Goal: Task Accomplishment & Management: Manage account settings

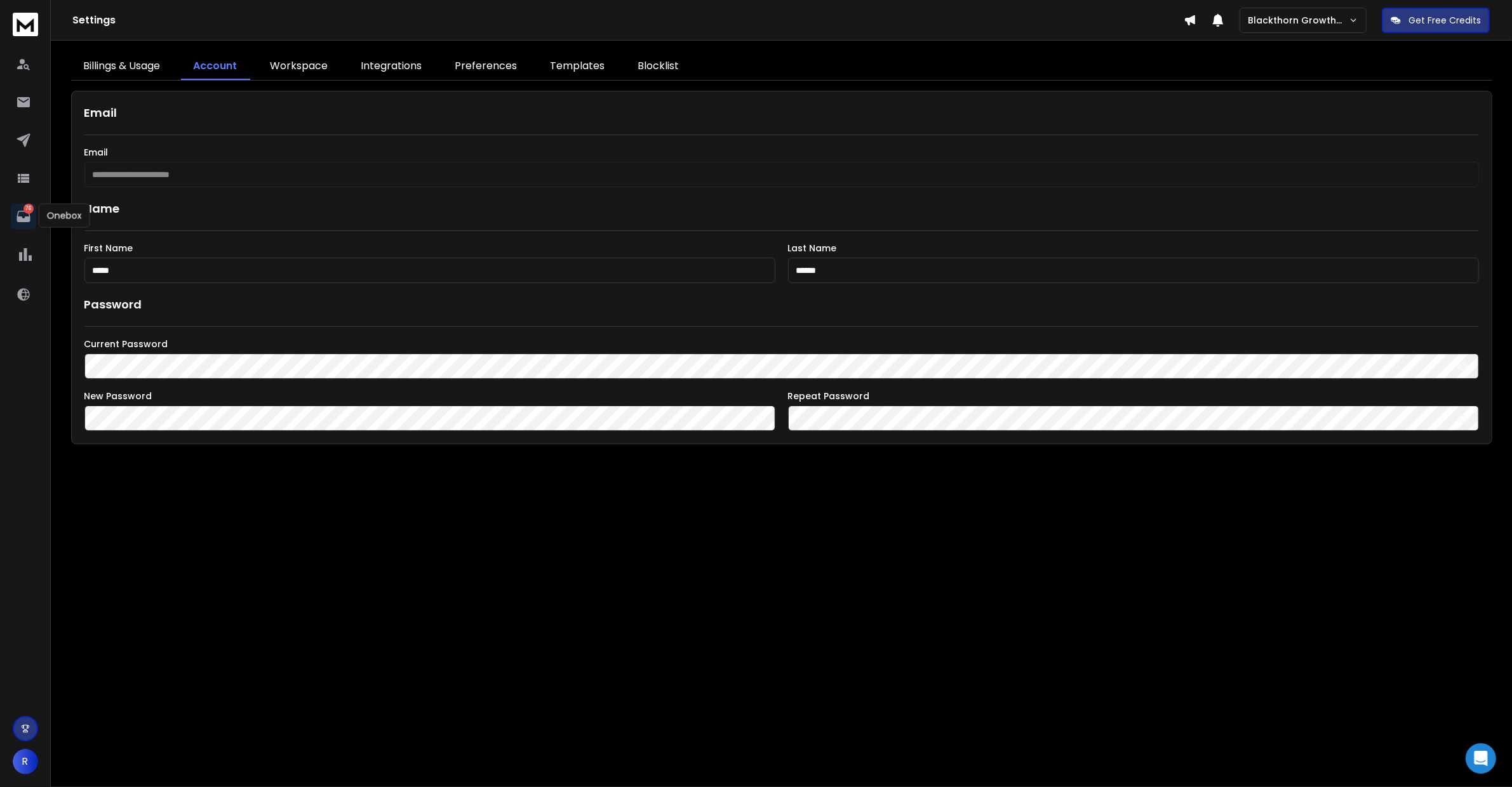
click at [24, 217] on icon at bounding box center [23, 216] width 14 height 11
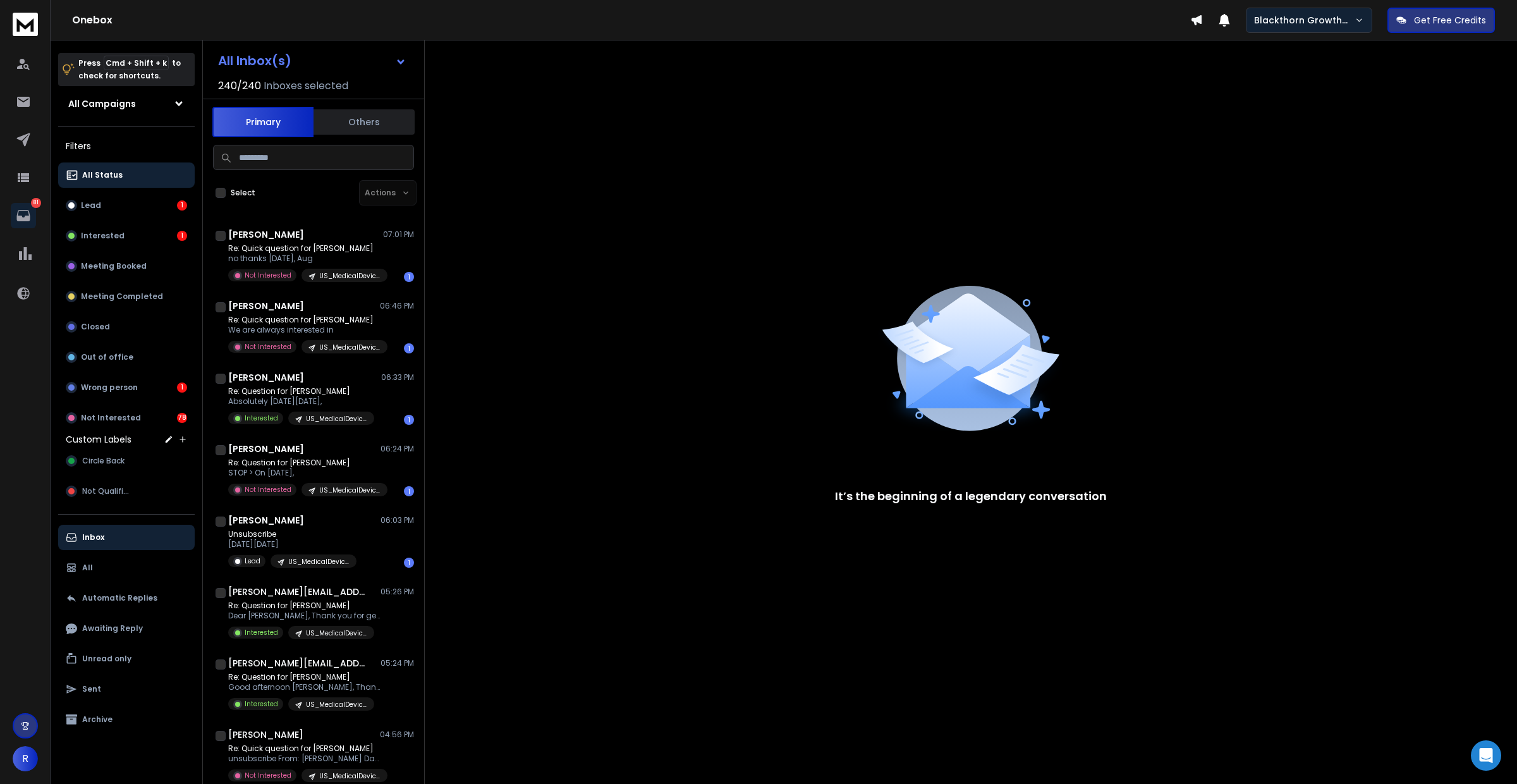
click at [1294, 31] on button "Blackthorn Growth Partners" at bounding box center [1309, 21] width 127 height 26
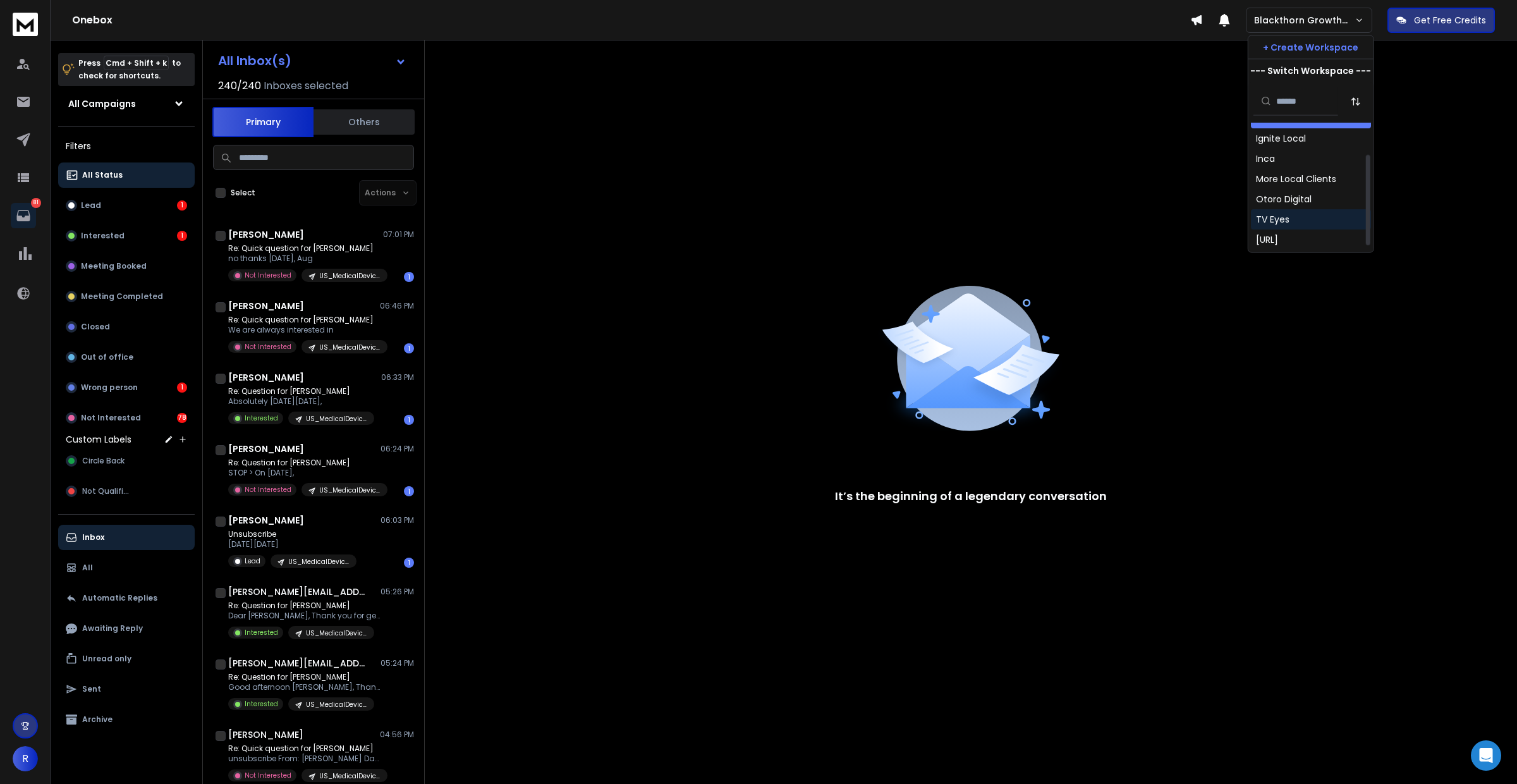
scroll to position [43, 0]
click at [1313, 235] on div "Vivv.ai" at bounding box center [1311, 245] width 120 height 20
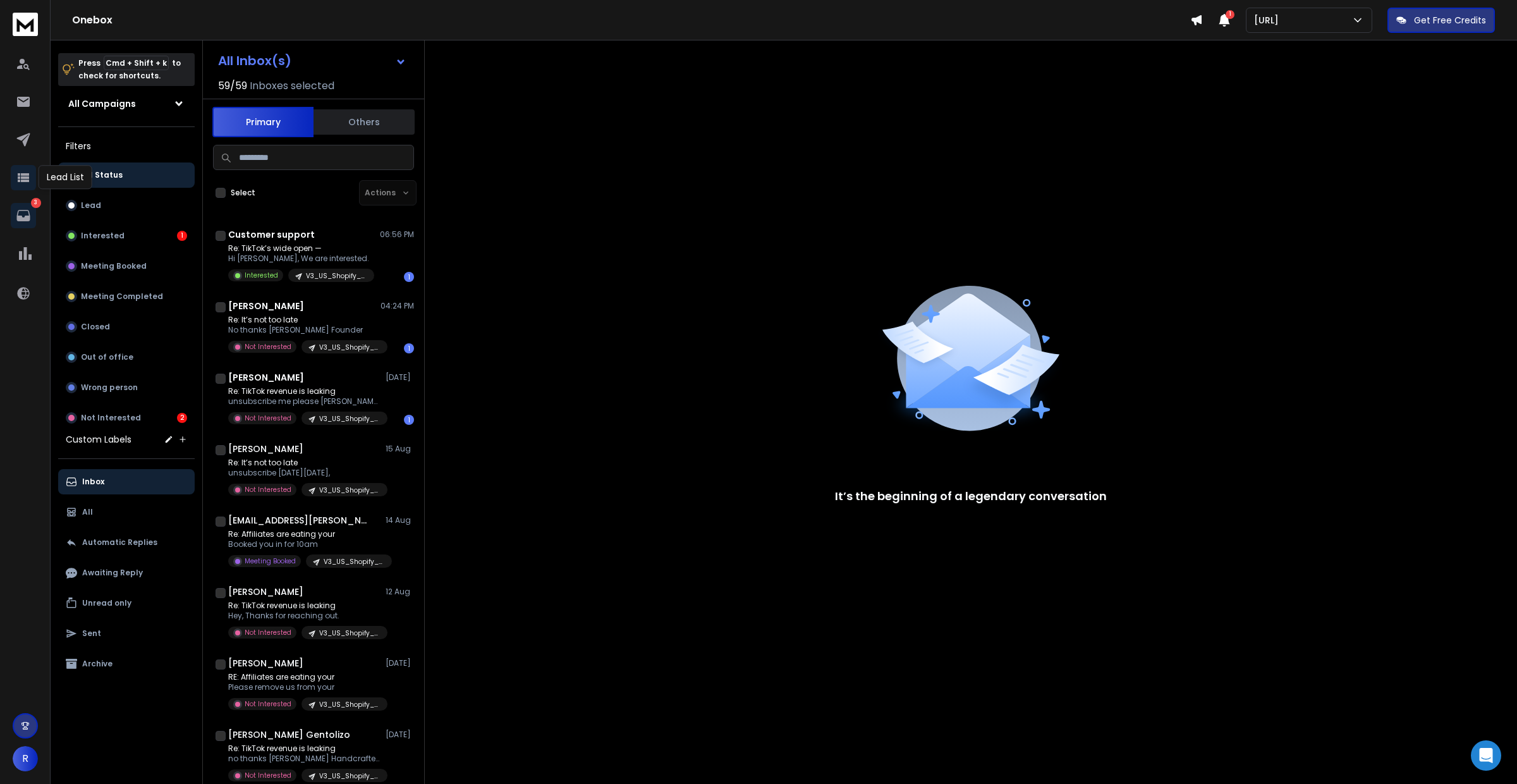
click at [20, 173] on icon at bounding box center [23, 177] width 11 height 9
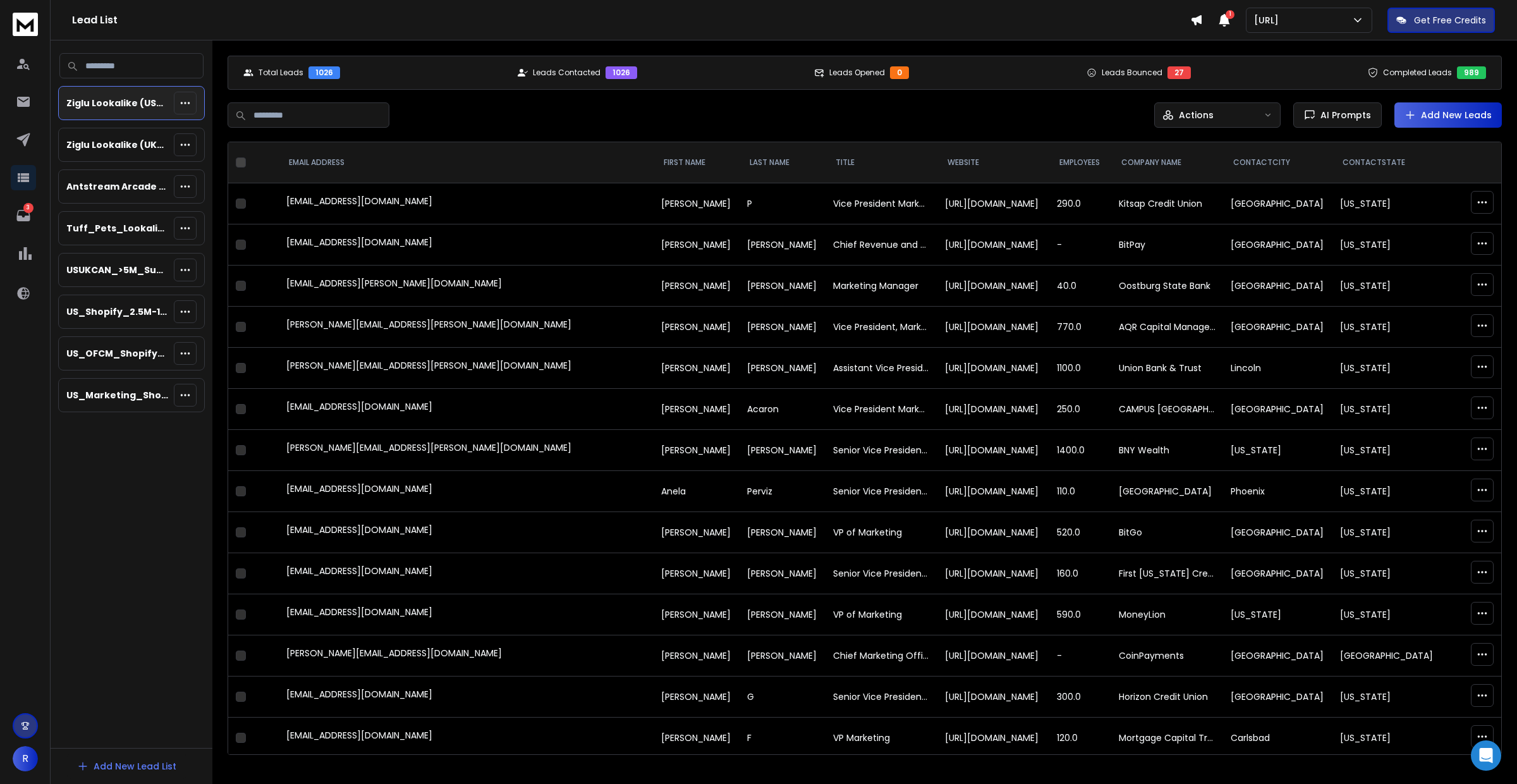
click at [147, 756] on button "Add New Lead List" at bounding box center [127, 766] width 120 height 26
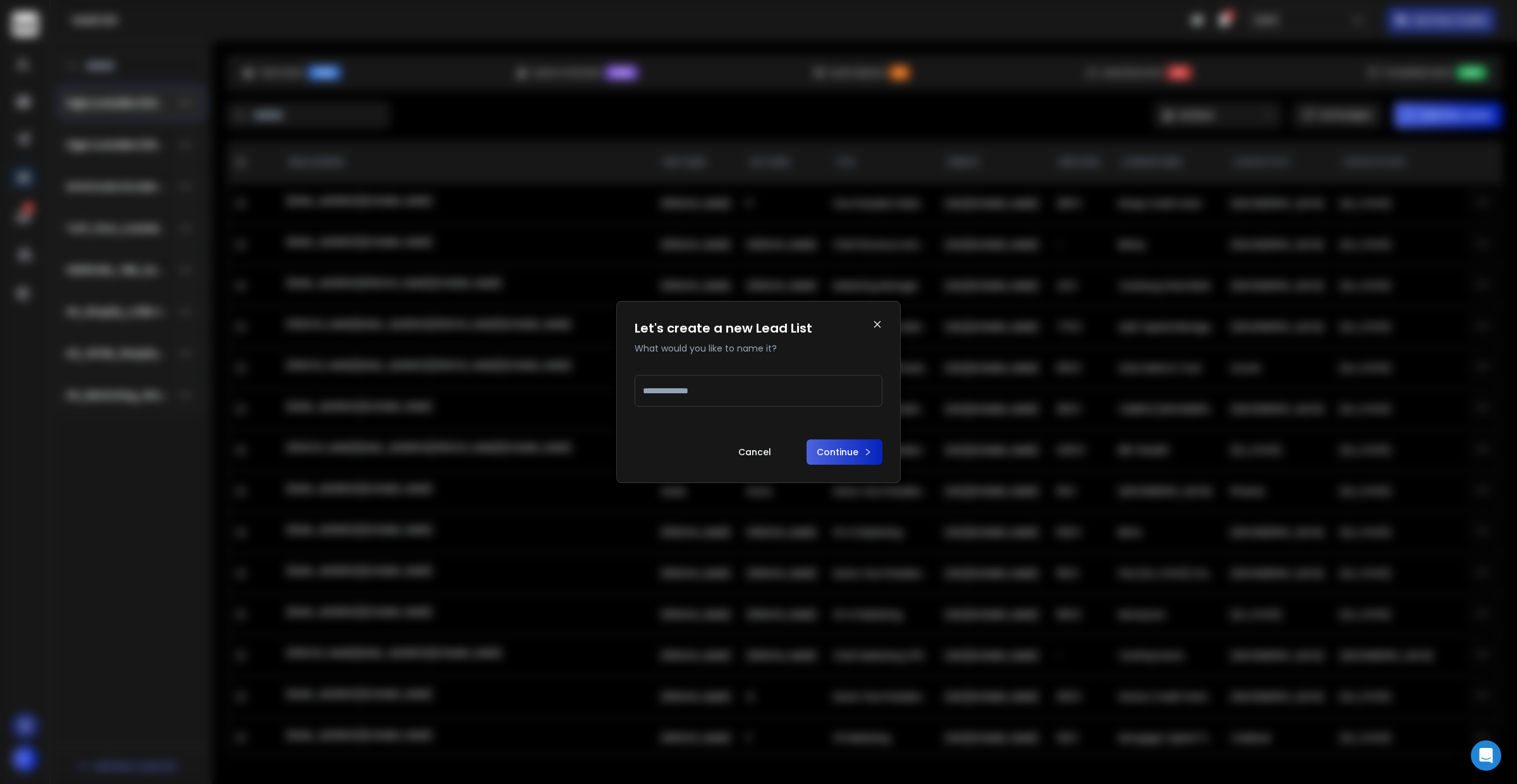
click at [762, 425] on form "Cancel Continue" at bounding box center [758, 409] width 248 height 110
click at [758, 405] on input at bounding box center [758, 391] width 248 height 31
paste input "**********"
type input "**********"
click at [822, 440] on button "Continue" at bounding box center [845, 452] width 76 height 26
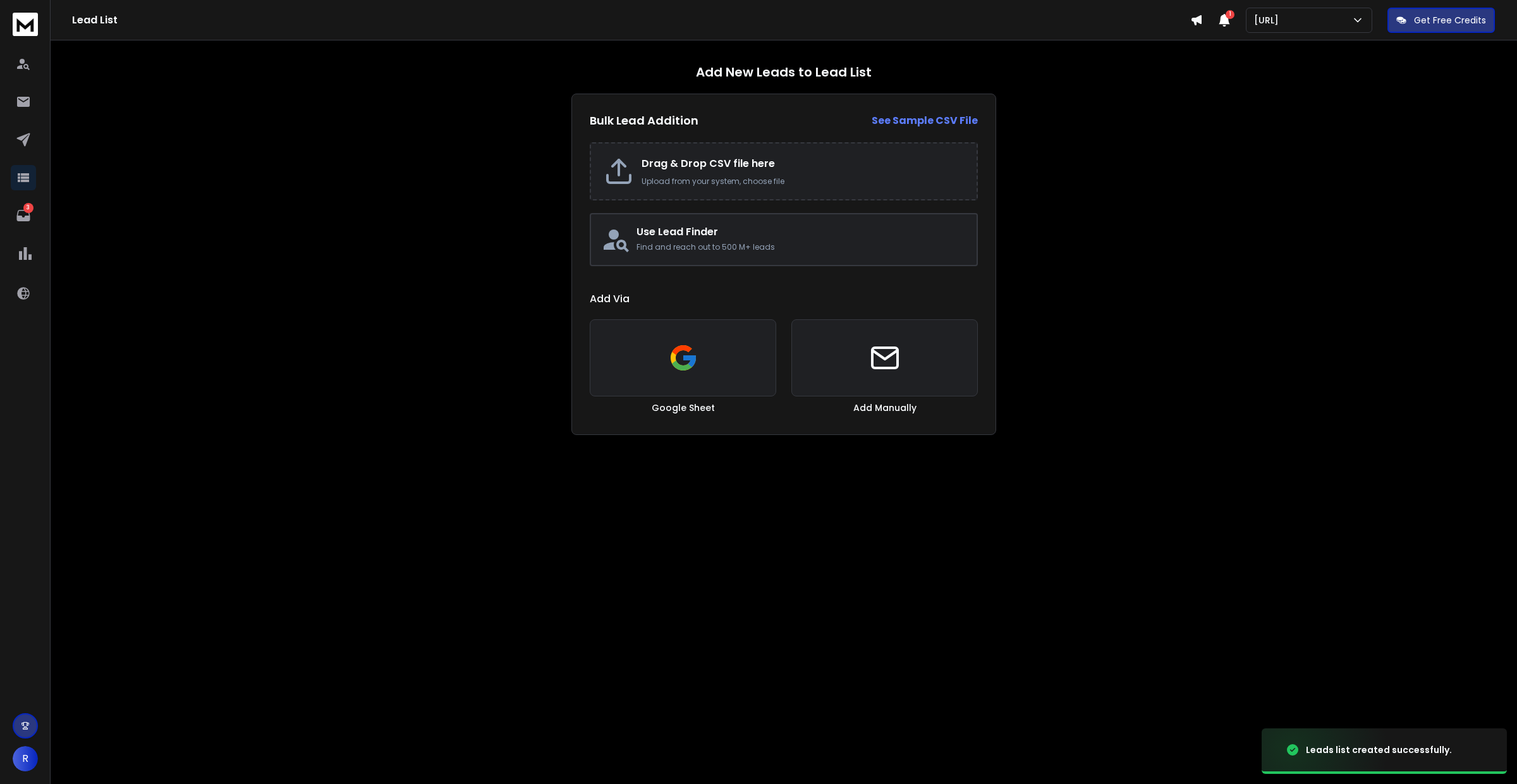
click at [732, 179] on p "Upload from your system, choose file" at bounding box center [803, 181] width 322 height 10
type input "**********"
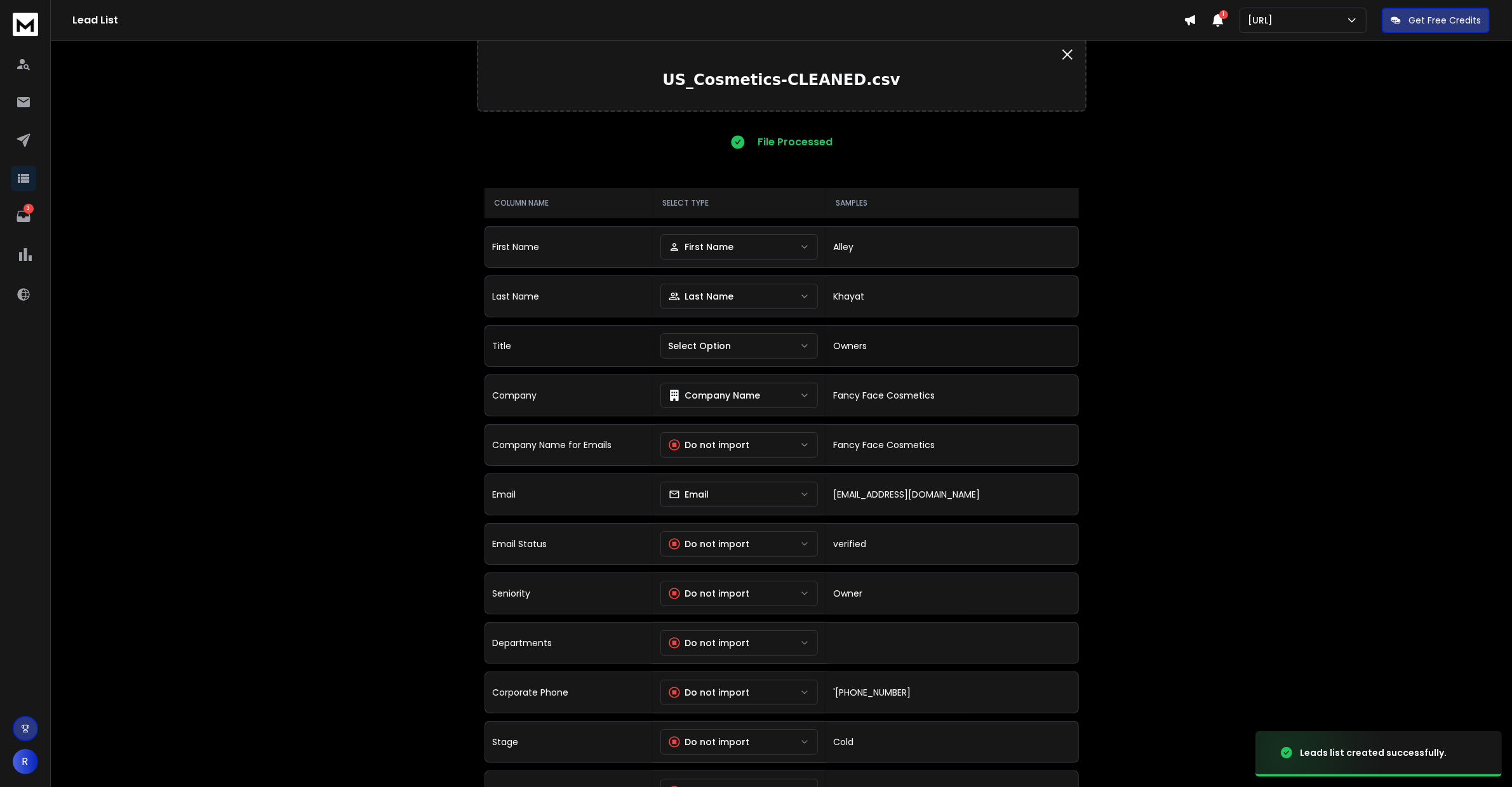
scroll to position [176, 0]
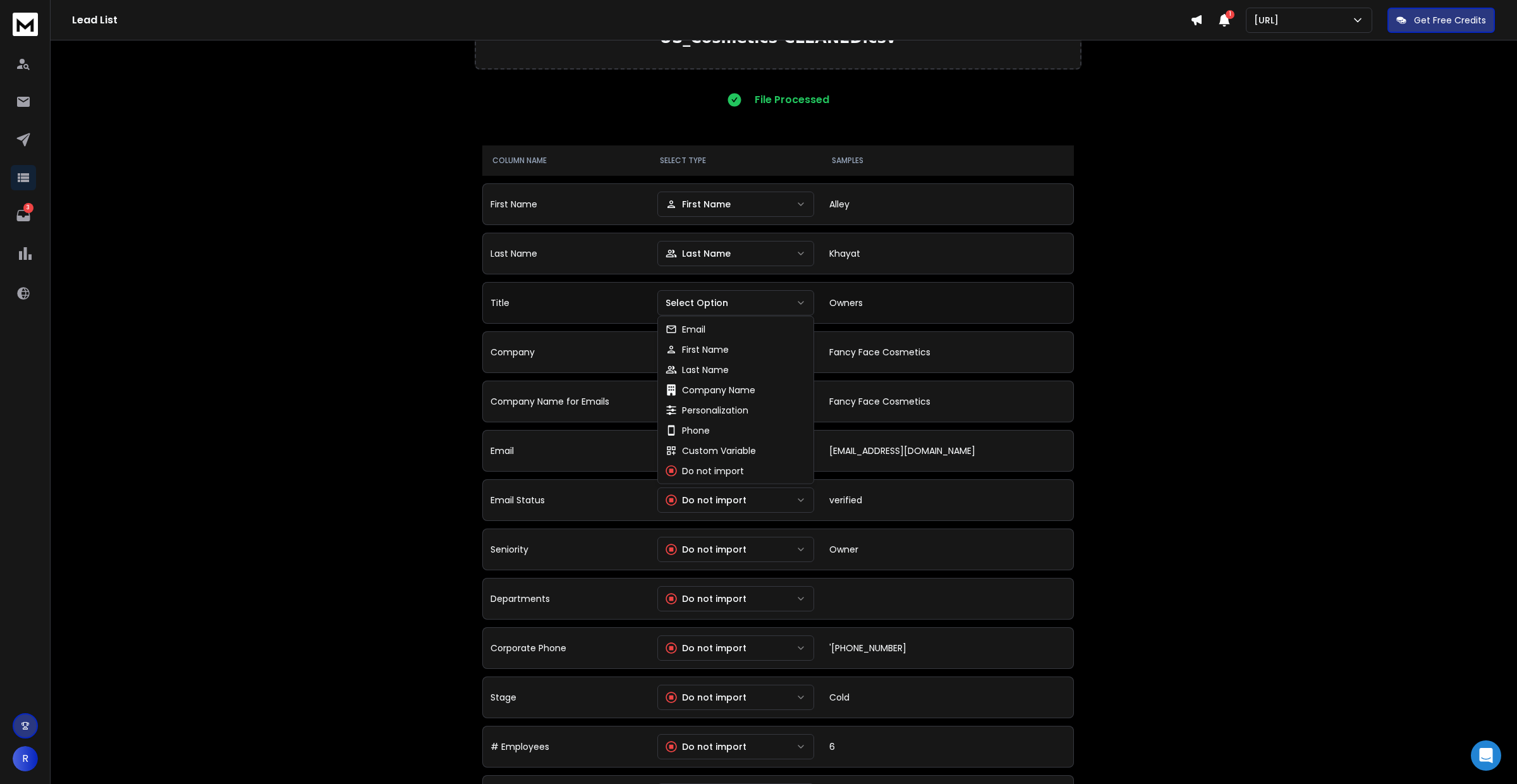
click at [717, 310] on button "Select Option" at bounding box center [736, 303] width 157 height 26
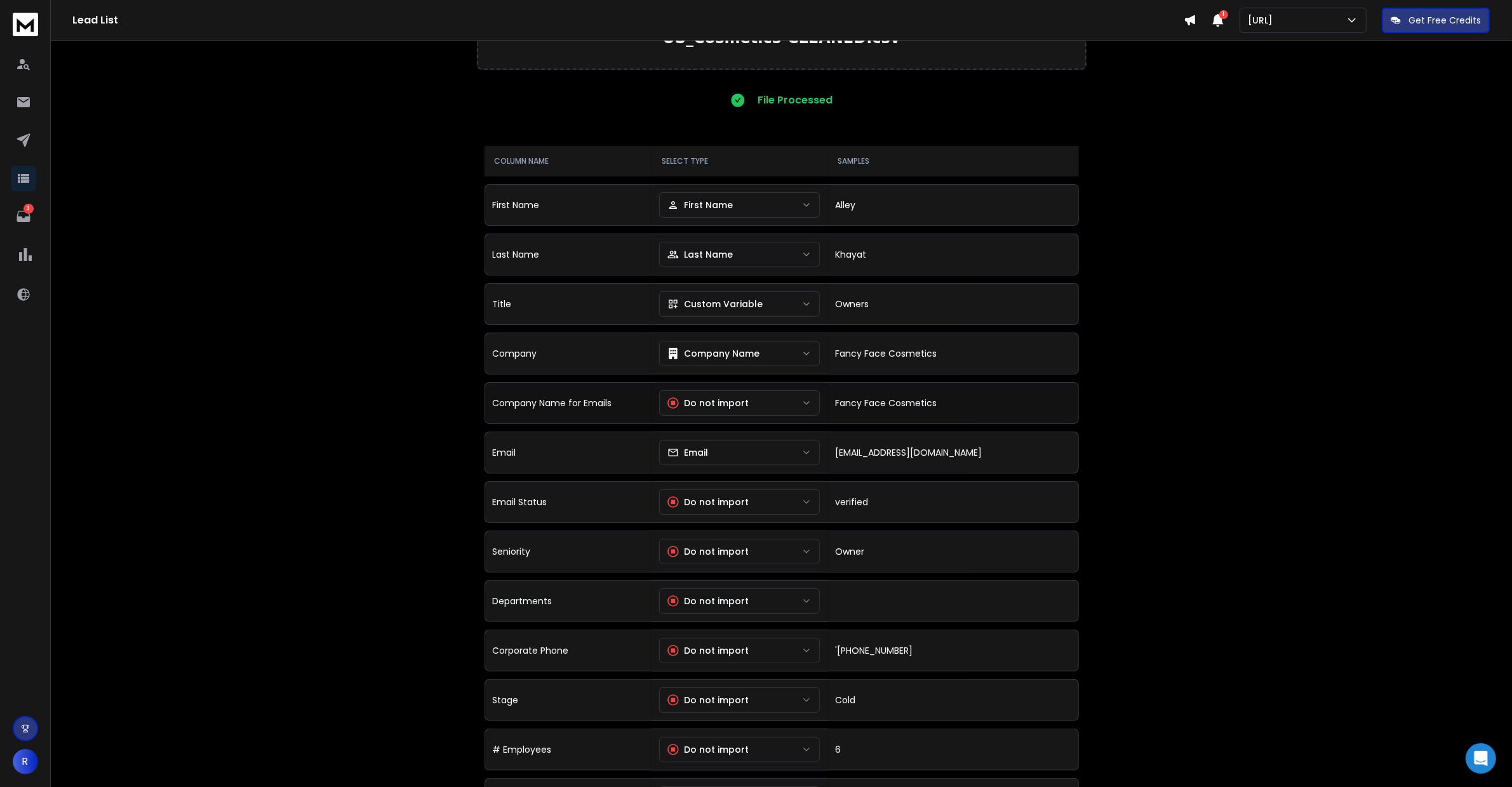
click at [729, 404] on div "Do not import" at bounding box center [708, 403] width 81 height 13
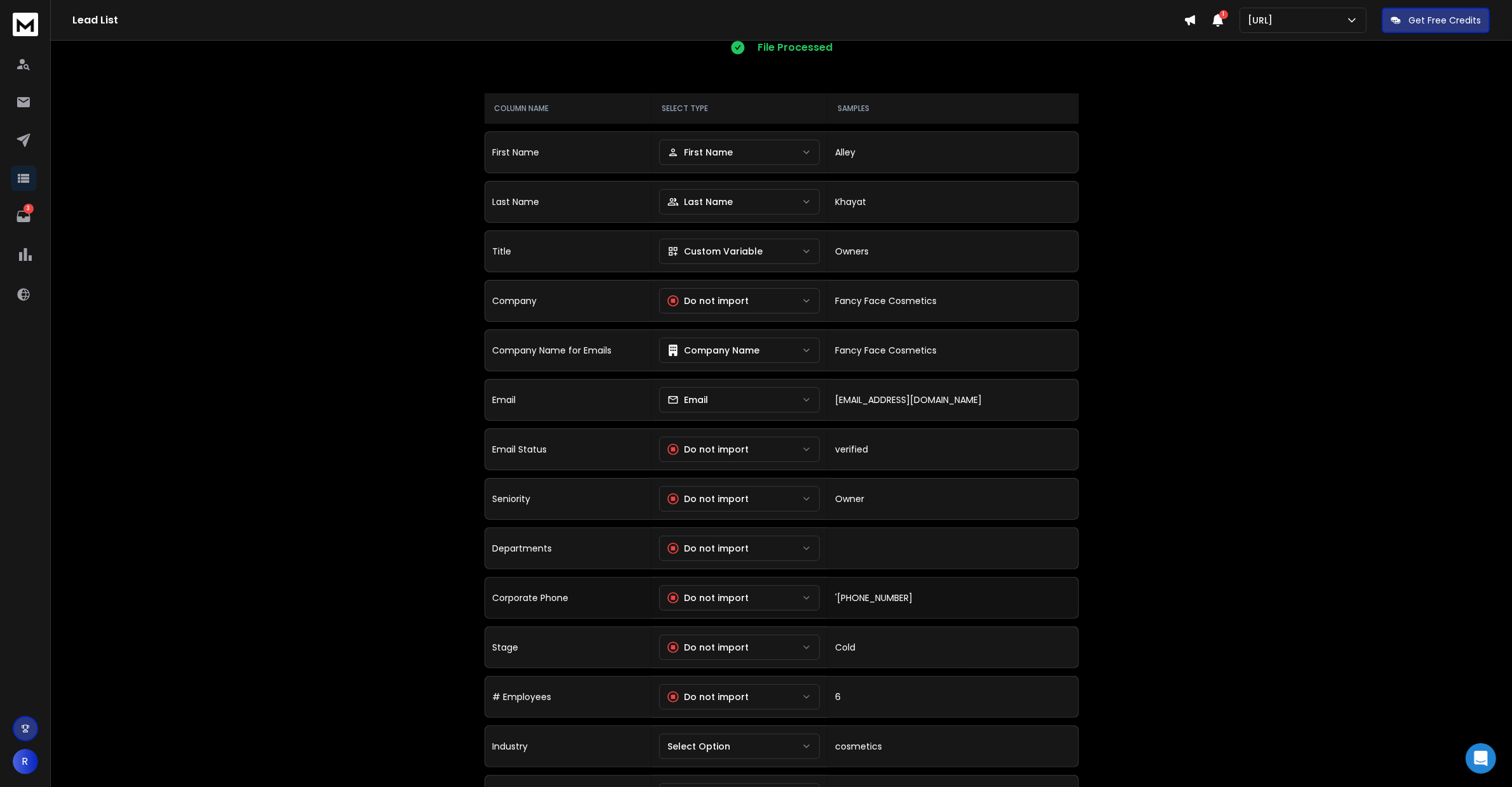
scroll to position [364, 0]
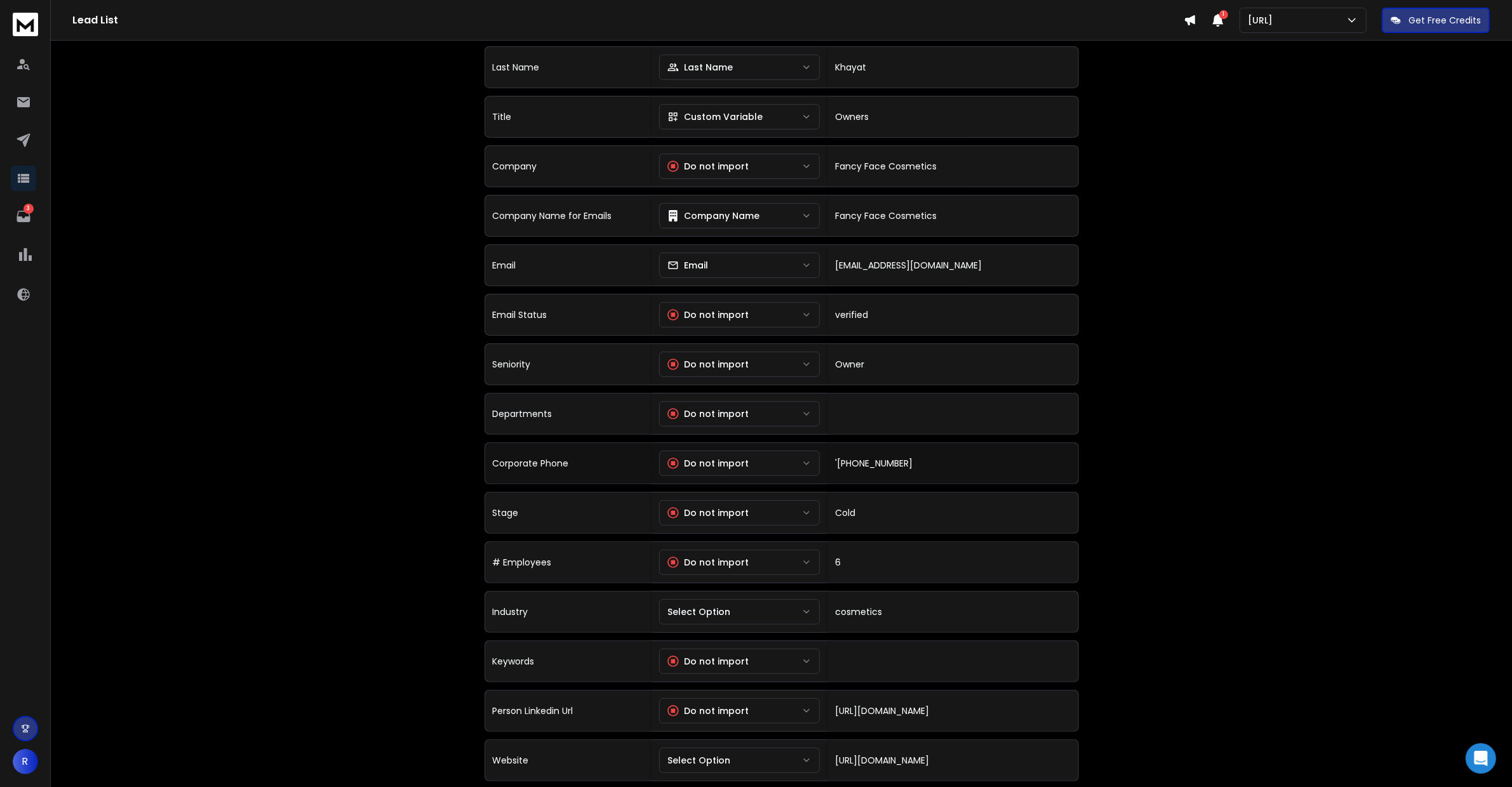
click at [731, 458] on div "Do not import" at bounding box center [708, 463] width 81 height 13
click at [747, 566] on button "Do not import" at bounding box center [739, 562] width 161 height 26
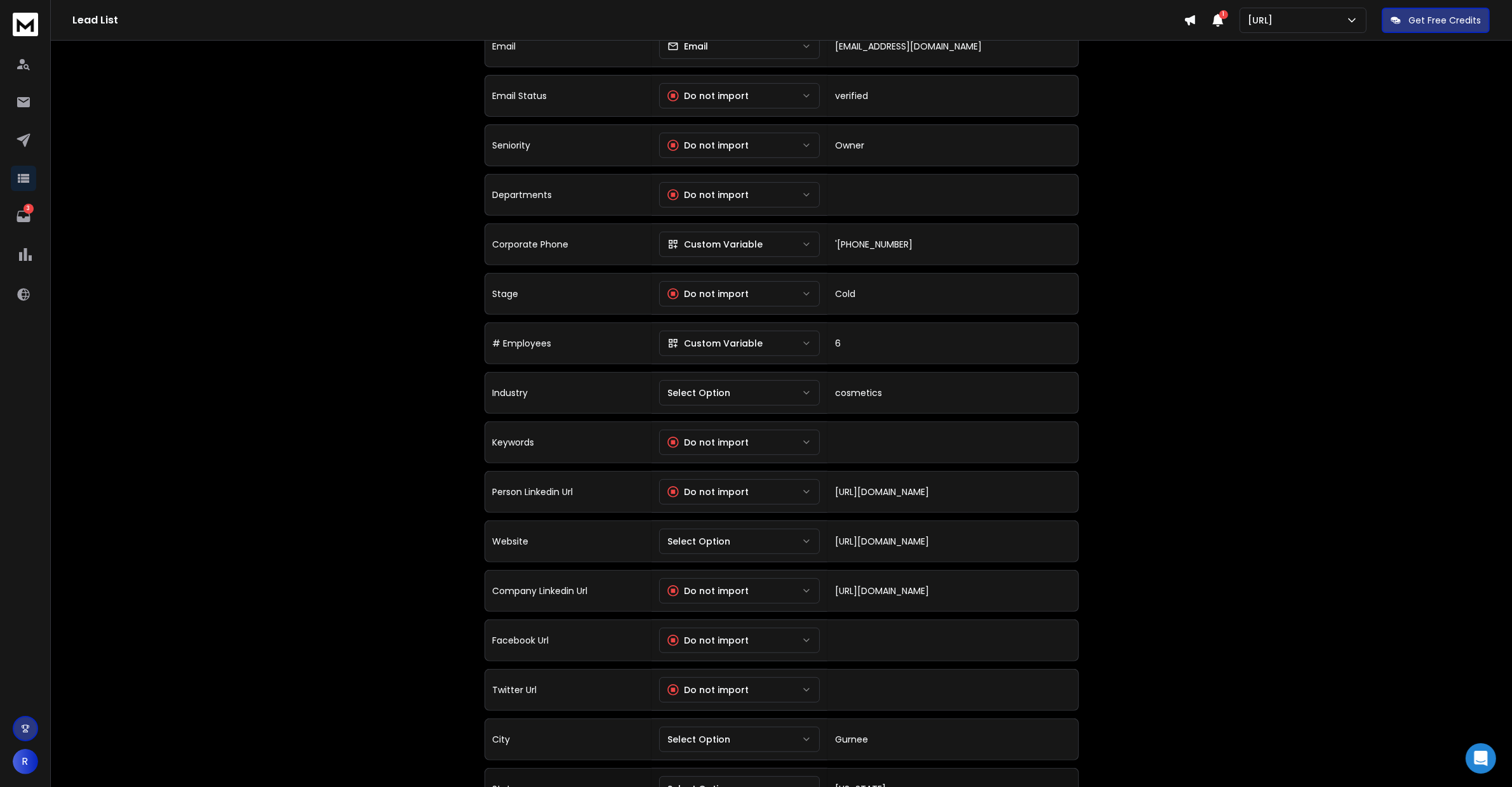
scroll to position [724, 0]
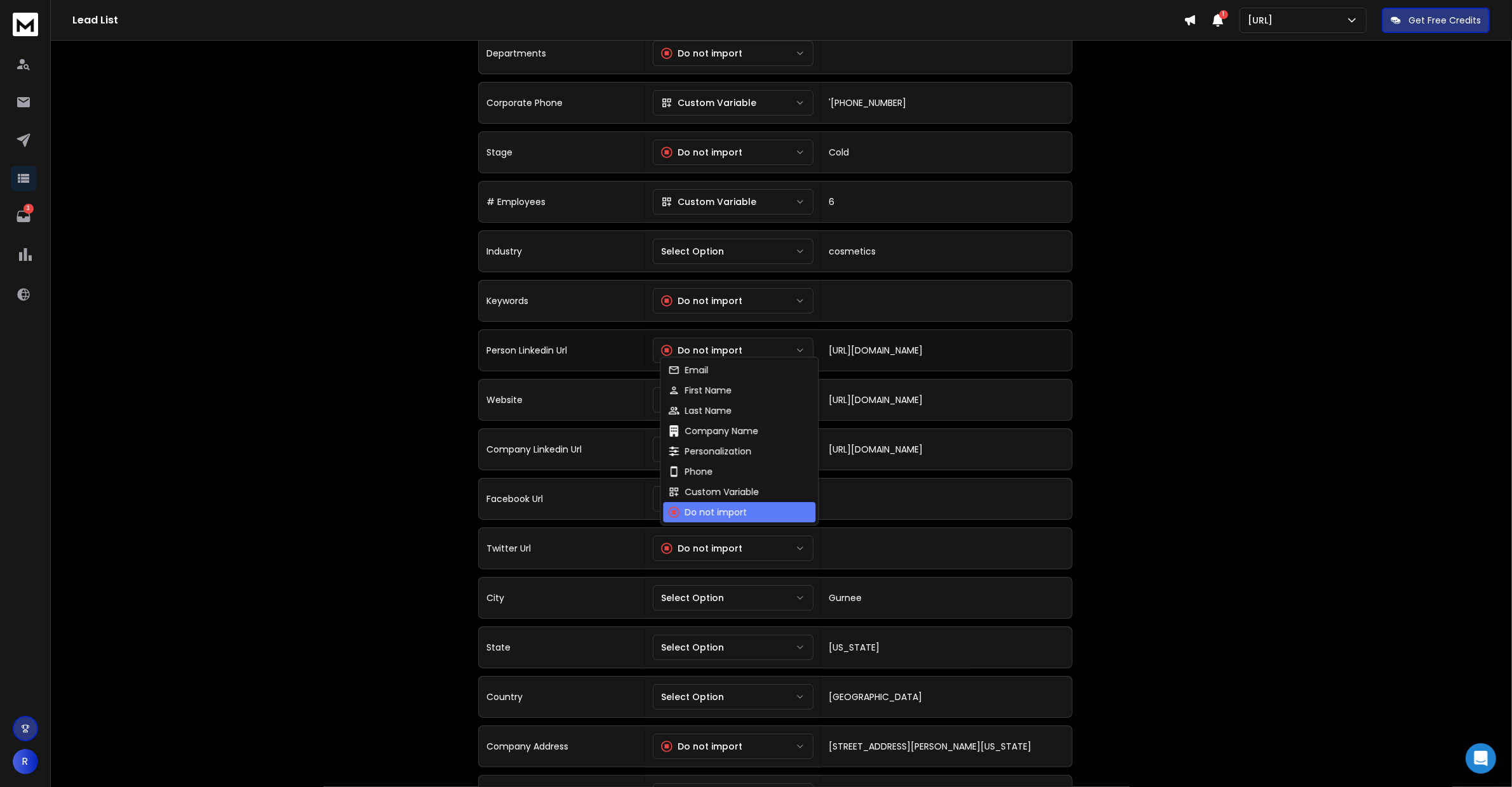
click at [762, 353] on button "Do not import" at bounding box center [732, 351] width 161 height 26
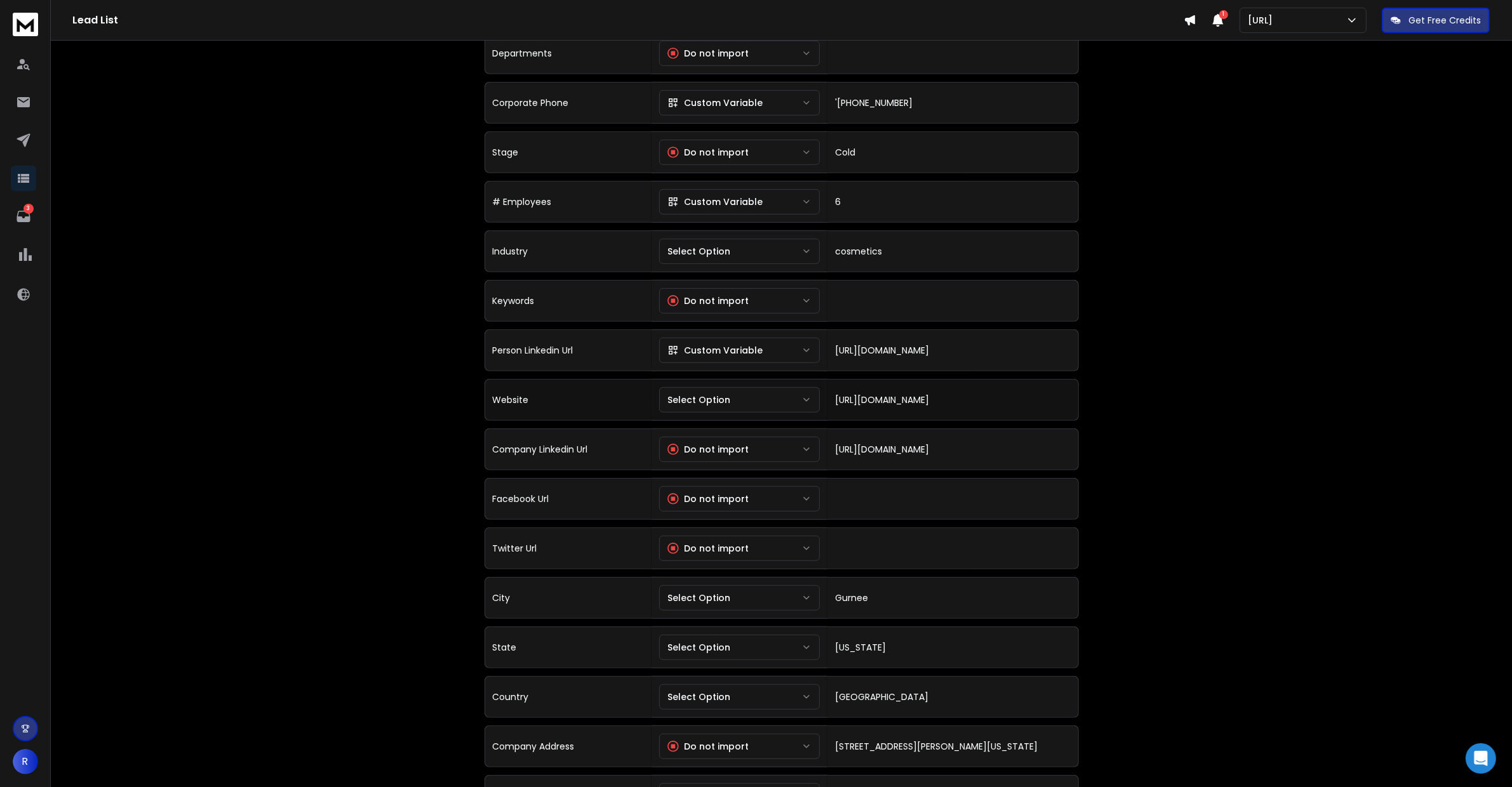
click at [772, 398] on button "Select Option" at bounding box center [739, 400] width 161 height 26
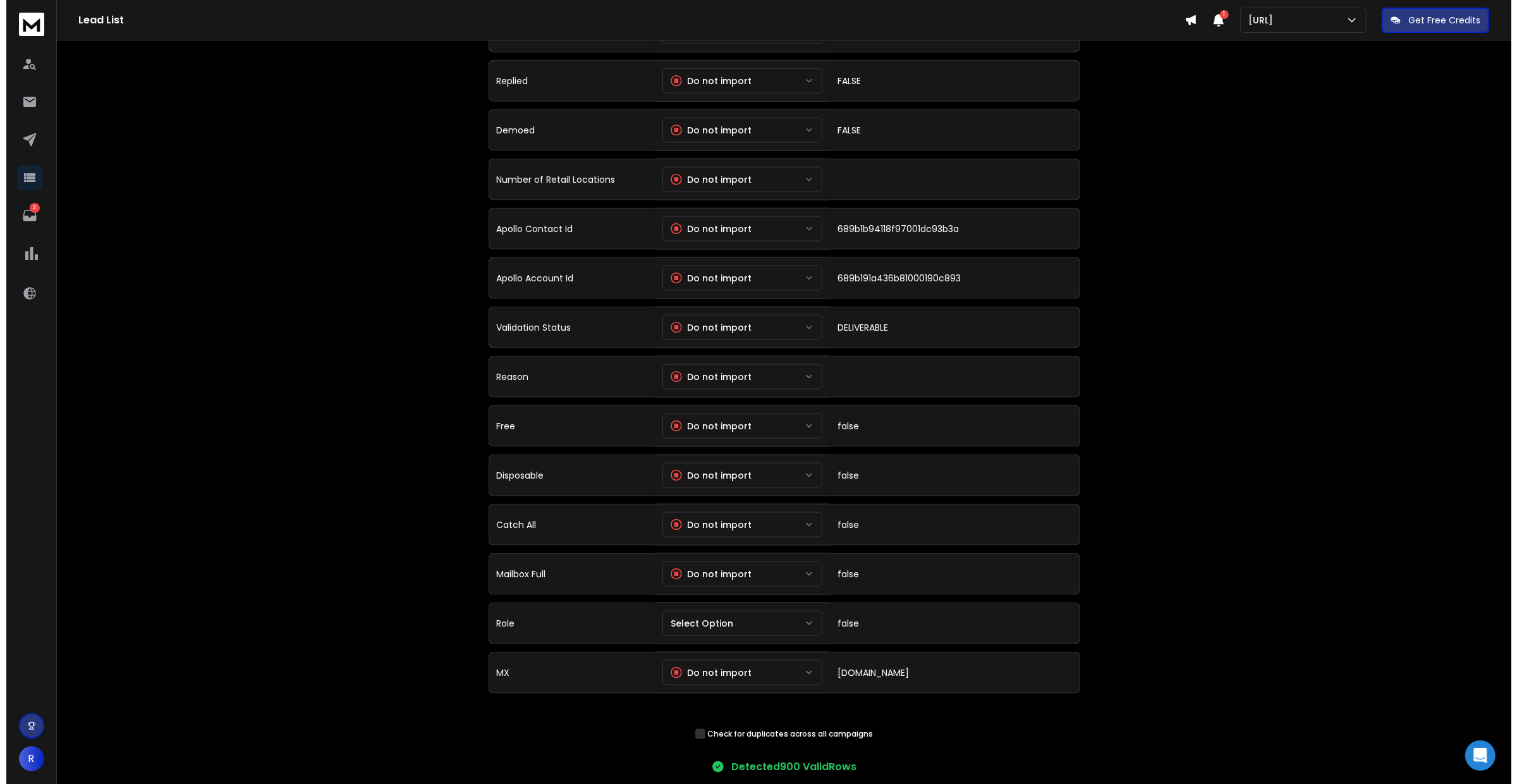
scroll to position [2114, 0]
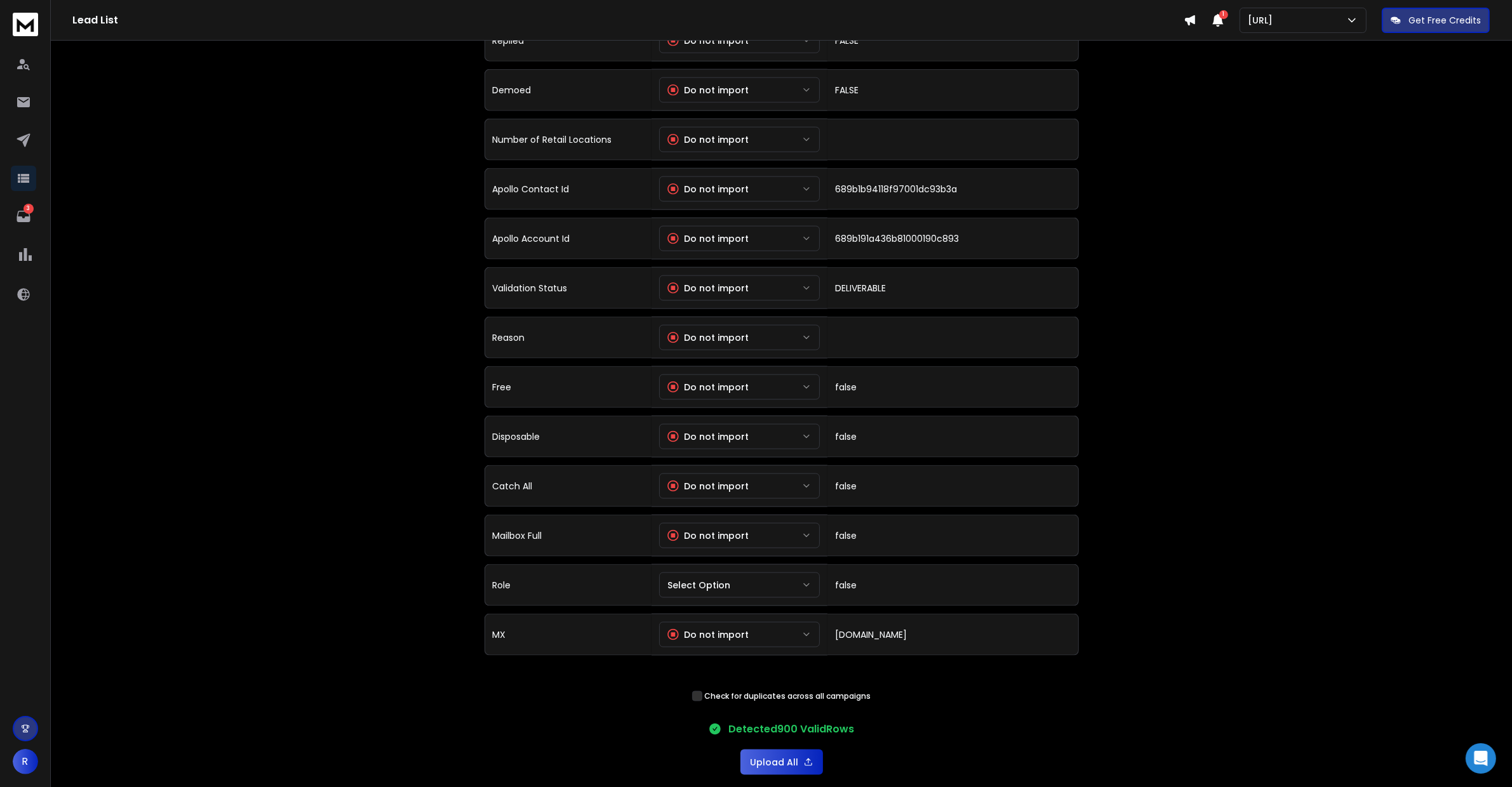
click at [797, 749] on button "Upload All" at bounding box center [782, 762] width 83 height 26
click at [728, 431] on button "Upload" at bounding box center [725, 426] width 54 height 26
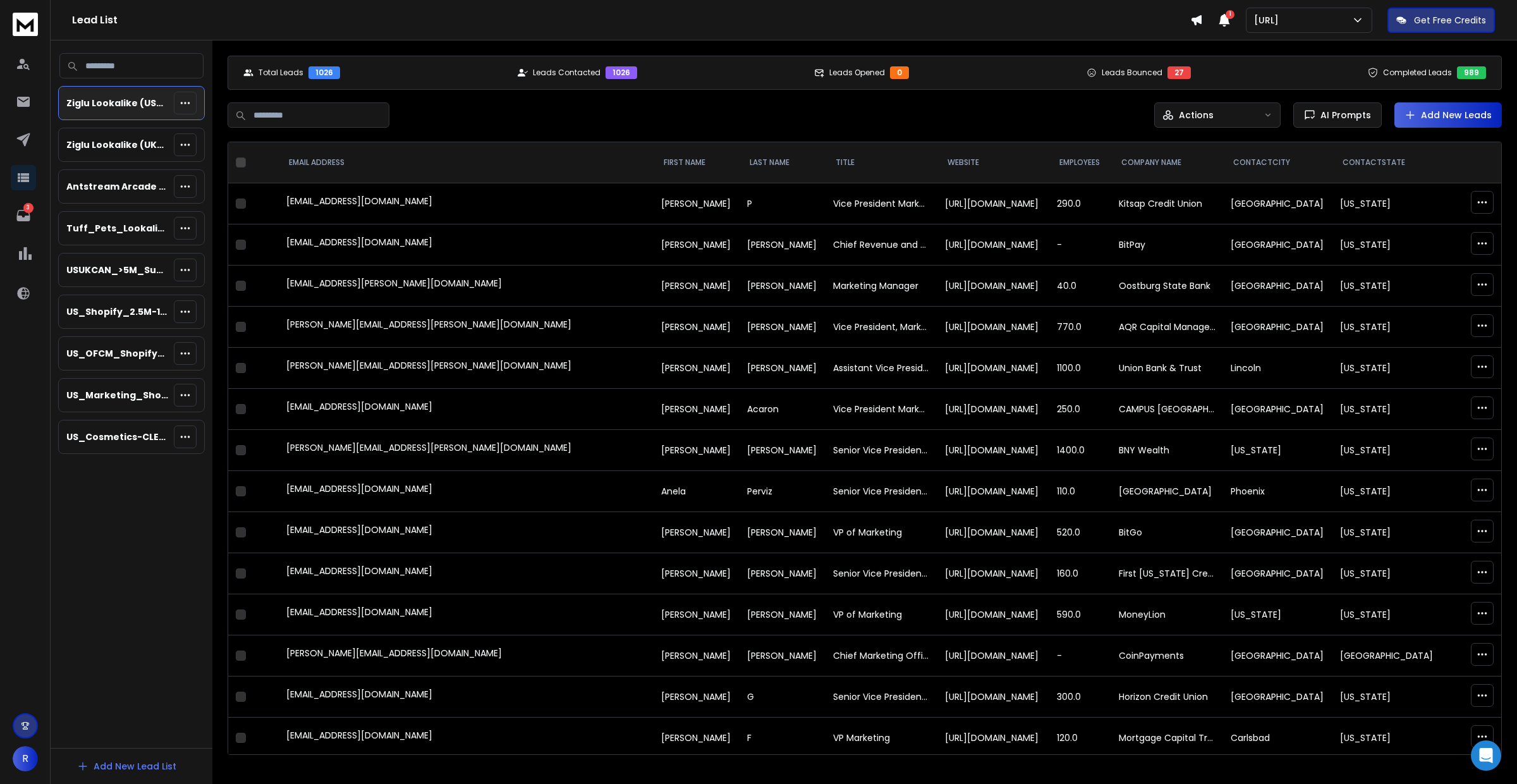
click at [149, 757] on button "Add New Lead List" at bounding box center [127, 766] width 120 height 26
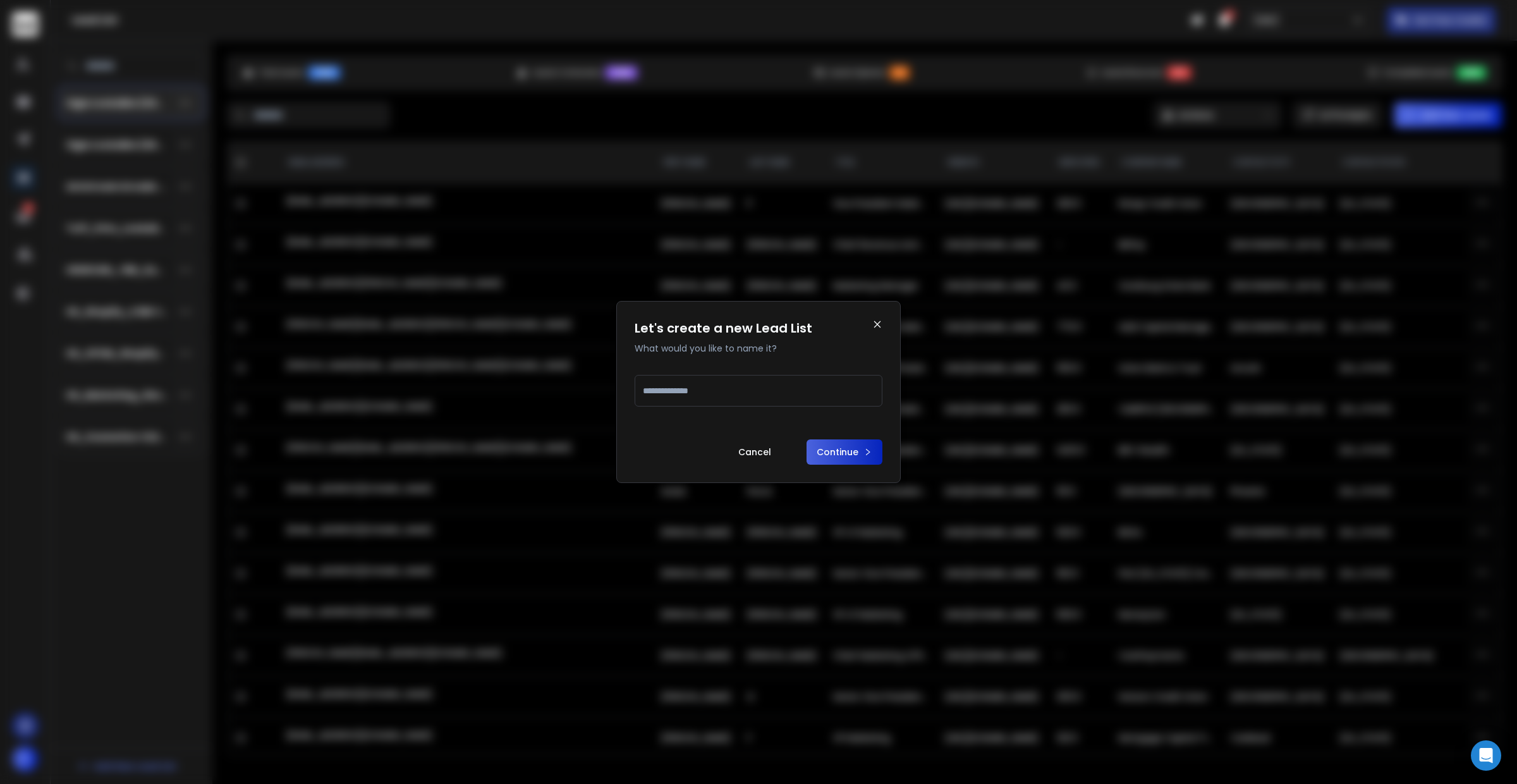
click at [650, 411] on form "Cancel Continue" at bounding box center [758, 409] width 248 height 110
click at [654, 407] on form "Cancel Continue" at bounding box center [758, 409] width 248 height 110
click at [666, 391] on input at bounding box center [758, 391] width 248 height 31
paste input "**********"
type input "**********"
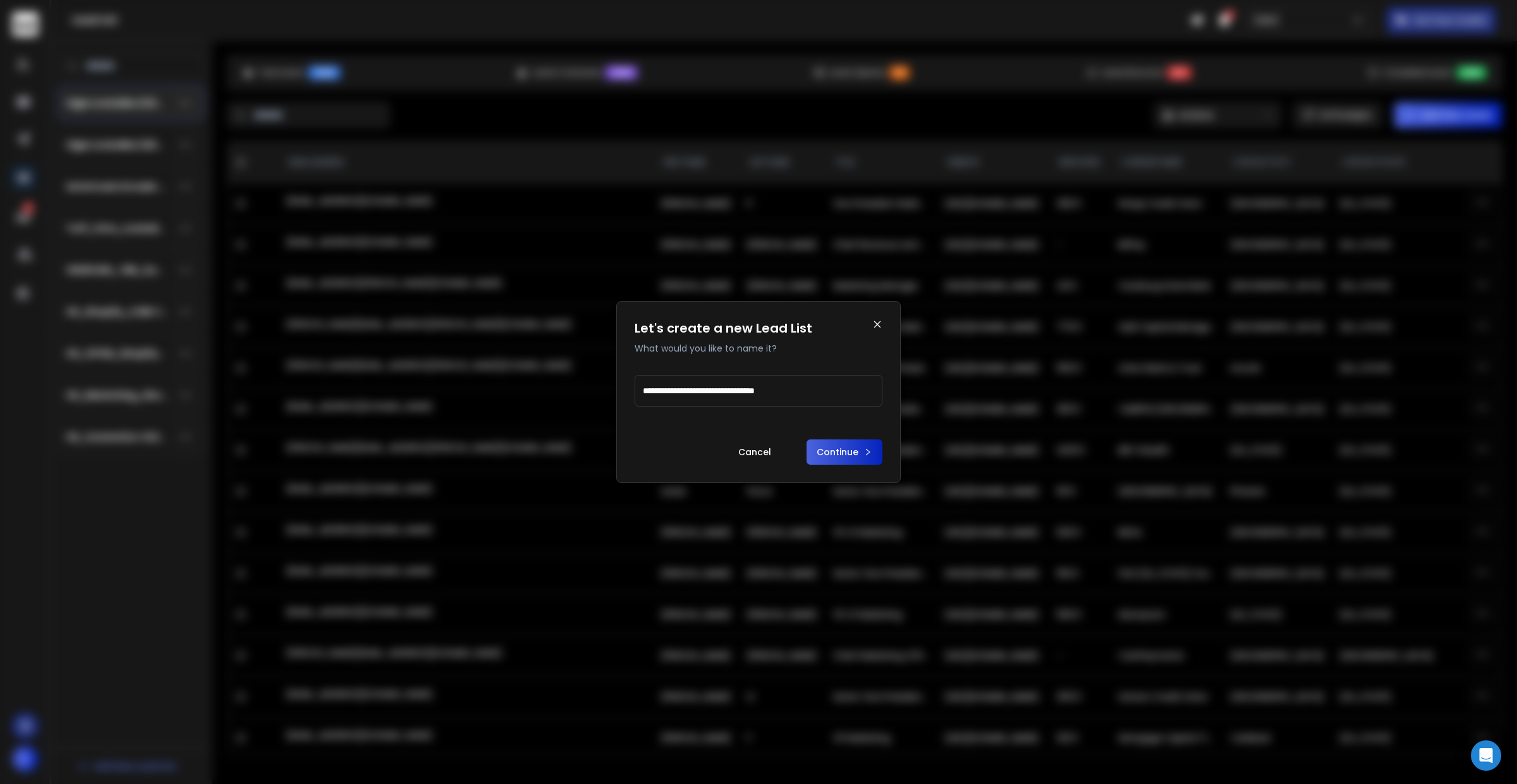
click at [830, 448] on button "Continue" at bounding box center [845, 452] width 76 height 26
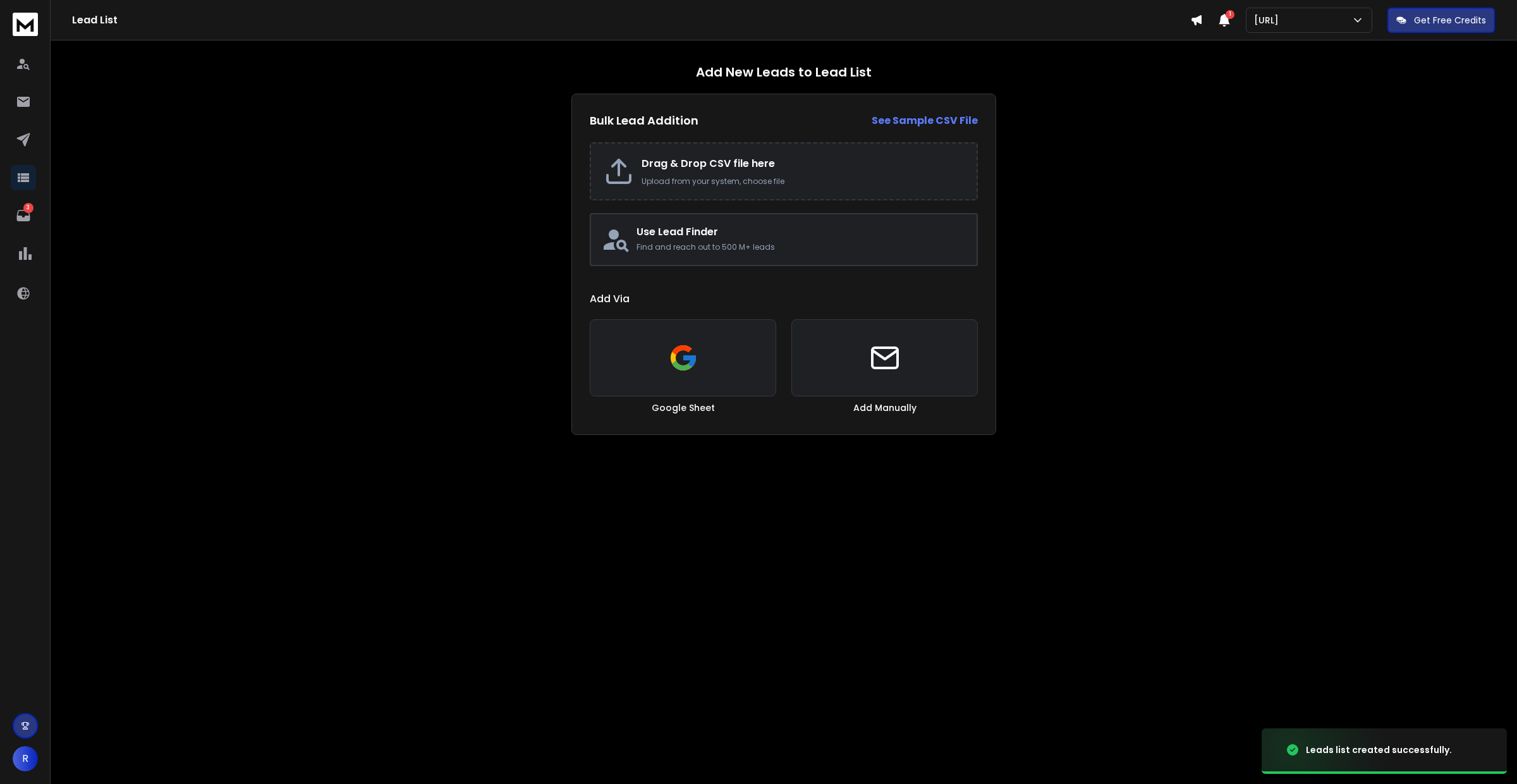
click at [706, 161] on h2 "Drag & Drop CSV file here" at bounding box center [803, 163] width 322 height 15
type input "**********"
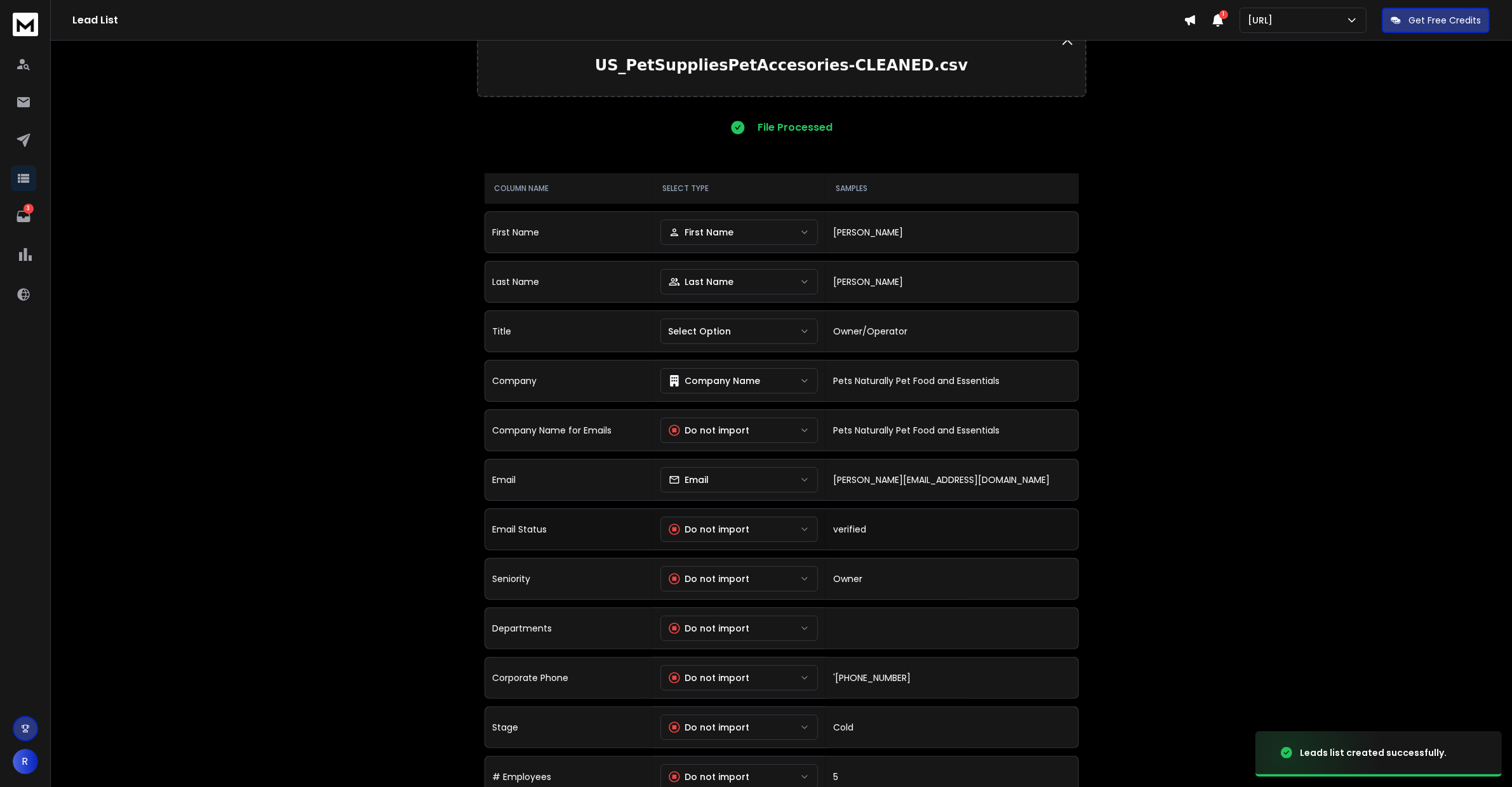
scroll to position [185, 0]
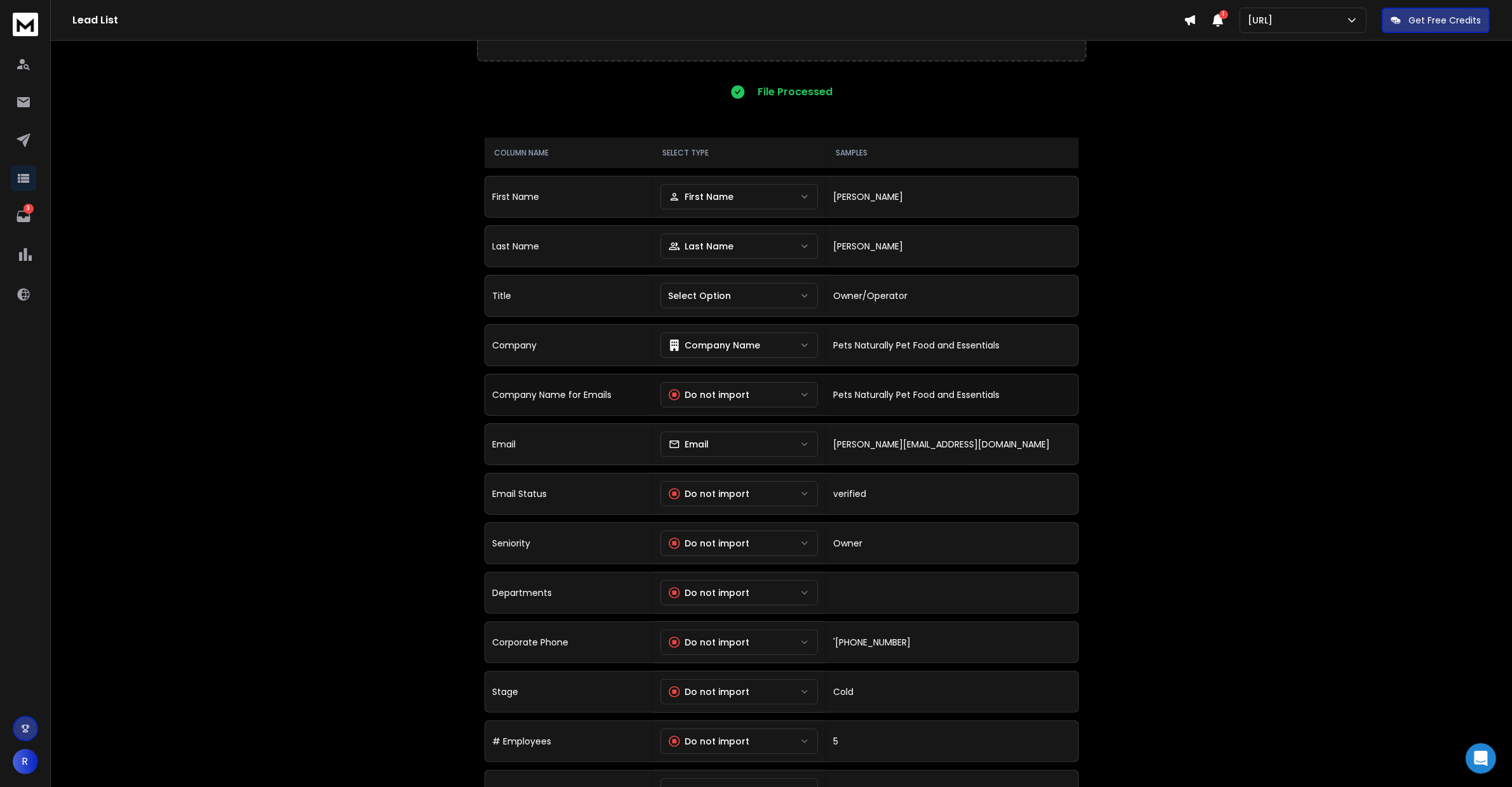
click at [755, 393] on button "Do not import" at bounding box center [739, 395] width 158 height 26
click at [780, 304] on button "Select Option" at bounding box center [745, 296] width 158 height 26
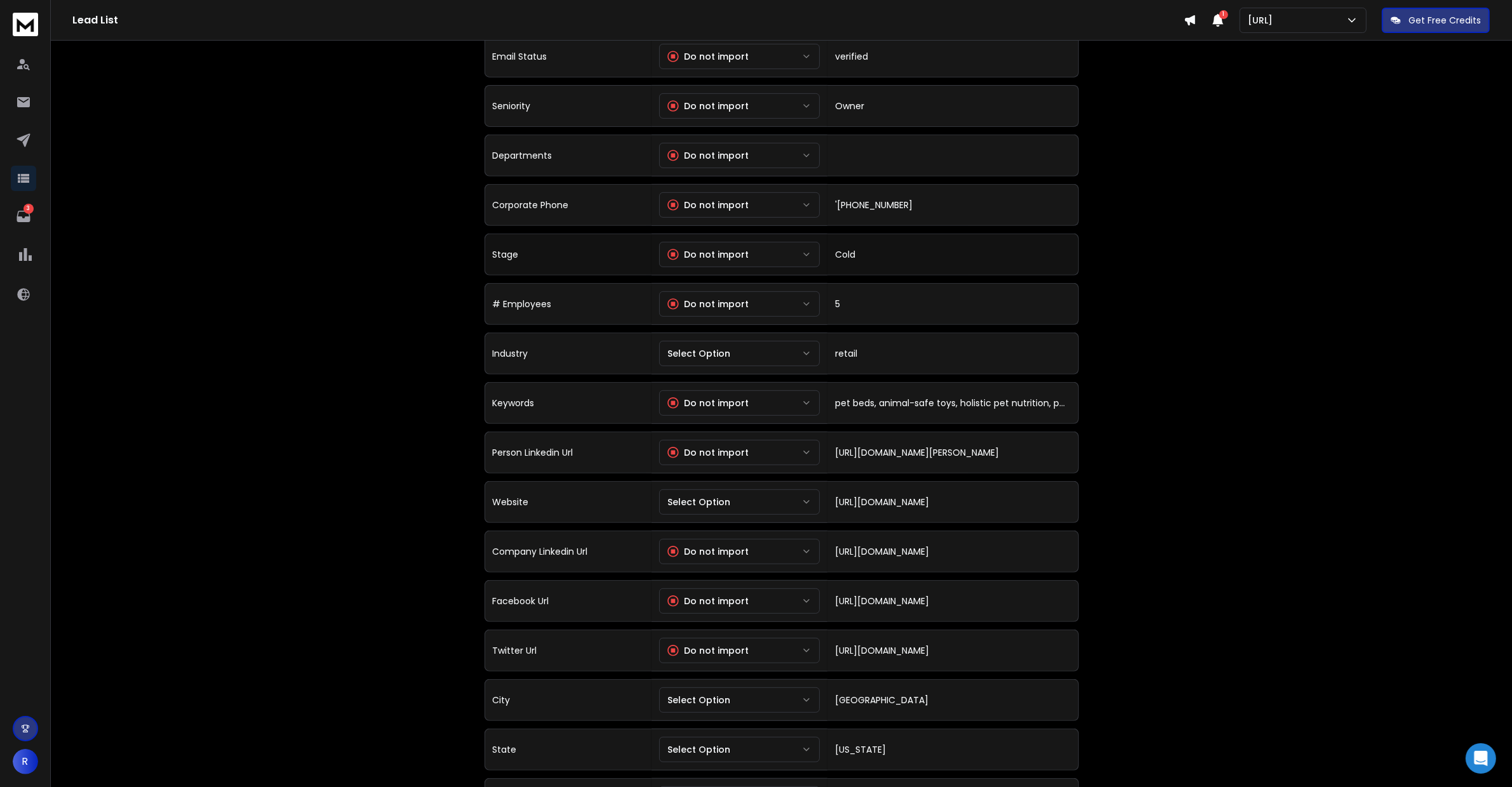
scroll to position [633, 0]
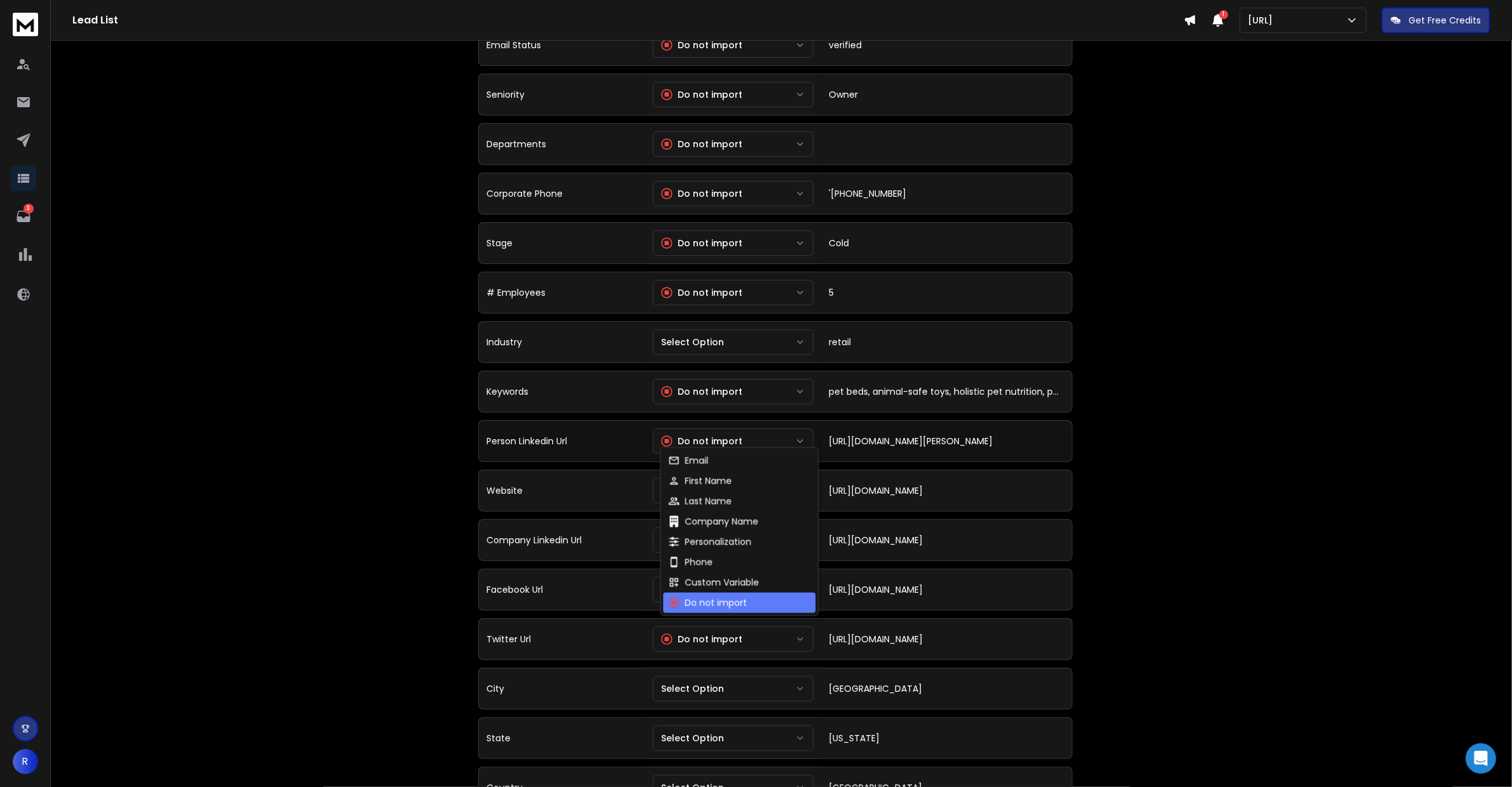
click at [787, 433] on button "Do not import" at bounding box center [732, 441] width 161 height 26
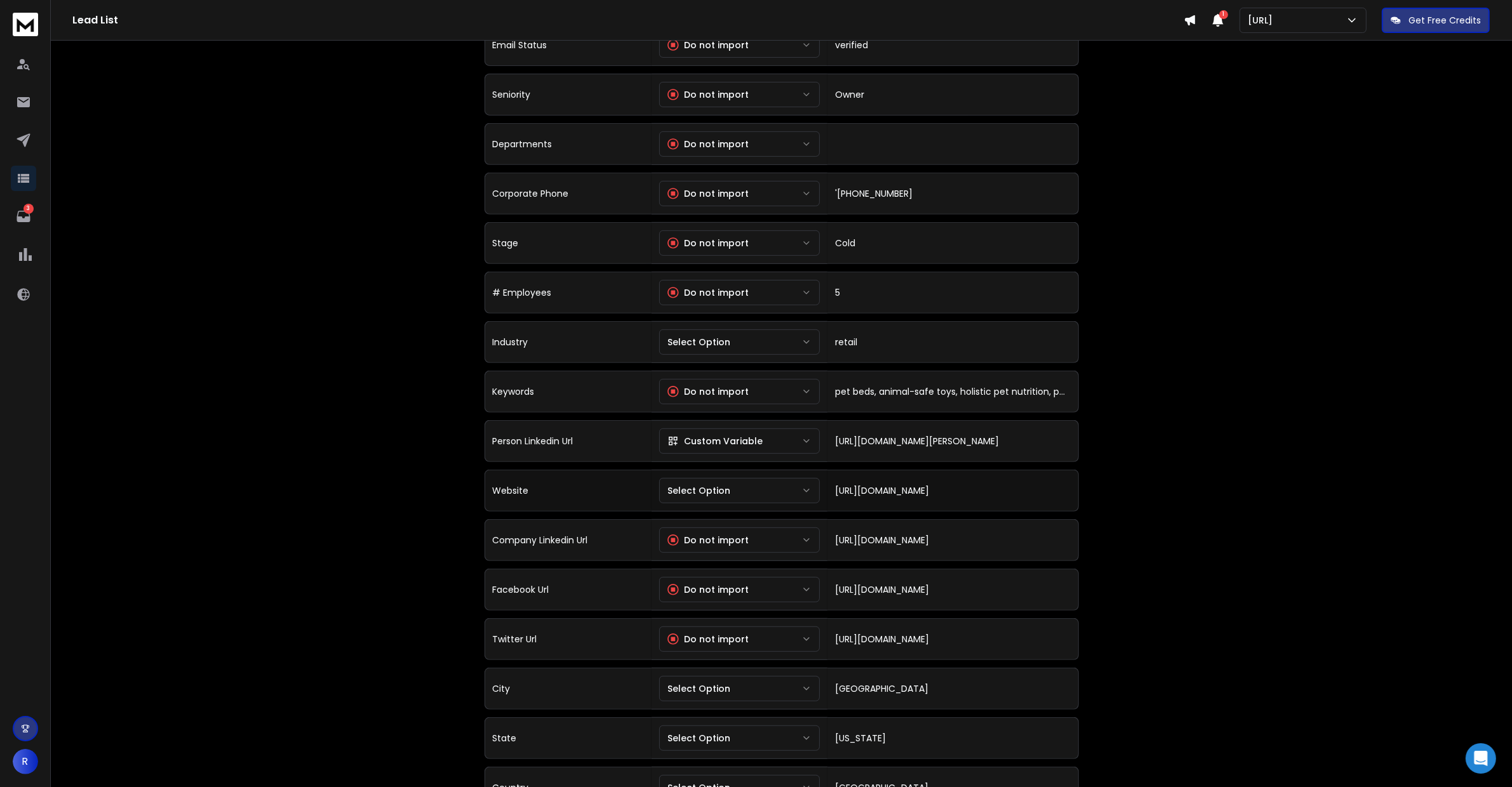
click at [763, 486] on button "Select Option" at bounding box center [739, 491] width 161 height 26
click at [755, 531] on button "Do not import" at bounding box center [739, 540] width 161 height 26
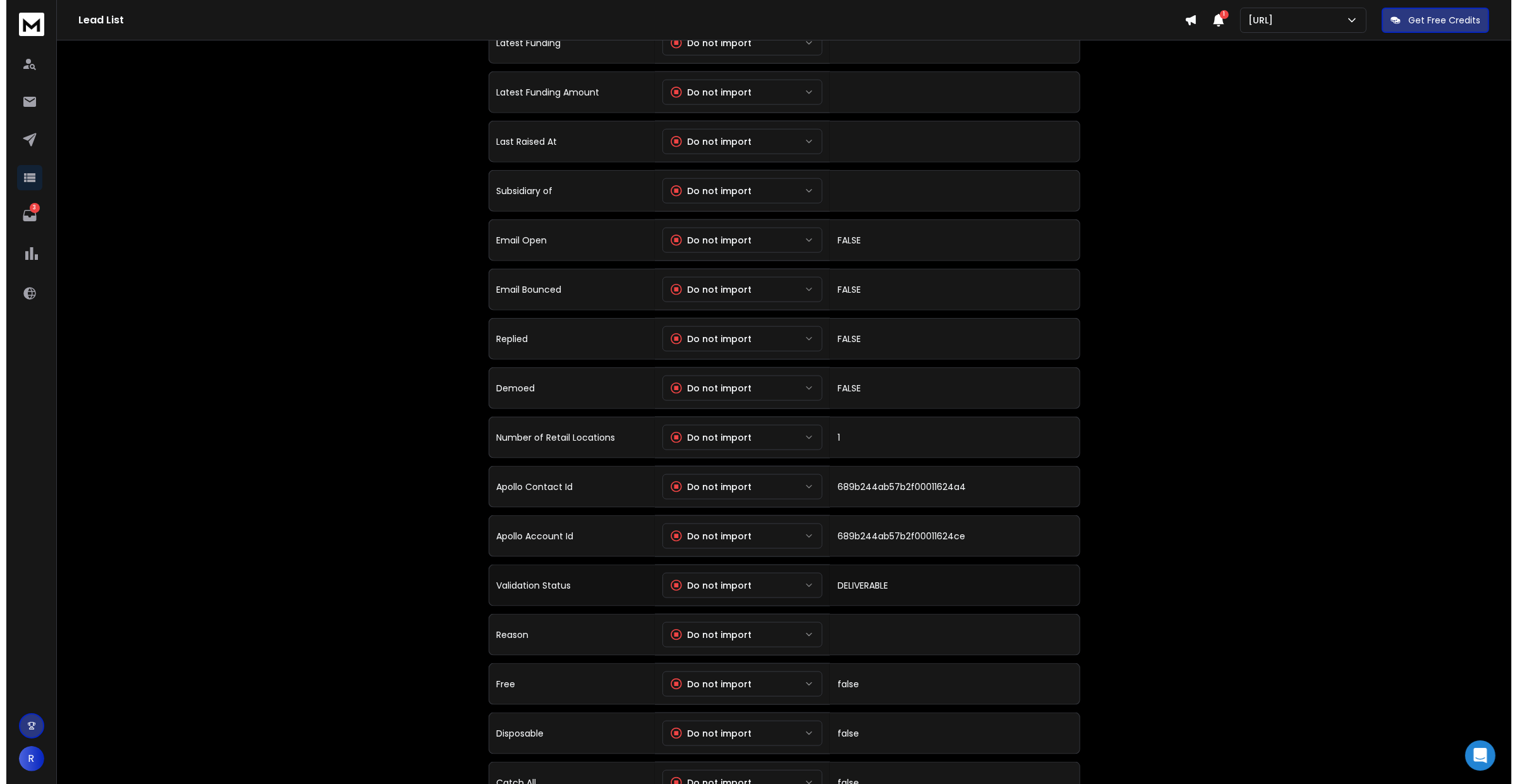
scroll to position [2114, 0]
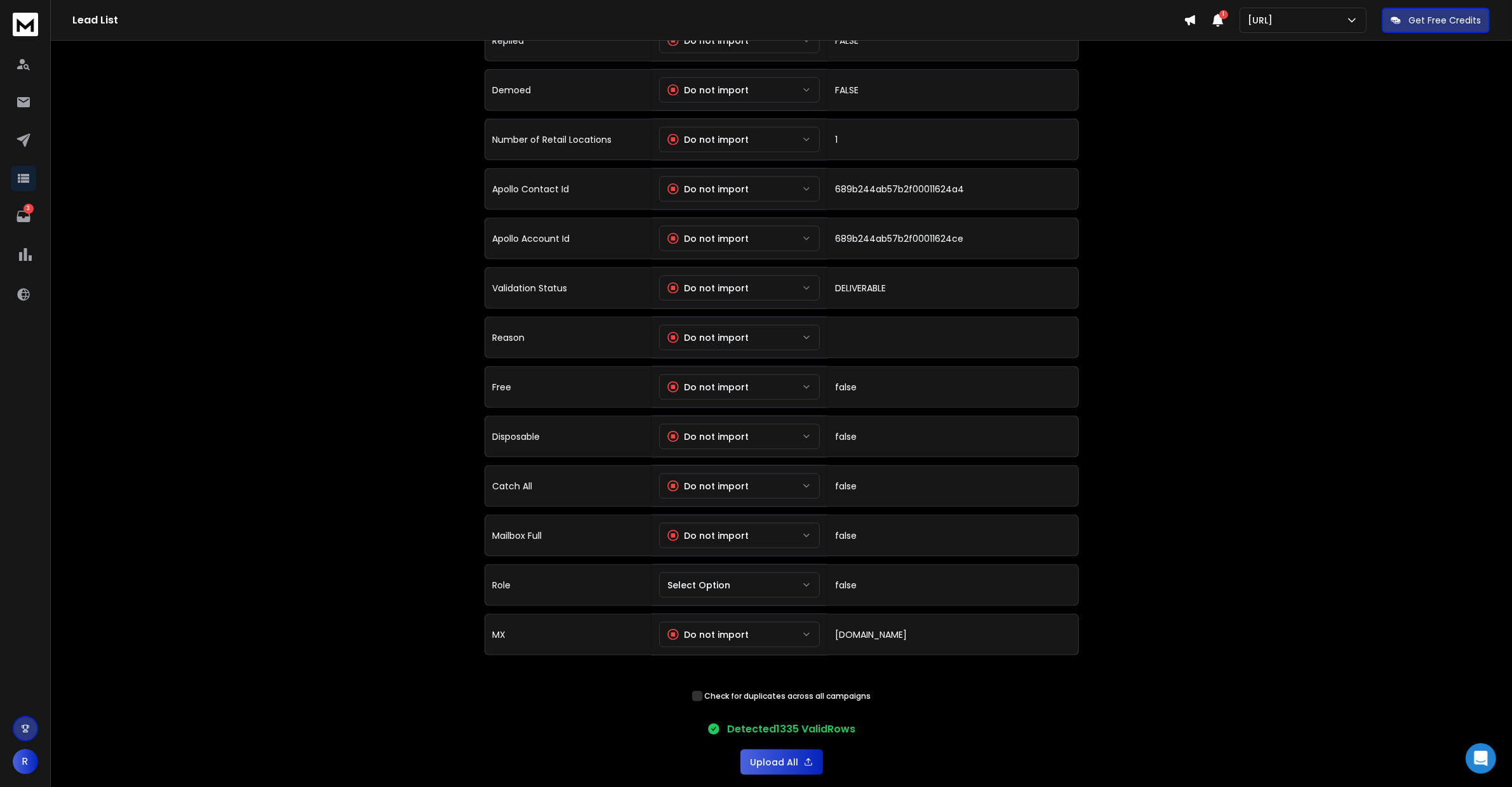
click at [788, 749] on button "Upload All" at bounding box center [782, 762] width 83 height 26
click at [731, 436] on button "Upload" at bounding box center [725, 426] width 54 height 26
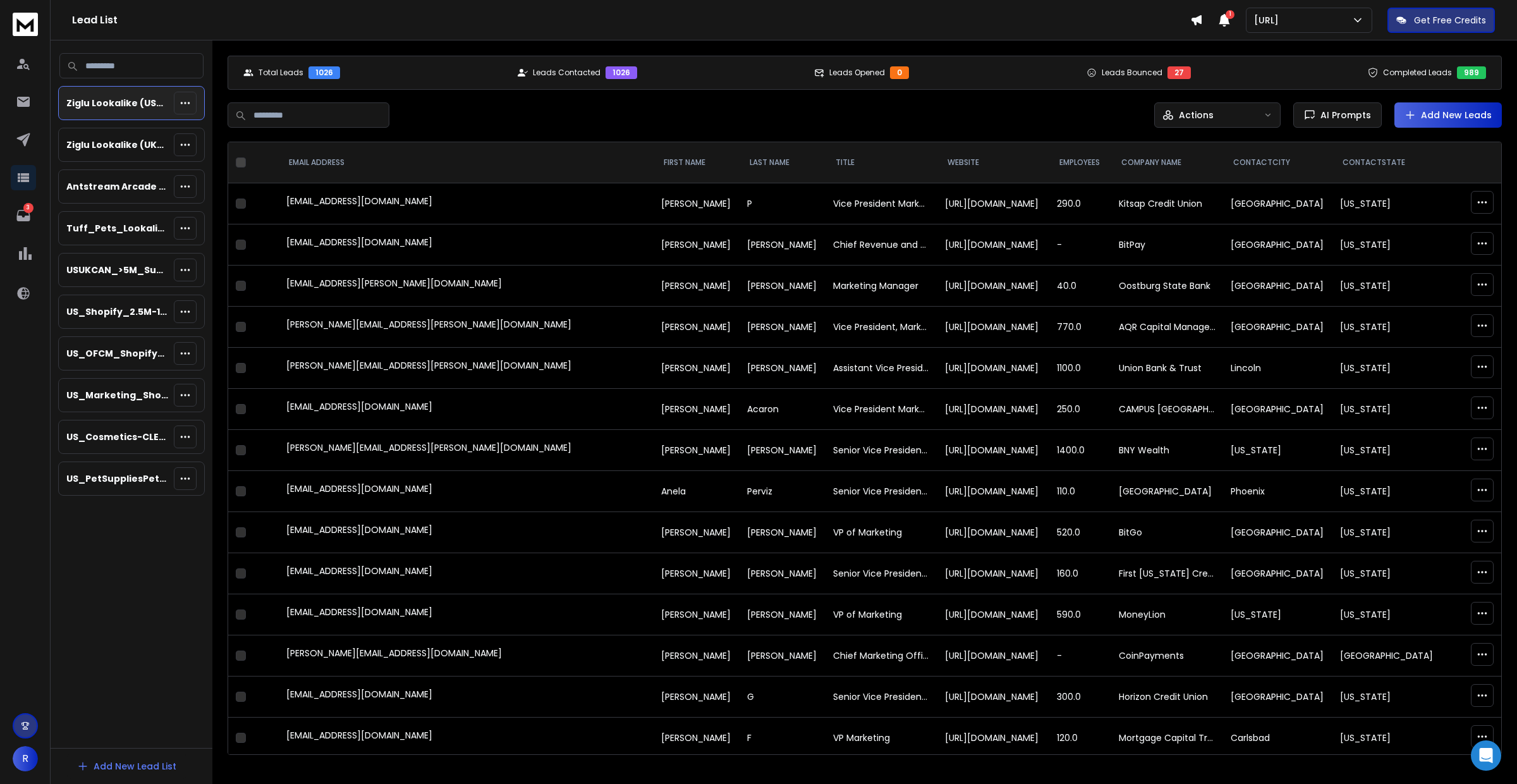
click at [116, 758] on button "Add New Lead List" at bounding box center [127, 766] width 120 height 26
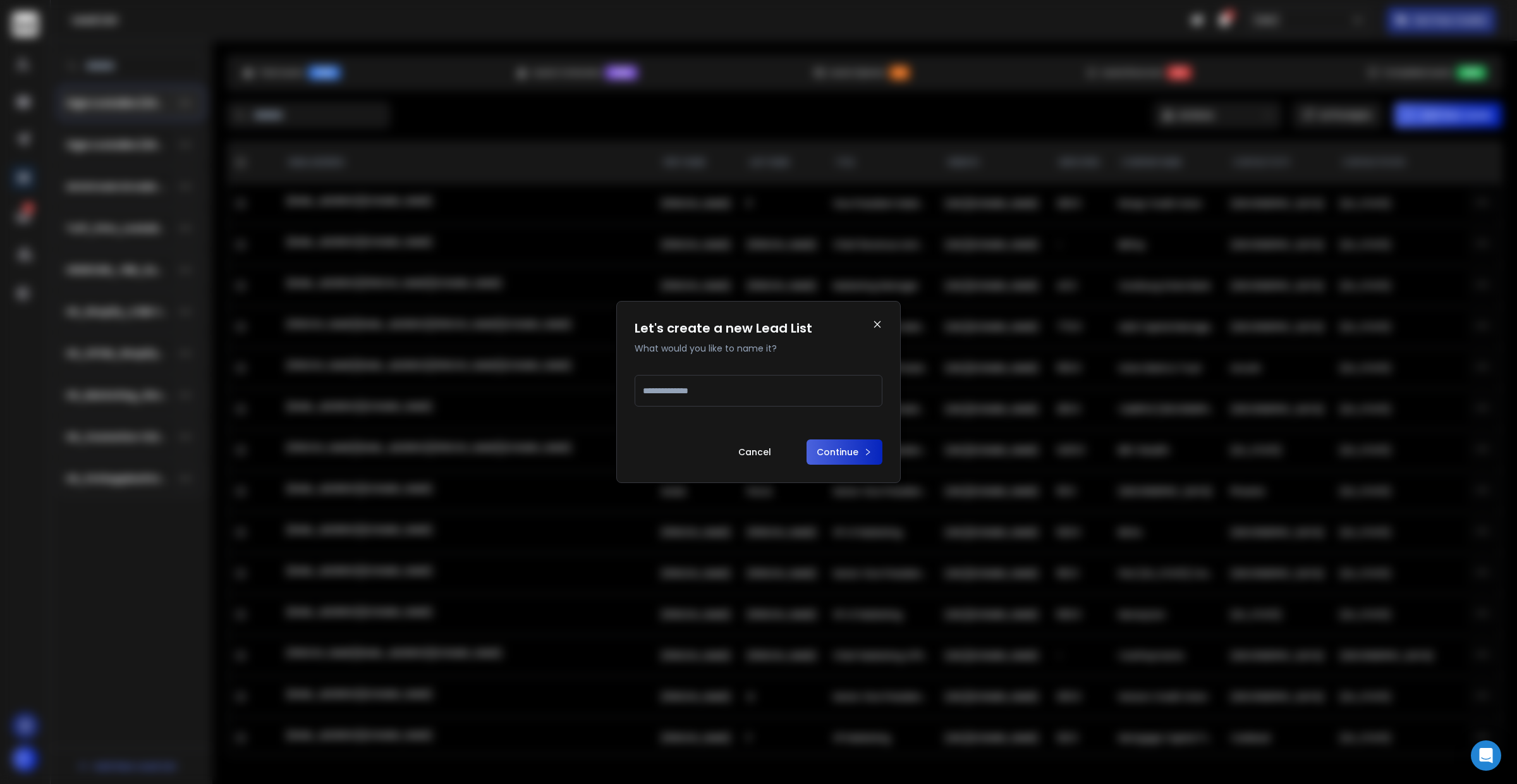
click at [754, 382] on input at bounding box center [758, 391] width 248 height 31
paste input "**********"
type input "**********"
click at [841, 452] on button "Continue" at bounding box center [845, 452] width 76 height 26
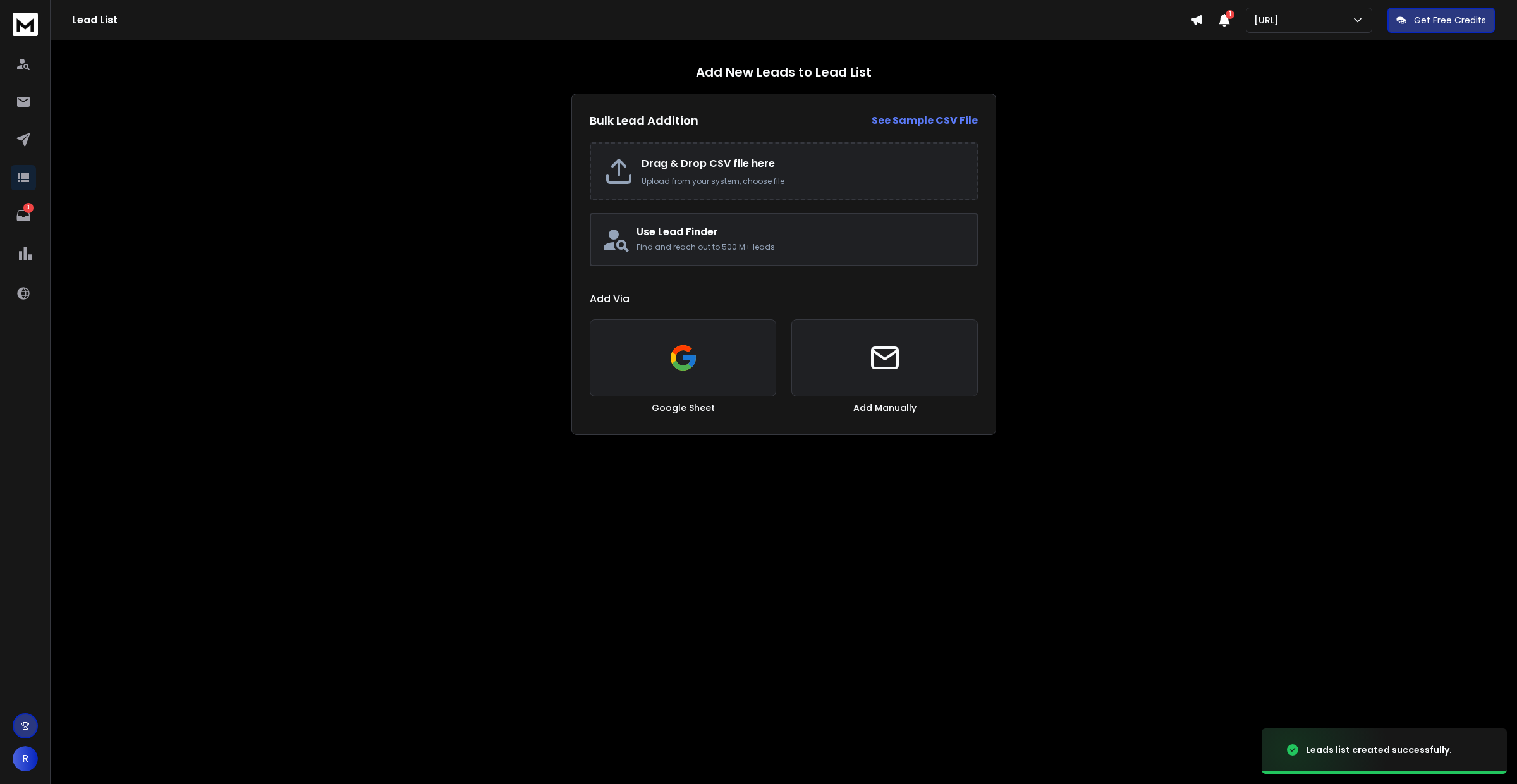
click at [732, 179] on p "Upload from your system, choose file" at bounding box center [803, 181] width 322 height 10
type input "**********"
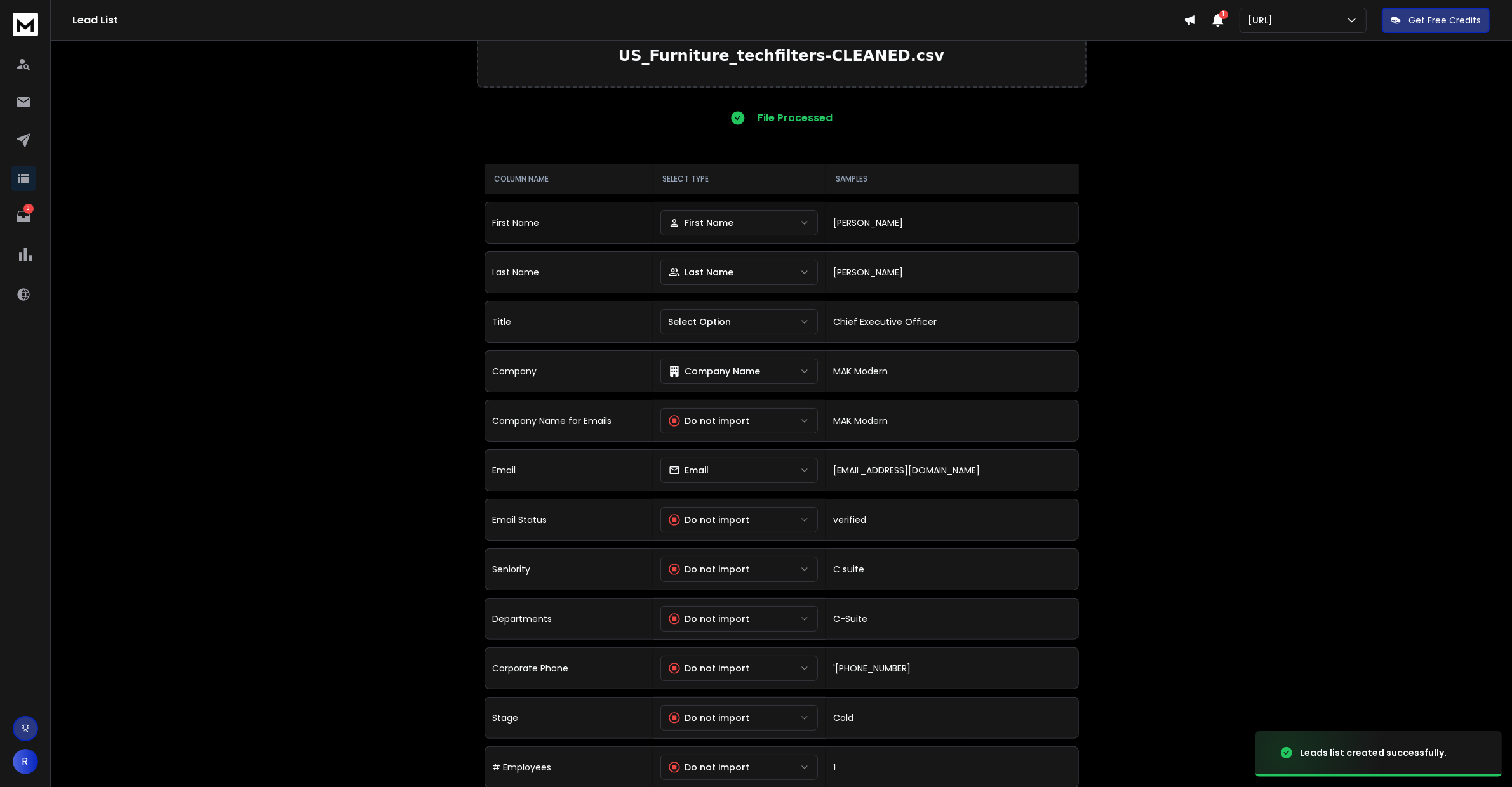
scroll to position [271, 0]
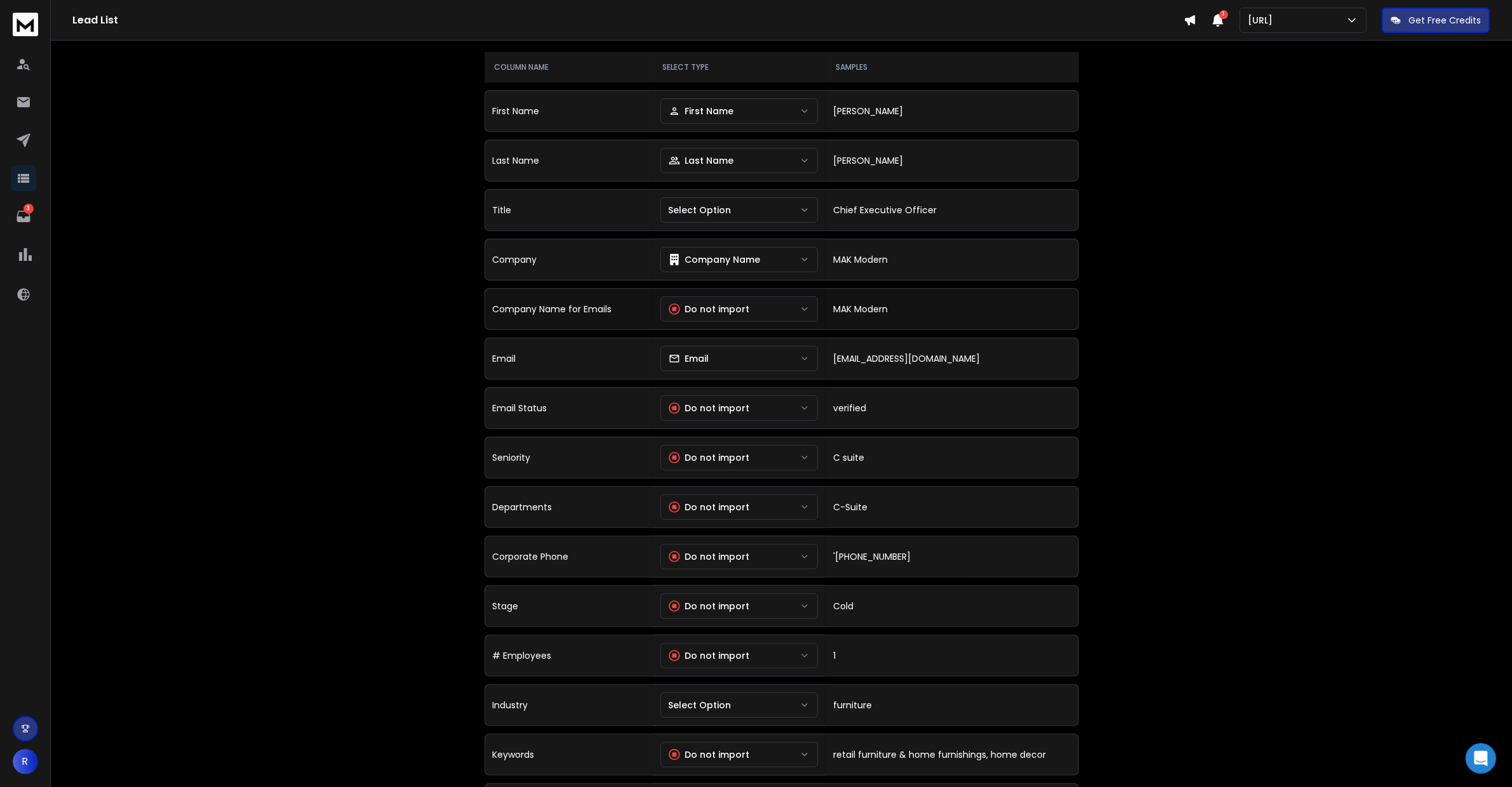
click at [740, 303] on div "Do not import" at bounding box center [710, 309] width 81 height 13
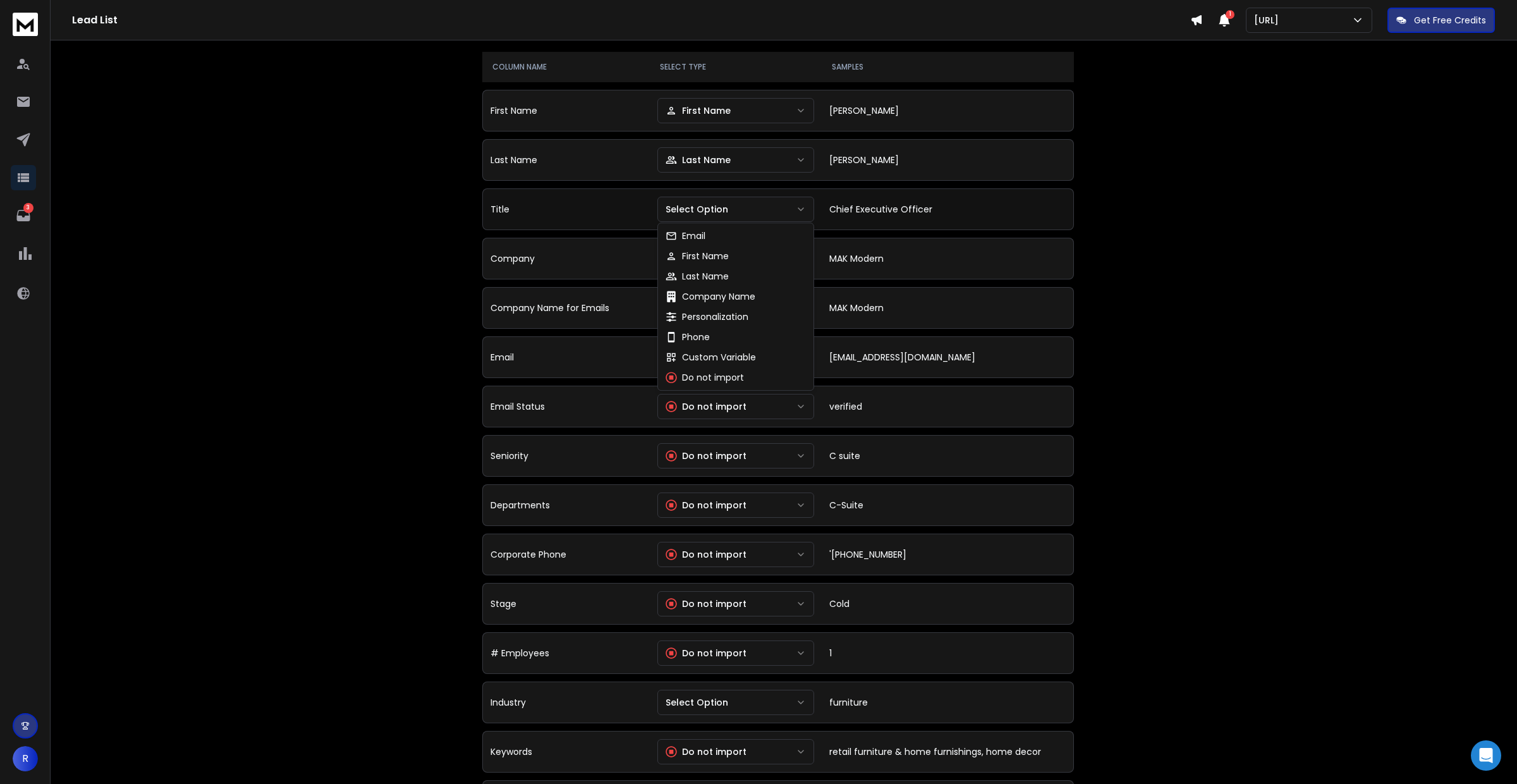
click at [773, 218] on button "Select Option" at bounding box center [736, 209] width 157 height 26
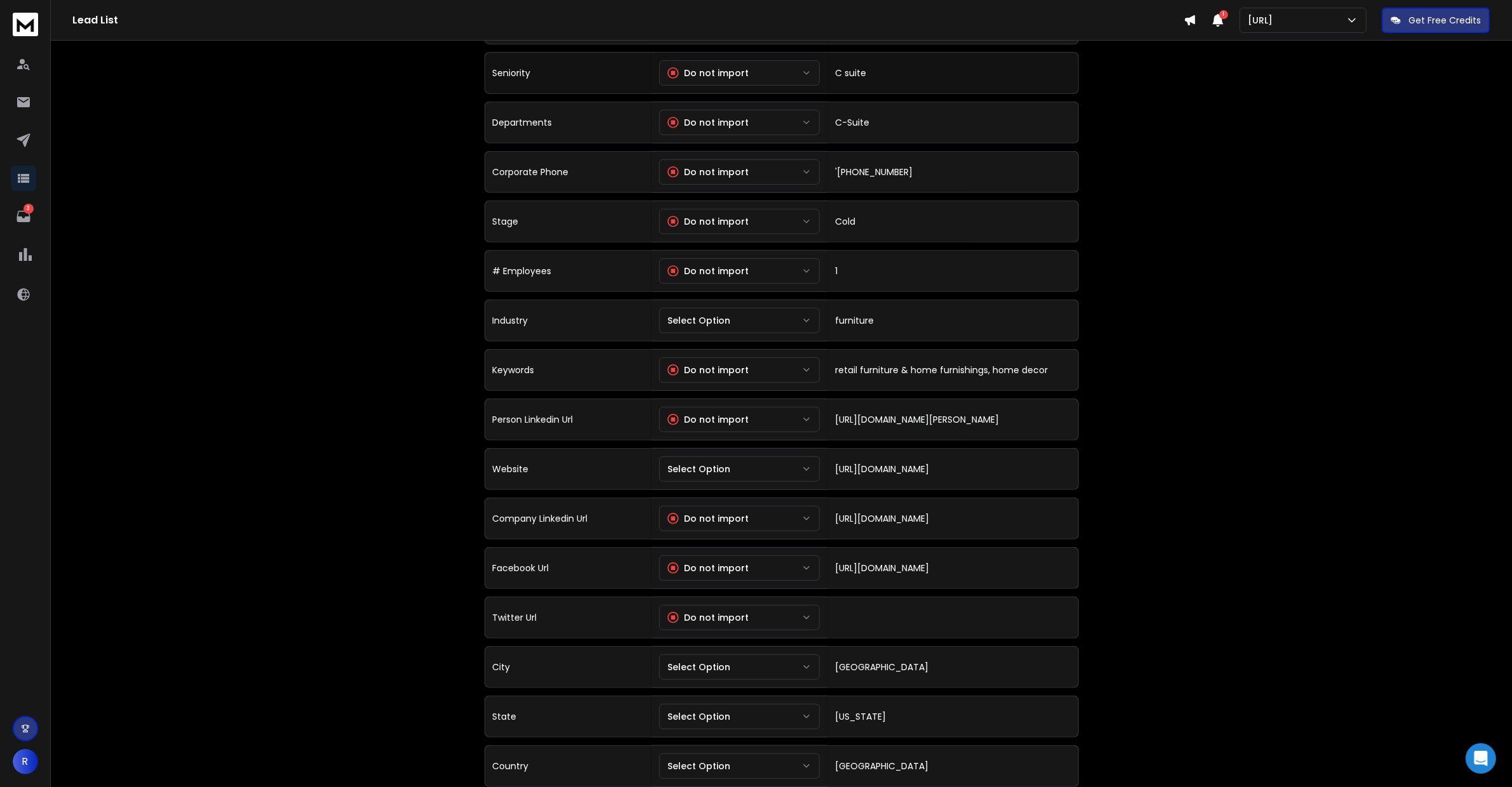
scroll to position [638, 0]
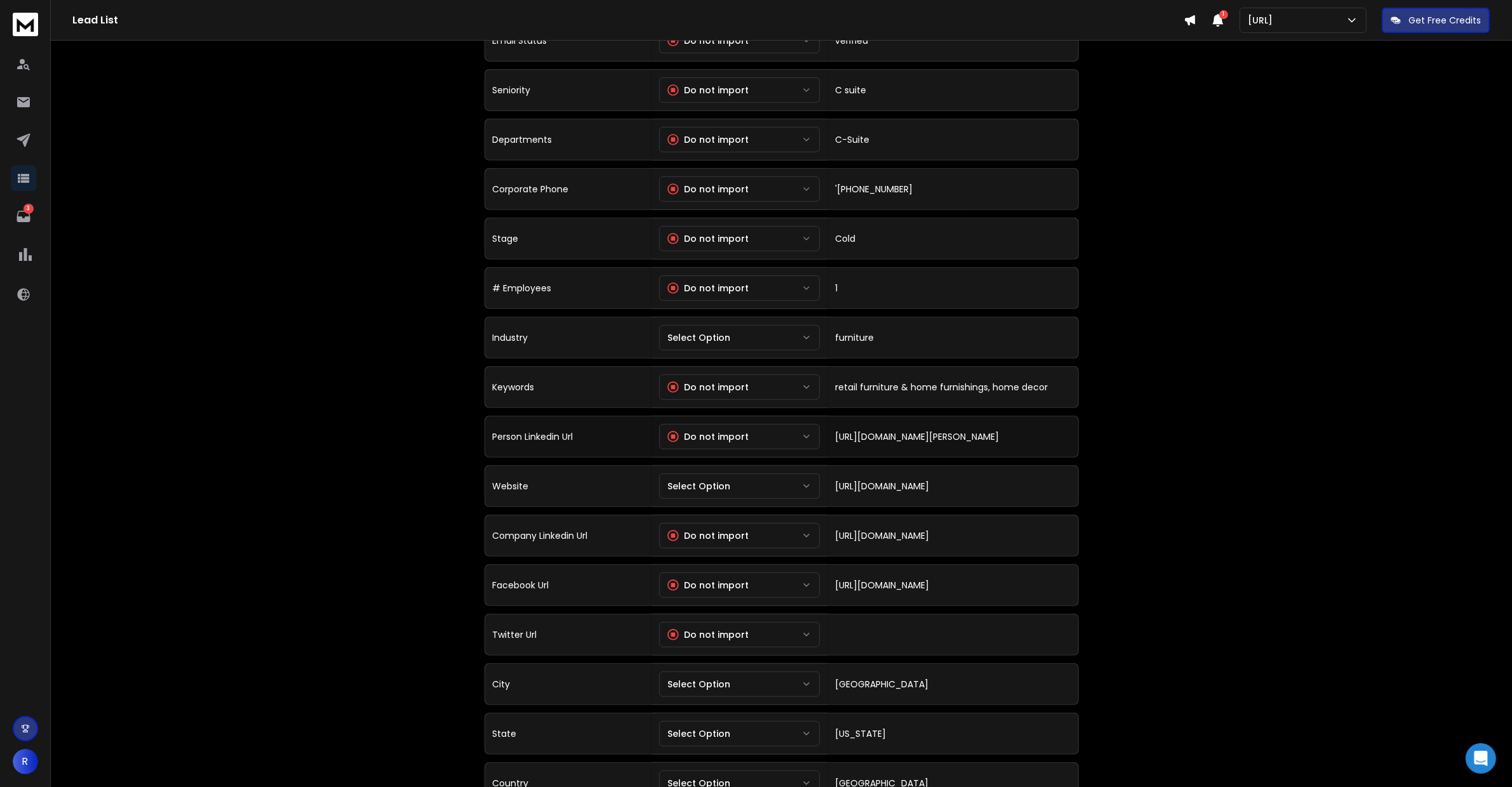
click at [765, 428] on button "Do not import" at bounding box center [739, 437] width 161 height 26
click at [787, 479] on button "Select Option" at bounding box center [739, 486] width 161 height 26
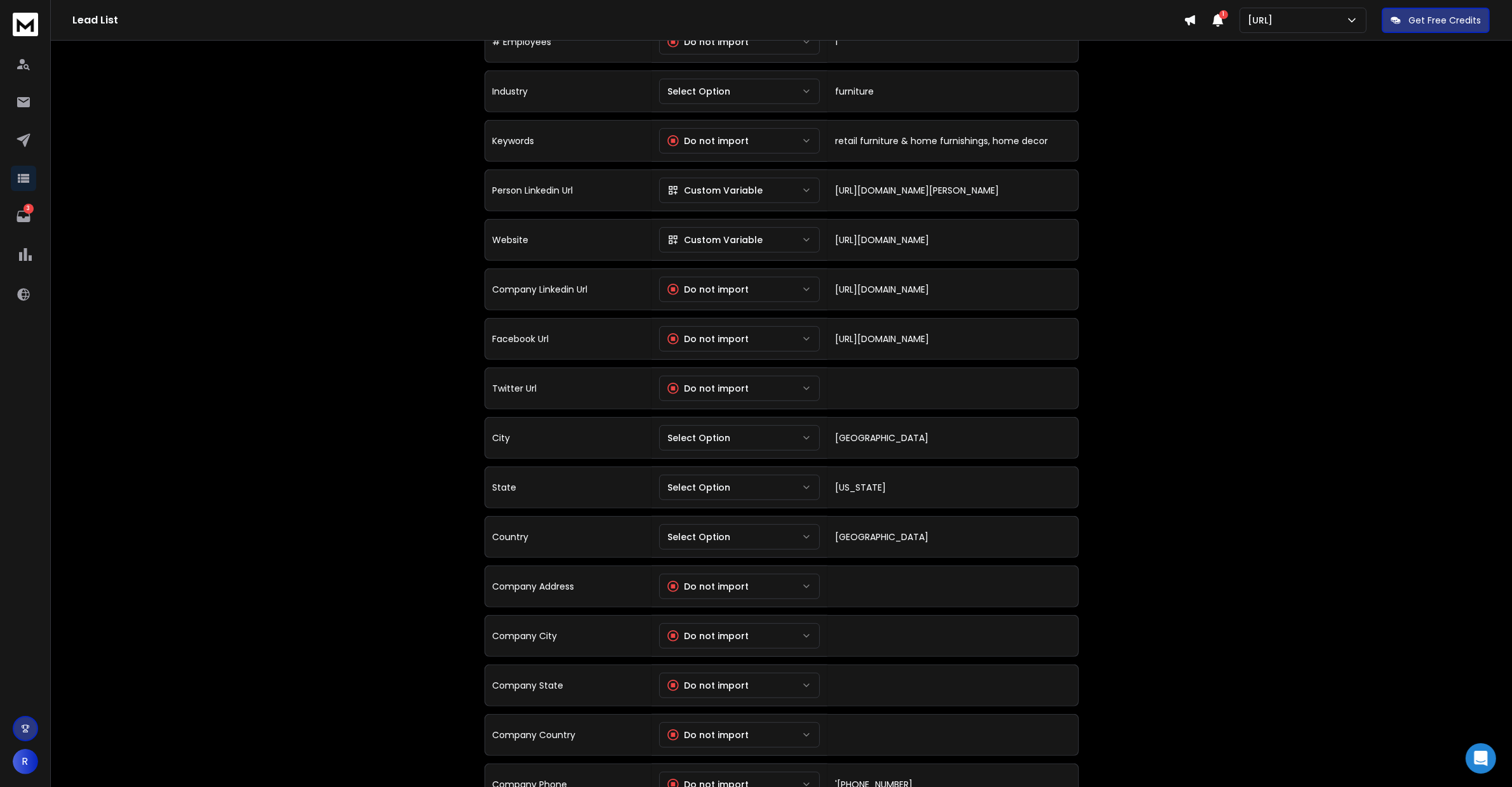
scroll to position [920, 0]
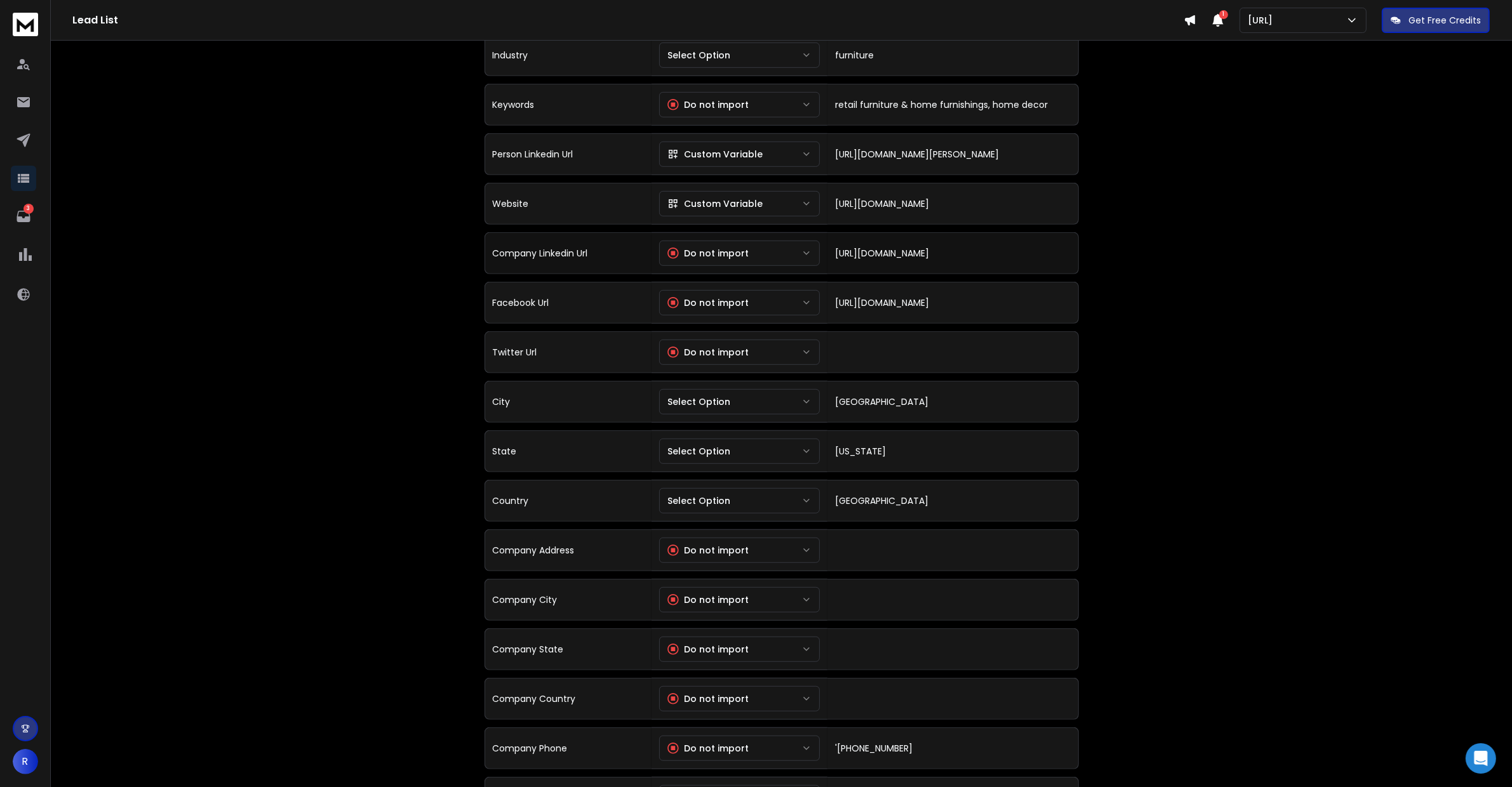
click at [807, 241] on button "Do not import" at bounding box center [739, 254] width 161 height 26
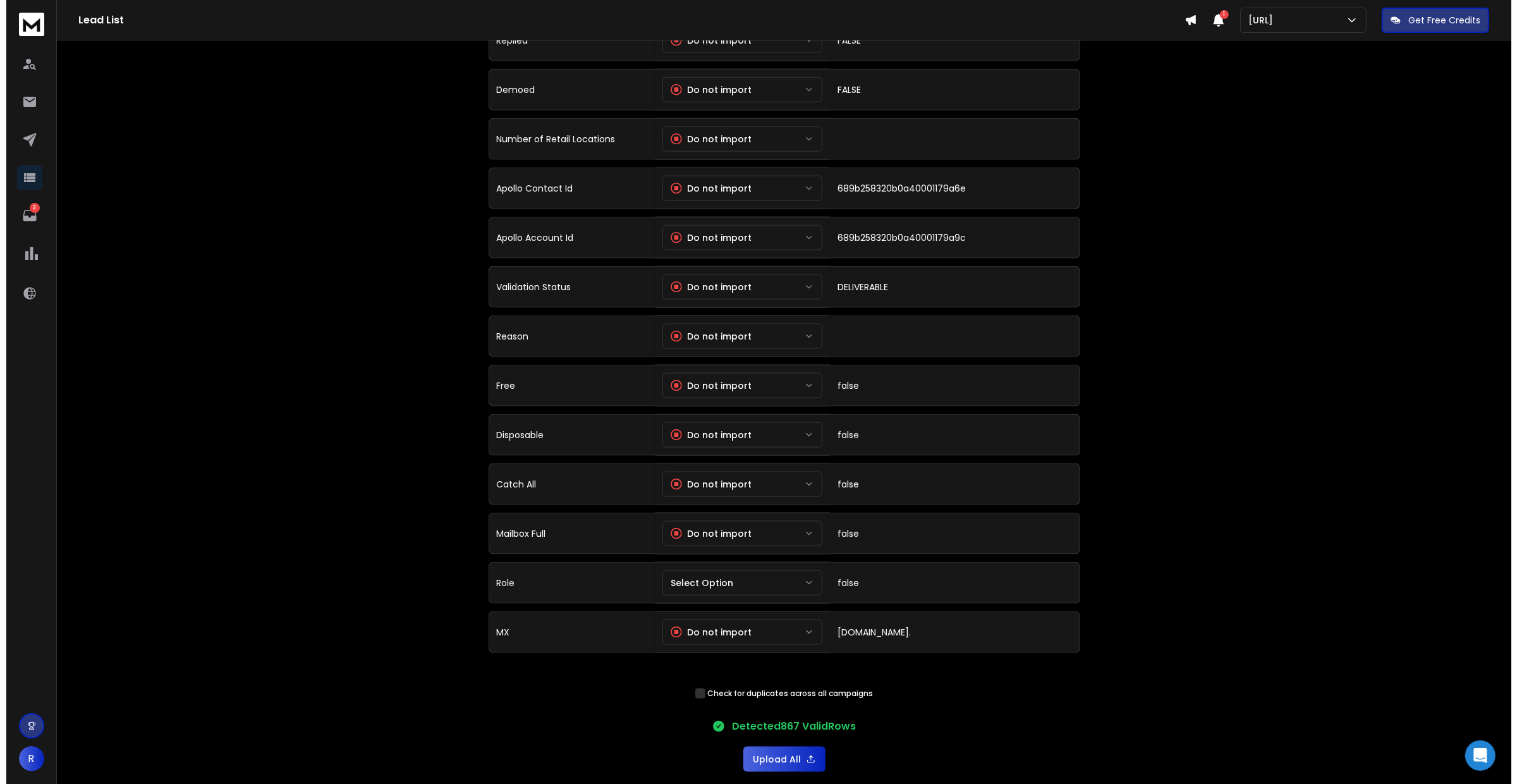
scroll to position [2110, 0]
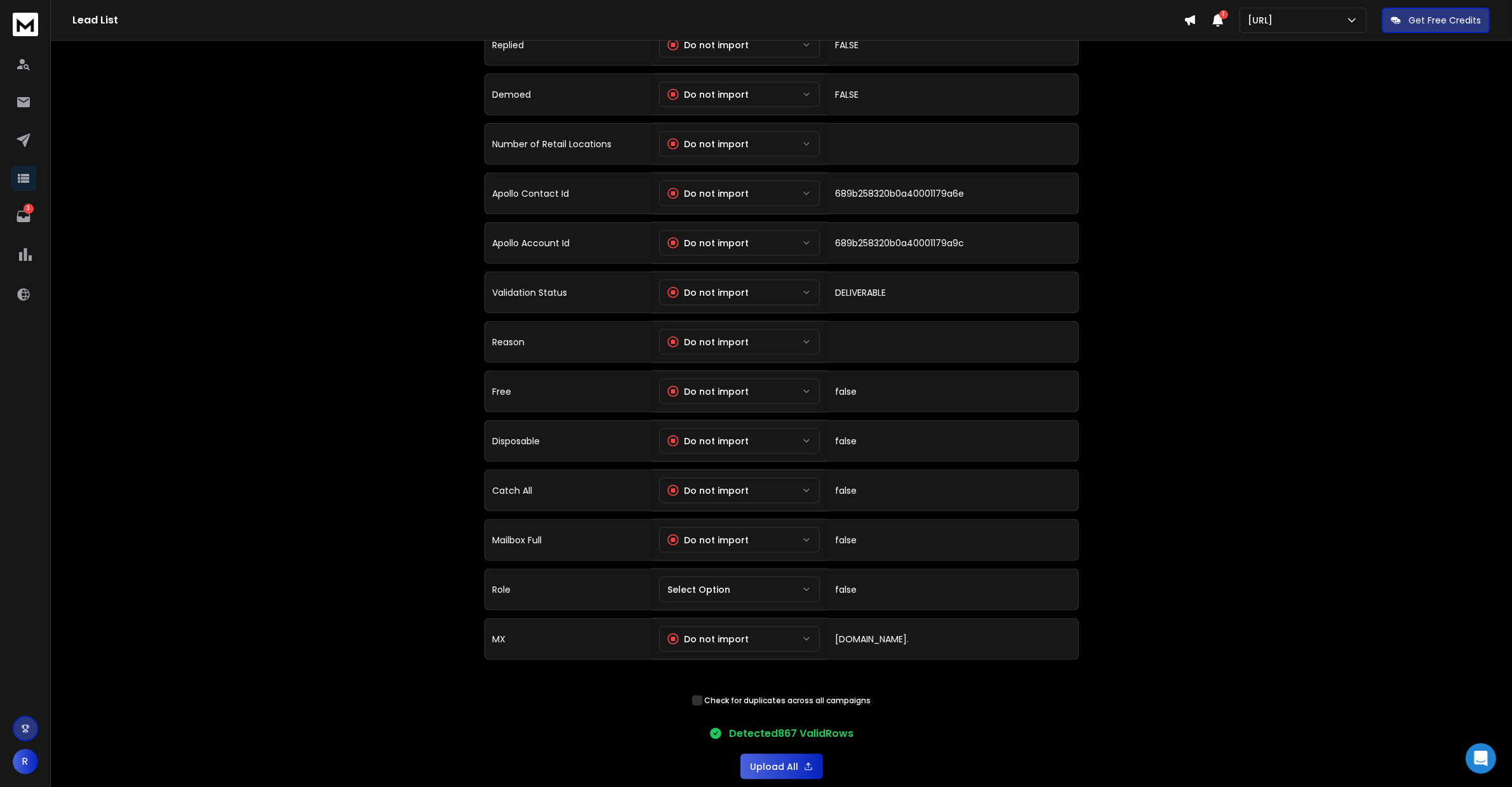
click at [791, 754] on button "Upload All" at bounding box center [782, 767] width 83 height 26
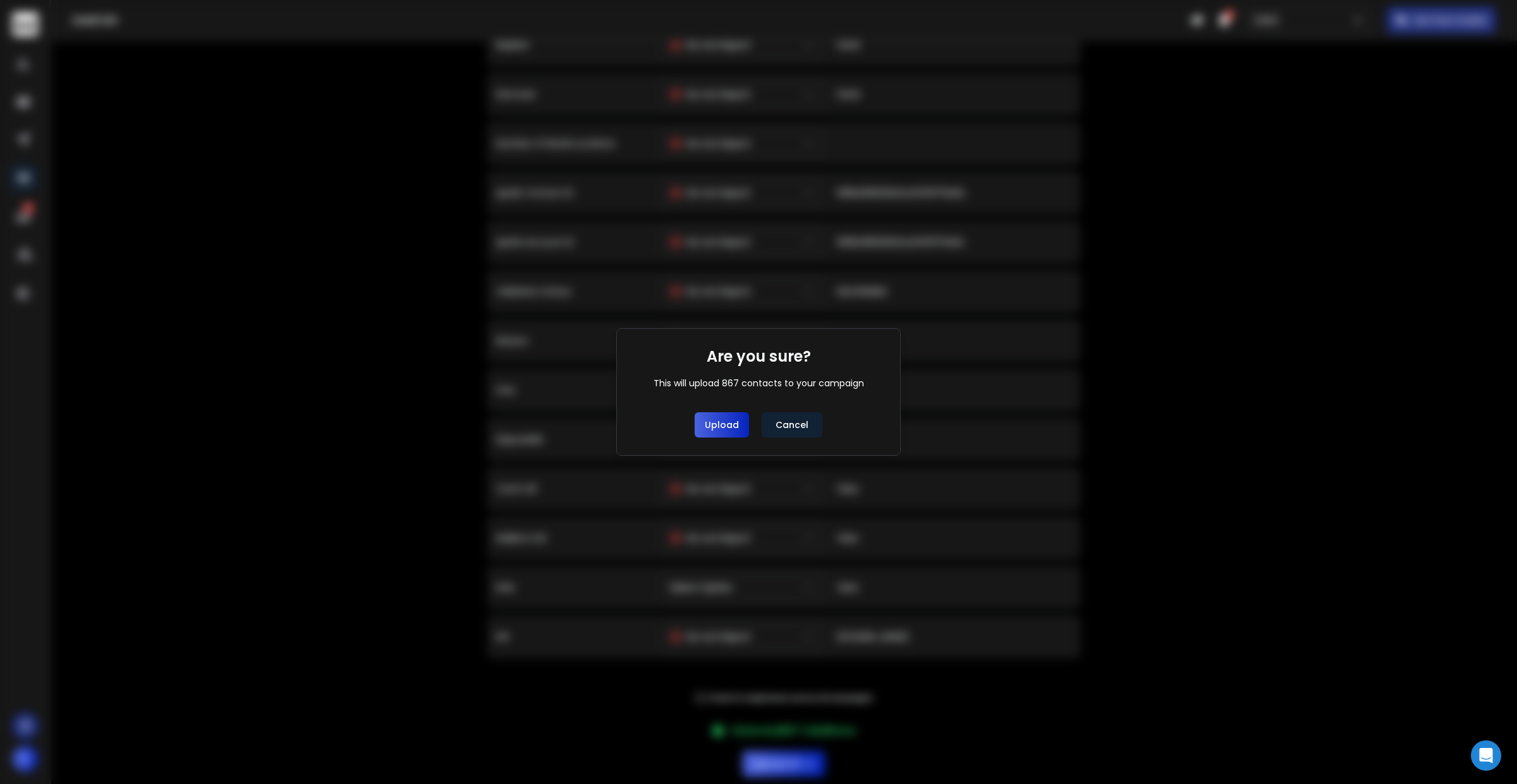
click at [730, 425] on button "Upload" at bounding box center [722, 425] width 54 height 26
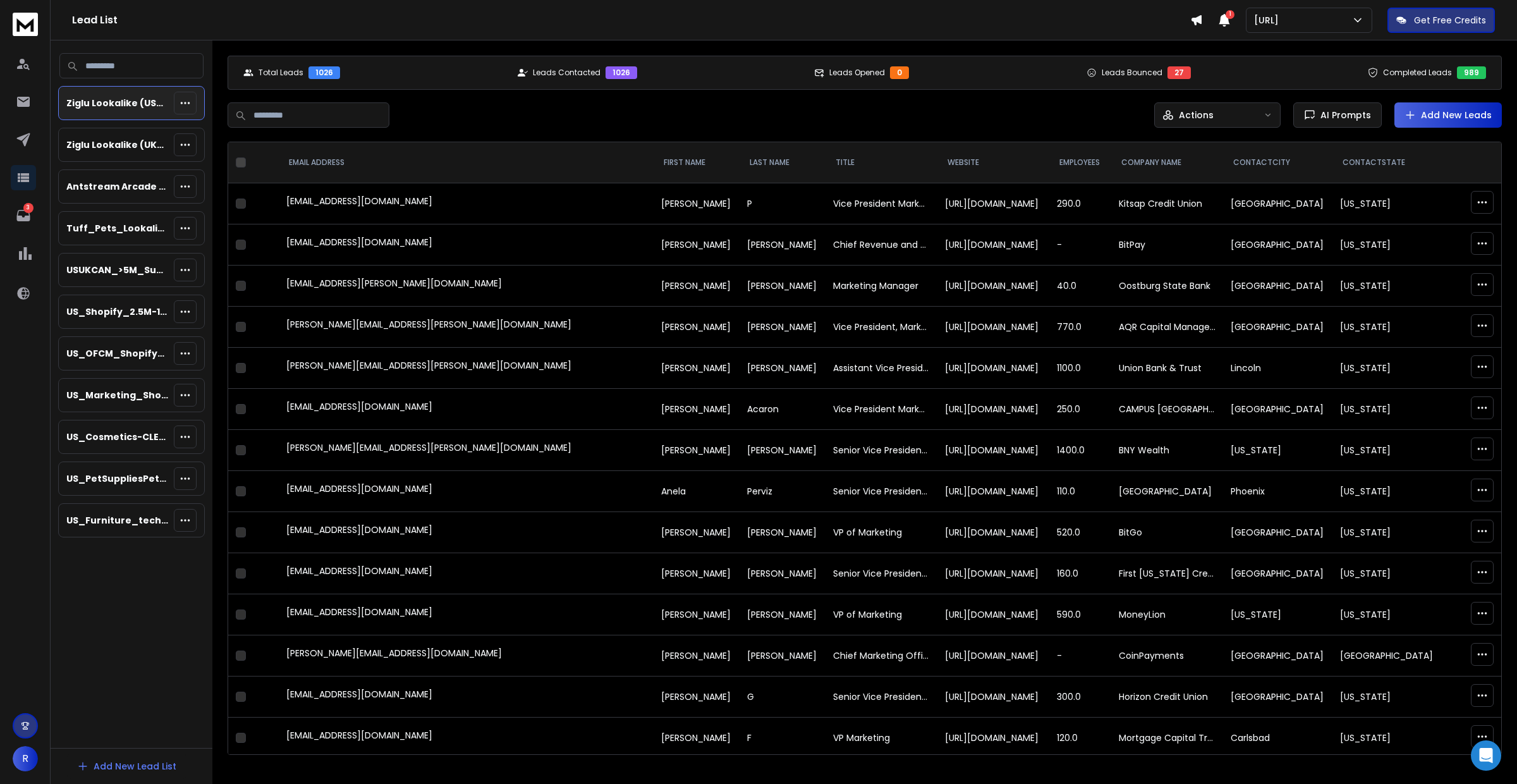
click at [168, 767] on button "Add New Lead List" at bounding box center [127, 766] width 120 height 26
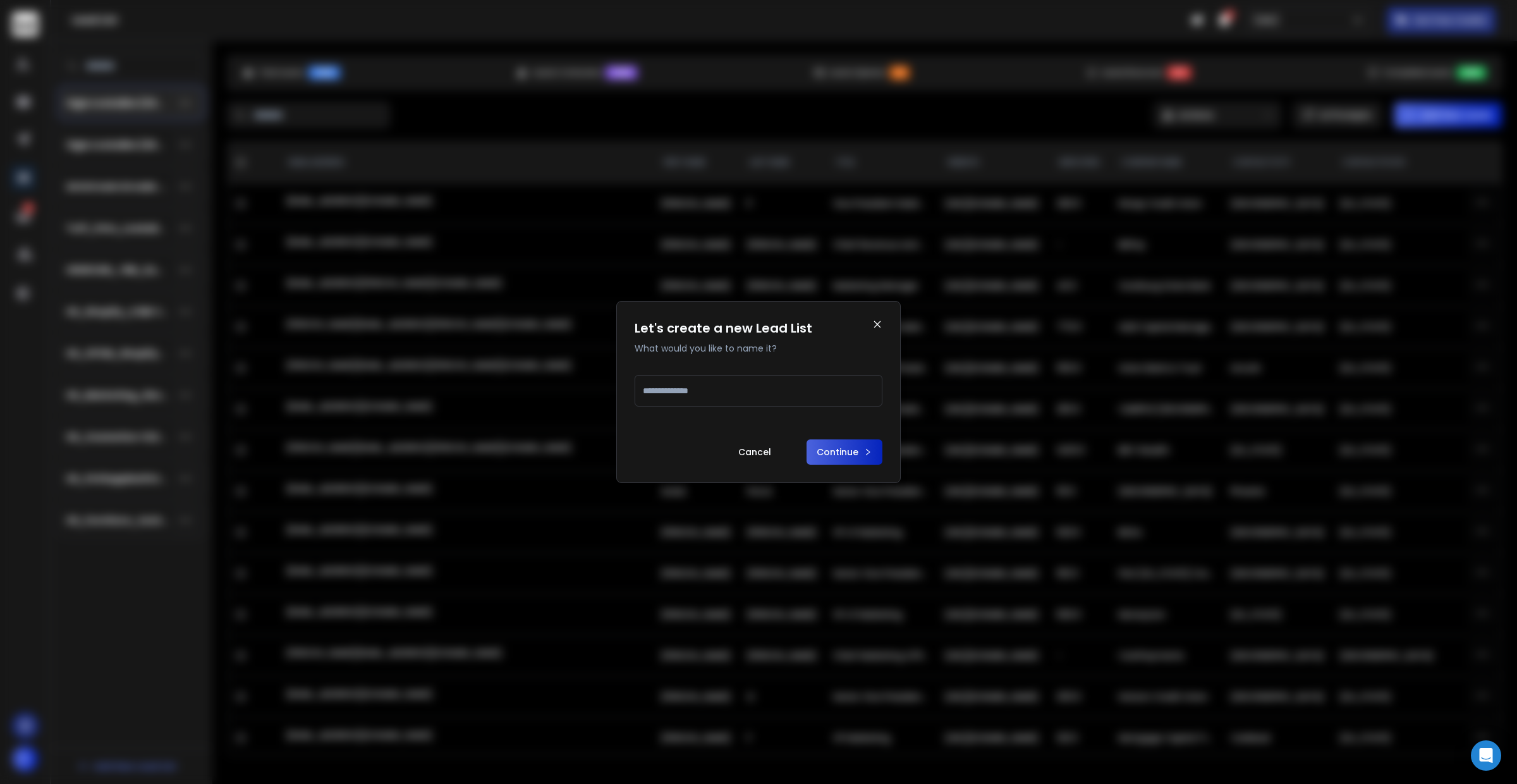
click at [727, 396] on input at bounding box center [758, 391] width 248 height 31
paste input "**********"
type input "**********"
click at [828, 436] on form "**********" at bounding box center [758, 409] width 248 height 110
click at [837, 474] on div "**********" at bounding box center [758, 392] width 285 height 182
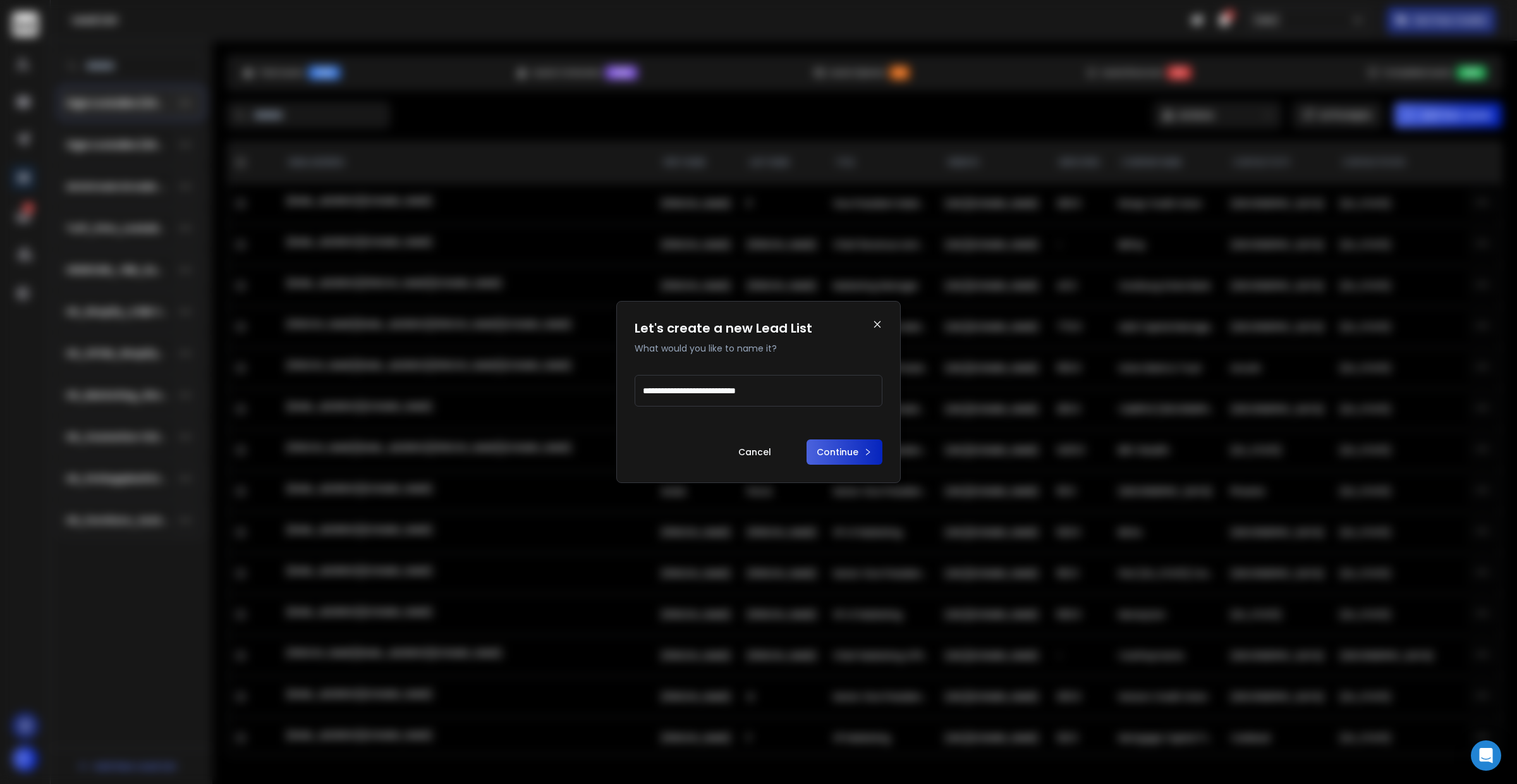
click at [837, 460] on button "Continue" at bounding box center [845, 452] width 76 height 26
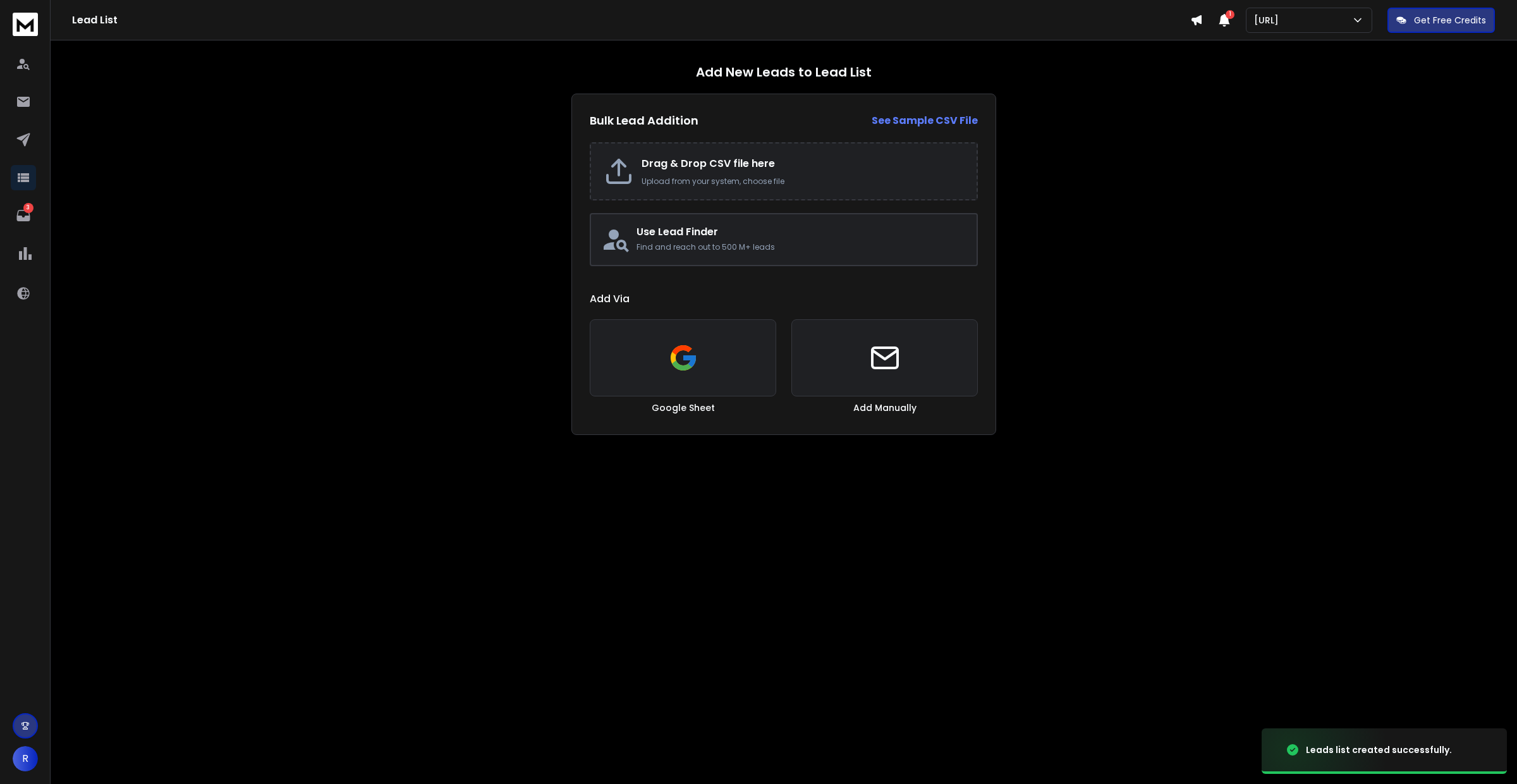
click at [729, 191] on div "Drag & Drop CSV file here Upload from your system, choose file" at bounding box center [784, 171] width 388 height 58
type input "**********"
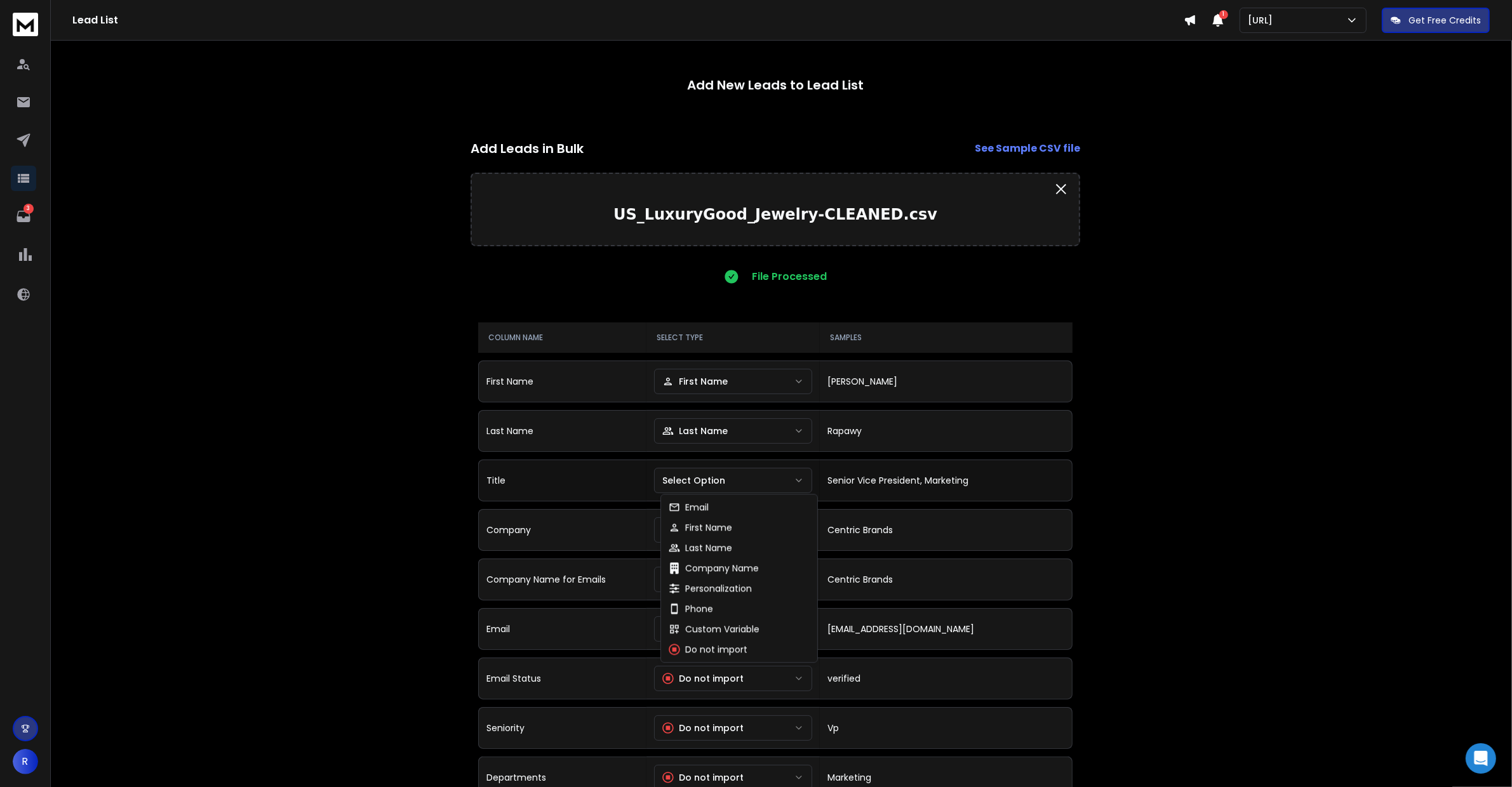
click at [755, 478] on button "Select Option" at bounding box center [732, 481] width 158 height 26
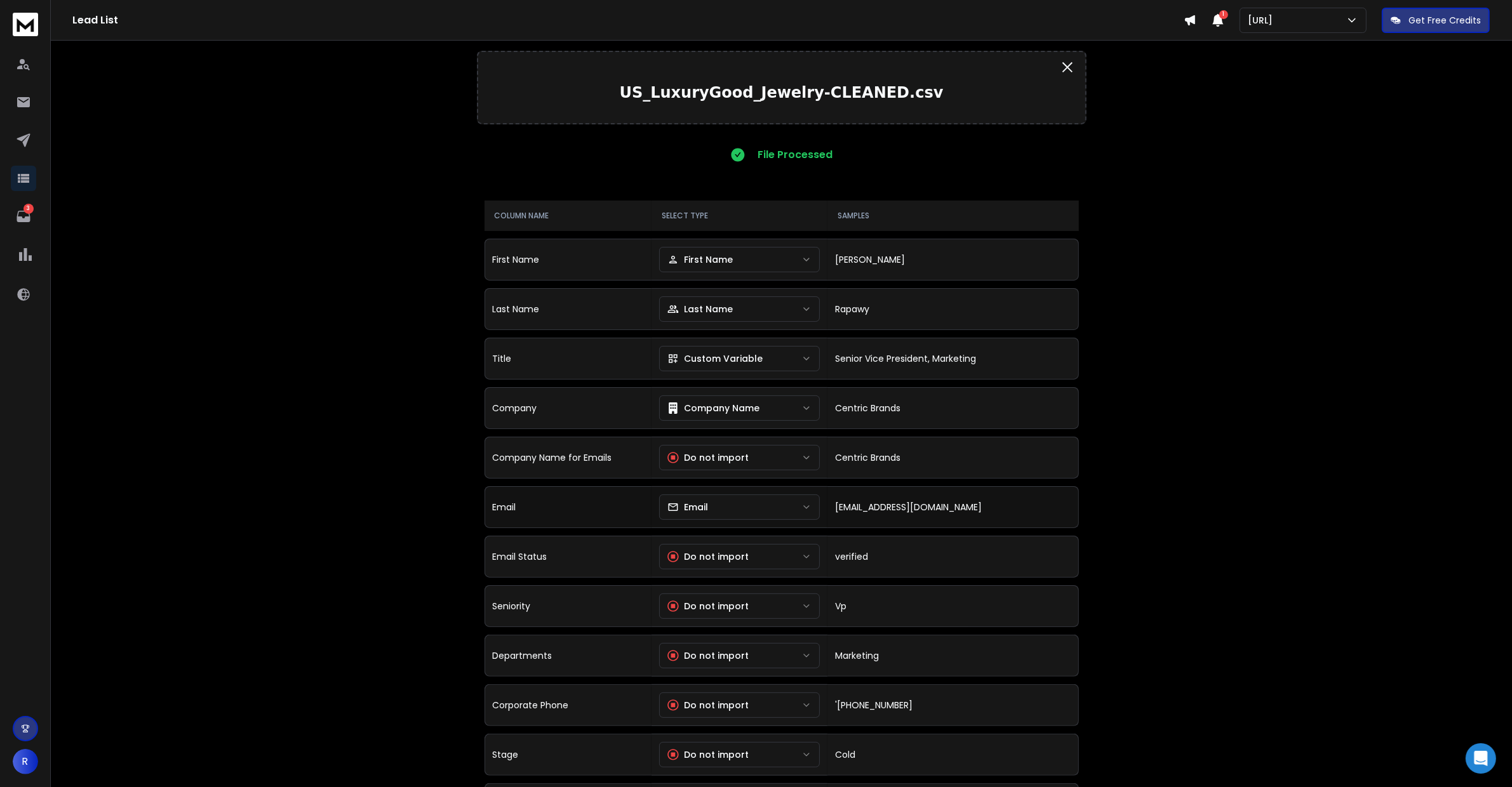
scroll to position [169, 0]
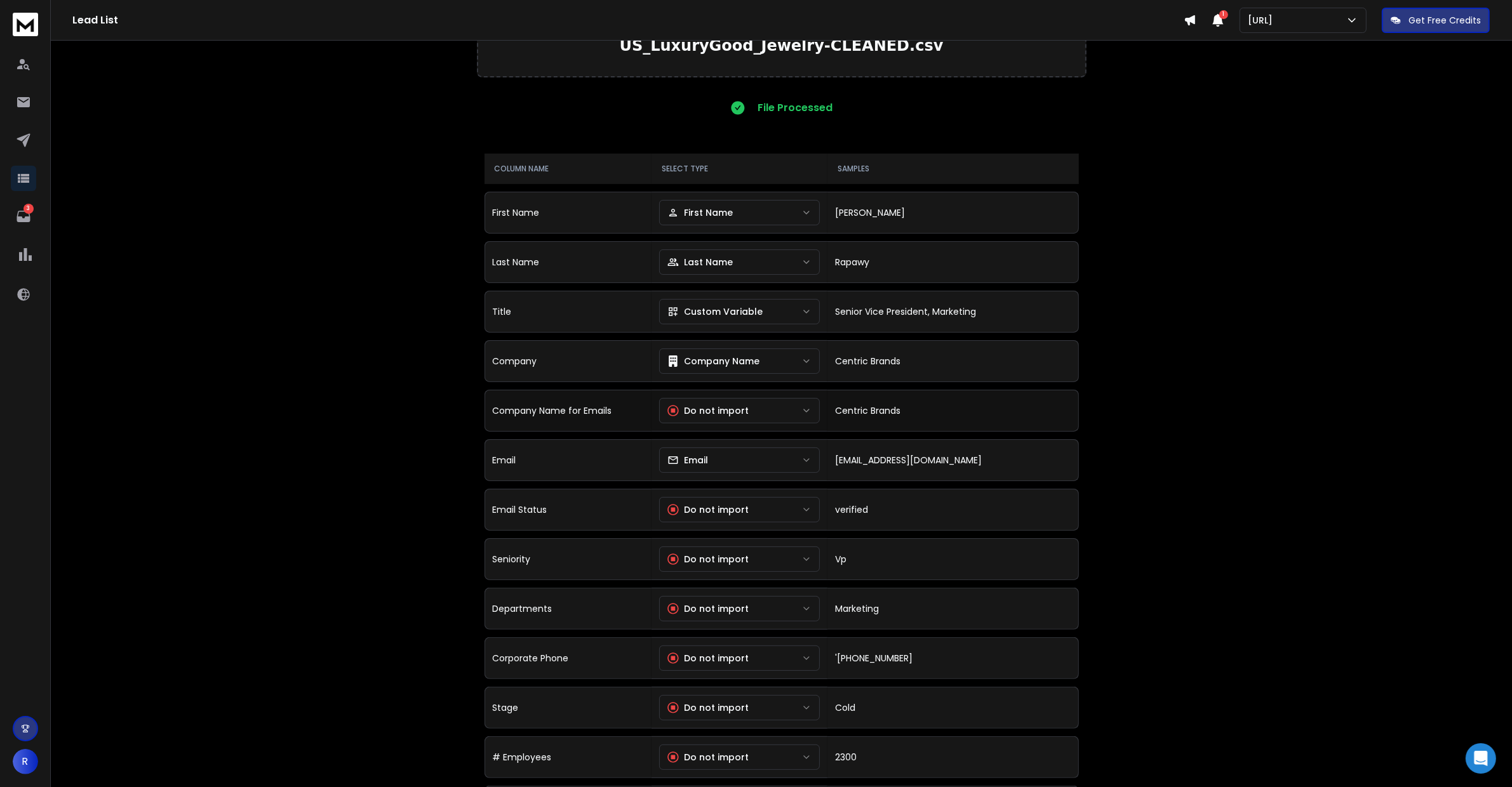
click at [747, 408] on button "Do not import" at bounding box center [739, 411] width 161 height 26
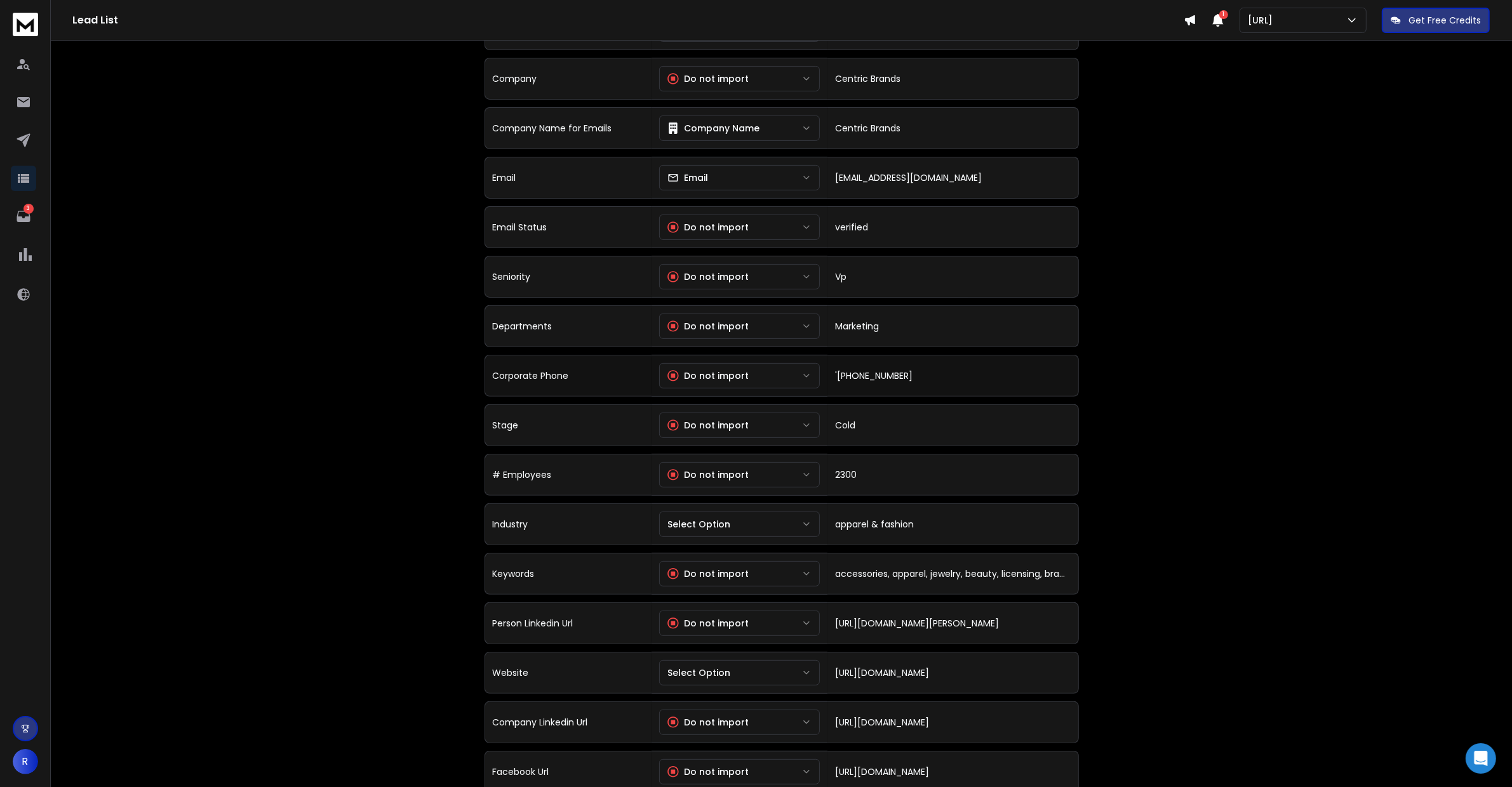
scroll to position [463, 0]
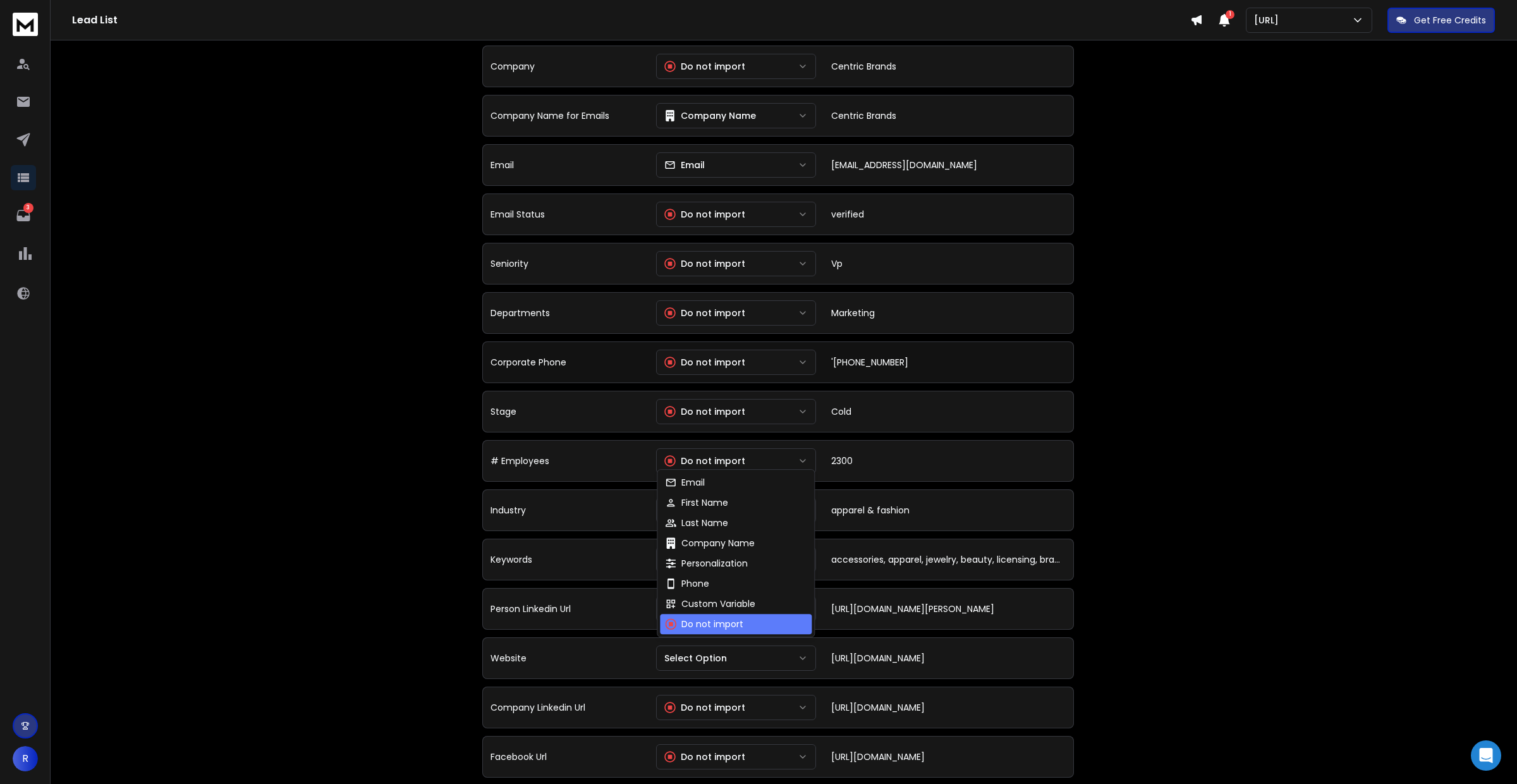
click at [740, 462] on button "Do not import" at bounding box center [736, 461] width 160 height 26
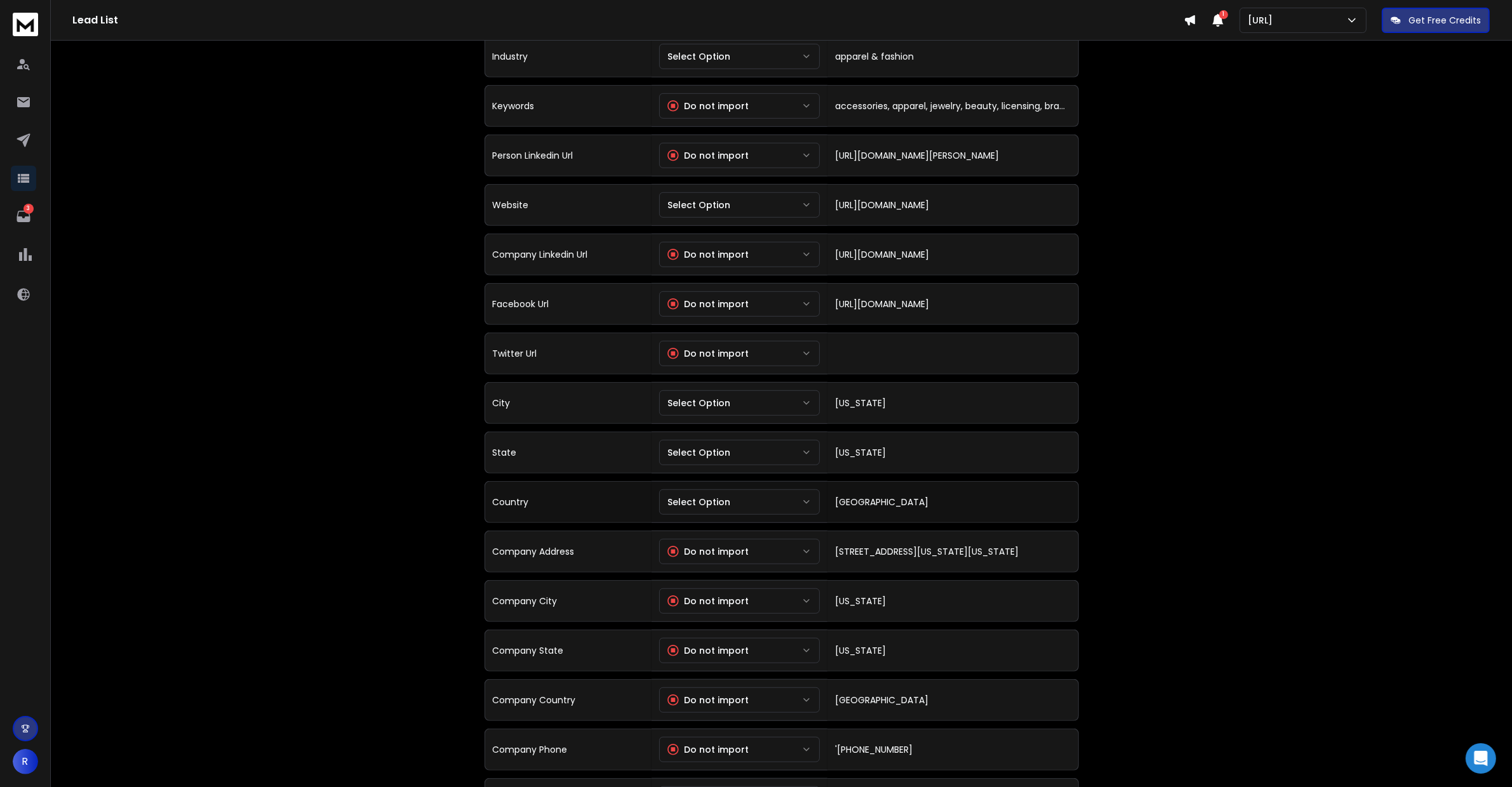
scroll to position [896, 0]
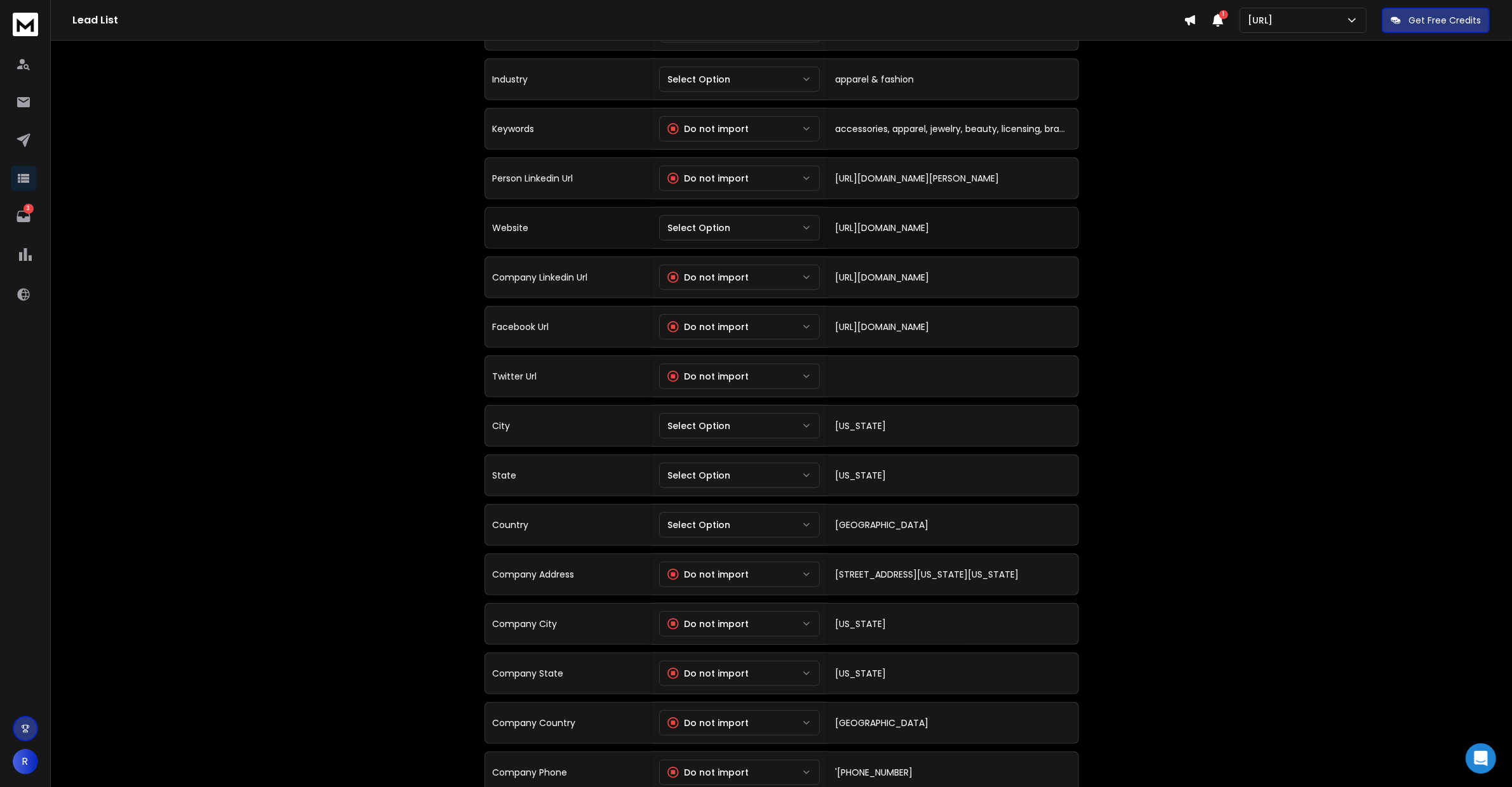
click at [760, 228] on button "Select Option" at bounding box center [739, 228] width 161 height 26
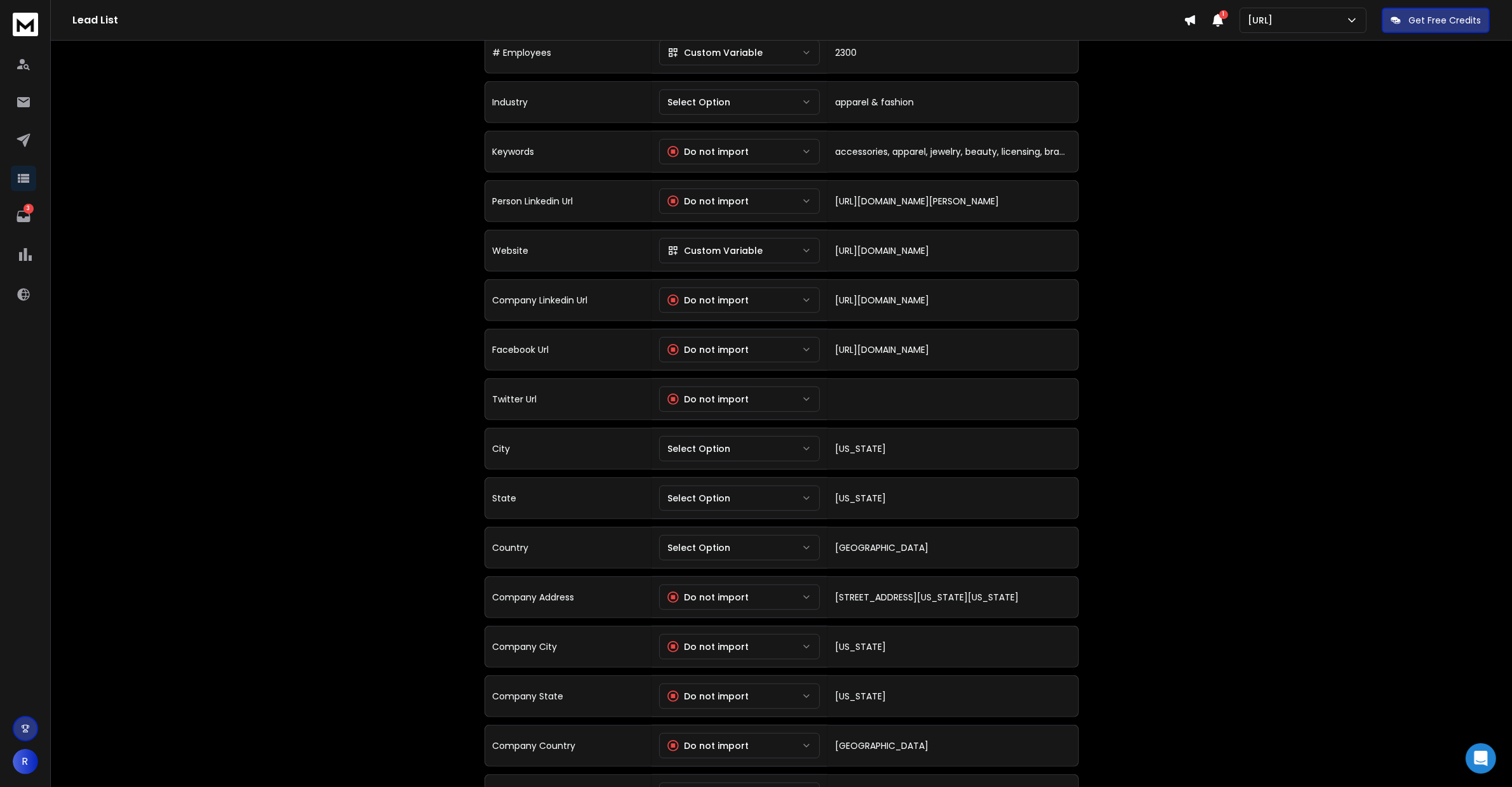
scroll to position [880, 0]
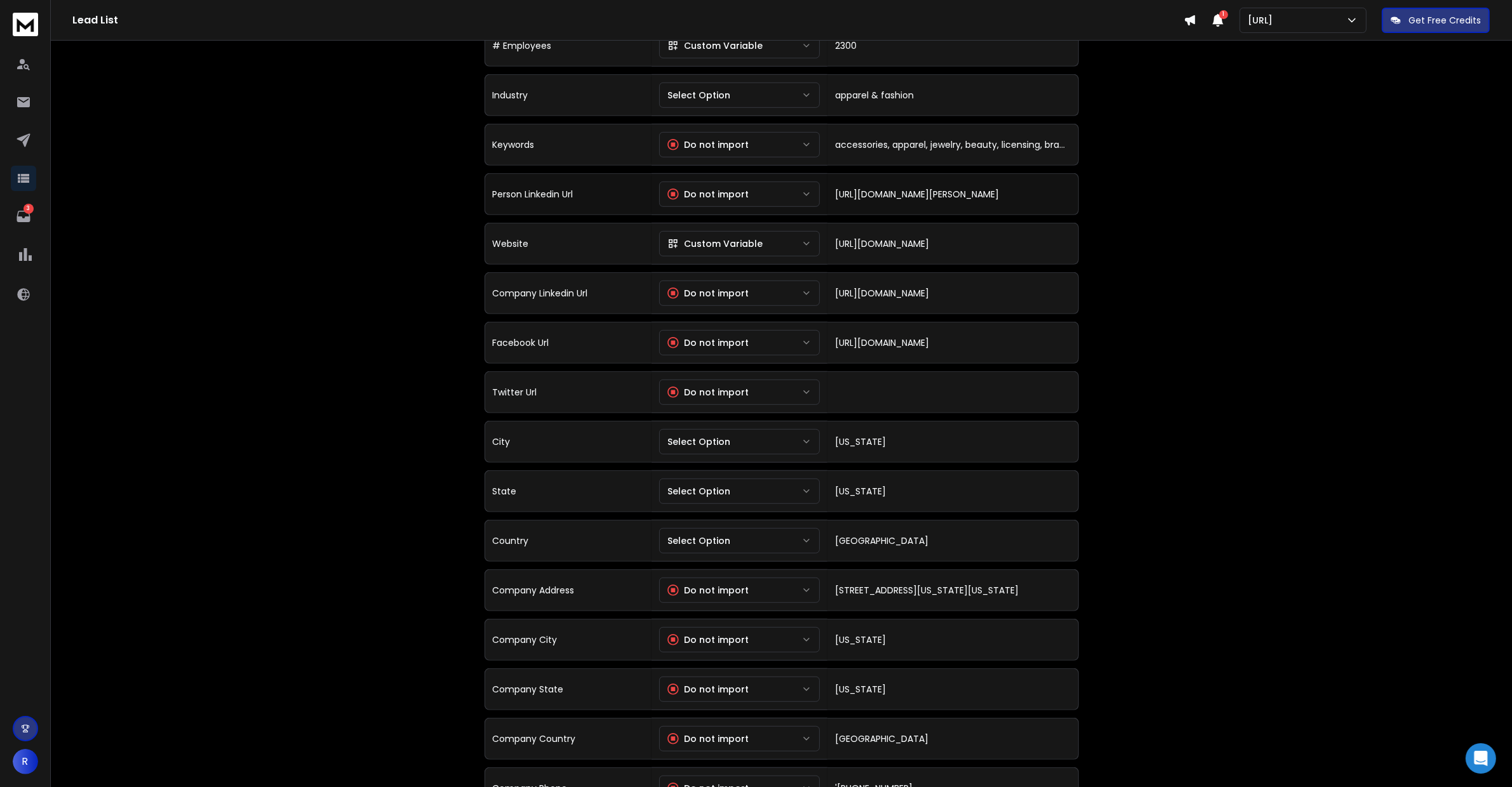
click at [780, 191] on button "Do not import" at bounding box center [739, 194] width 161 height 26
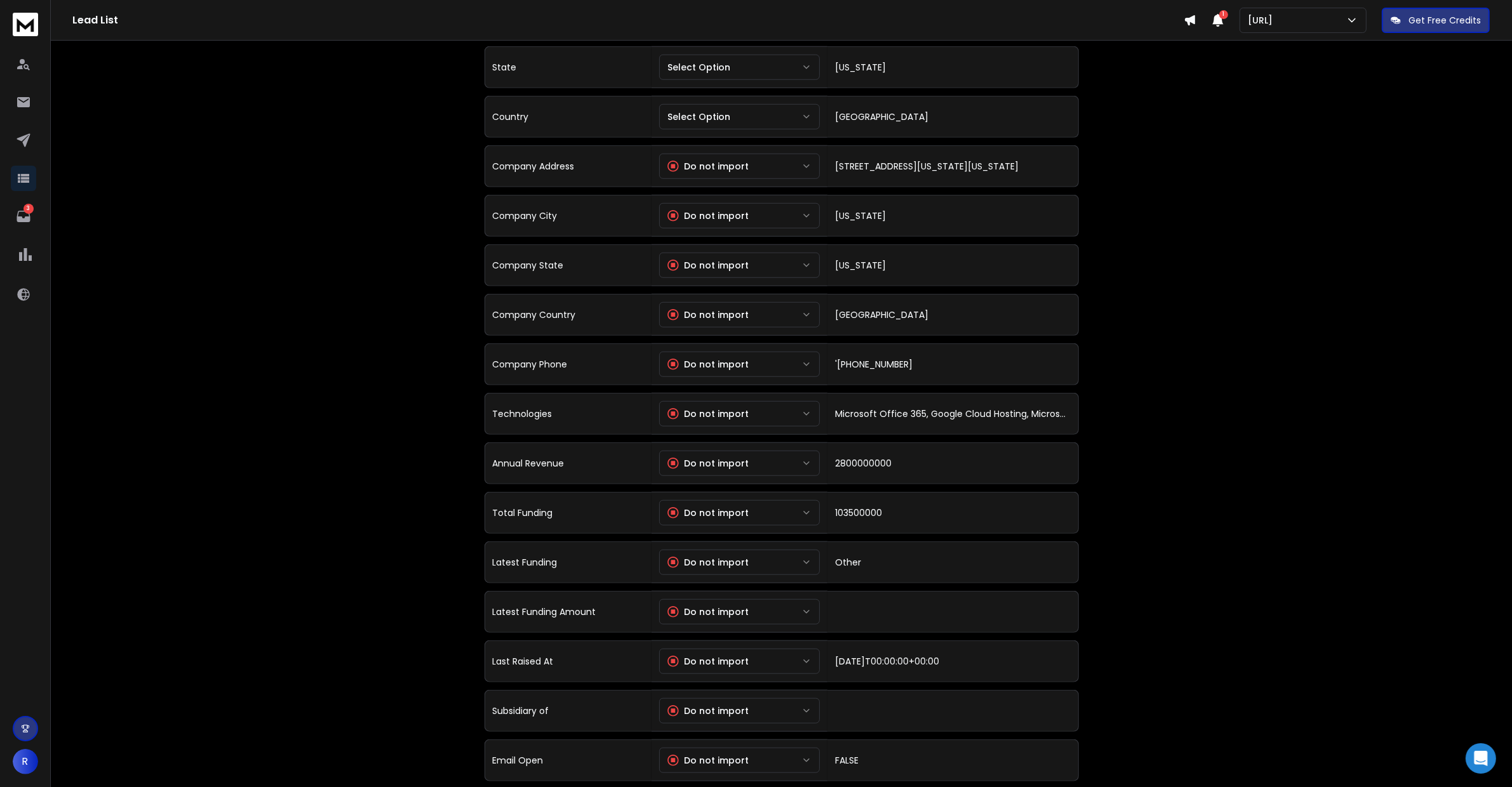
scroll to position [667, 0]
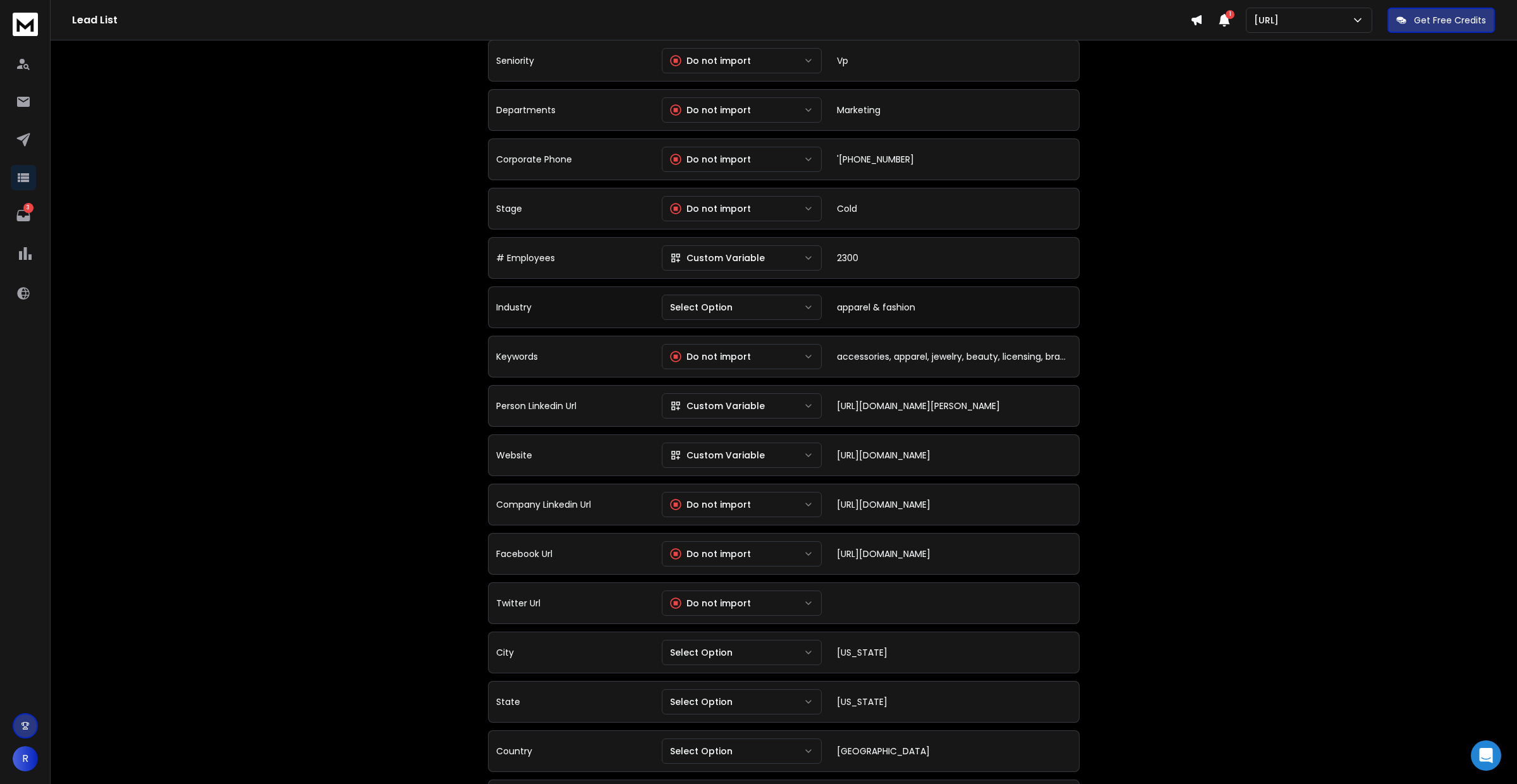
click at [729, 305] on button "Select Option" at bounding box center [741, 307] width 160 height 26
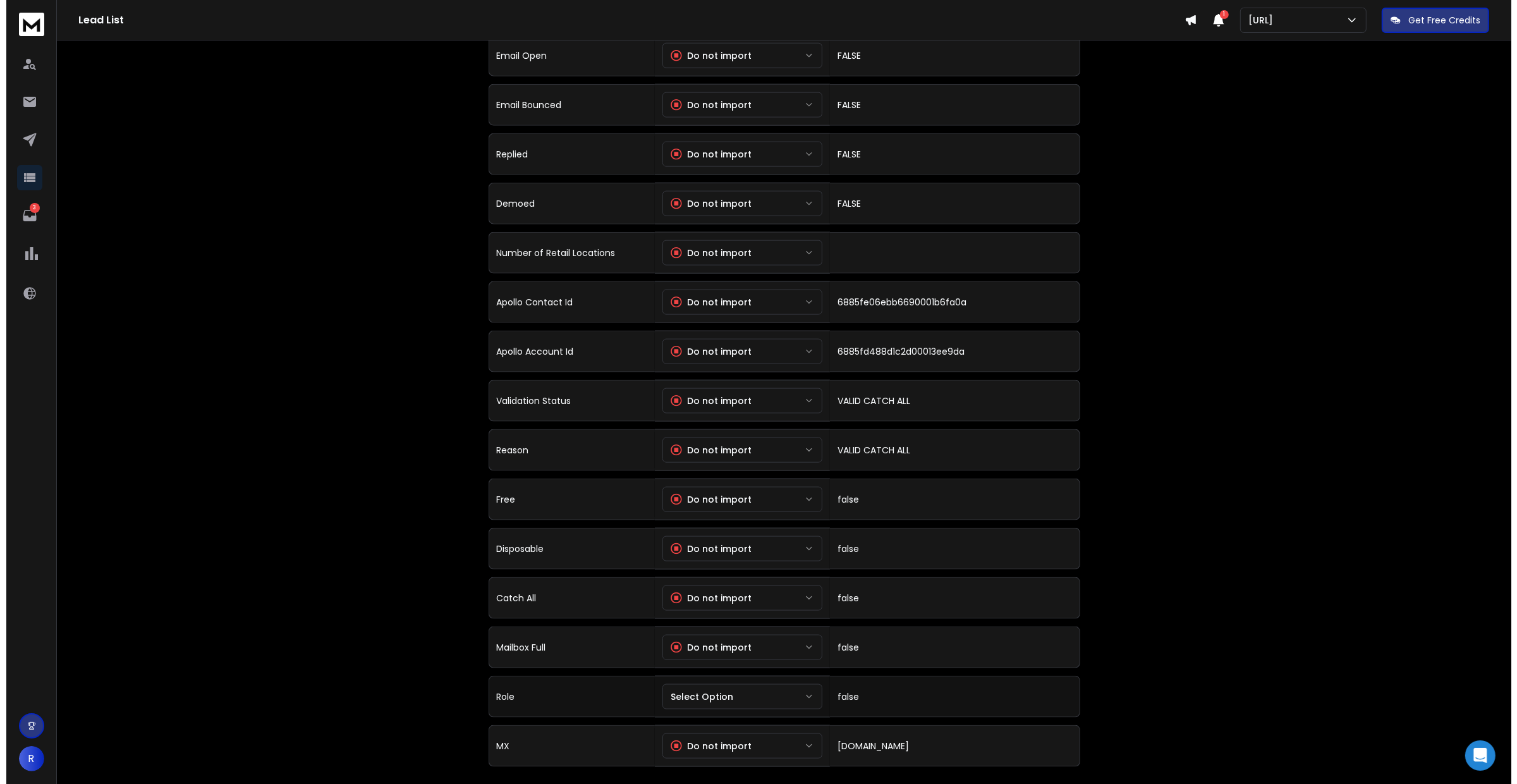
scroll to position [2114, 0]
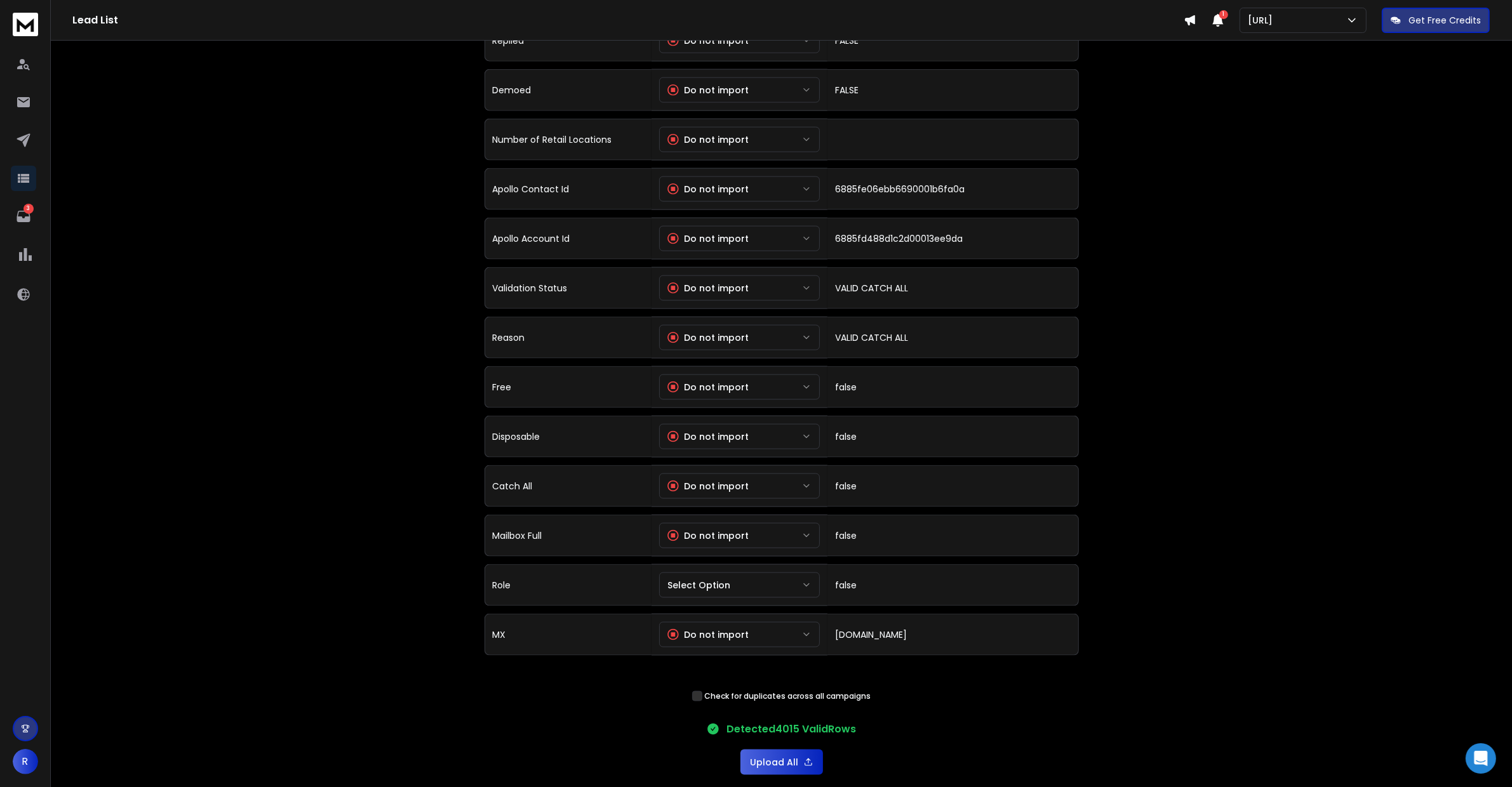
click at [787, 749] on button "Upload All" at bounding box center [782, 762] width 83 height 26
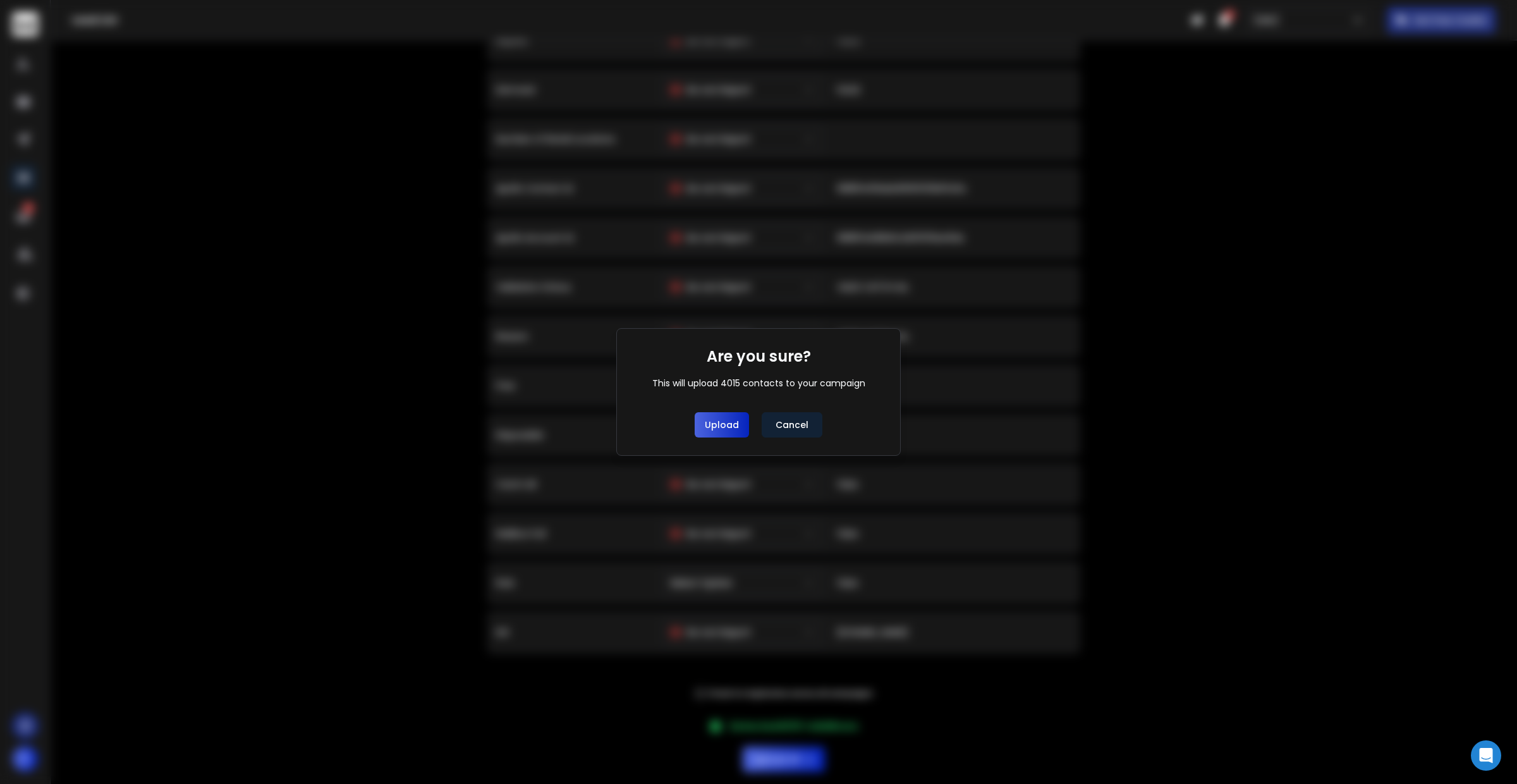
click at [722, 414] on button "Upload" at bounding box center [722, 425] width 54 height 26
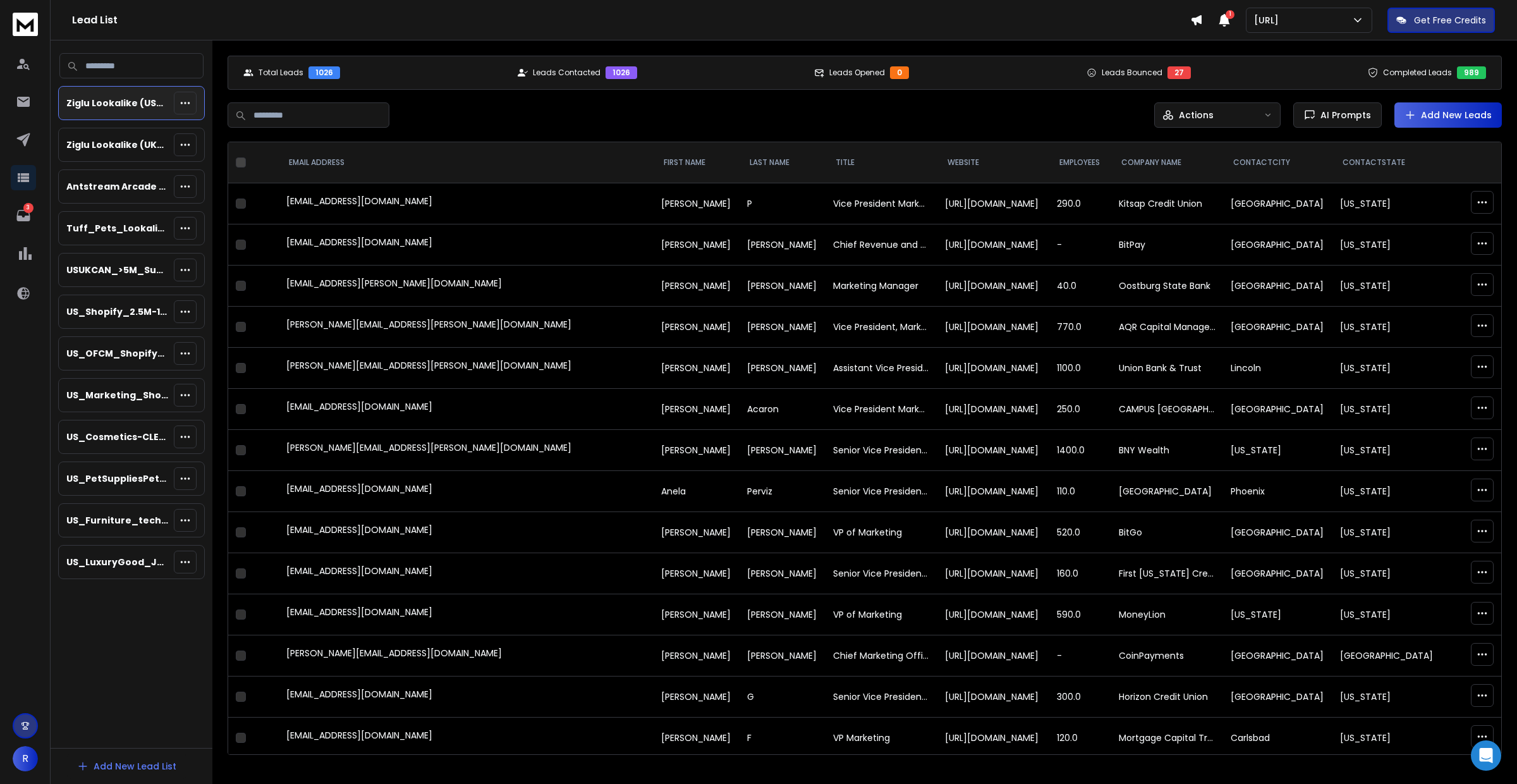
click at [122, 758] on button "Add New Lead List" at bounding box center [127, 766] width 120 height 26
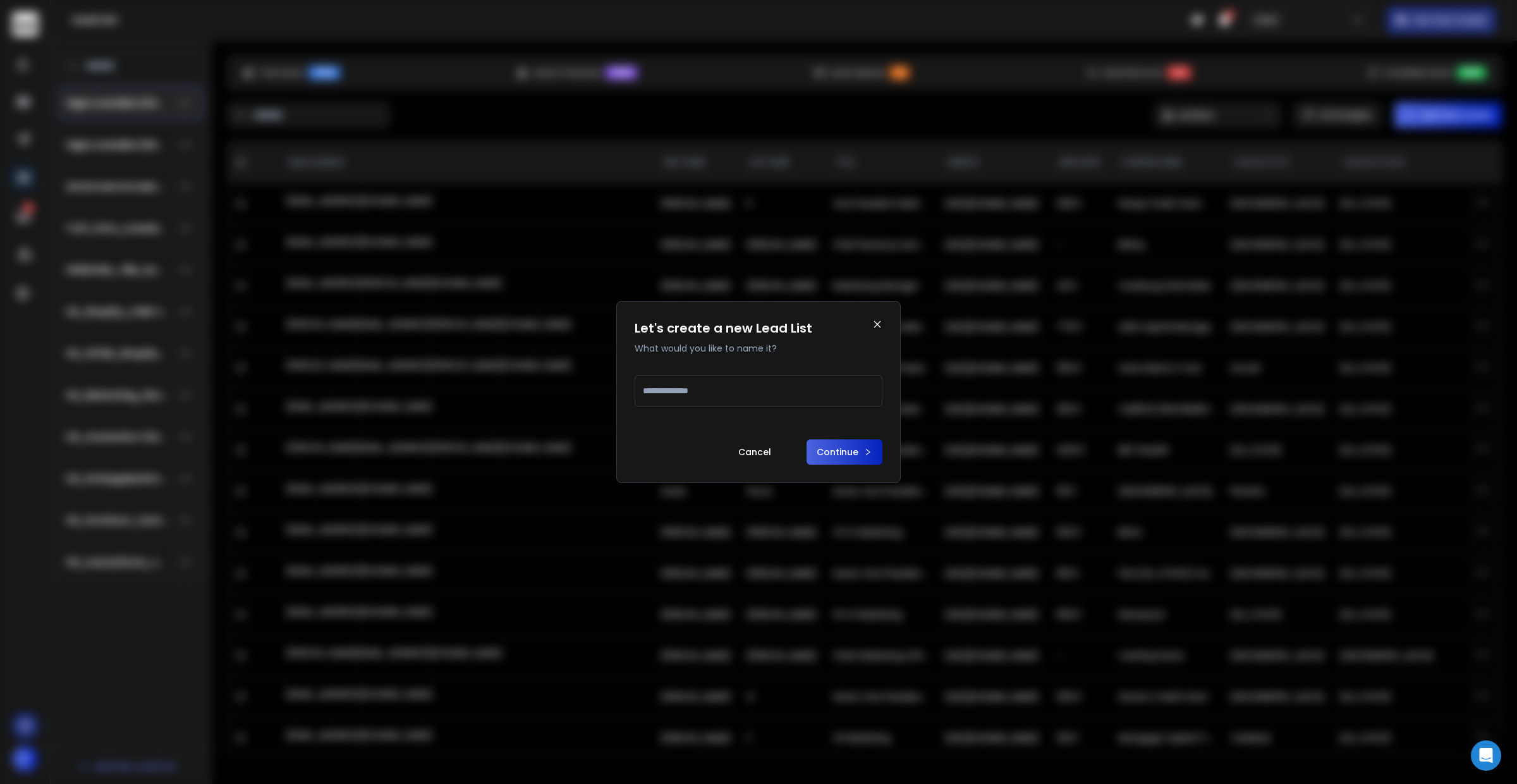
click at [682, 374] on form "Cancel Continue" at bounding box center [758, 409] width 248 height 110
click at [685, 383] on input at bounding box center [758, 391] width 248 height 31
paste input "**********"
type input "**********"
click at [832, 455] on button "Continue" at bounding box center [845, 452] width 76 height 26
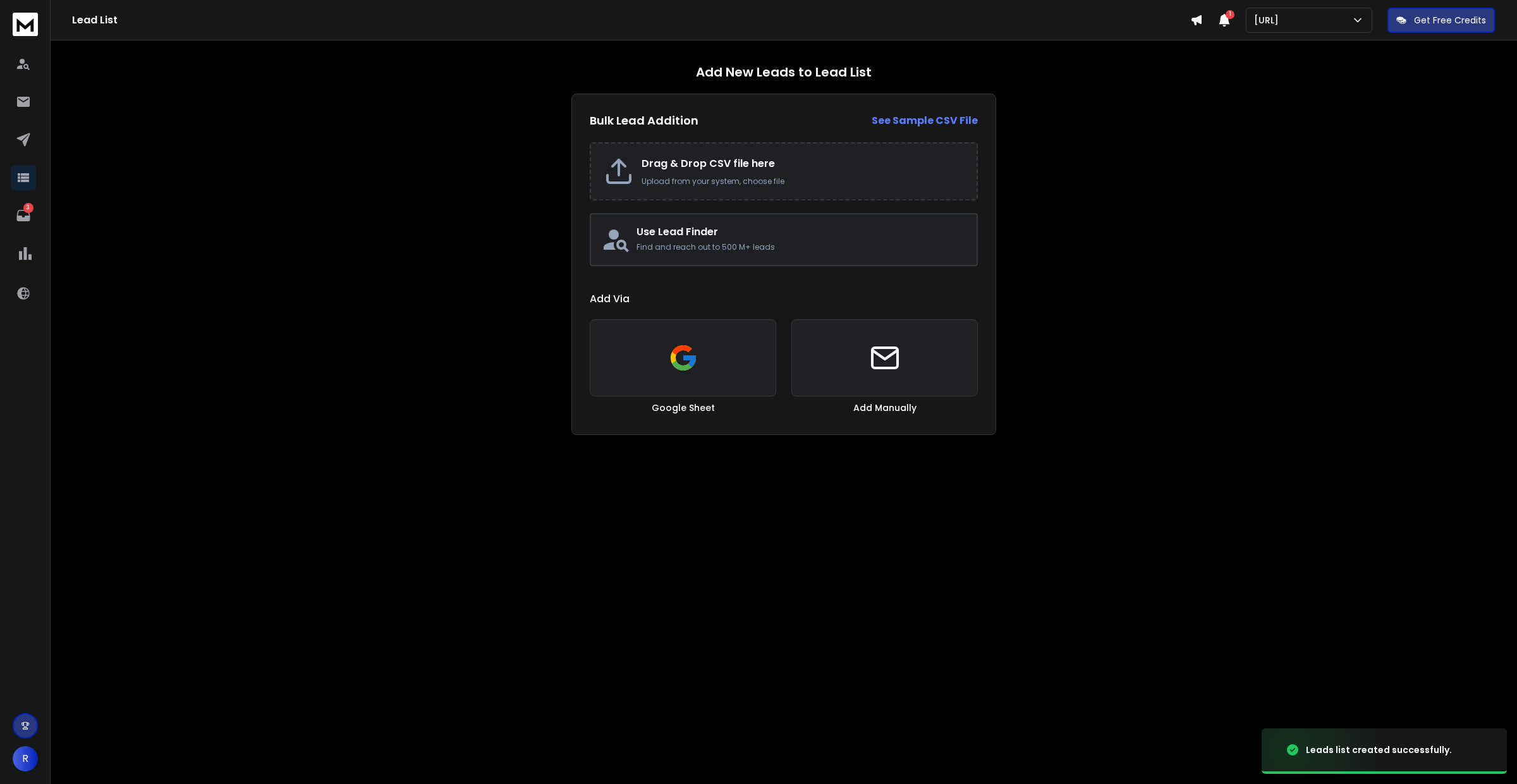
click at [696, 179] on p "Upload from your system, choose file" at bounding box center [803, 181] width 322 height 10
type input "**********"
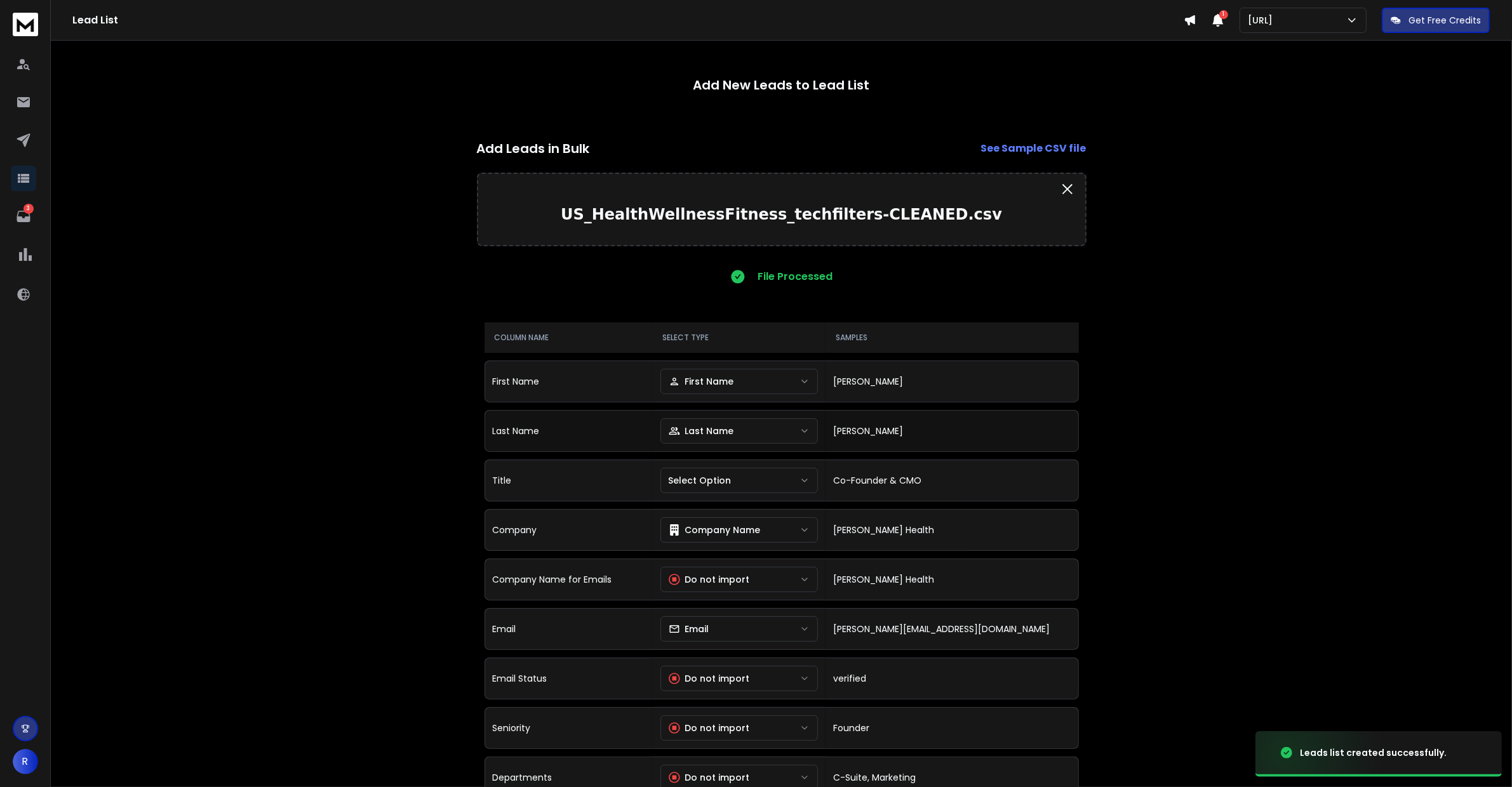
scroll to position [129, 0]
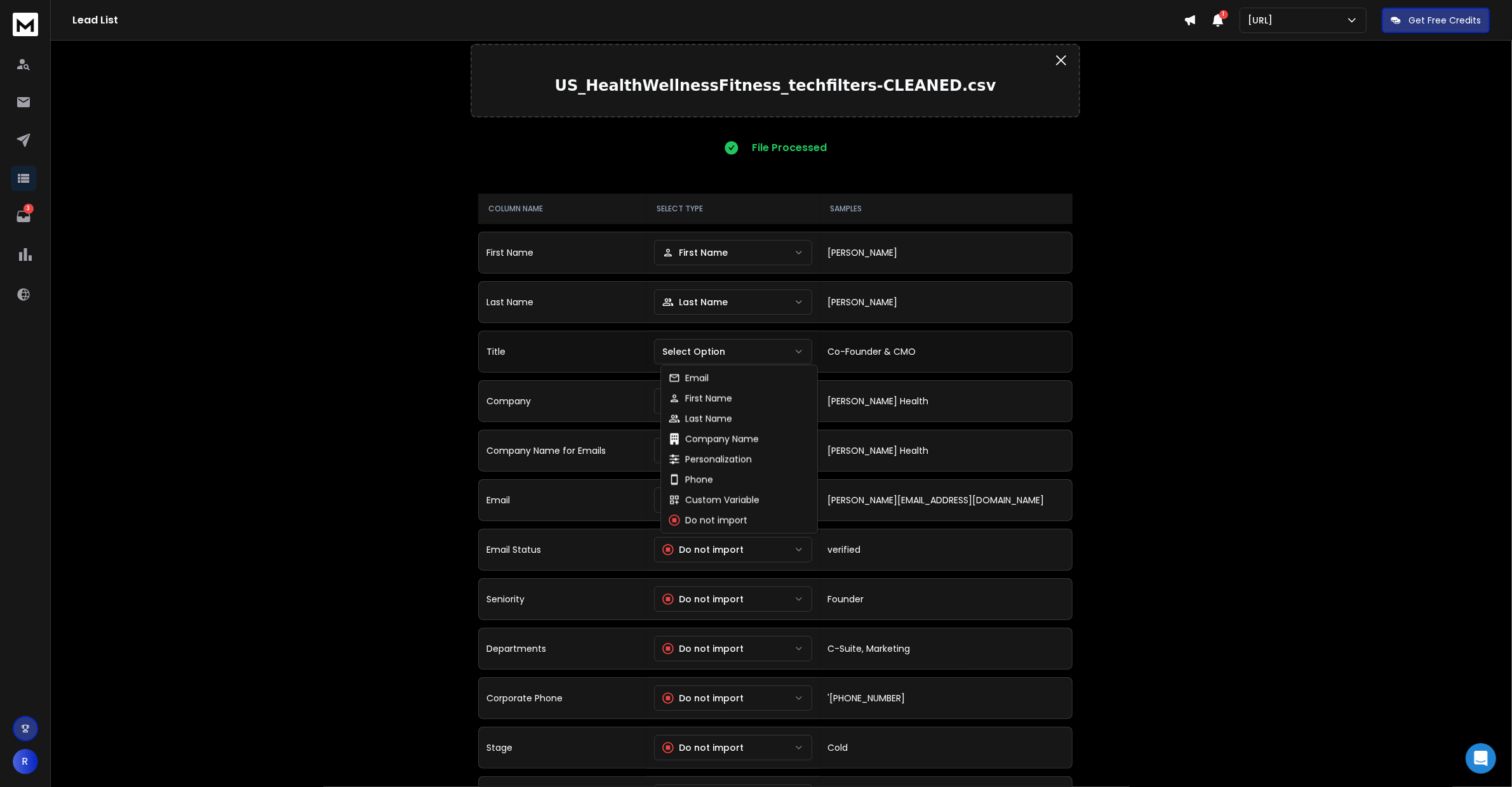
click at [747, 339] on button "Select Option" at bounding box center [732, 351] width 158 height 26
click at [753, 397] on div "Company Name" at bounding box center [707, 401] width 92 height 13
drag, startPoint x: 1286, startPoint y: 499, endPoint x: 1158, endPoint y: 457, distance: 134.7
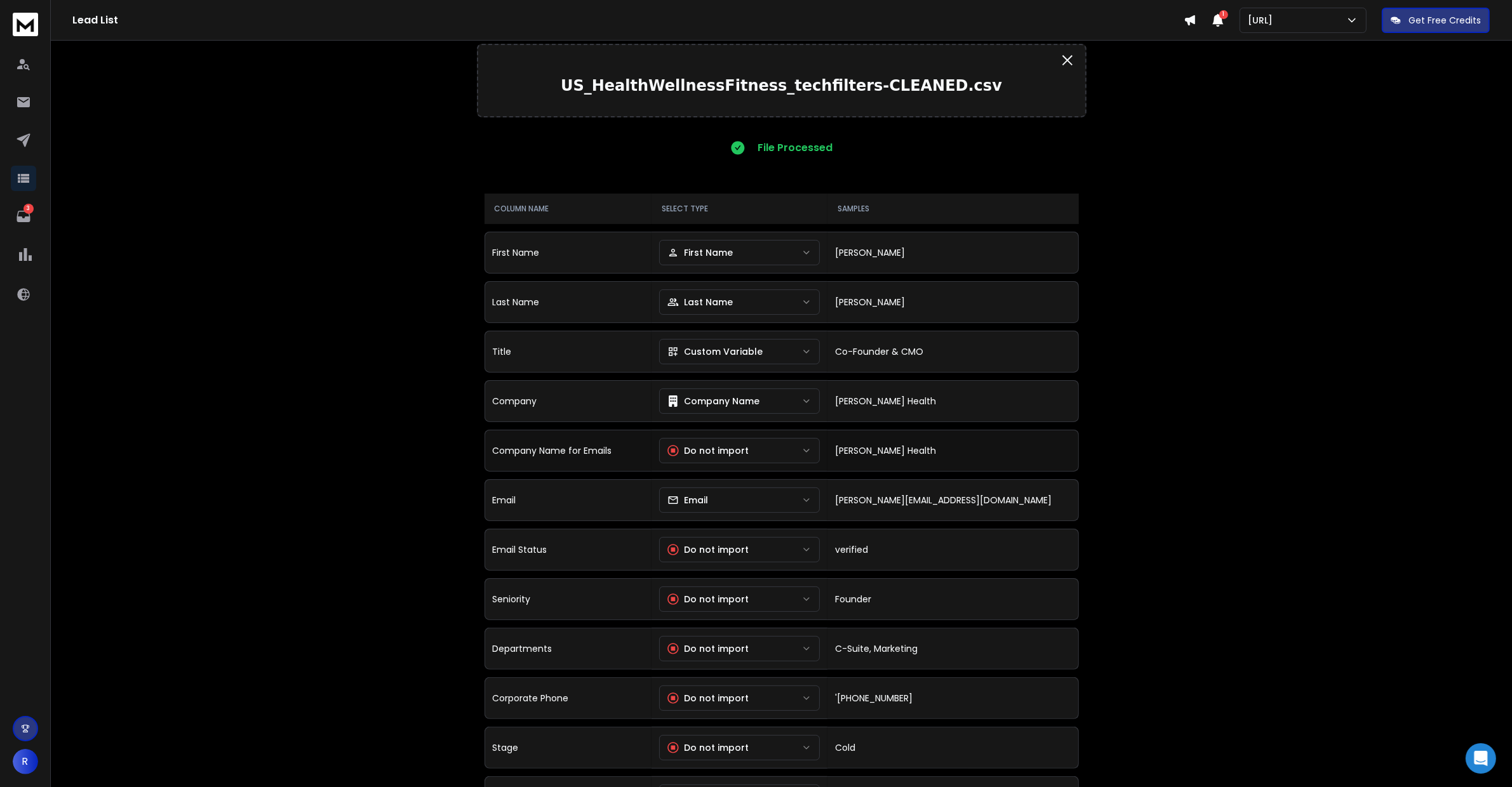
click at [801, 446] on icon "button" at bounding box center [806, 451] width 10 height 10
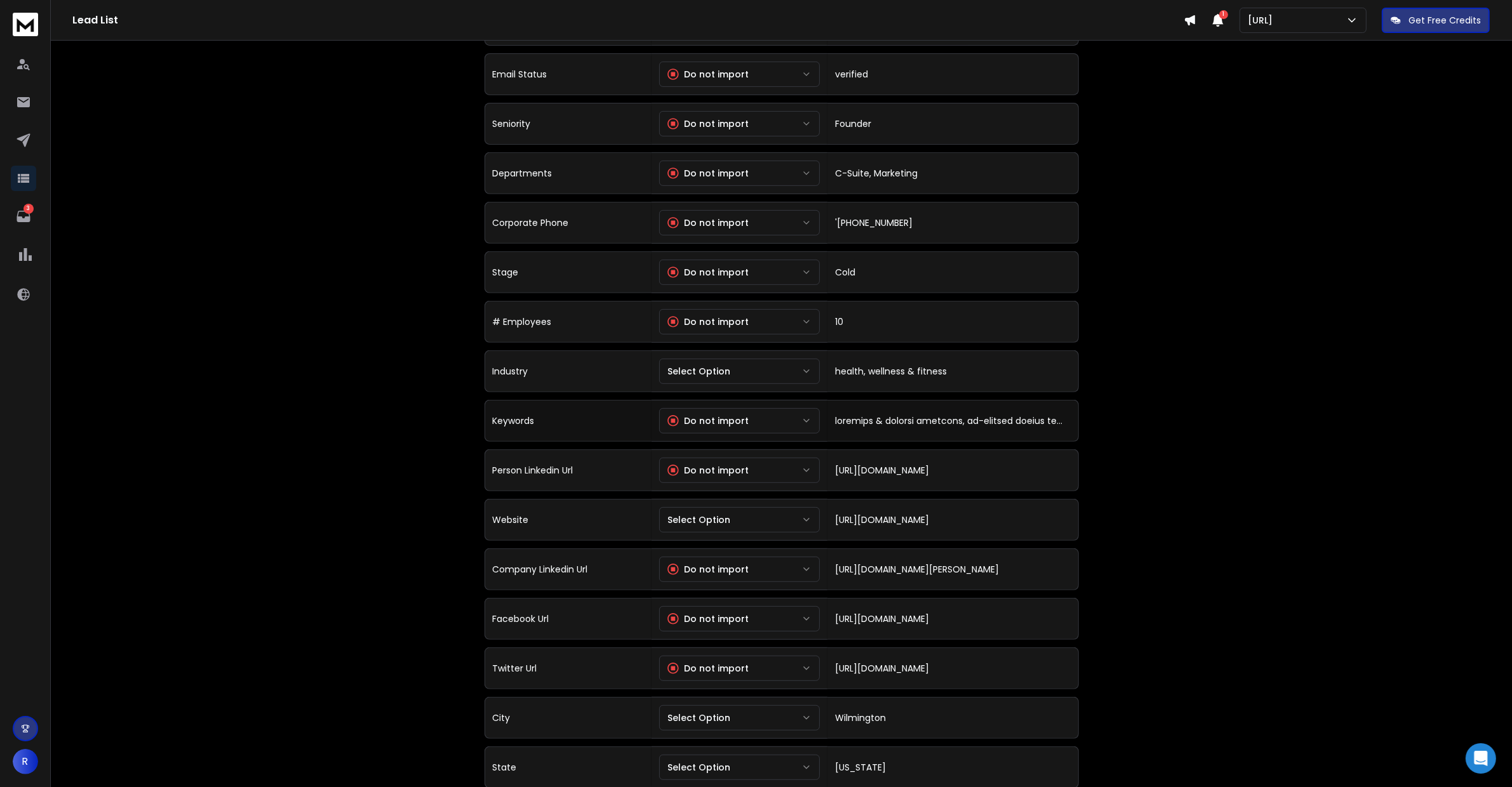
scroll to position [606, 0]
click at [784, 464] on button "Do not import" at bounding box center [739, 468] width 161 height 26
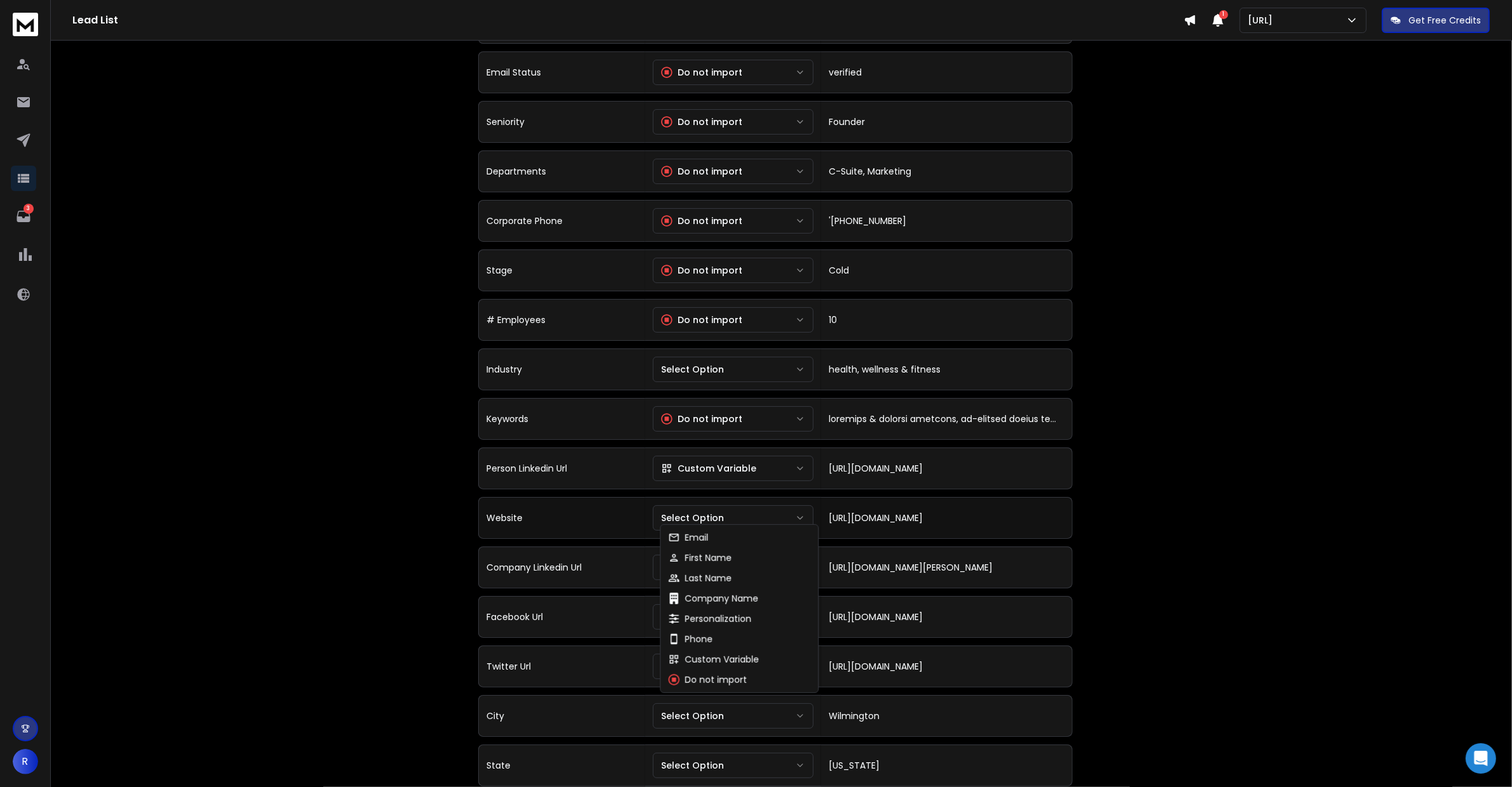
click at [769, 505] on button "Select Option" at bounding box center [732, 518] width 161 height 26
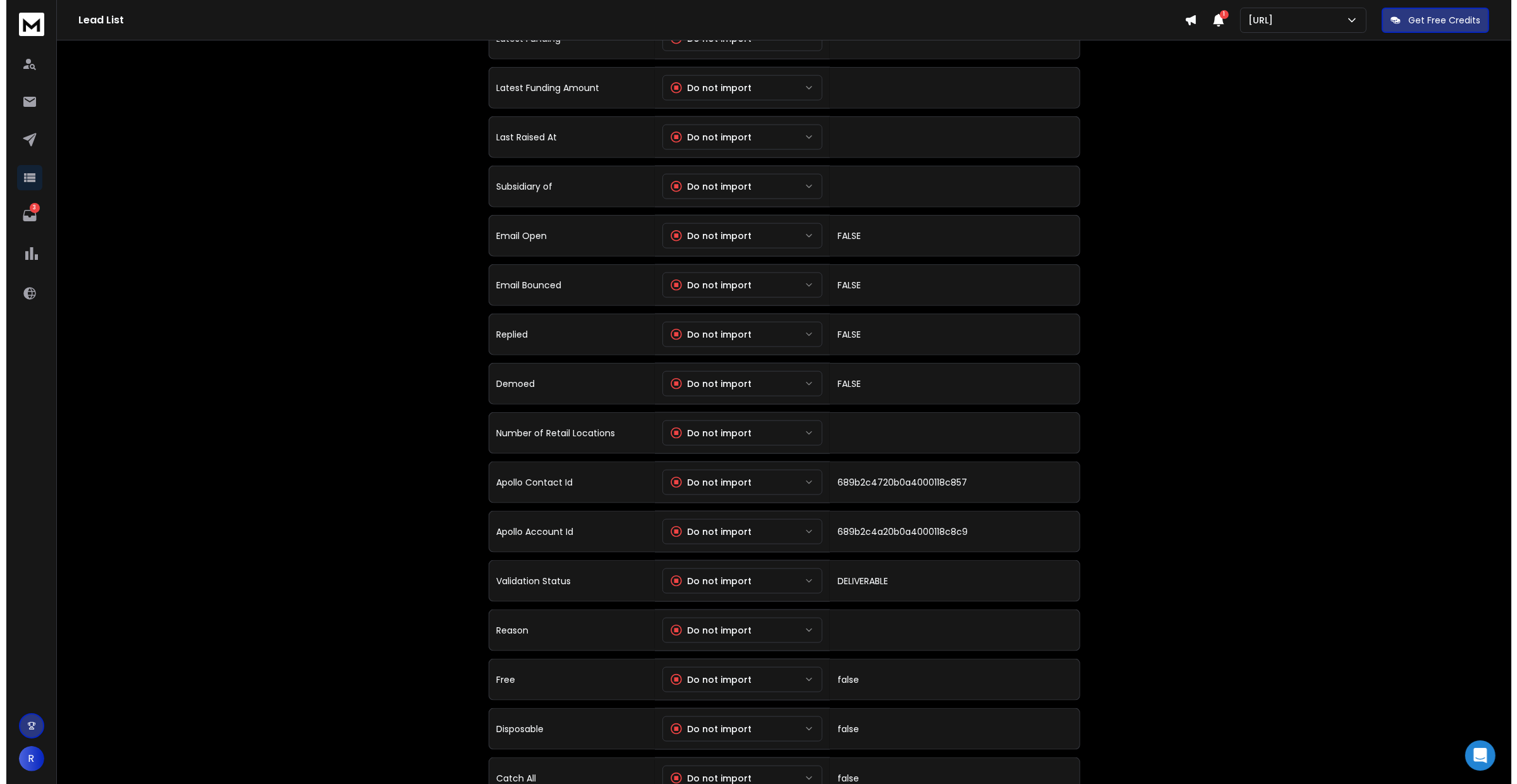
scroll to position [2114, 0]
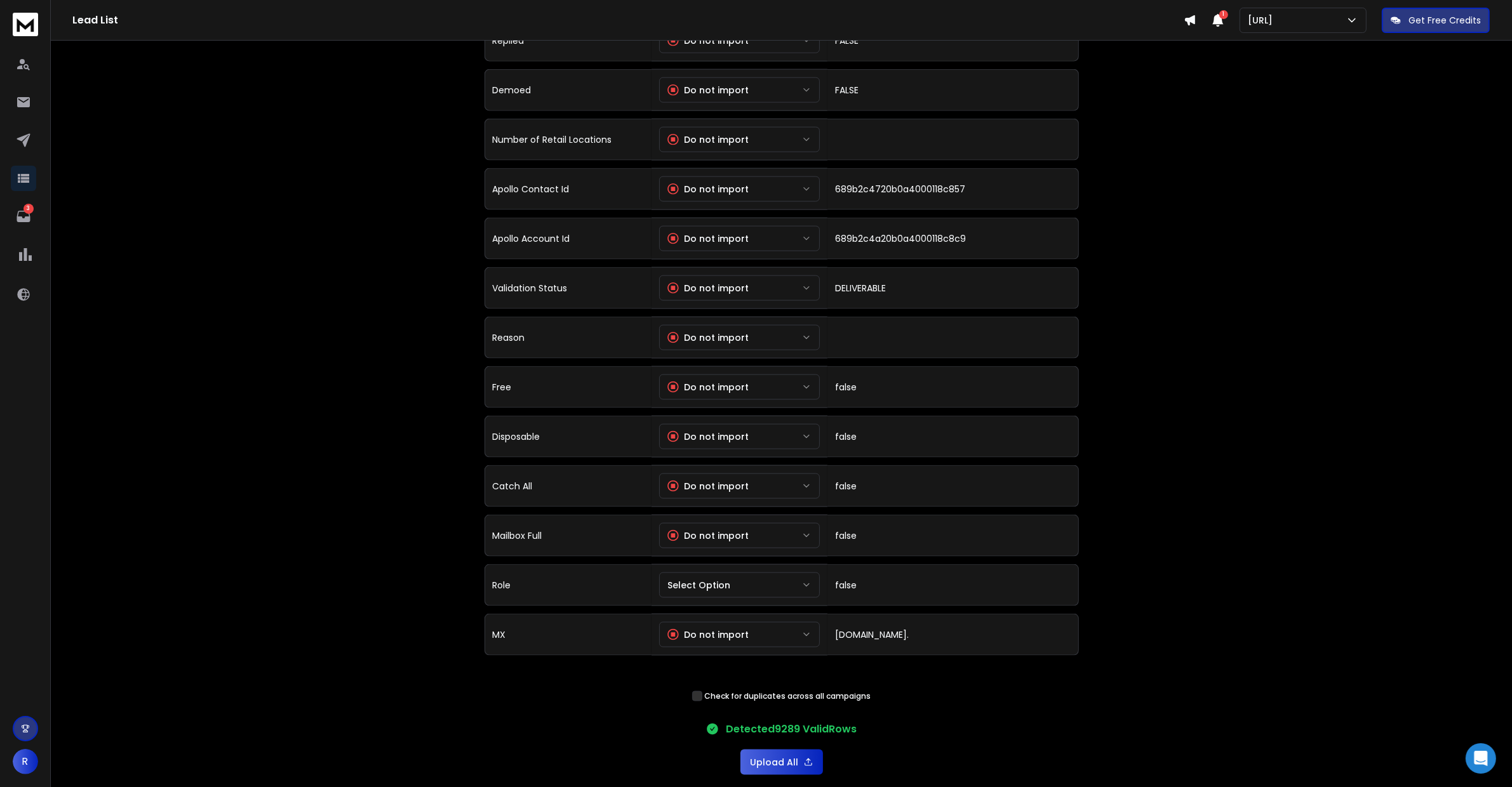
click at [739, 749] on div "Upload All" at bounding box center [781, 762] width 610 height 26
click at [783, 749] on button "Upload All" at bounding box center [782, 762] width 83 height 26
click at [730, 430] on button "Upload" at bounding box center [725, 426] width 54 height 26
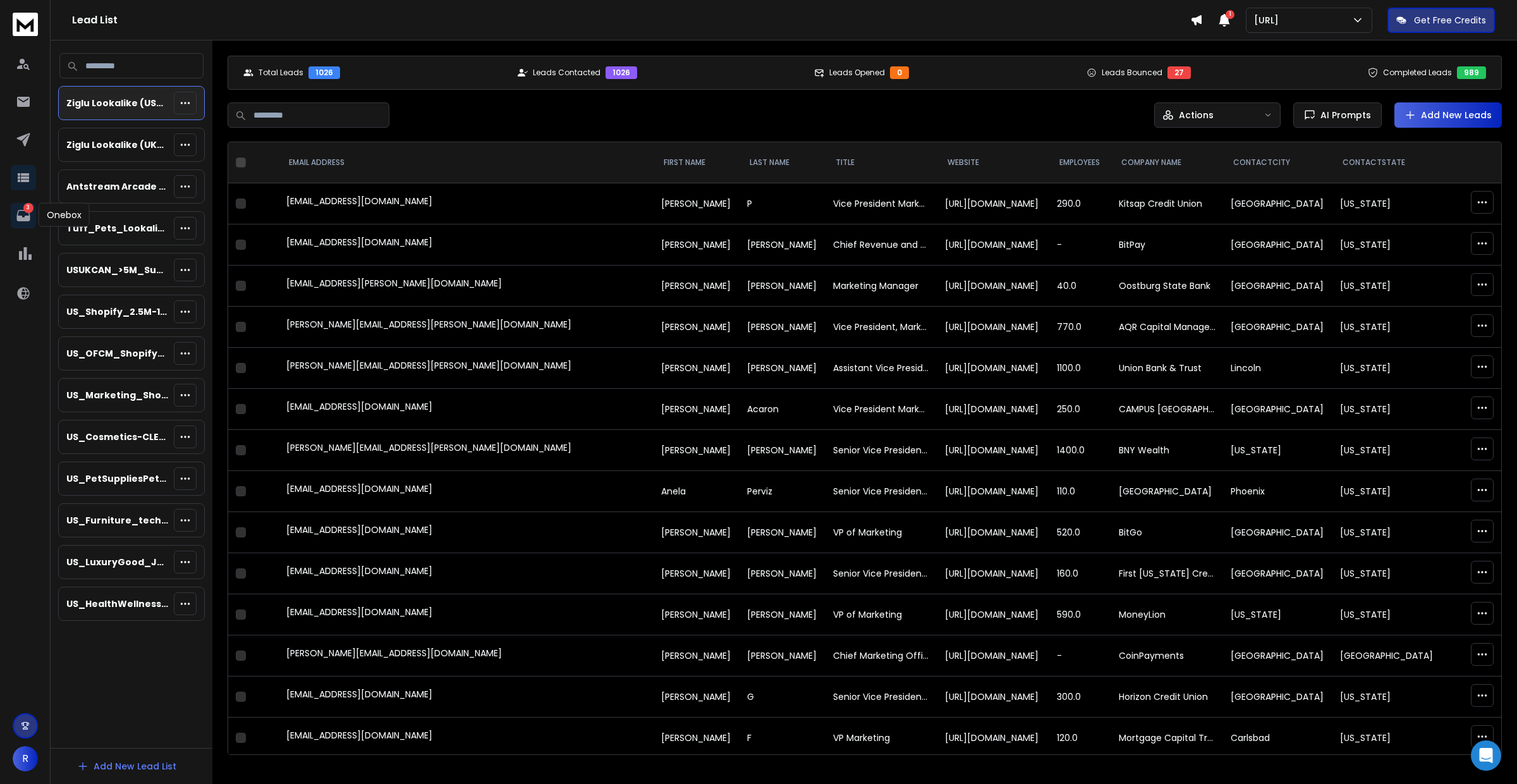
click at [32, 207] on p "3" at bounding box center [28, 208] width 10 height 10
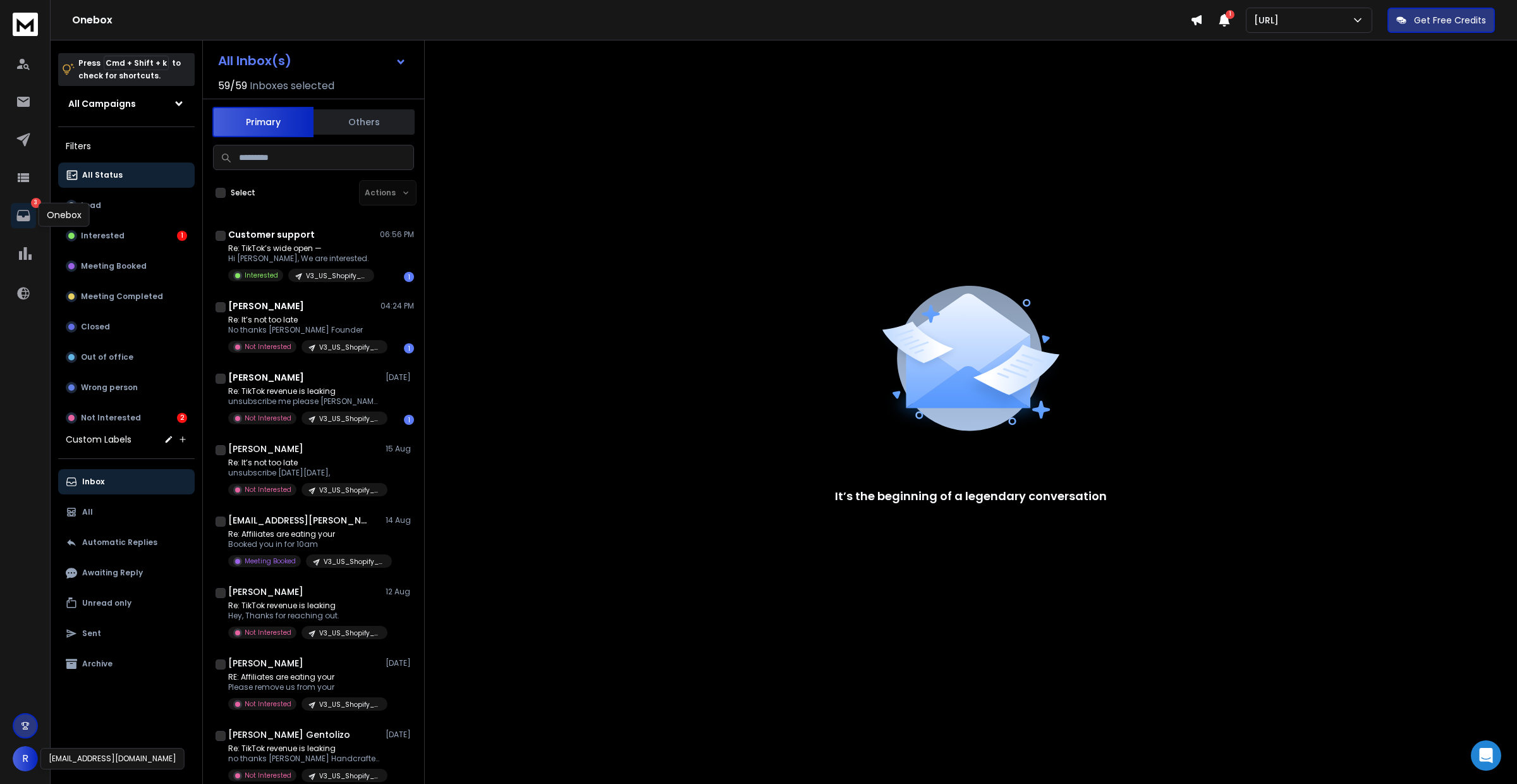
click at [29, 754] on span "R" at bounding box center [26, 758] width 26 height 26
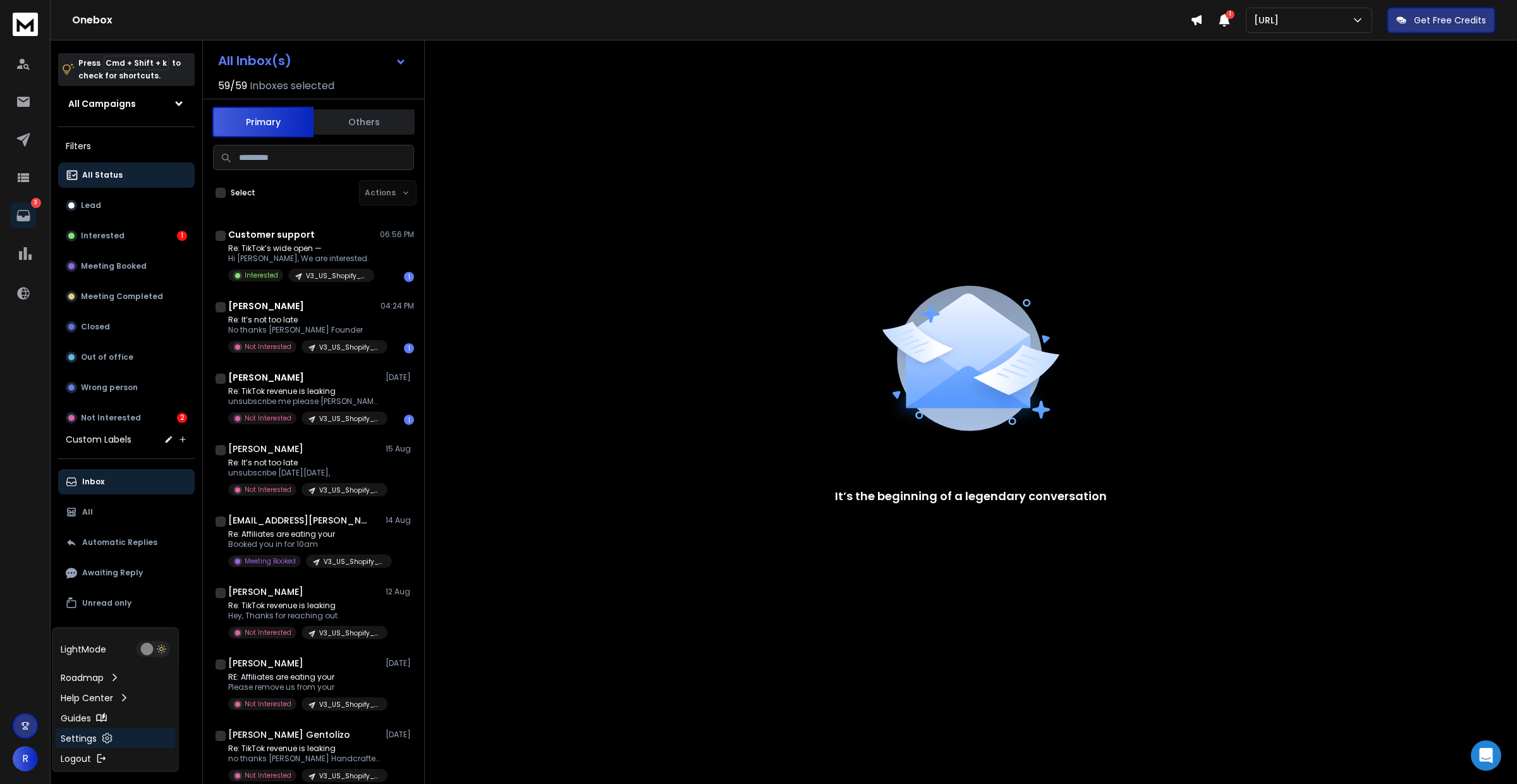
click at [162, 745] on div "Settings" at bounding box center [115, 738] width 120 height 20
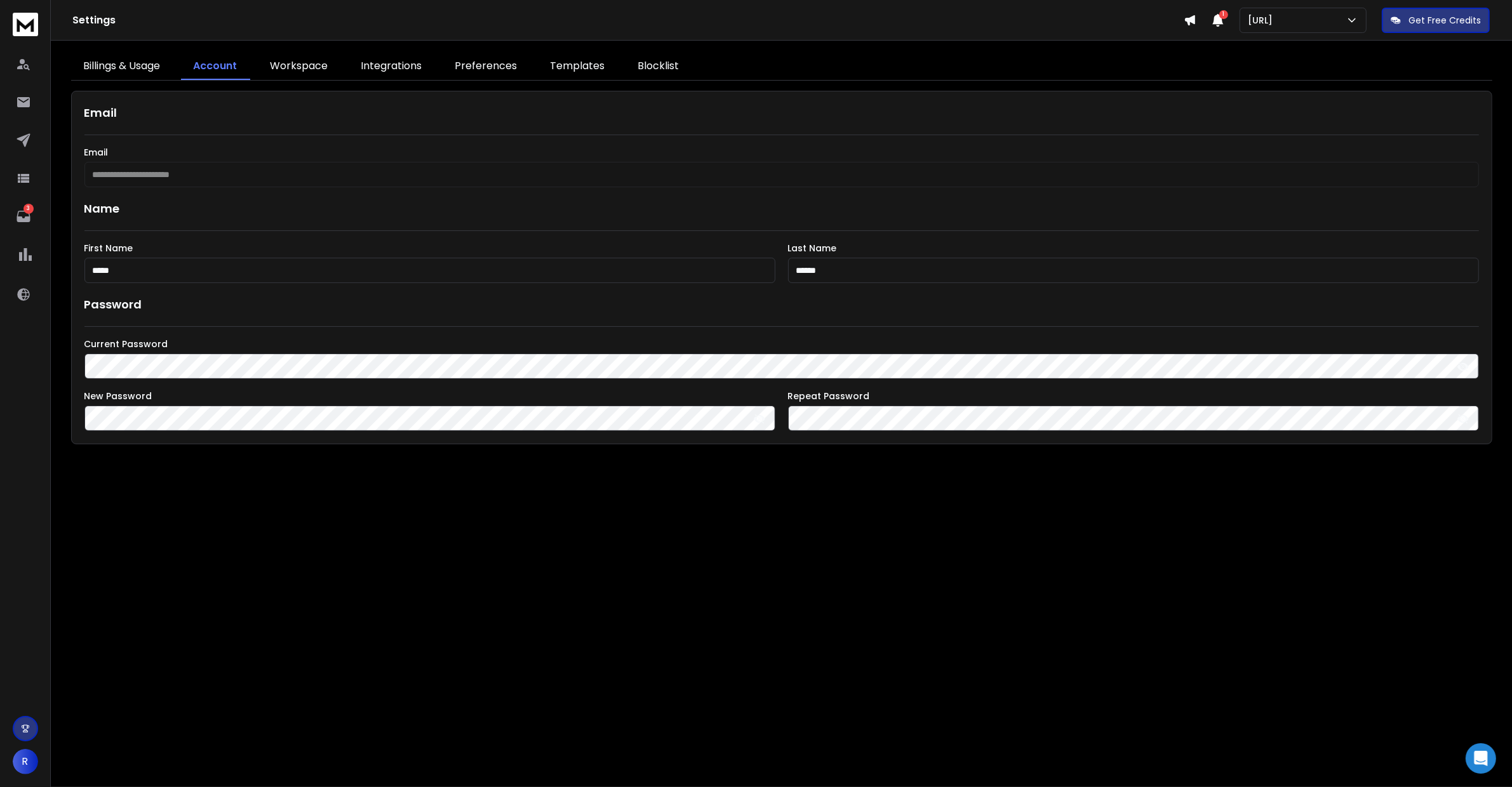
click at [320, 66] on link "Workspace" at bounding box center [299, 66] width 83 height 26
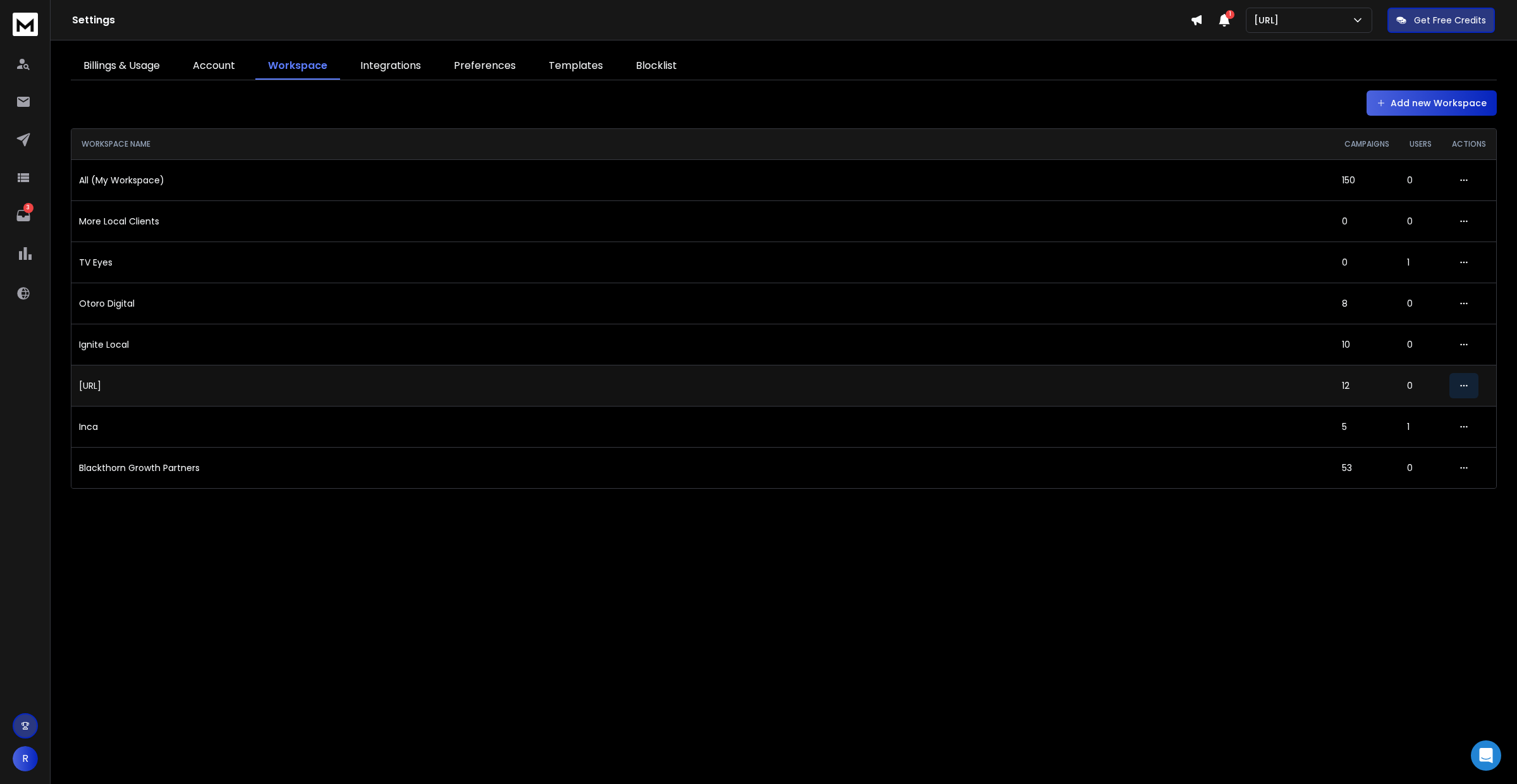
click at [1460, 383] on icon "button" at bounding box center [1464, 386] width 9 height 9
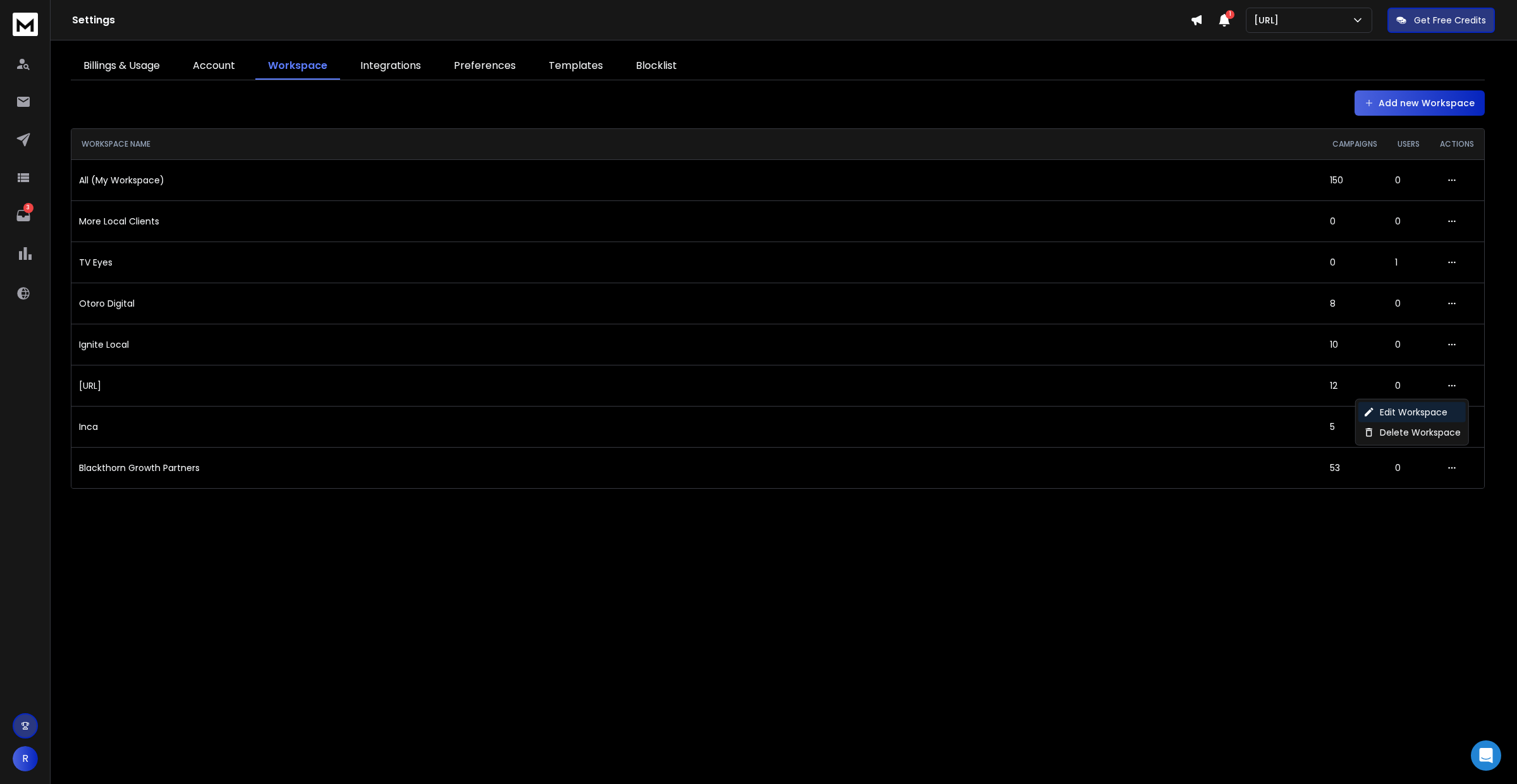
click at [1443, 418] on div "Edit Workspace" at bounding box center [1412, 412] width 107 height 20
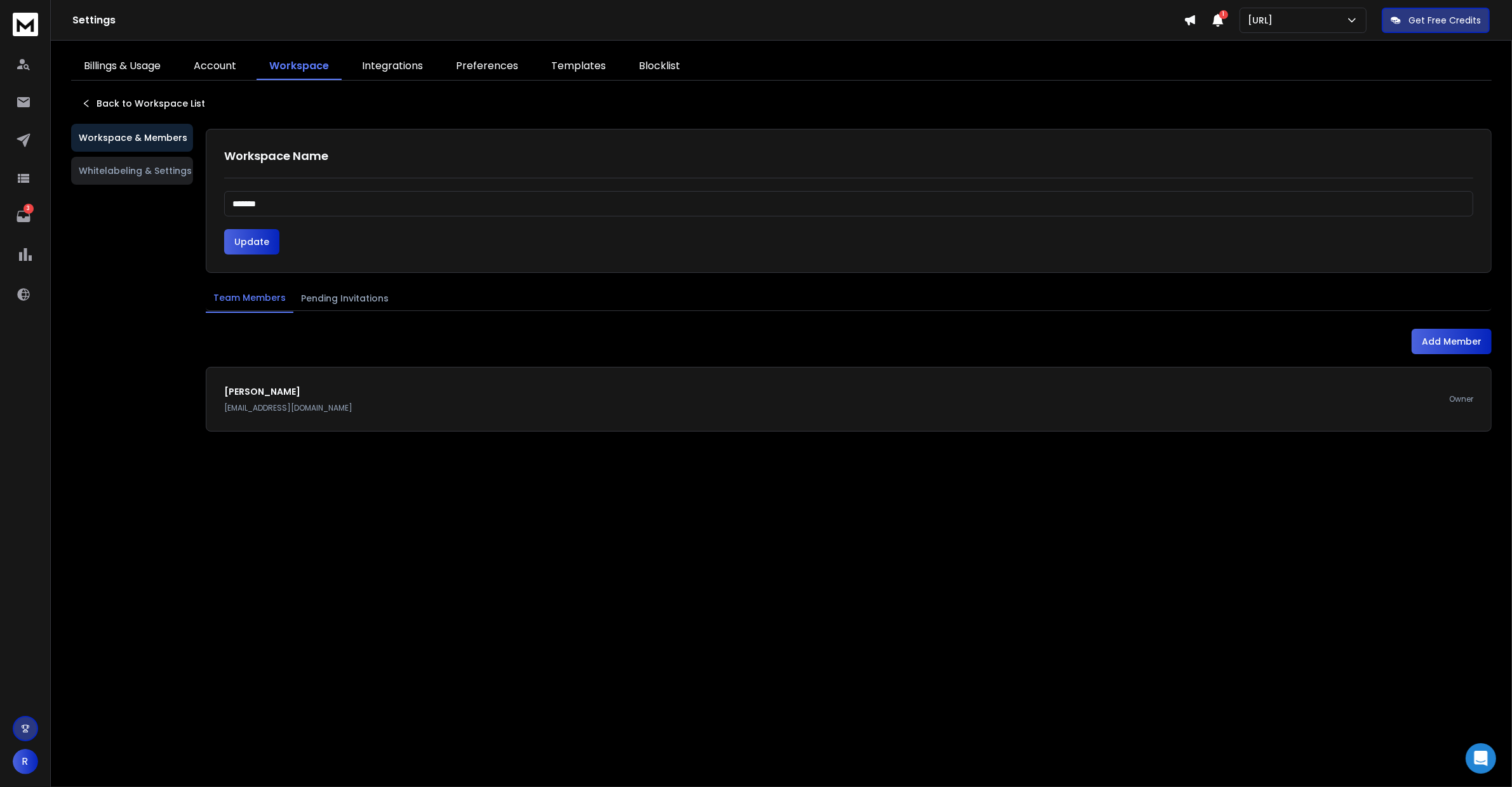
click at [1458, 339] on button "Add Member" at bounding box center [1451, 341] width 80 height 26
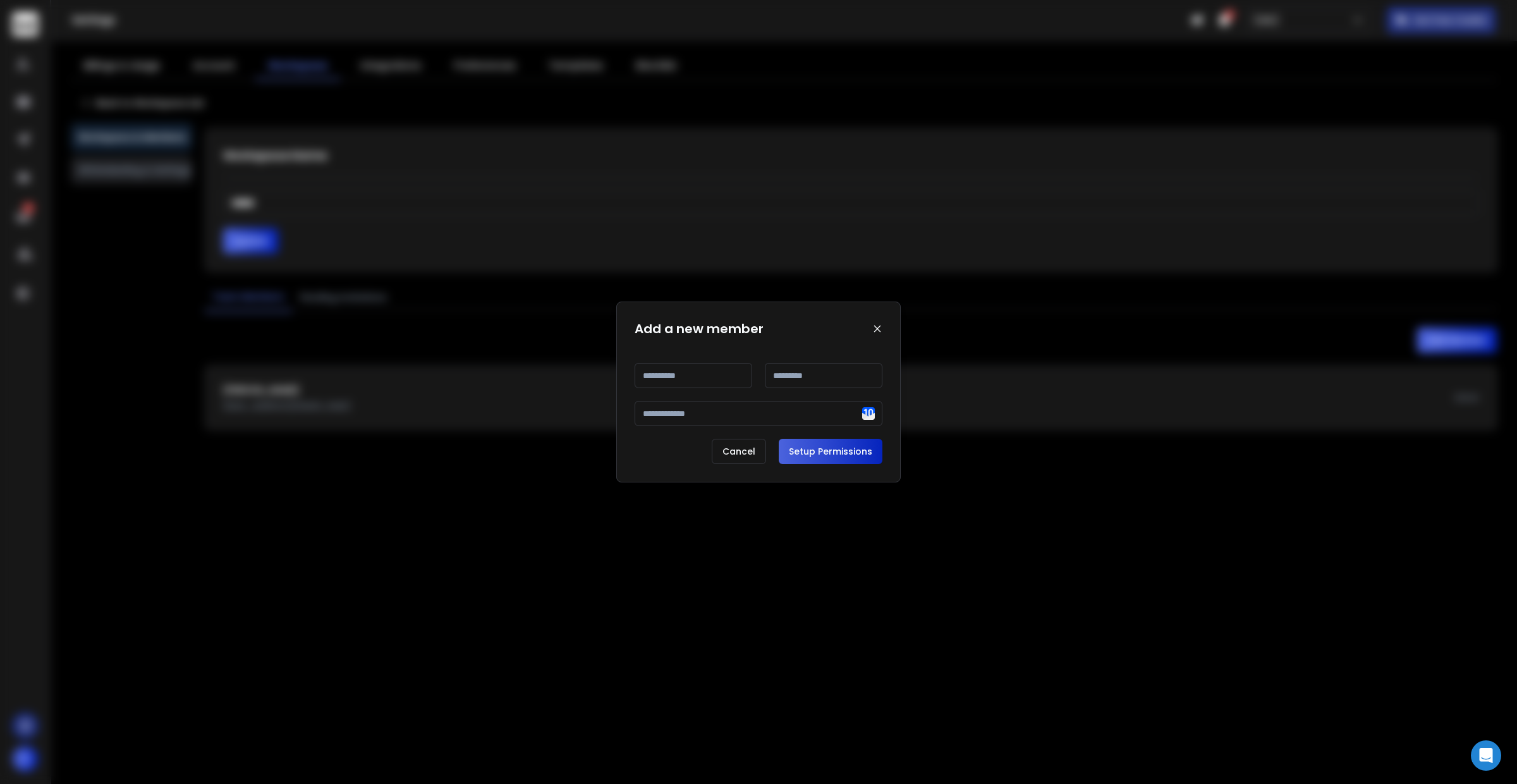
click at [697, 384] on input at bounding box center [693, 376] width 117 height 26
type input "*"
type input "*******"
click at [793, 381] on input at bounding box center [823, 376] width 117 height 26
type input "******"
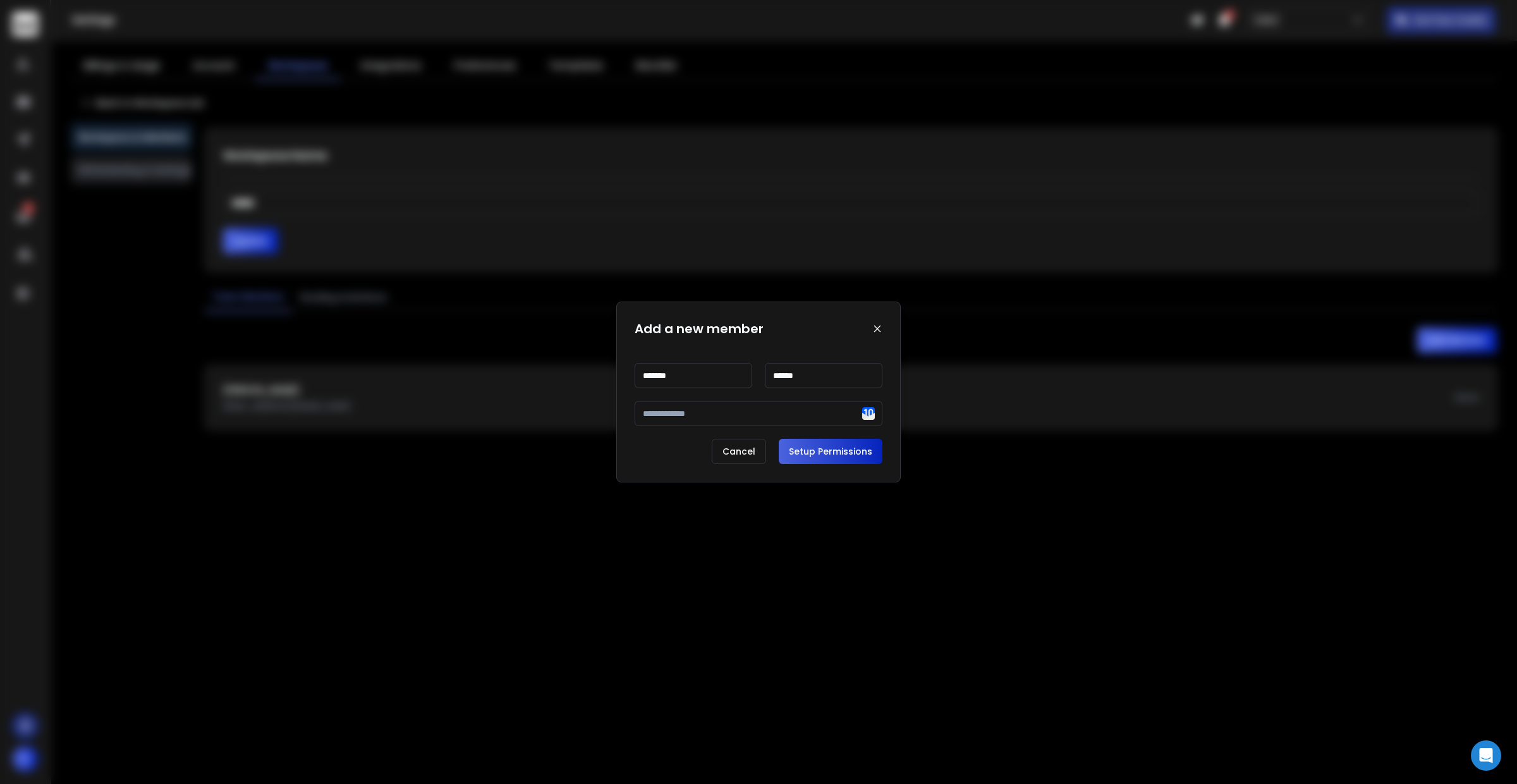
click at [755, 418] on input at bounding box center [758, 413] width 248 height 26
type input "**********"
click at [835, 449] on button "Setup Permissions" at bounding box center [831, 452] width 104 height 26
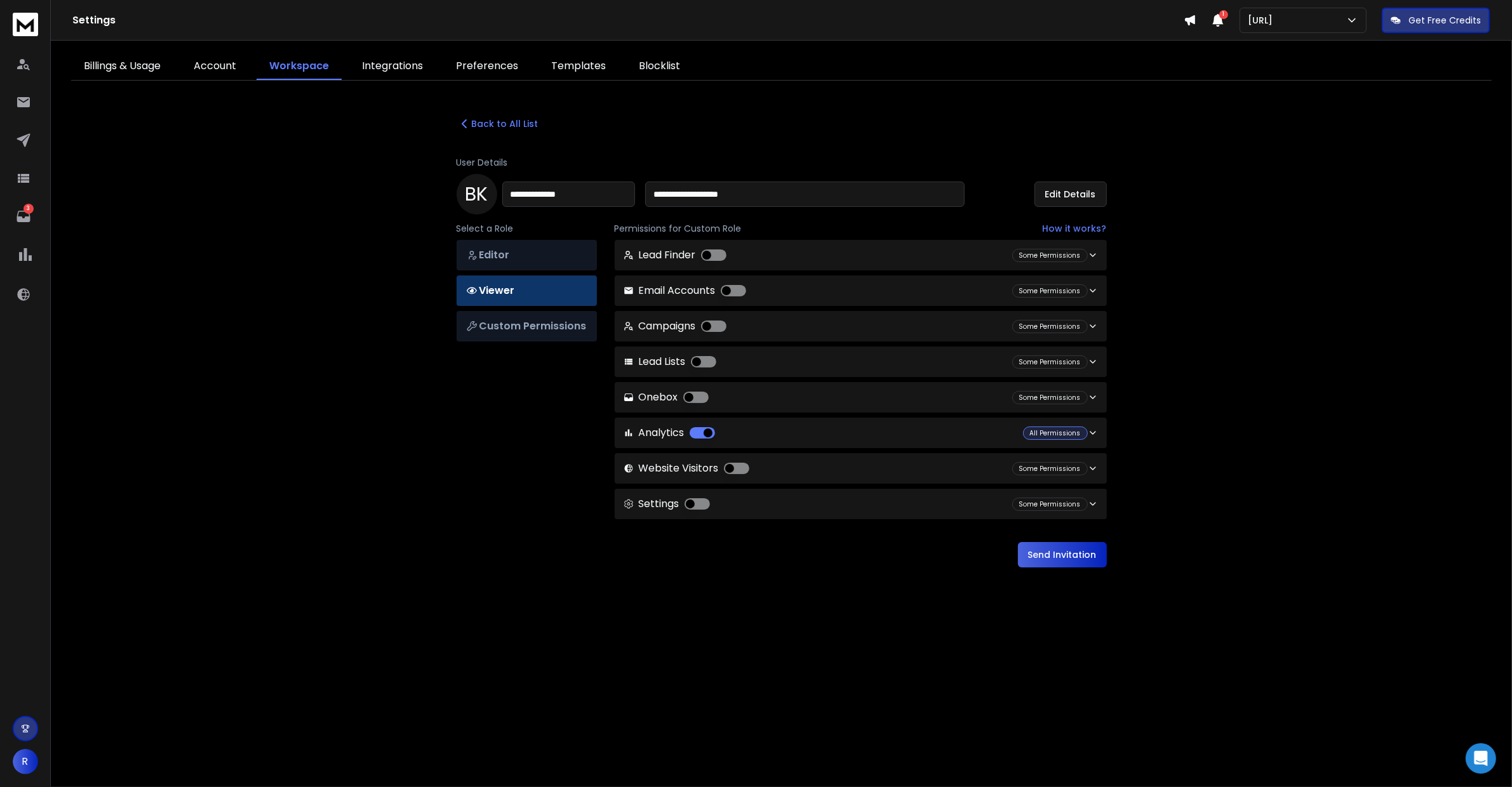
click at [713, 256] on button "button" at bounding box center [714, 255] width 26 height 11
click at [732, 286] on button "button" at bounding box center [733, 291] width 26 height 11
click at [722, 321] on button "button" at bounding box center [714, 326] width 26 height 11
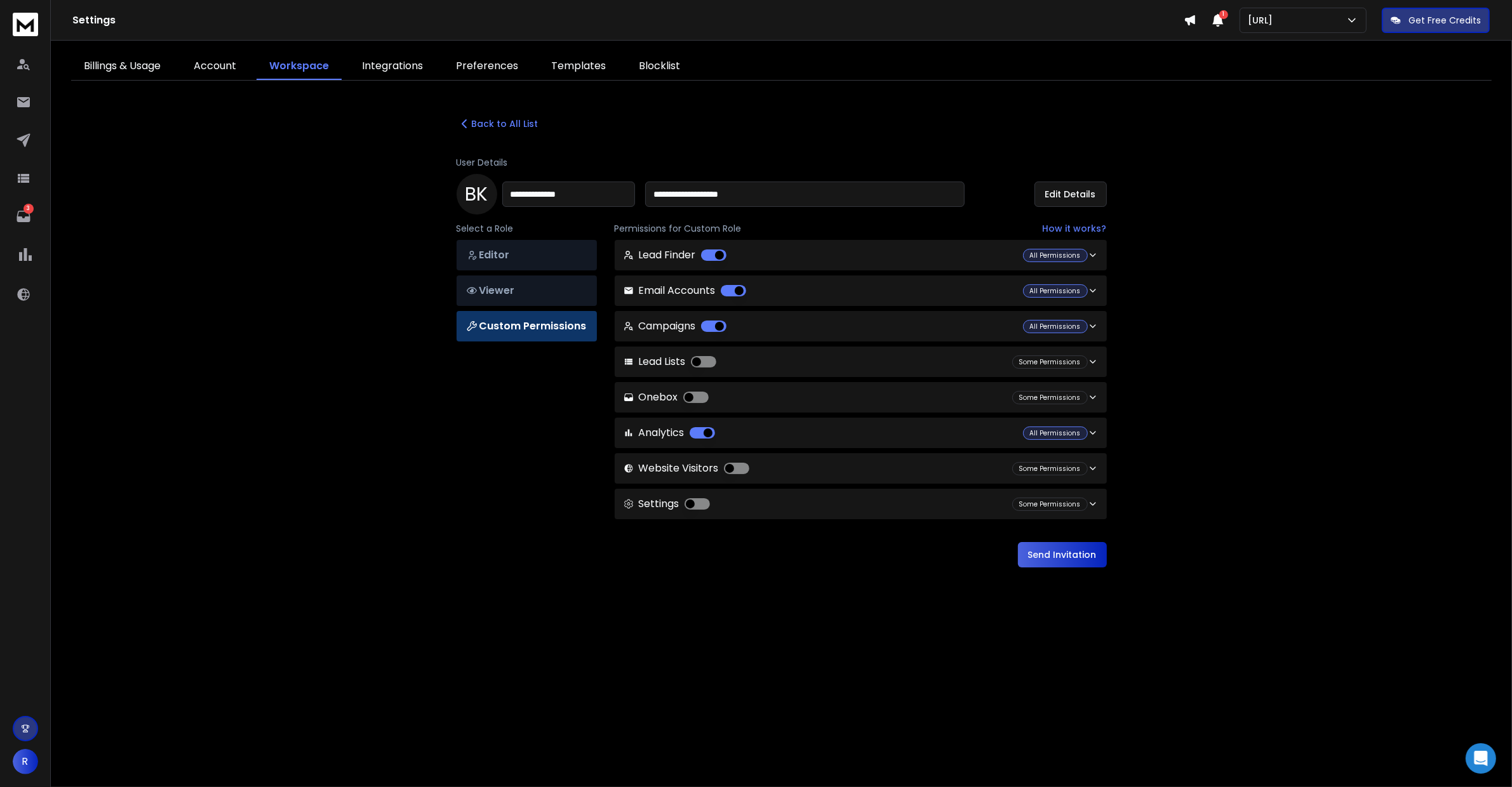
click at [706, 367] on p "Lead Lists" at bounding box center [670, 361] width 93 height 15
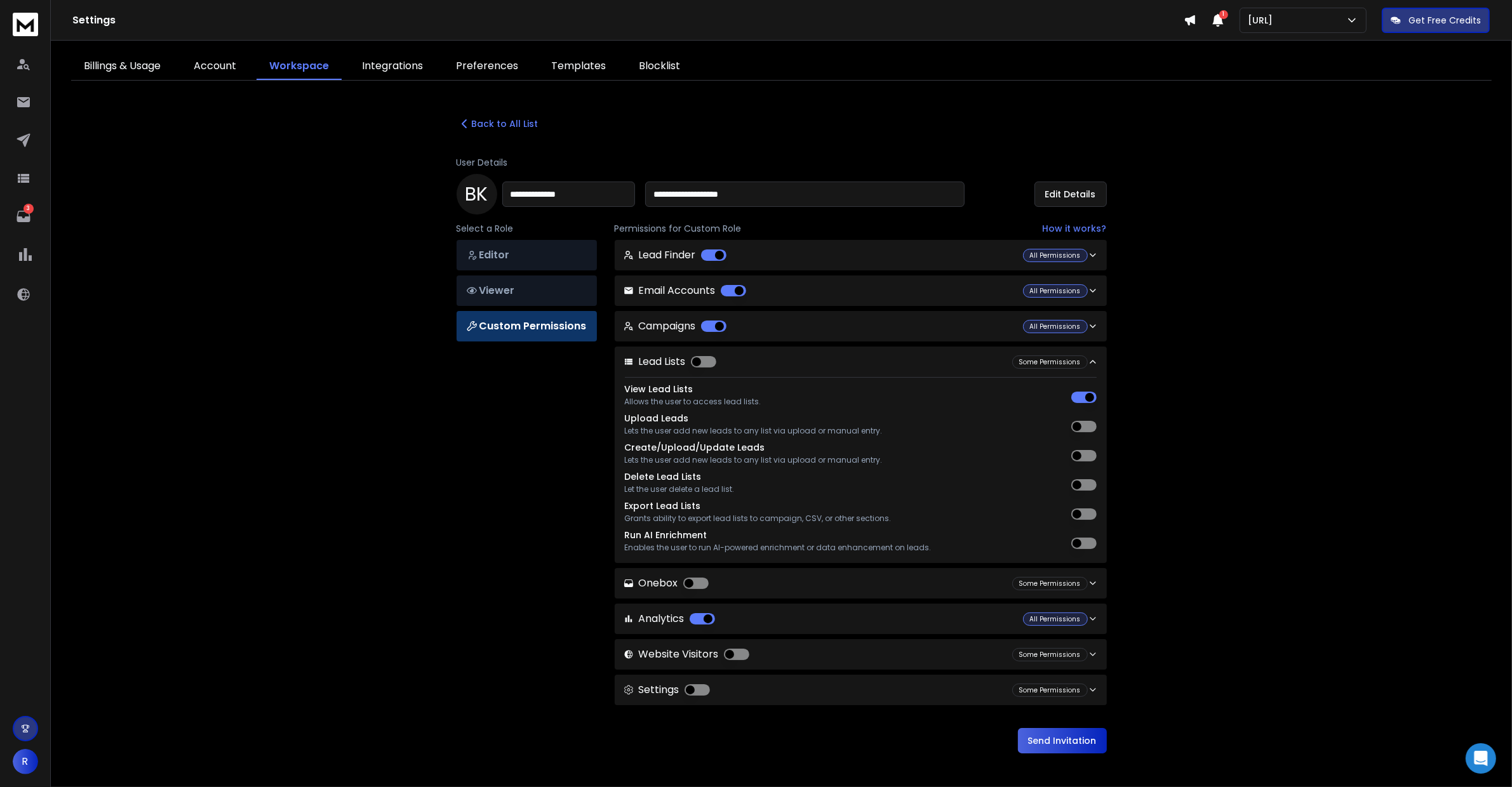
click at [1088, 428] on button "Upload Leads" at bounding box center [1084, 426] width 26 height 11
click at [1087, 453] on button "Create/Upload/Update Leads" at bounding box center [1084, 456] width 26 height 11
click at [1087, 488] on button "Delete Lead Lists" at bounding box center [1084, 485] width 26 height 11
click at [1091, 509] on button "Export Lead Lists" at bounding box center [1084, 514] width 26 height 11
click at [1086, 545] on button "Run AI Enrichment" at bounding box center [1084, 543] width 26 height 11
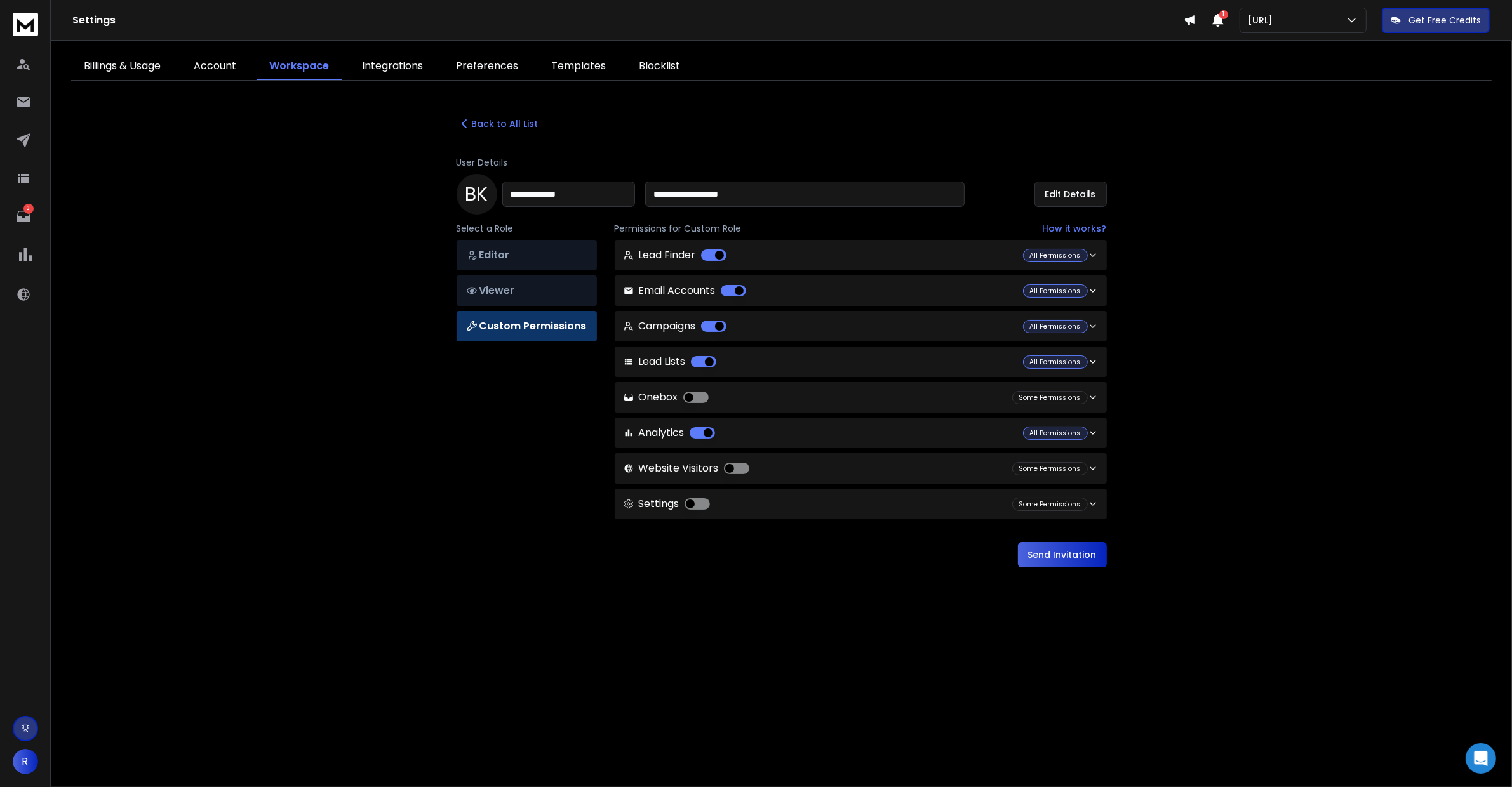
click at [1088, 365] on icon "button" at bounding box center [1093, 361] width 10 height 10
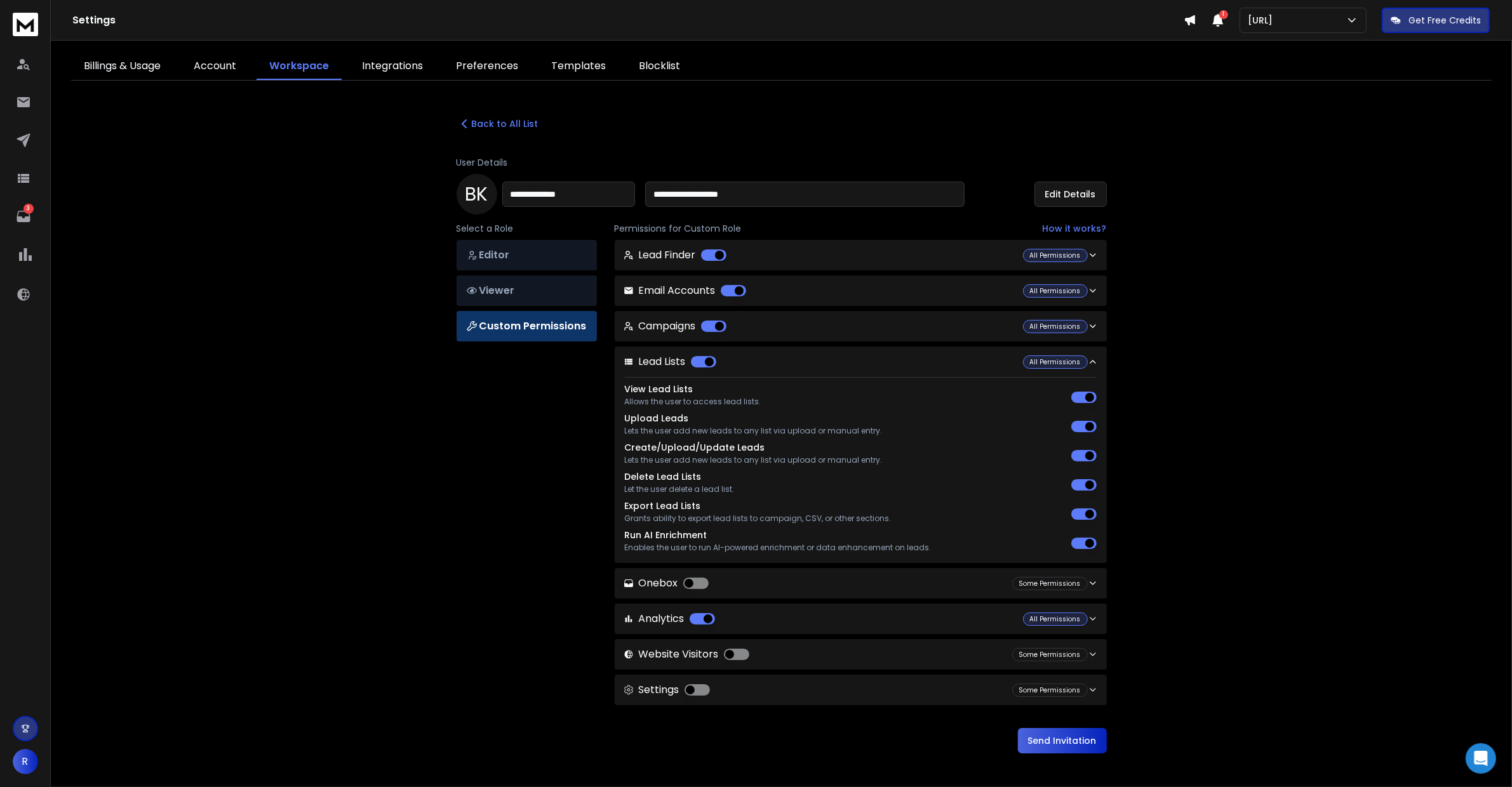
click at [1087, 536] on div "Run AI Enrichment Enables the user to run AI-powered enrichment or data enhance…" at bounding box center [860, 541] width 472 height 24
click at [1087, 538] on button "Run AI Enrichment" at bounding box center [1084, 543] width 26 height 11
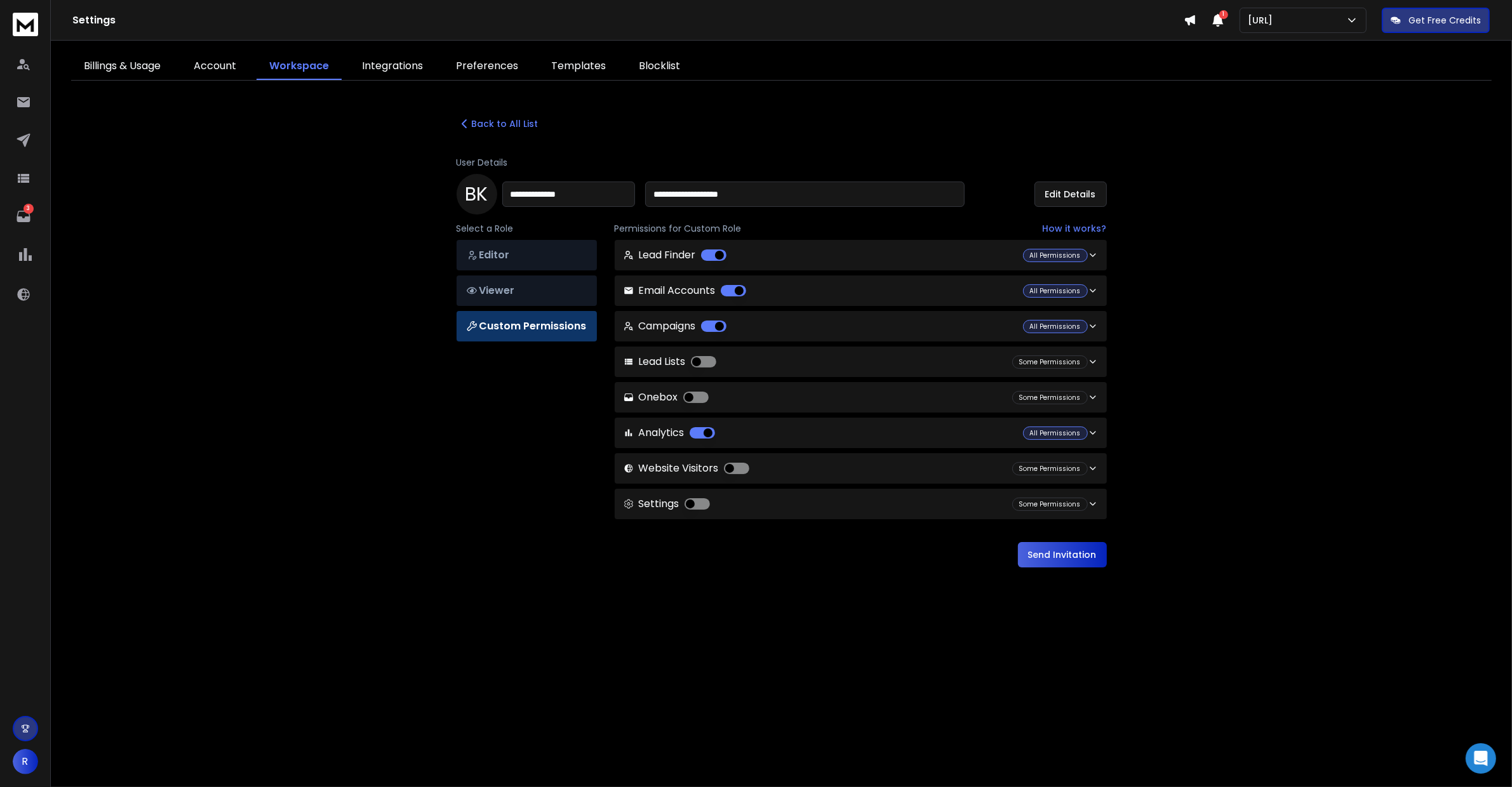
click at [960, 396] on div "Onebox Some Permissions" at bounding box center [856, 397] width 464 height 15
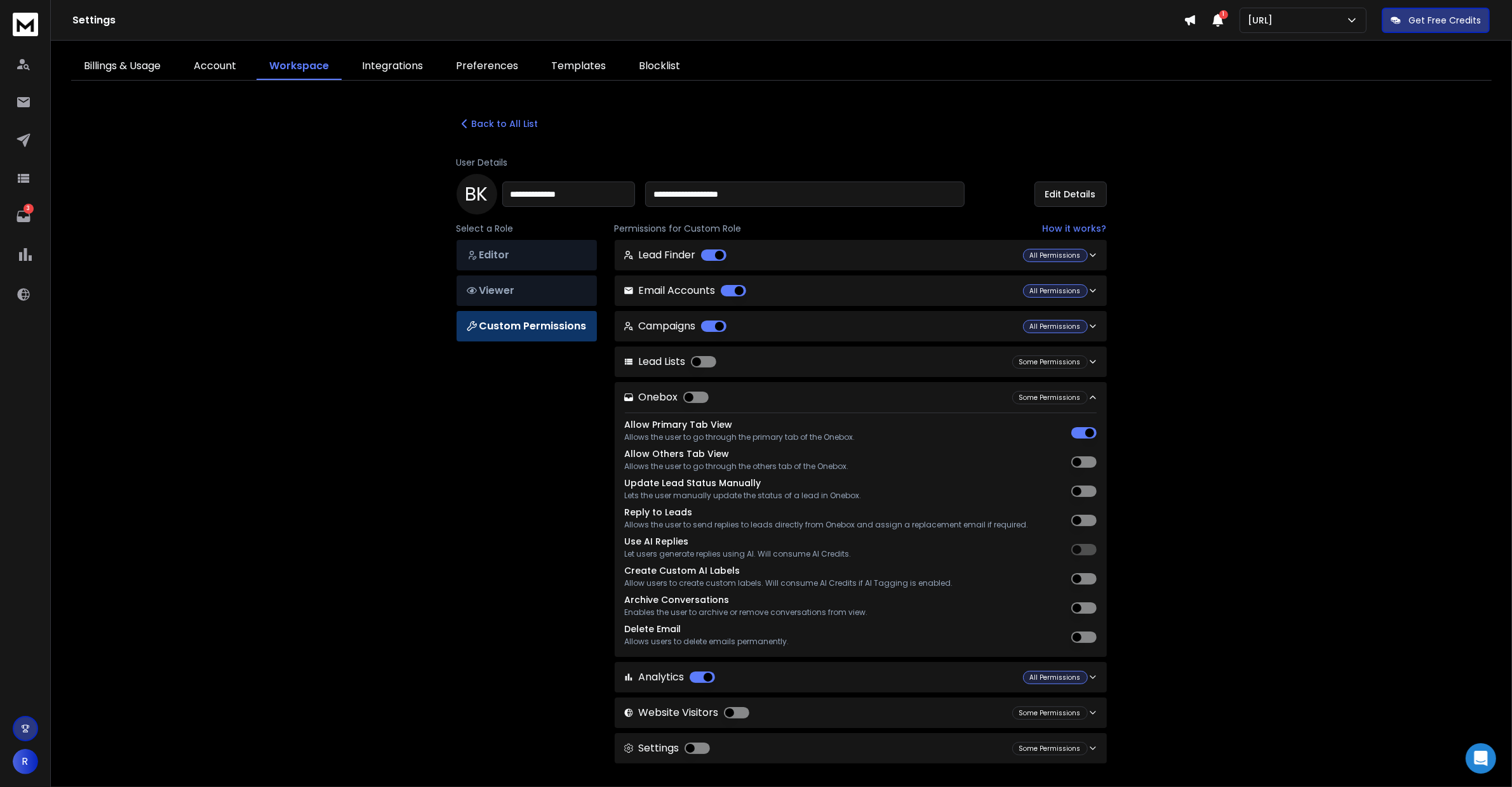
click at [688, 394] on button "button" at bounding box center [696, 397] width 26 height 11
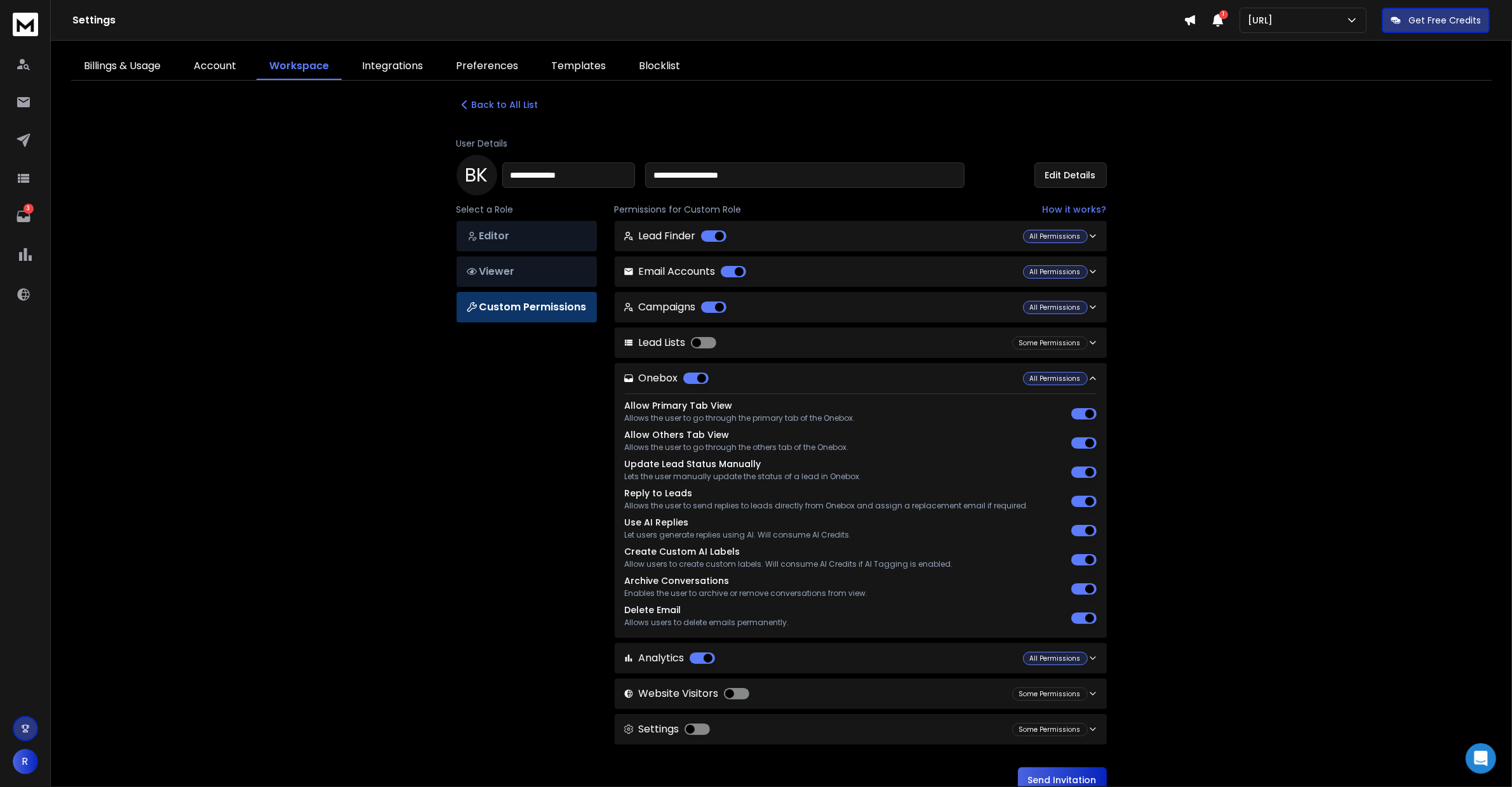
scroll to position [49, 0]
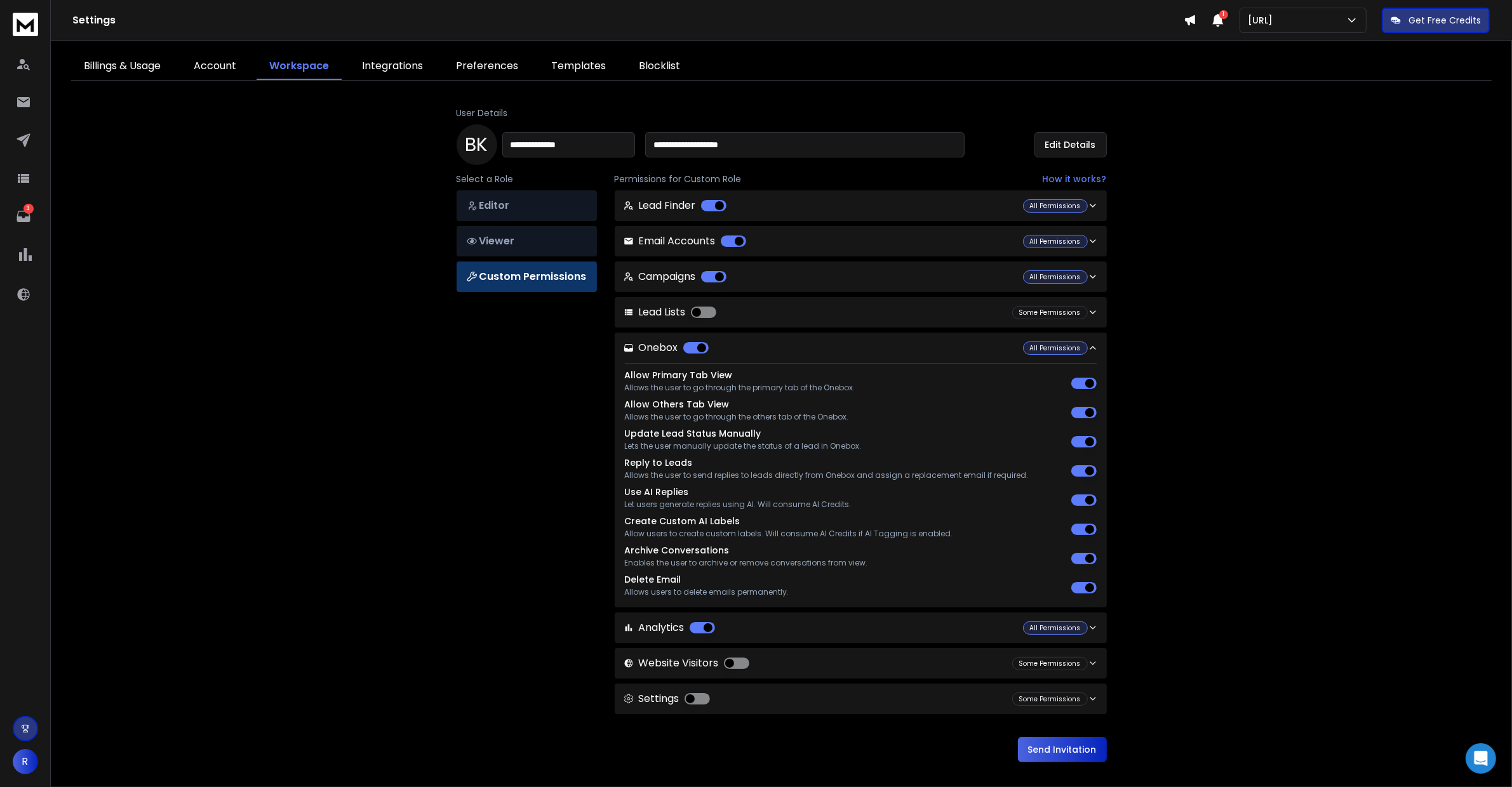
click at [785, 701] on div "Settings Some Permissions" at bounding box center [856, 698] width 464 height 15
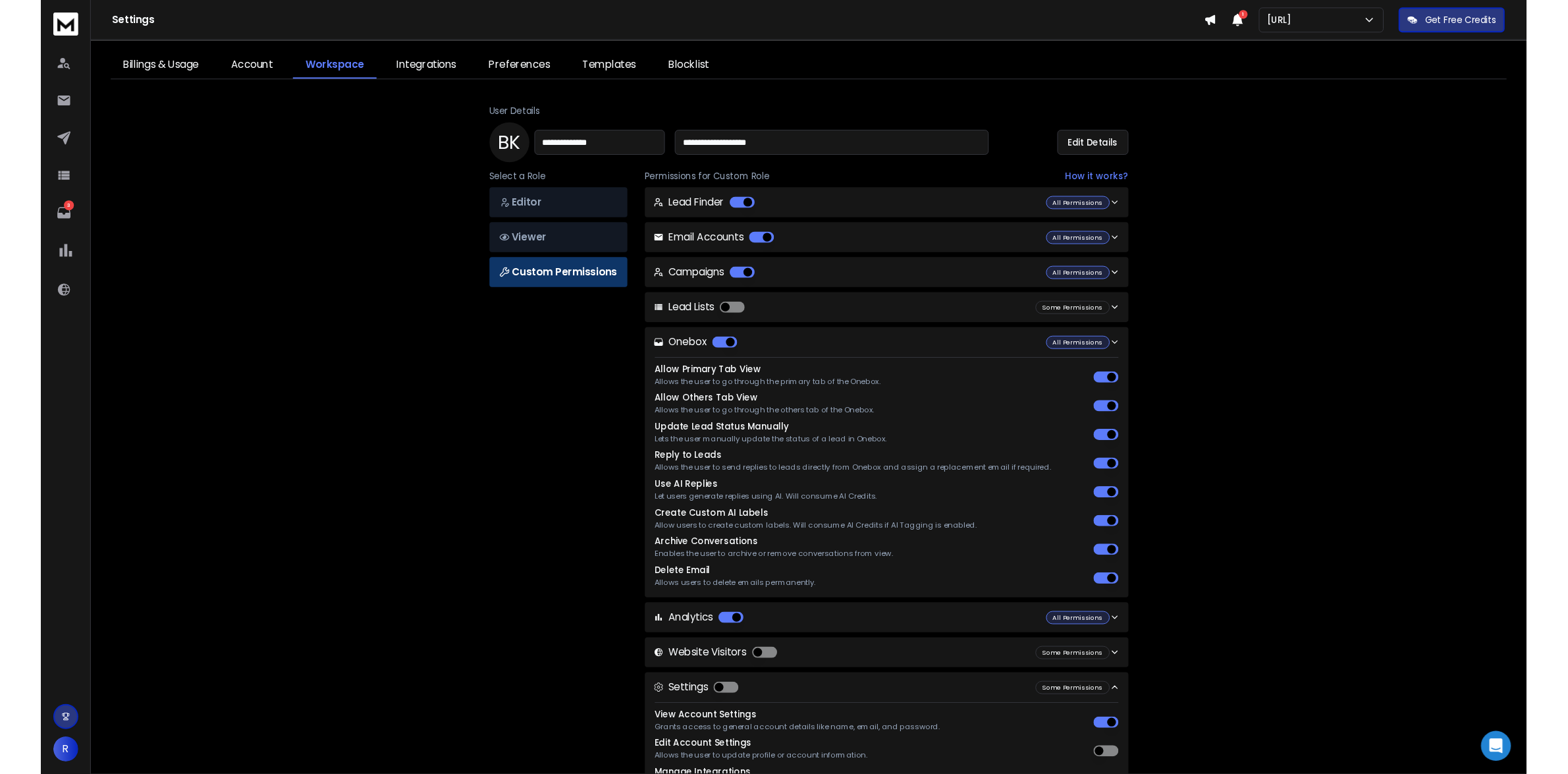
scroll to position [0, 0]
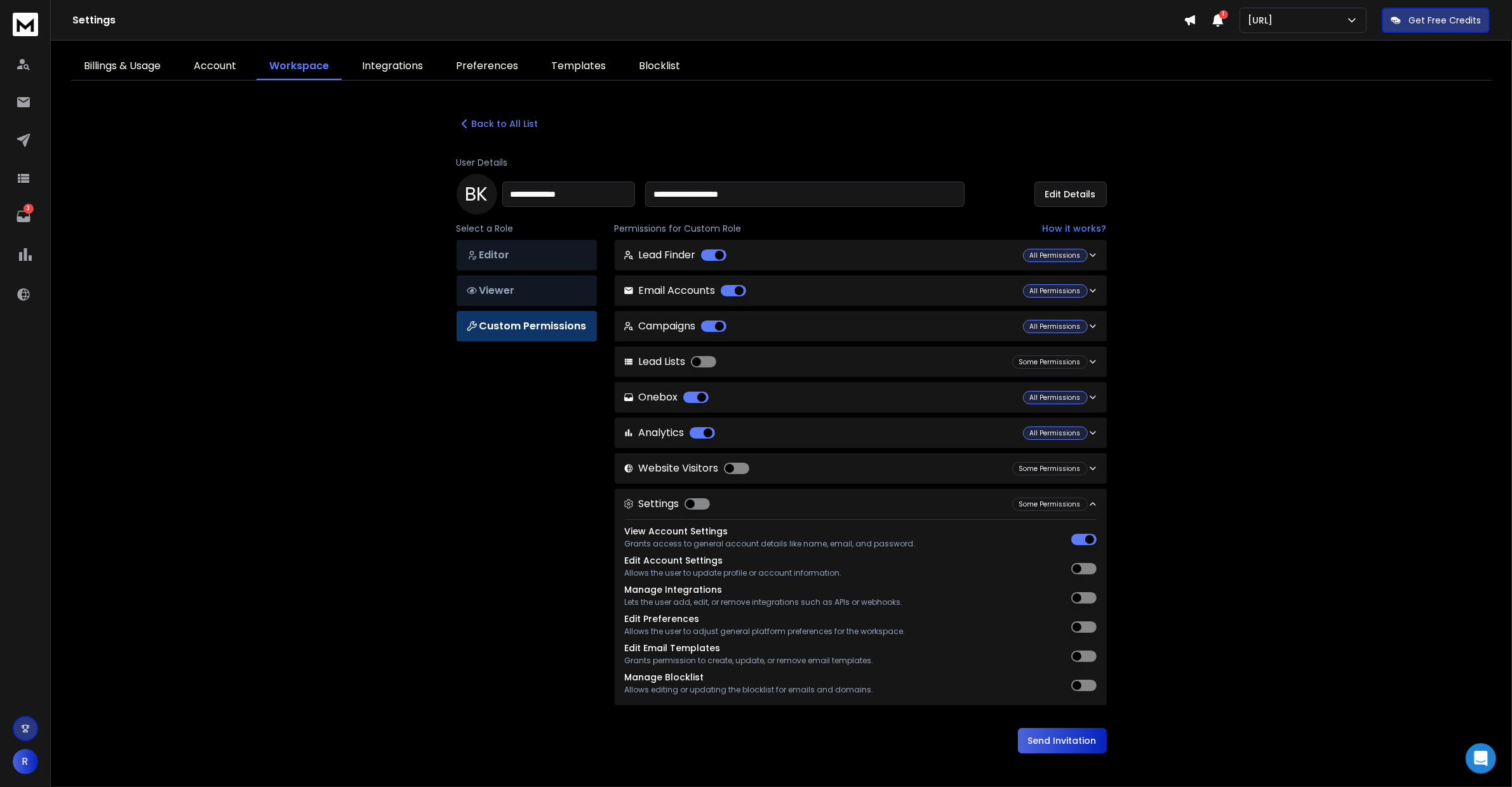
click at [1085, 684] on button "Manage Blocklist" at bounding box center [1084, 686] width 26 height 11
click at [1079, 653] on button "Edit Email Templates" at bounding box center [1084, 656] width 26 height 11
click at [1082, 630] on button "Edit Preferences" at bounding box center [1084, 627] width 26 height 11
click at [1077, 600] on button "Manage Integrations" at bounding box center [1084, 598] width 26 height 11
click at [1083, 570] on button "Edit Account Settings" at bounding box center [1084, 568] width 26 height 11
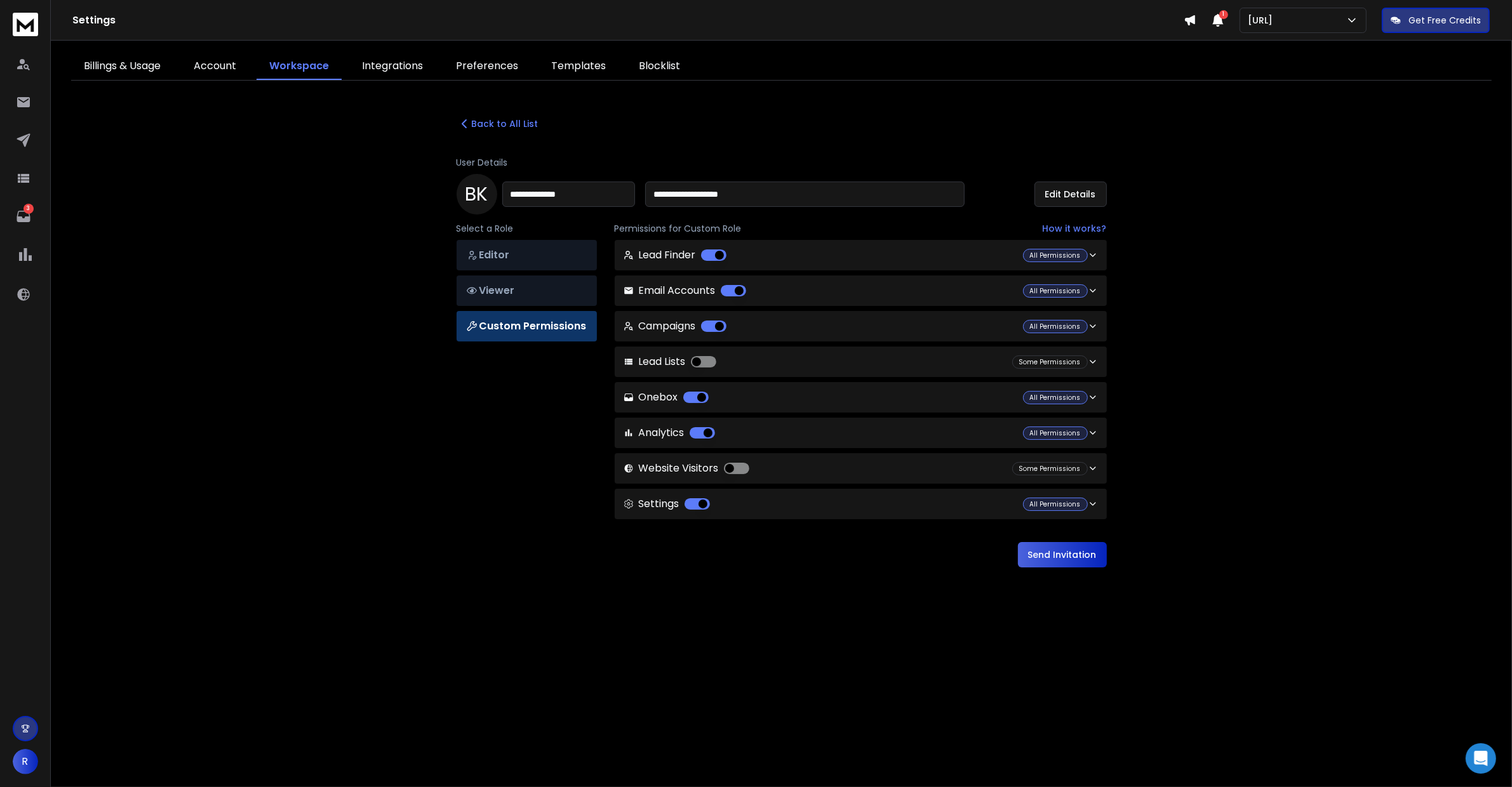
click at [1068, 559] on button "Send Invitation" at bounding box center [1062, 555] width 89 height 26
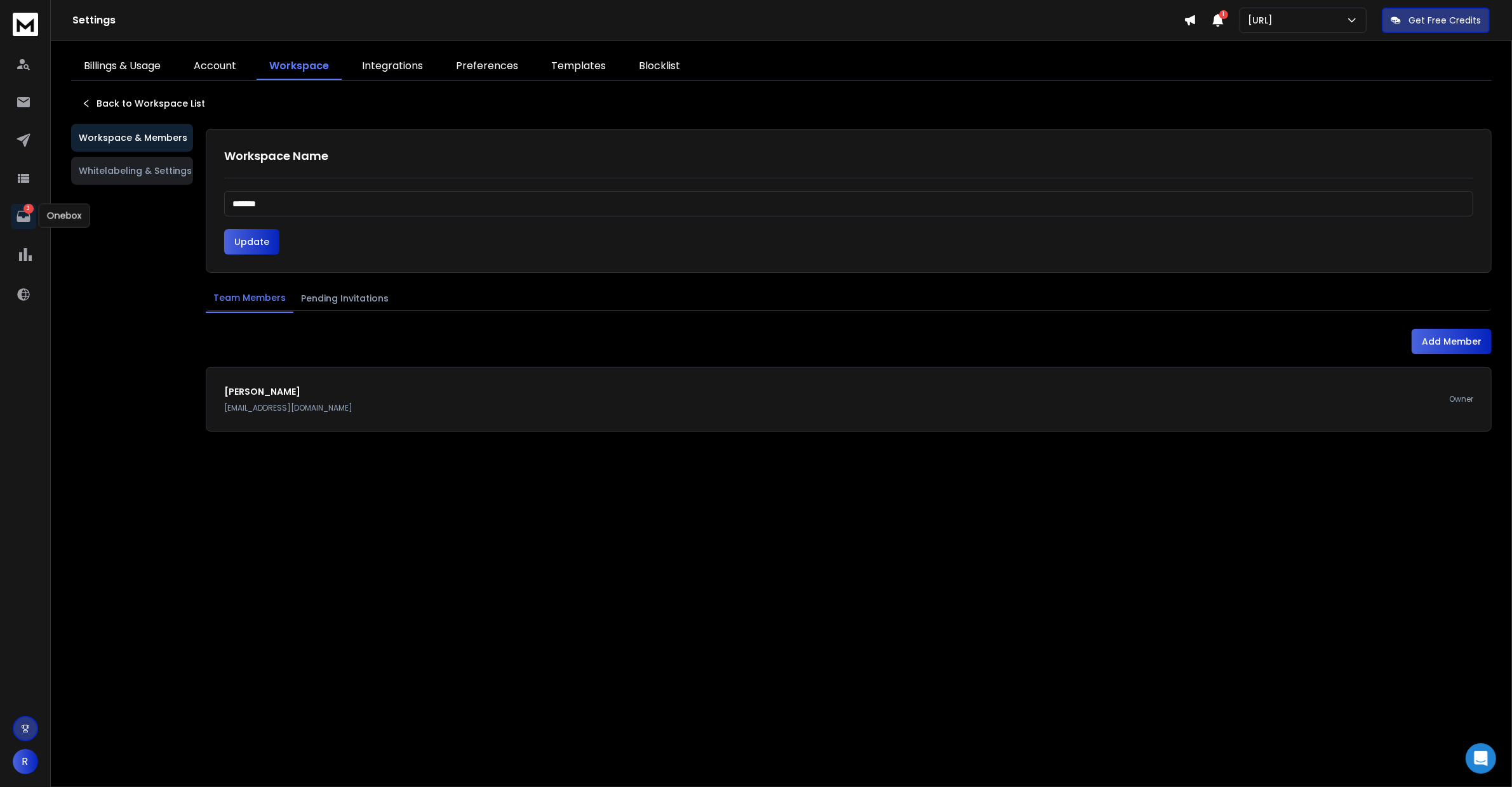
click at [32, 225] on link "3" at bounding box center [24, 216] width 26 height 26
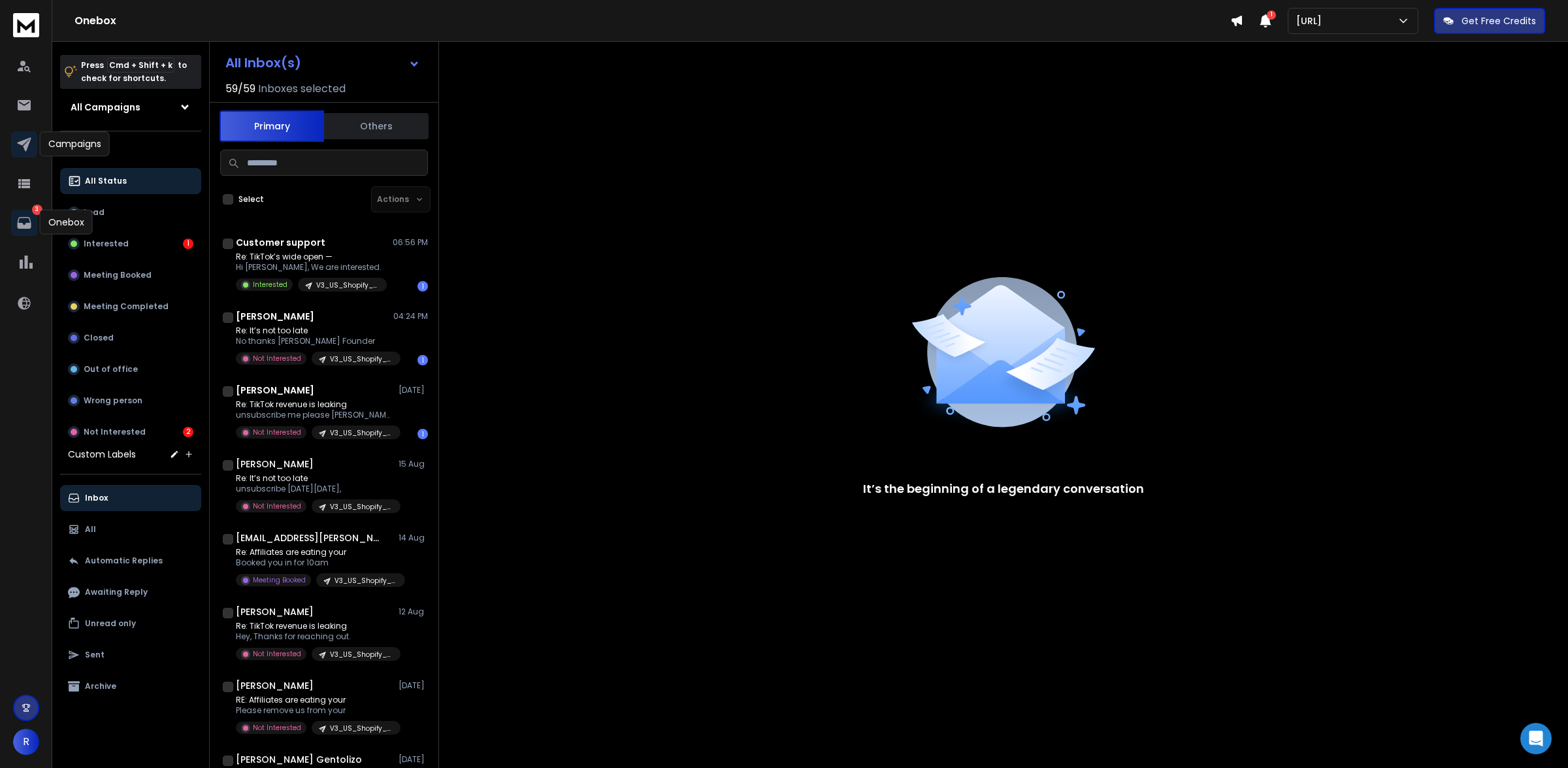
click at [24, 147] on icon at bounding box center [24, 144] width 14 height 14
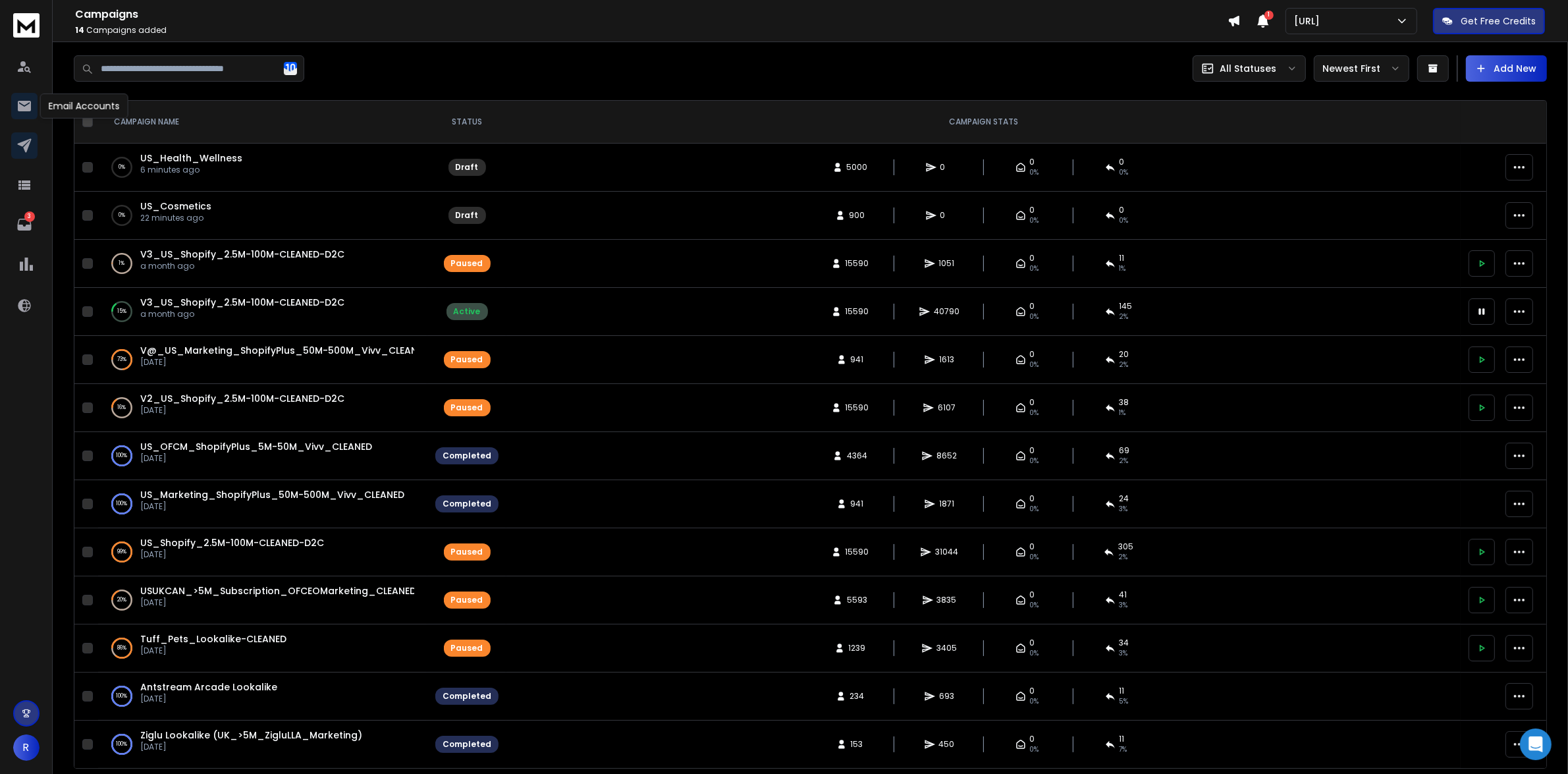
click at [27, 113] on icon at bounding box center [24, 105] width 16 height 16
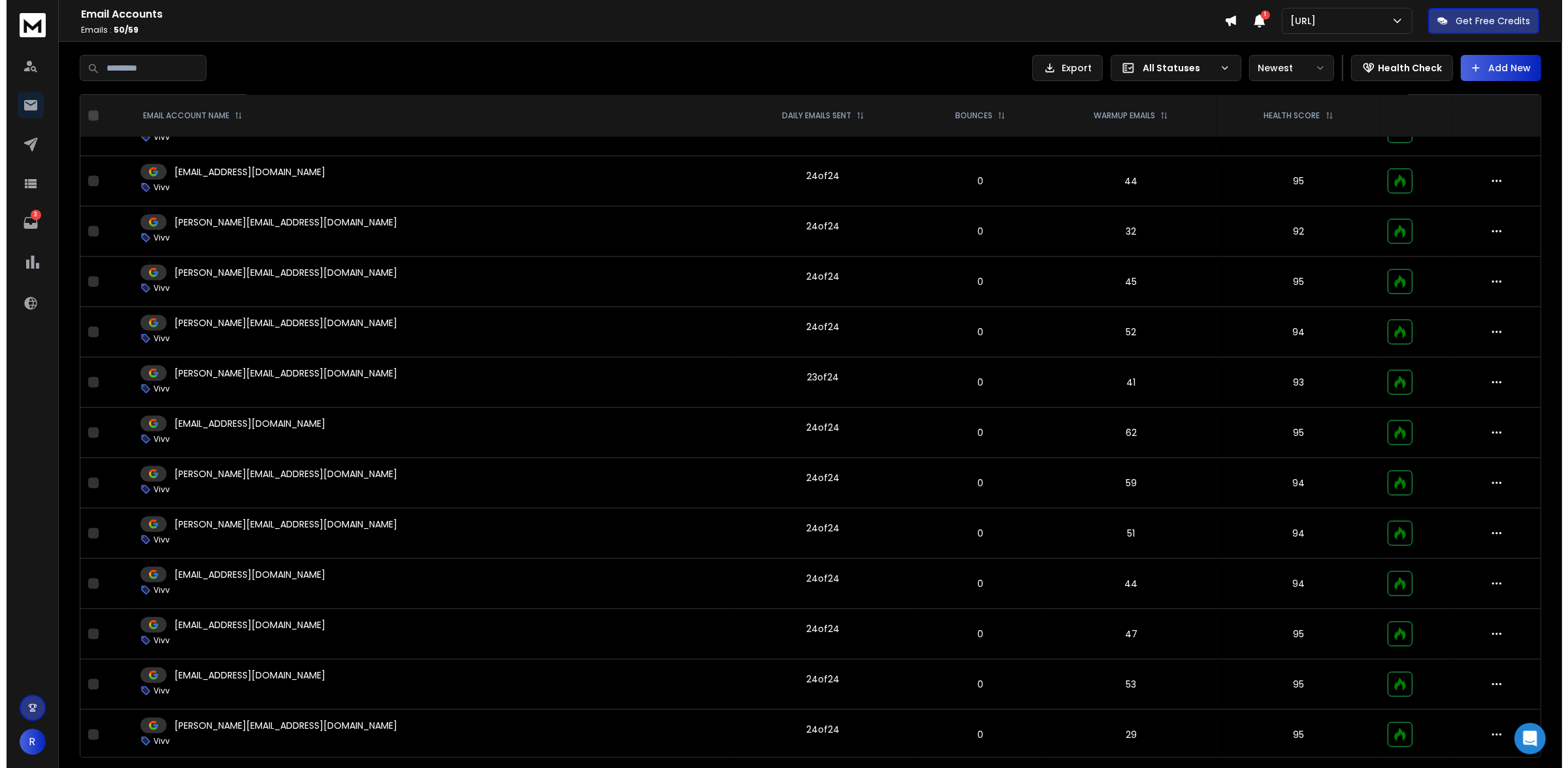
scroll to position [1916, 0]
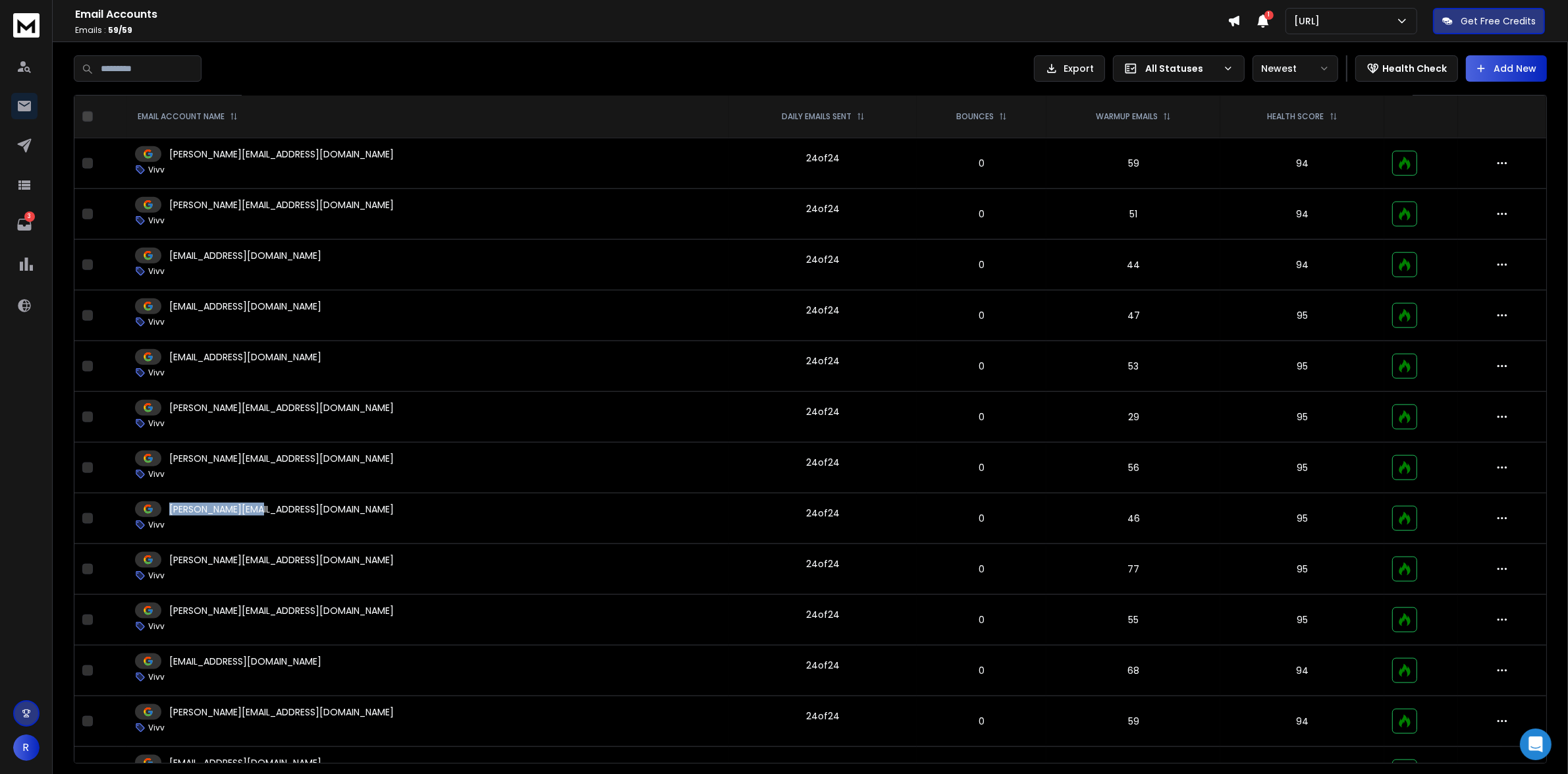
drag, startPoint x: 322, startPoint y: 497, endPoint x: 219, endPoint y: 483, distance: 103.9
click at [219, 493] on td "dan.t@vivvapp.com Vivv" at bounding box center [428, 518] width 602 height 50
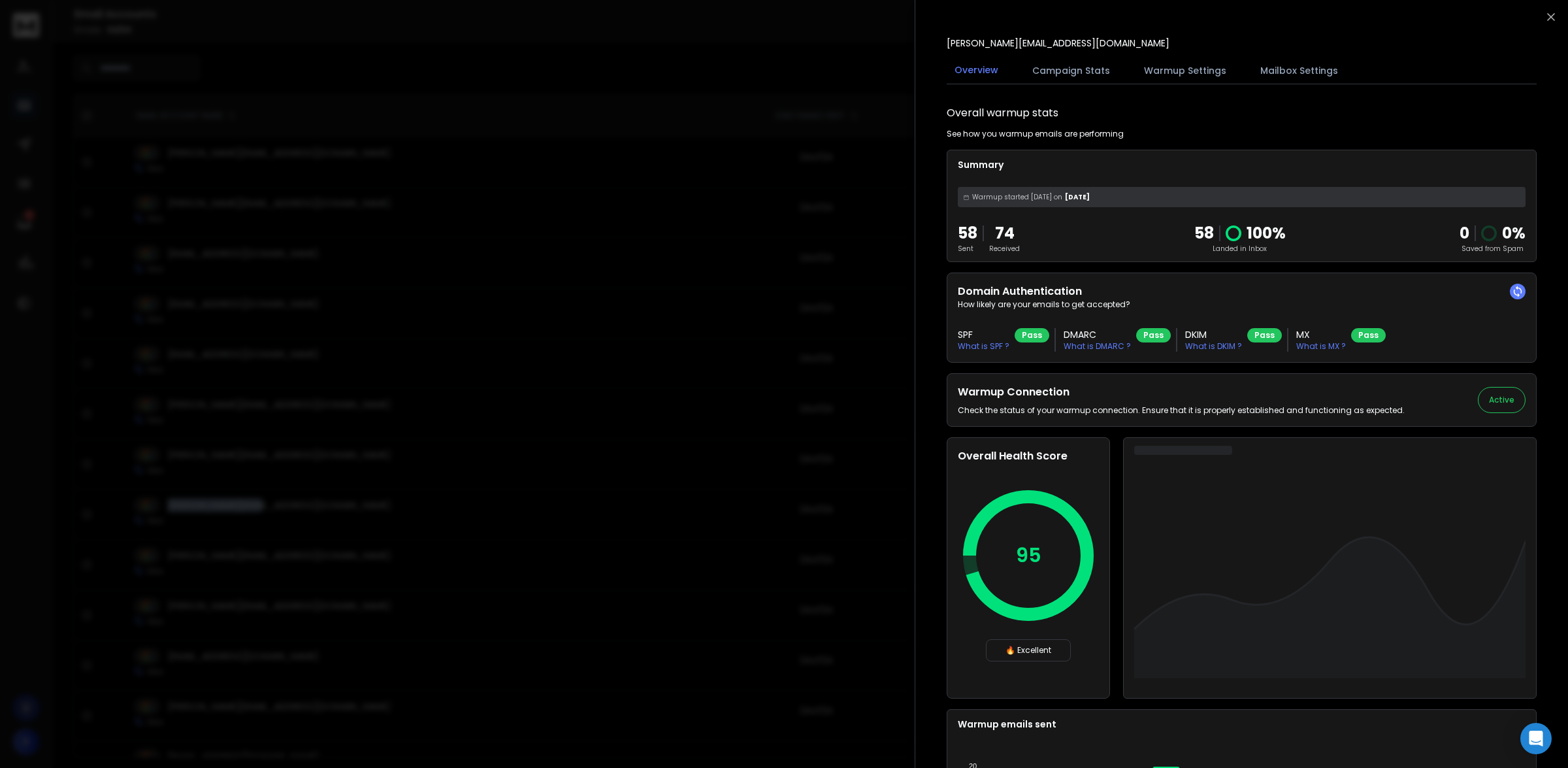
copy p "dan.t@vivvapp.com"
click at [609, 356] on div at bounding box center [784, 384] width 1568 height 768
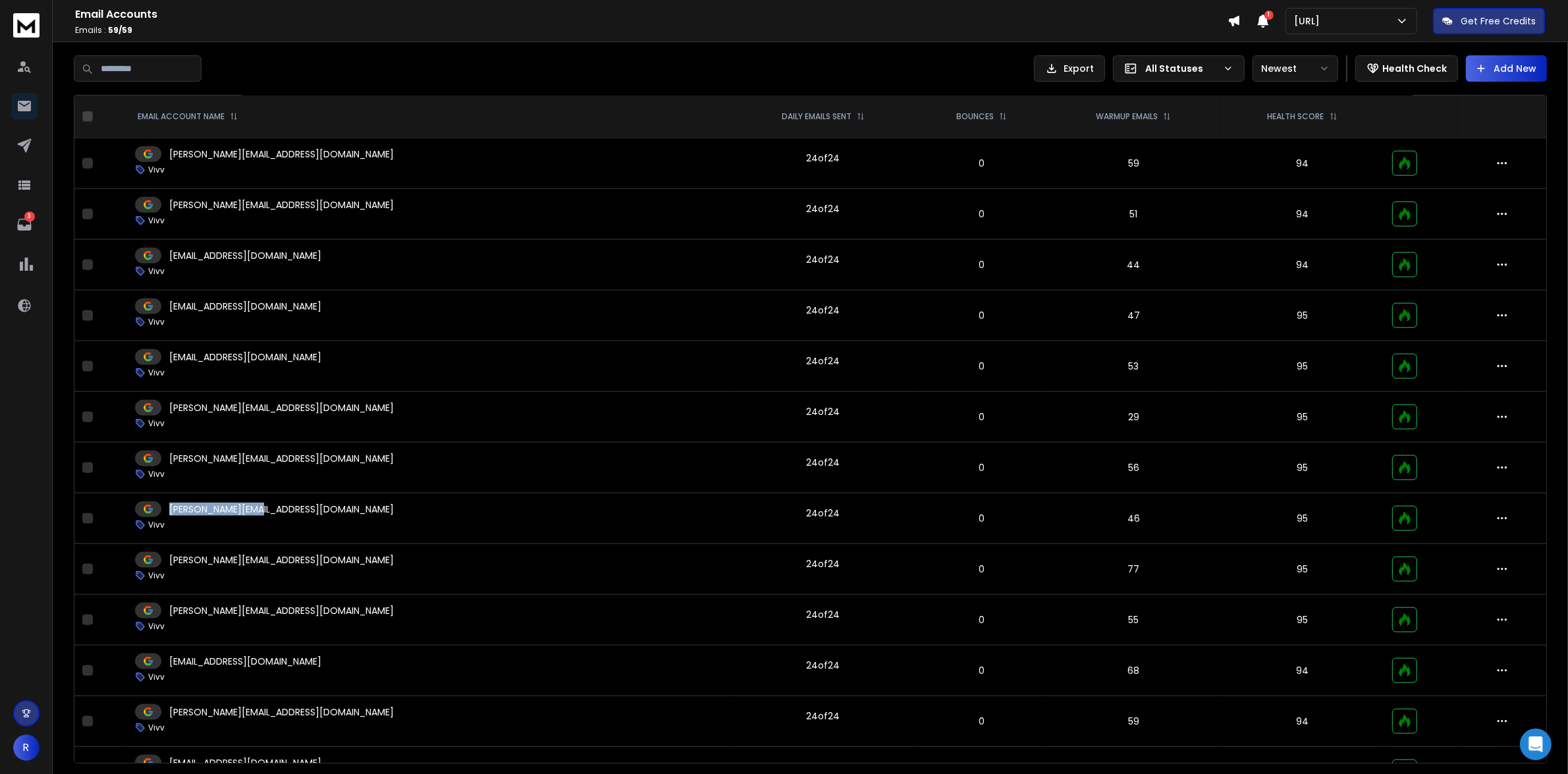
drag, startPoint x: 265, startPoint y: 491, endPoint x: 171, endPoint y: 496, distance: 94.1
click at [171, 501] on div "dan.t@vivvapp.com" at bounding box center [428, 509] width 586 height 16
copy p "dan.t@vivvapp.com"
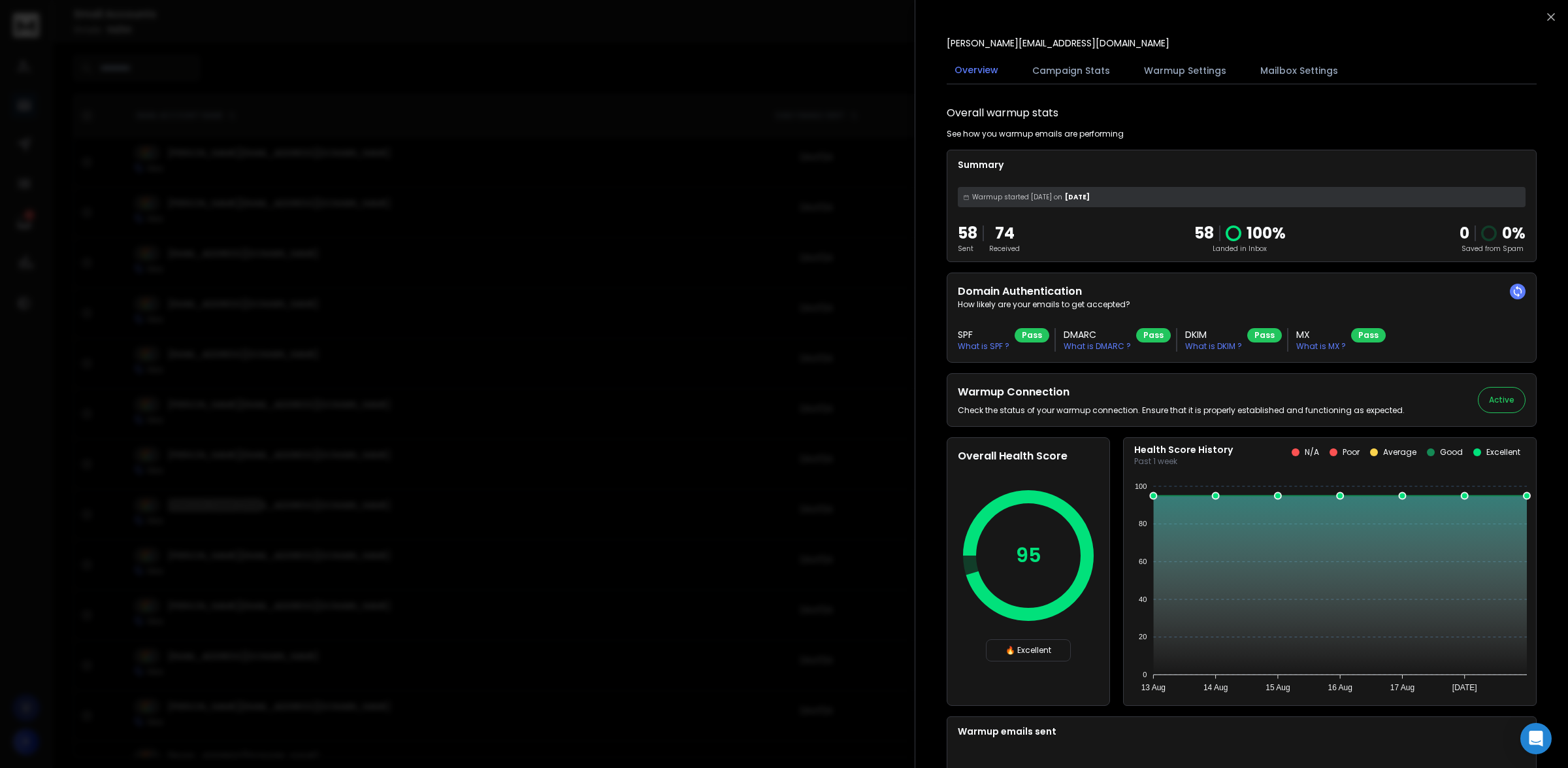
click at [347, 262] on div at bounding box center [784, 384] width 1568 height 768
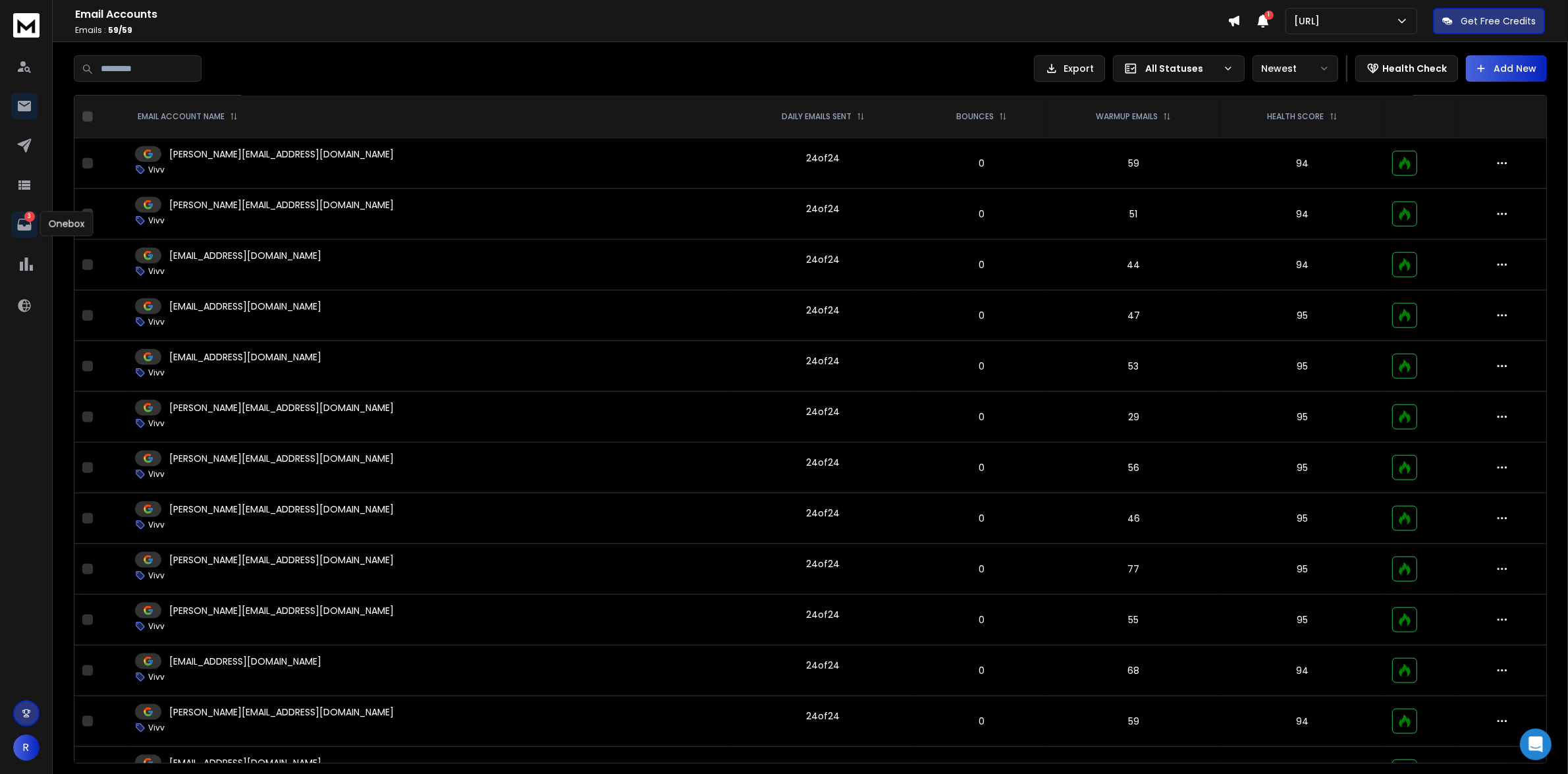
click at [16, 227] on icon at bounding box center [24, 224] width 16 height 16
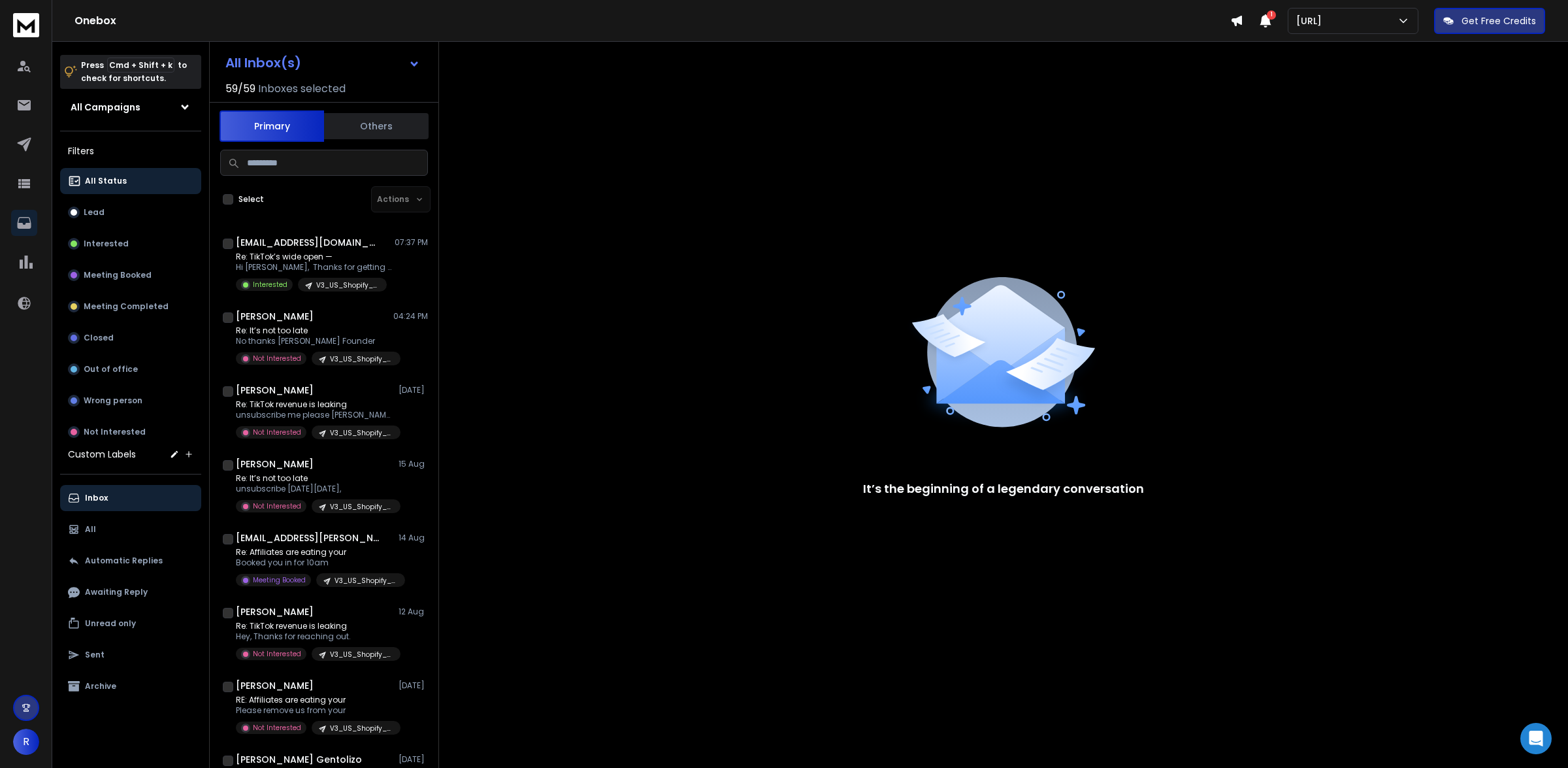
click at [388, 148] on div at bounding box center [324, 160] width 218 height 32
click at [365, 115] on button "Others" at bounding box center [377, 126] width 104 height 29
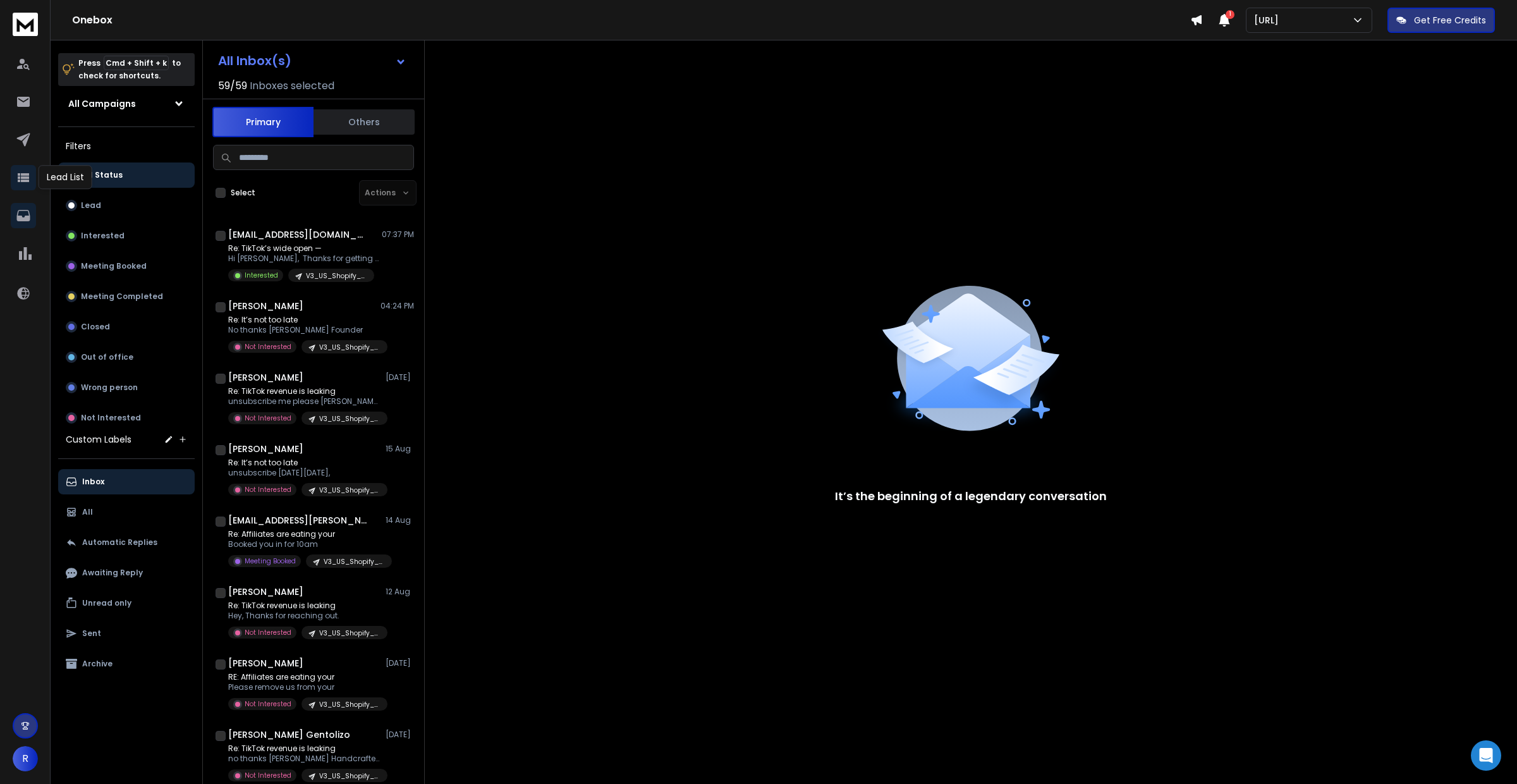
click at [21, 175] on icon at bounding box center [23, 177] width 15 height 15
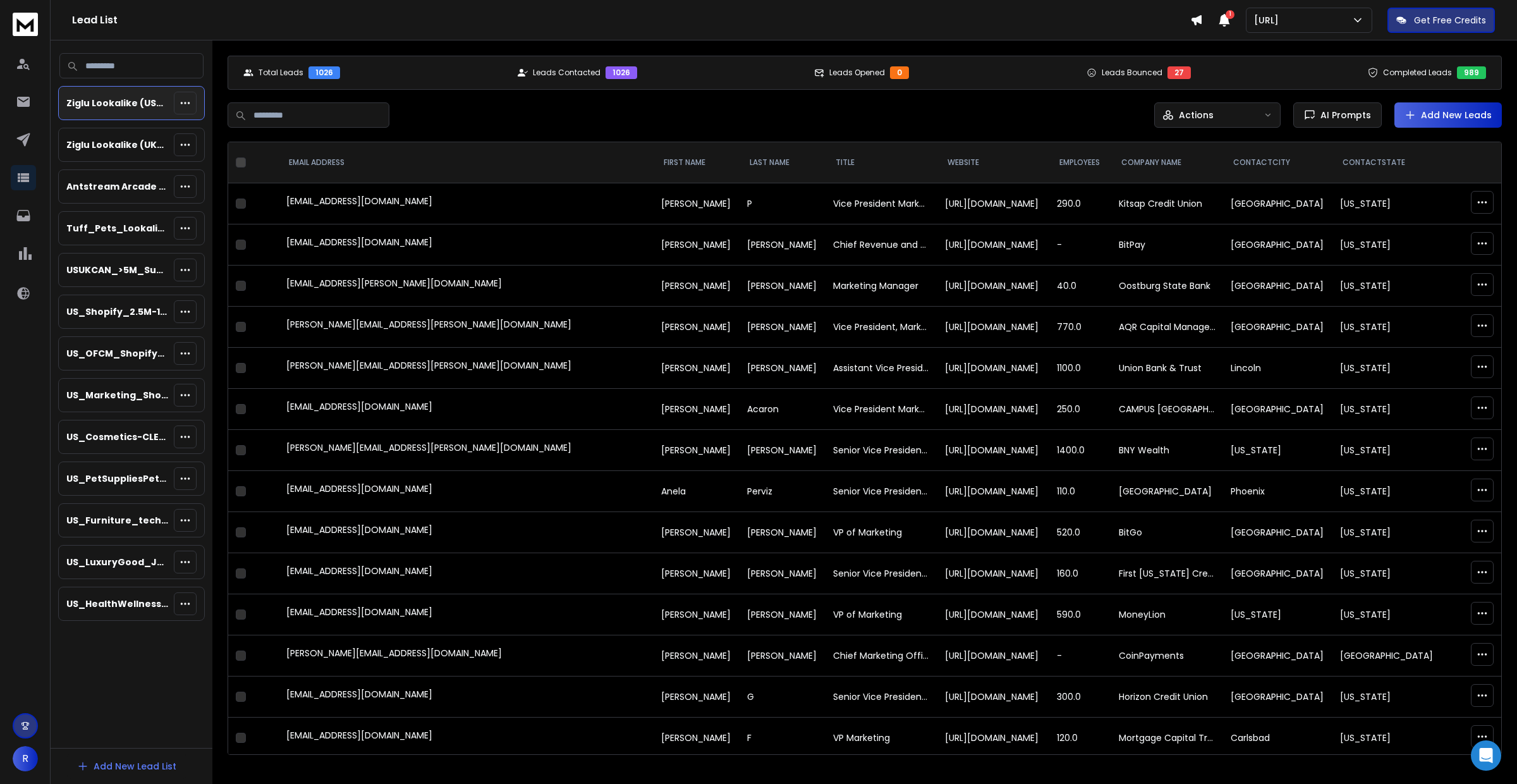
click at [137, 742] on button "Add New Lead List" at bounding box center [127, 766] width 120 height 26
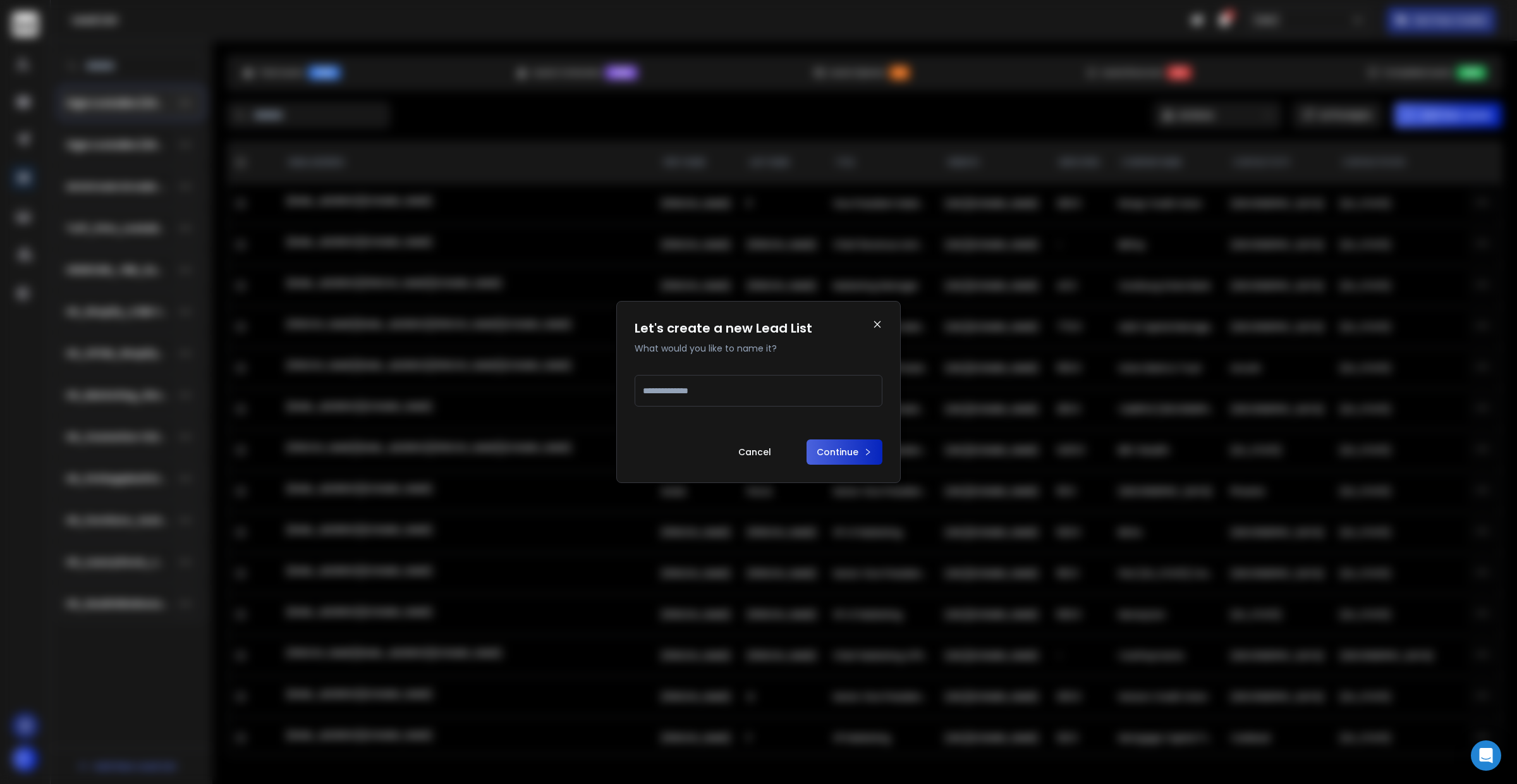
drag, startPoint x: 738, startPoint y: 385, endPoint x: 737, endPoint y: 403, distance: 18.0
click at [736, 389] on input at bounding box center [758, 391] width 248 height 31
type input "****"
click at [835, 446] on button "Continue" at bounding box center [845, 452] width 76 height 26
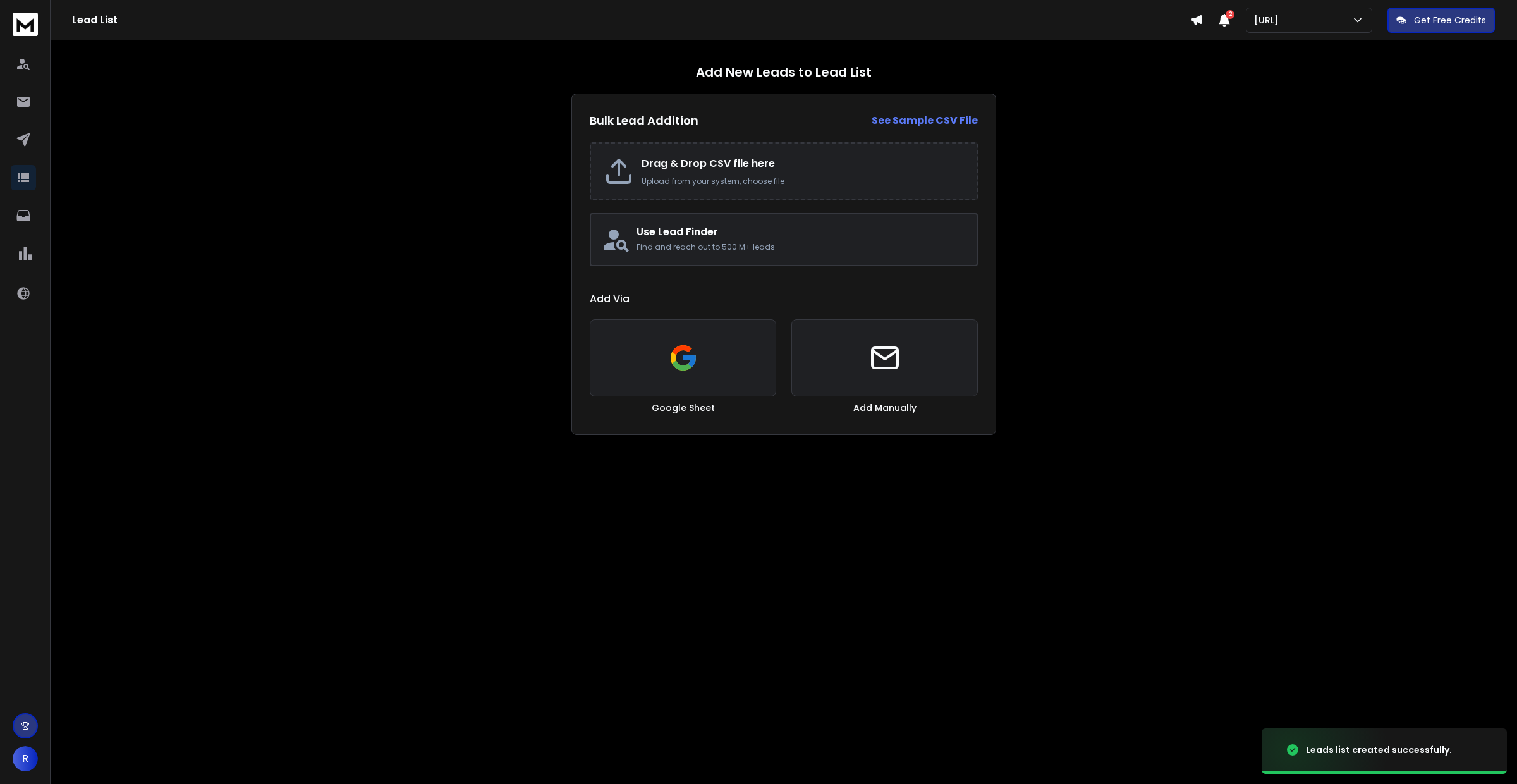
click at [731, 161] on h2 "Drag & Drop CSV file here" at bounding box center [803, 163] width 322 height 15
type input "**********"
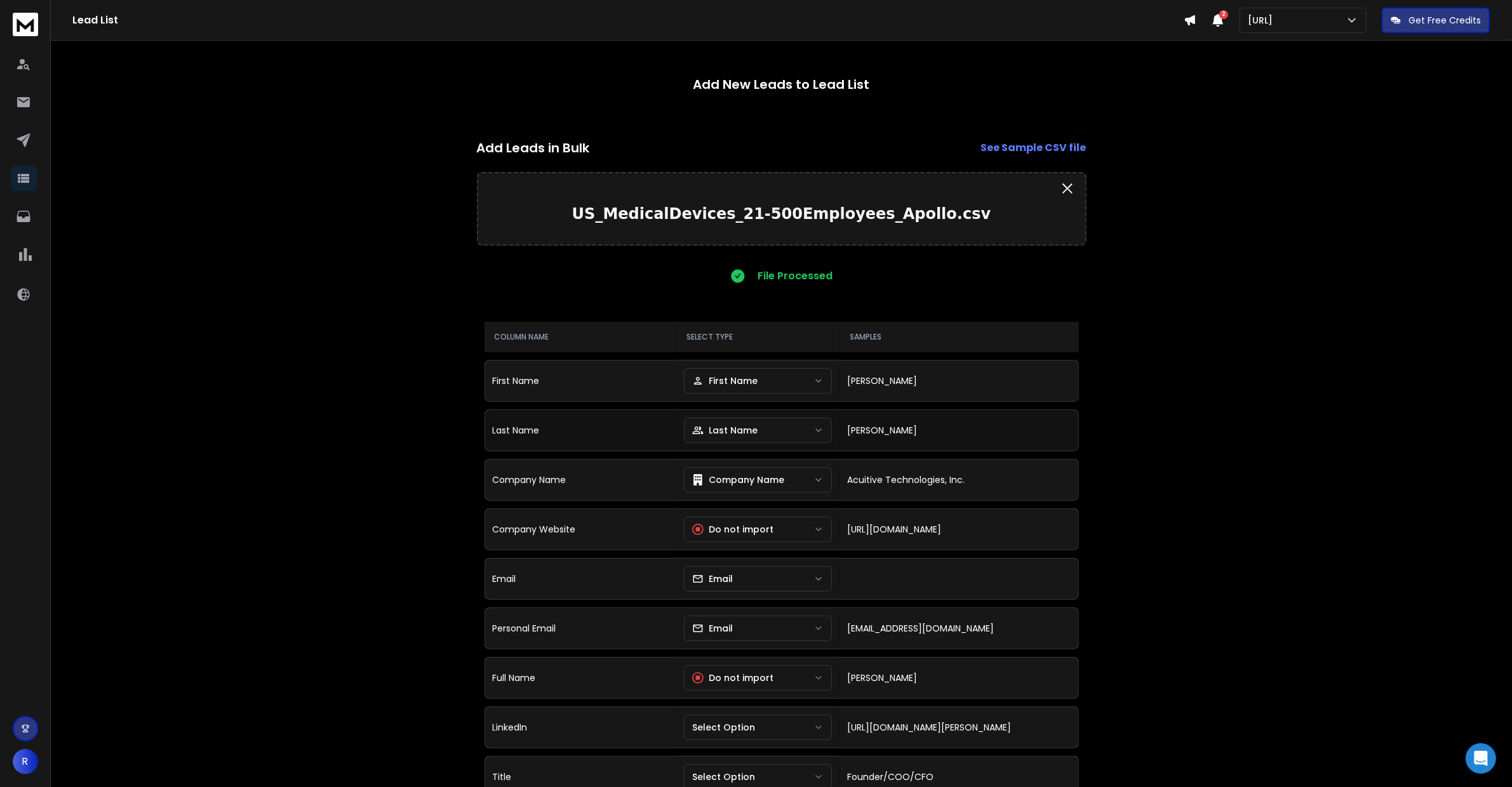
scroll to position [11, 0]
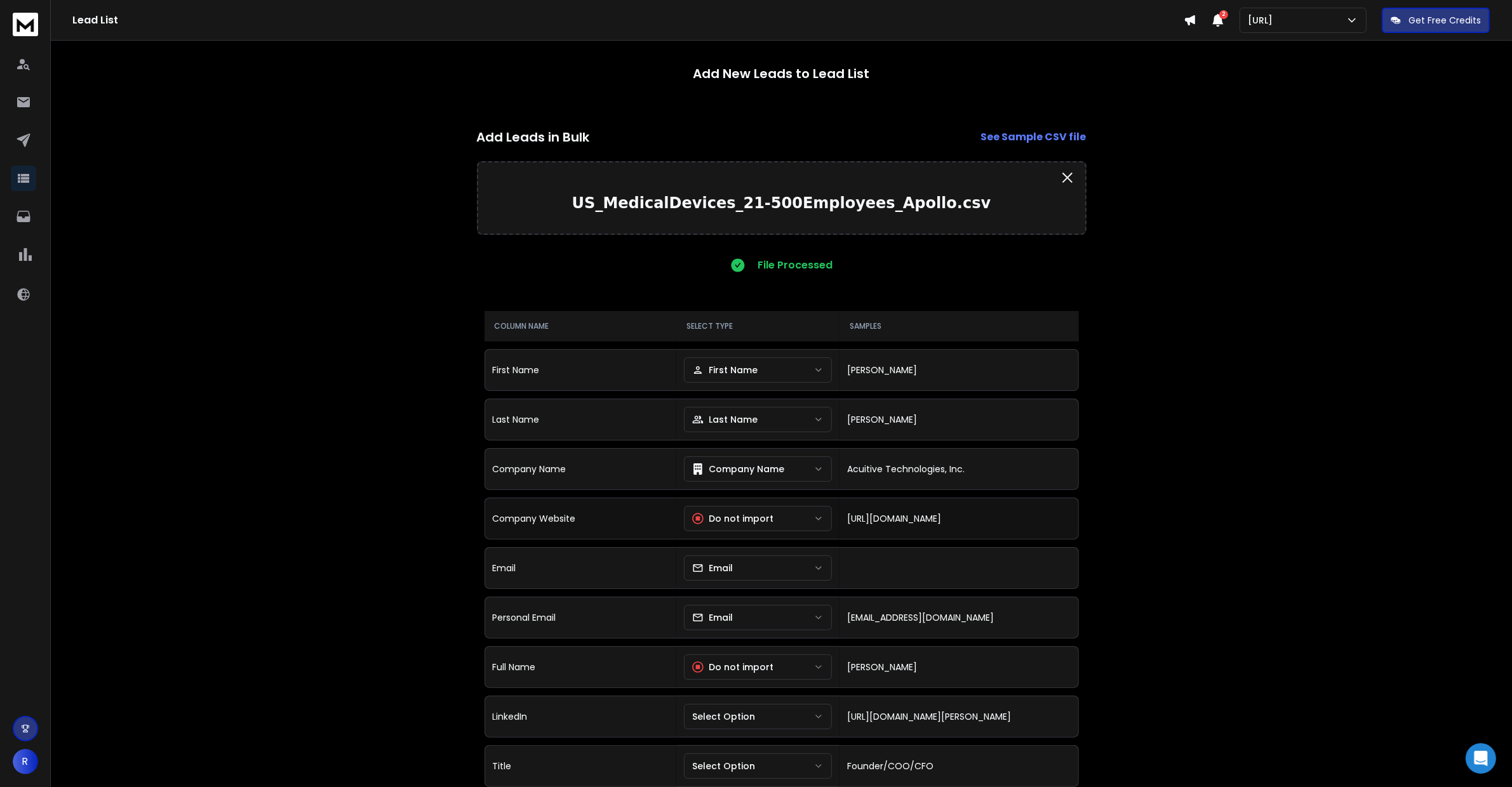
click at [794, 521] on button "Do not import" at bounding box center [758, 518] width 149 height 26
drag, startPoint x: 512, startPoint y: 367, endPoint x: 570, endPoint y: 367, distance: 58.0
click at [570, 367] on td "First Name" at bounding box center [580, 370] width 191 height 42
drag, startPoint x: 515, startPoint y: 407, endPoint x: 557, endPoint y: 413, distance: 42.4
click at [557, 413] on td "Last Name" at bounding box center [580, 419] width 191 height 42
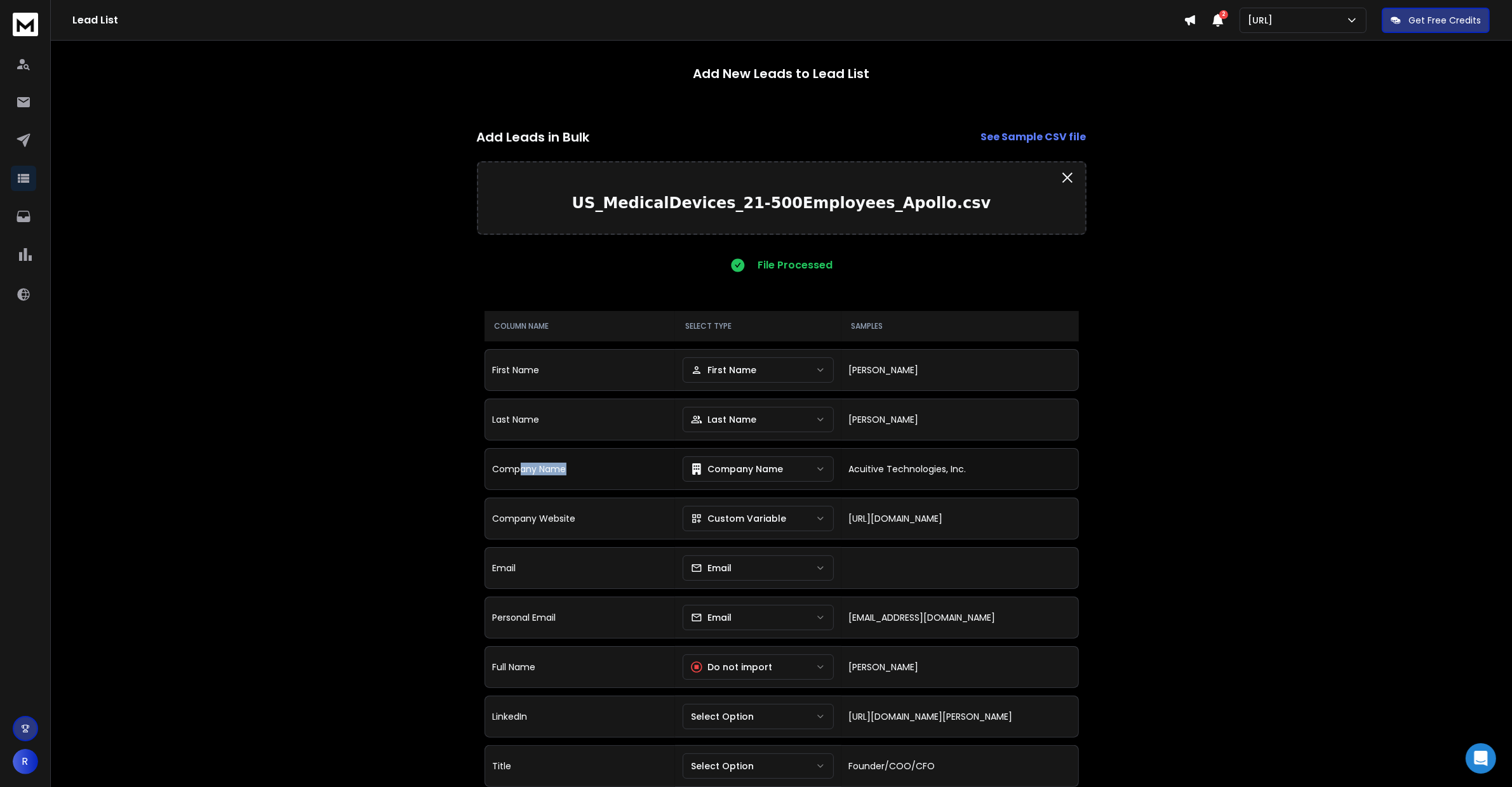
drag, startPoint x: 517, startPoint y: 466, endPoint x: 605, endPoint y: 464, distance: 88.0
click at [605, 464] on td "Company Name" at bounding box center [580, 468] width 191 height 42
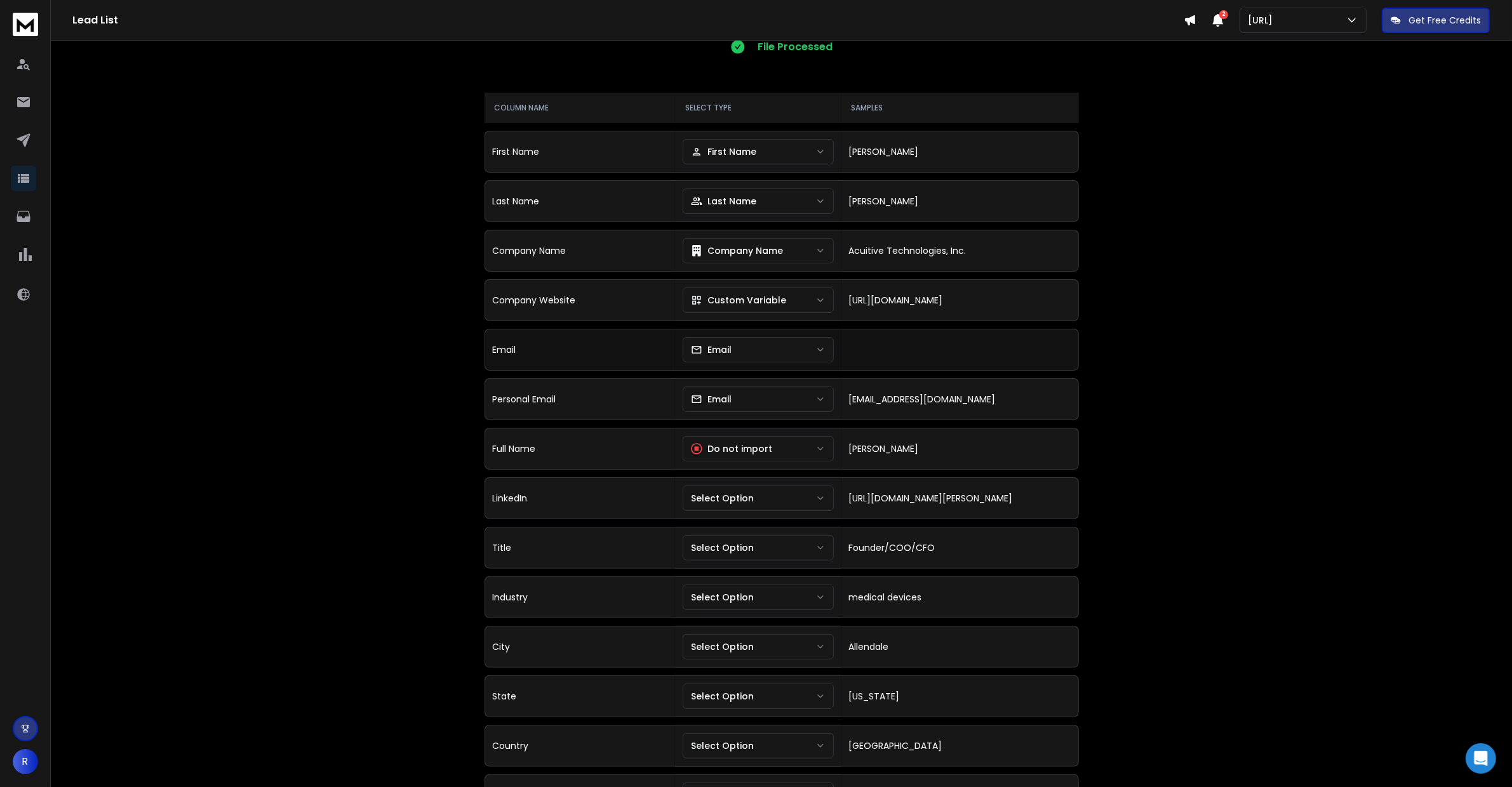
scroll to position [224, 0]
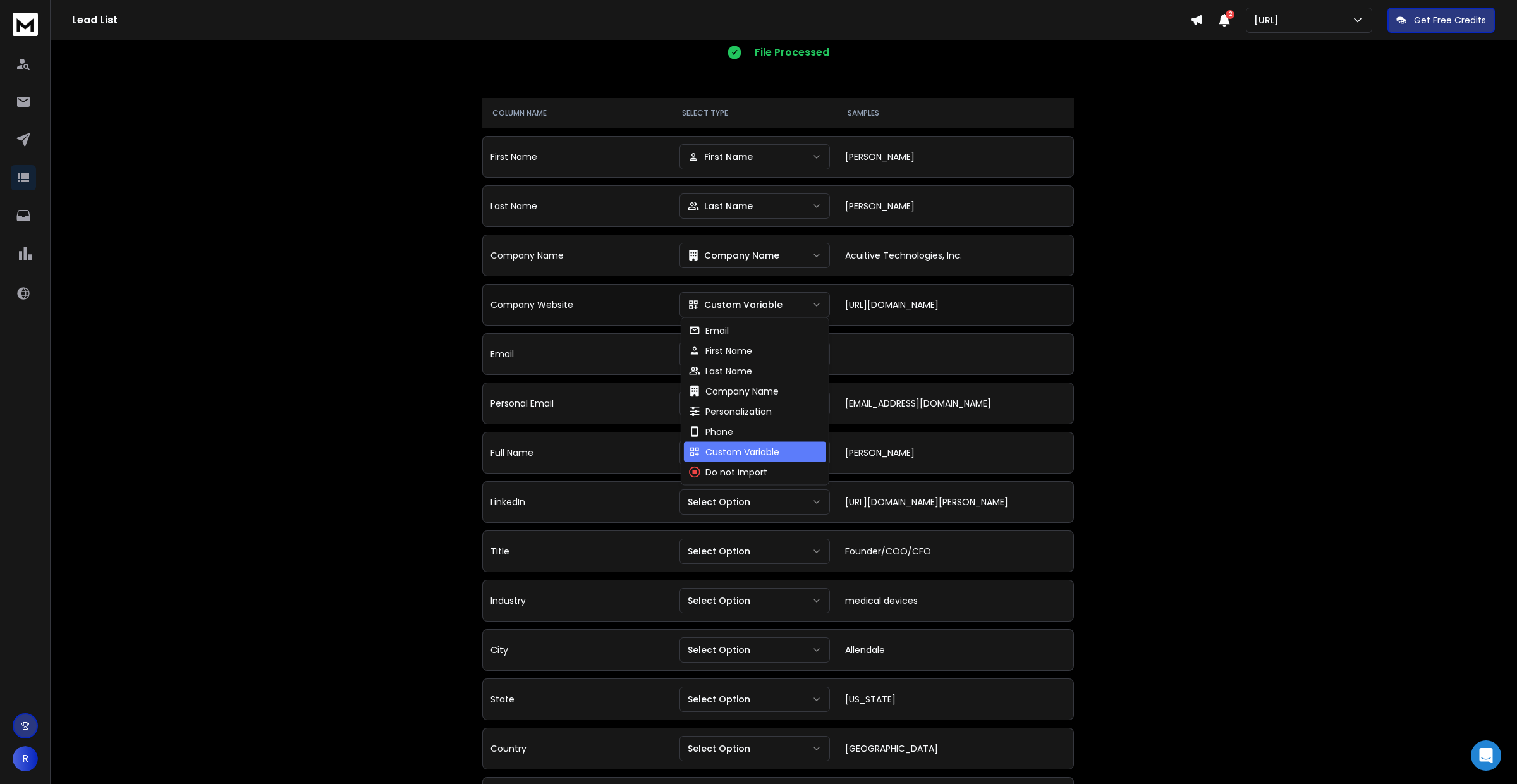
click at [746, 303] on div "Custom Variable" at bounding box center [735, 304] width 95 height 13
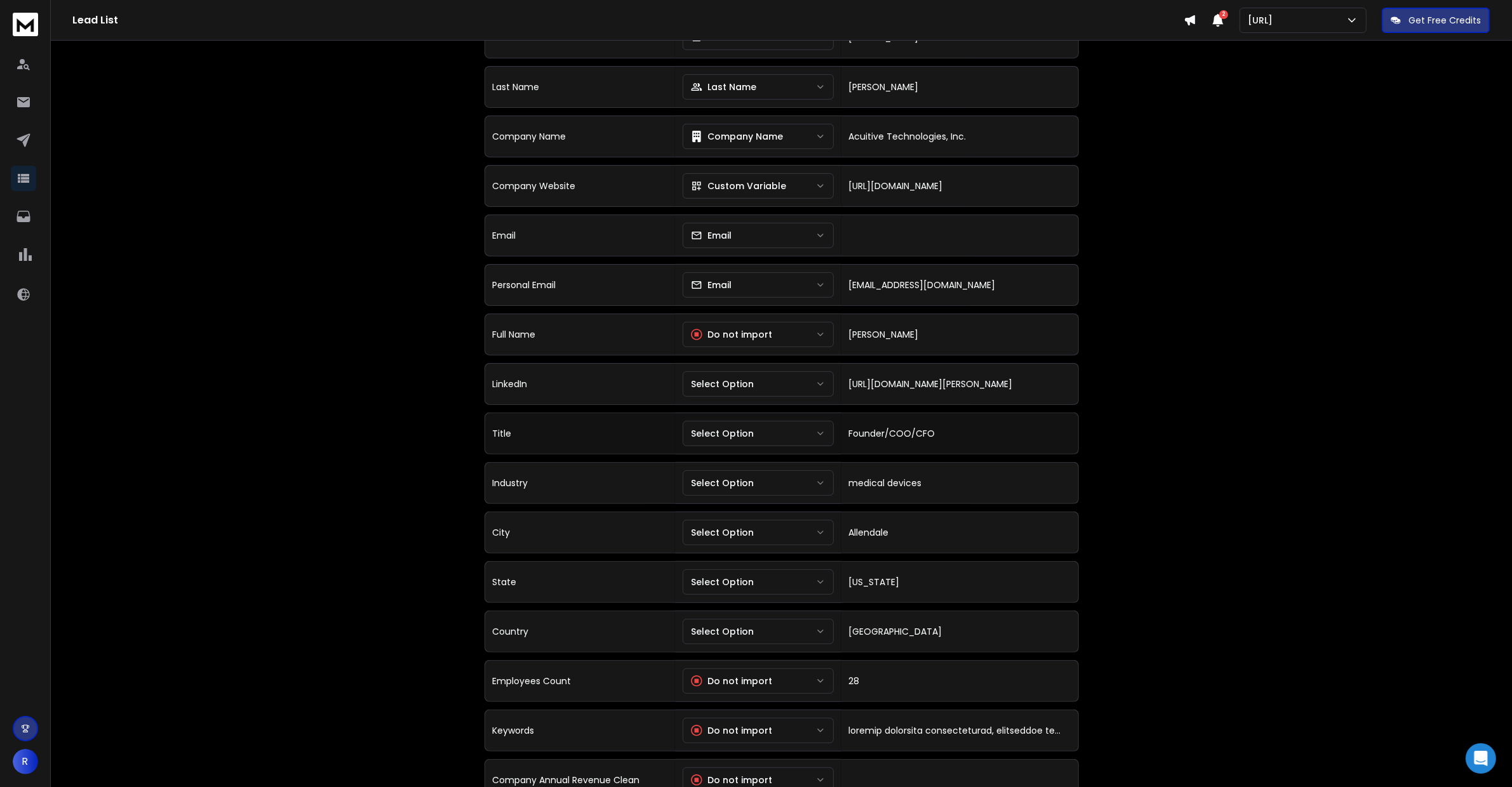
scroll to position [341, 0]
click at [792, 432] on button "Select Option" at bounding box center [757, 436] width 151 height 26
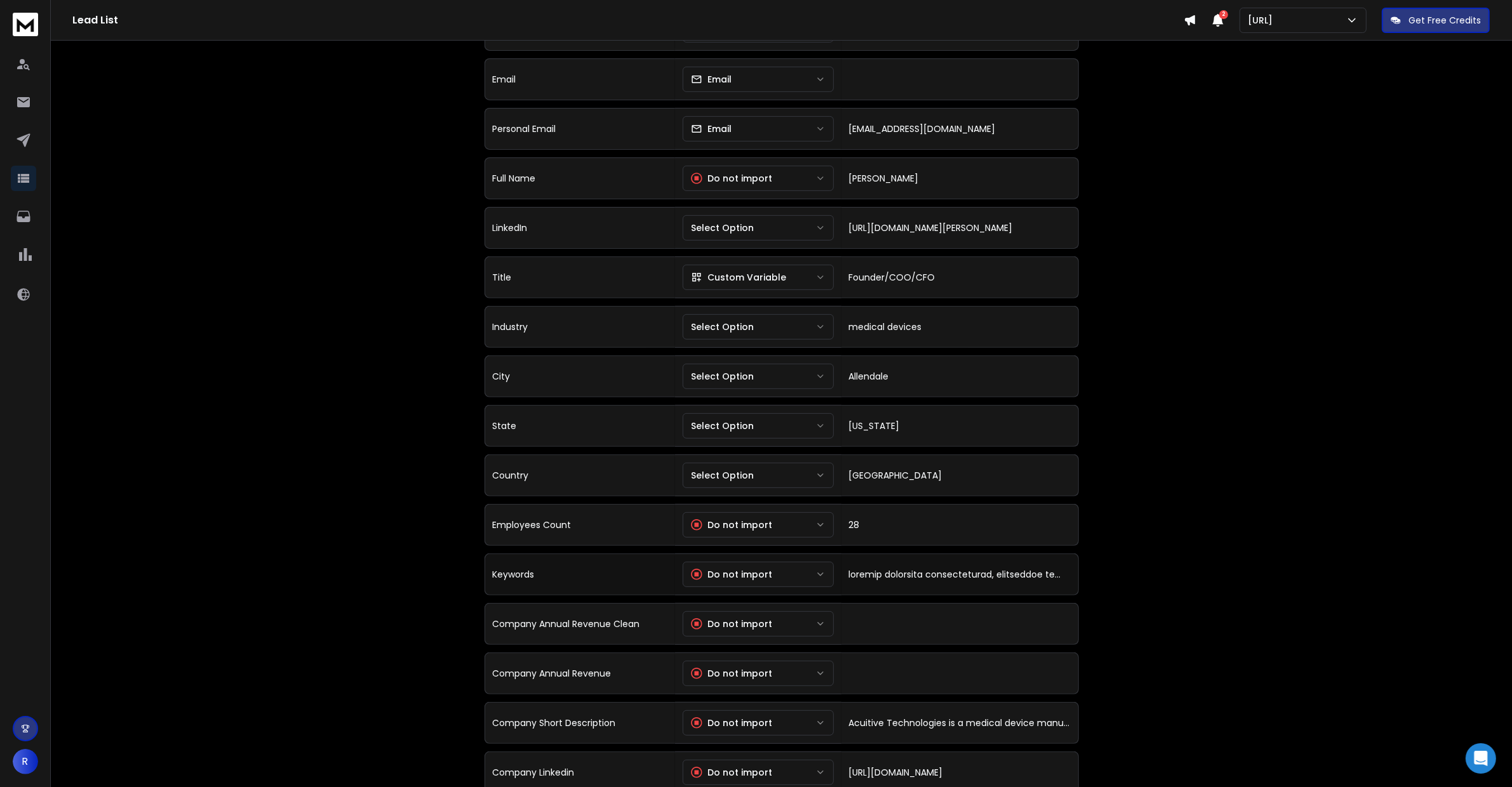
scroll to position [530, 0]
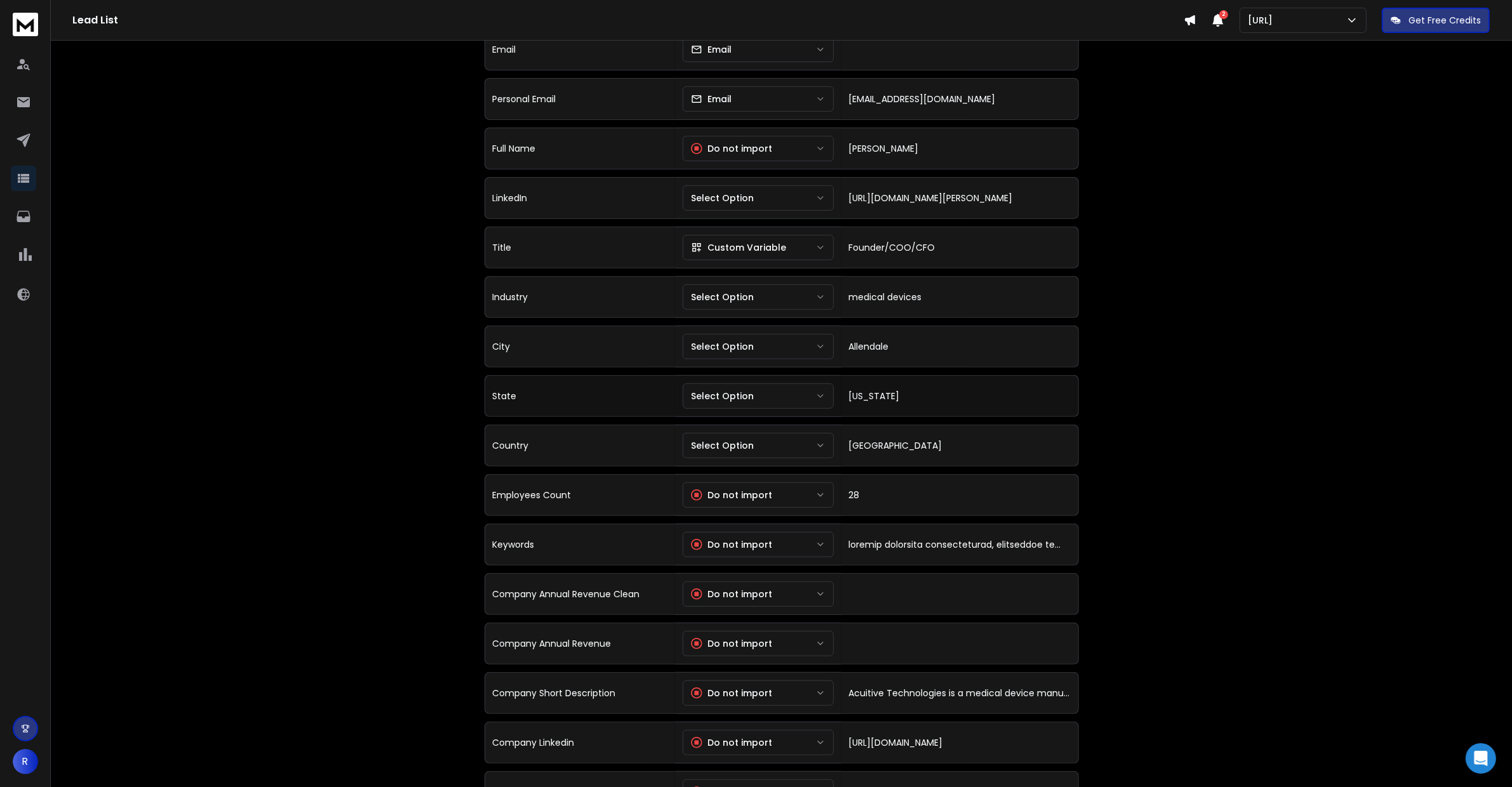
click at [781, 402] on td "Select Option" at bounding box center [757, 396] width 166 height 42
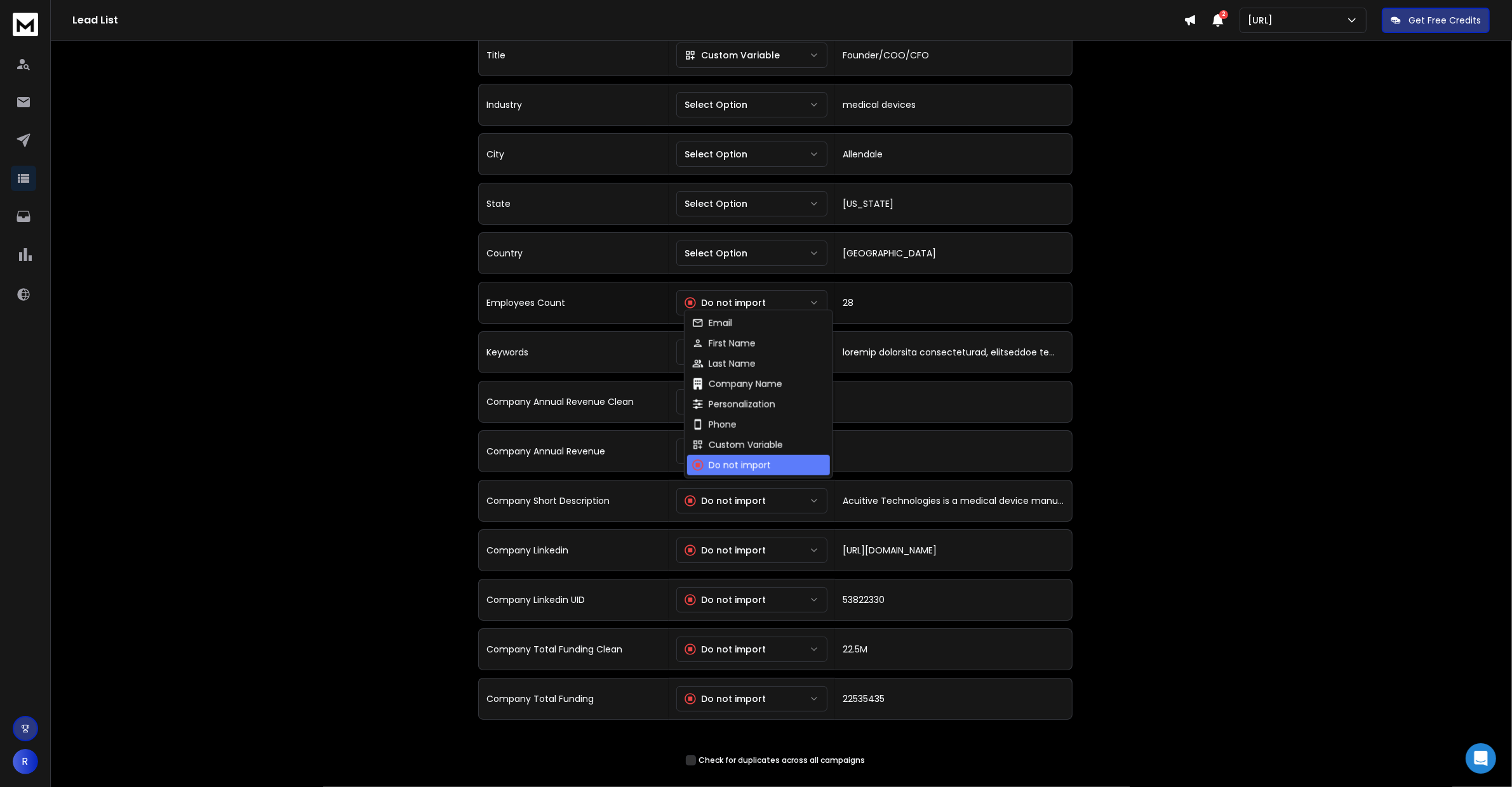
click at [790, 305] on button "Do not import" at bounding box center [751, 303] width 151 height 26
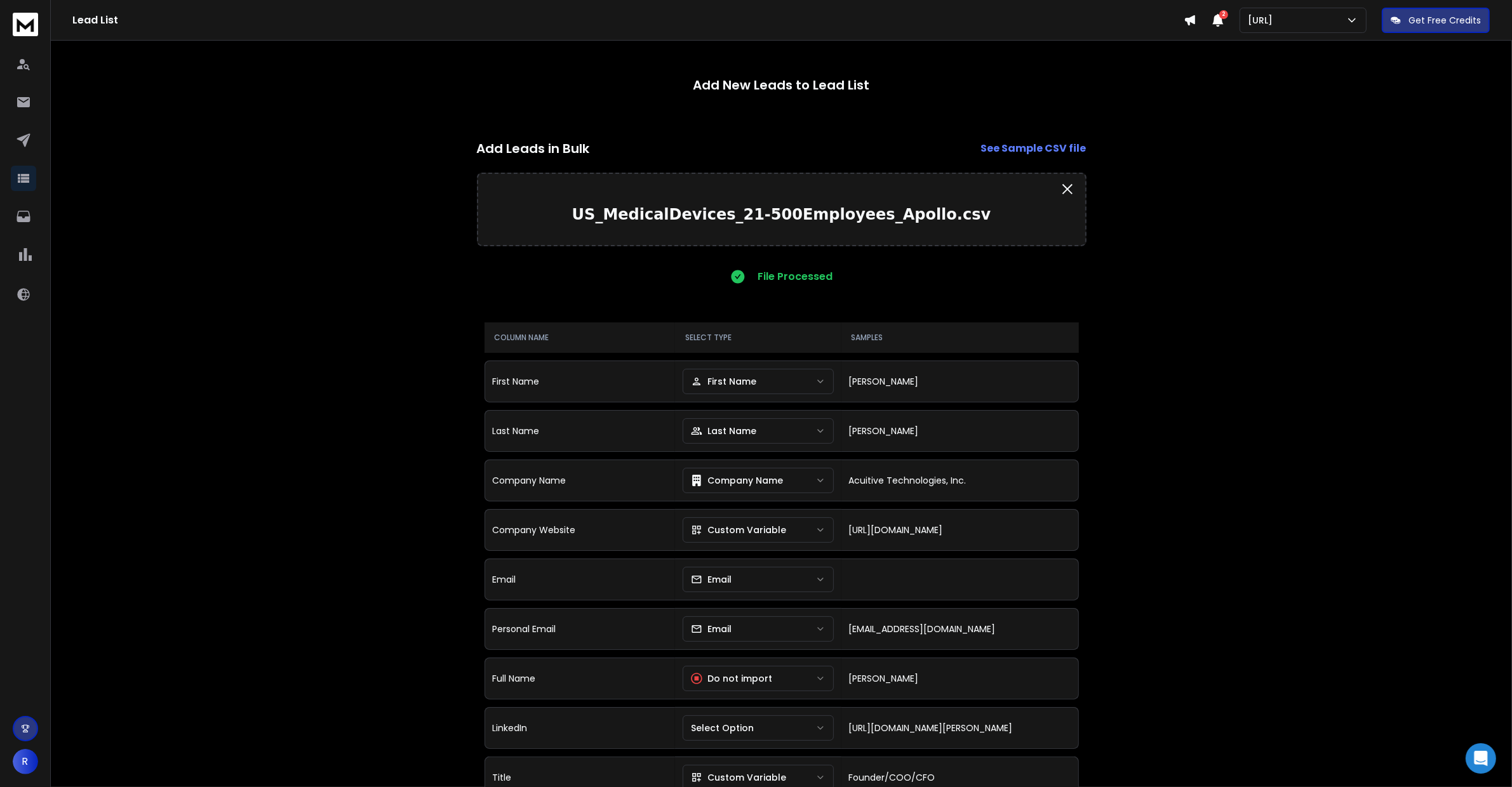
scroll to position [1, 0]
click at [22, 171] on icon at bounding box center [23, 178] width 15 height 15
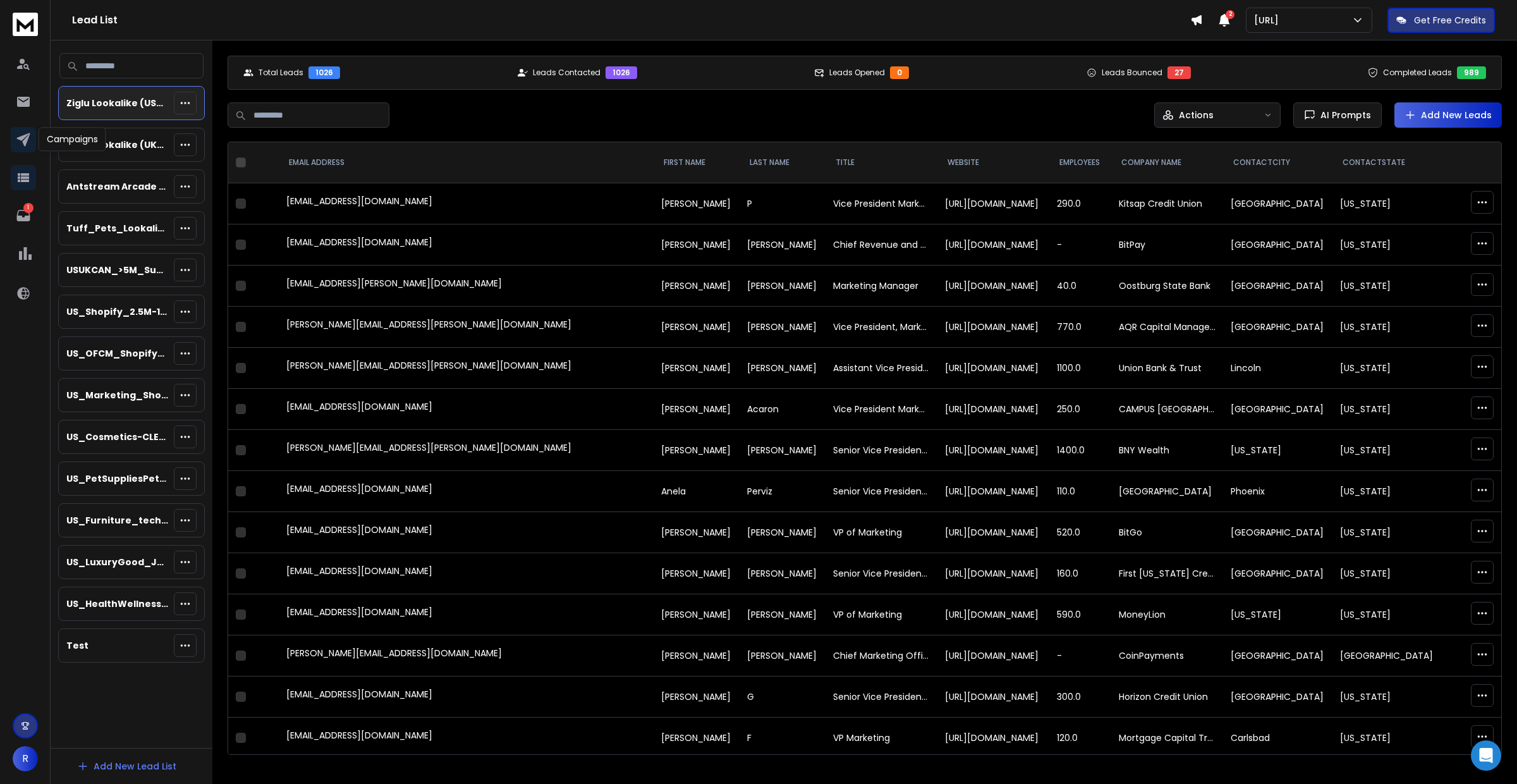
click at [22, 149] on link at bounding box center [23, 140] width 26 height 26
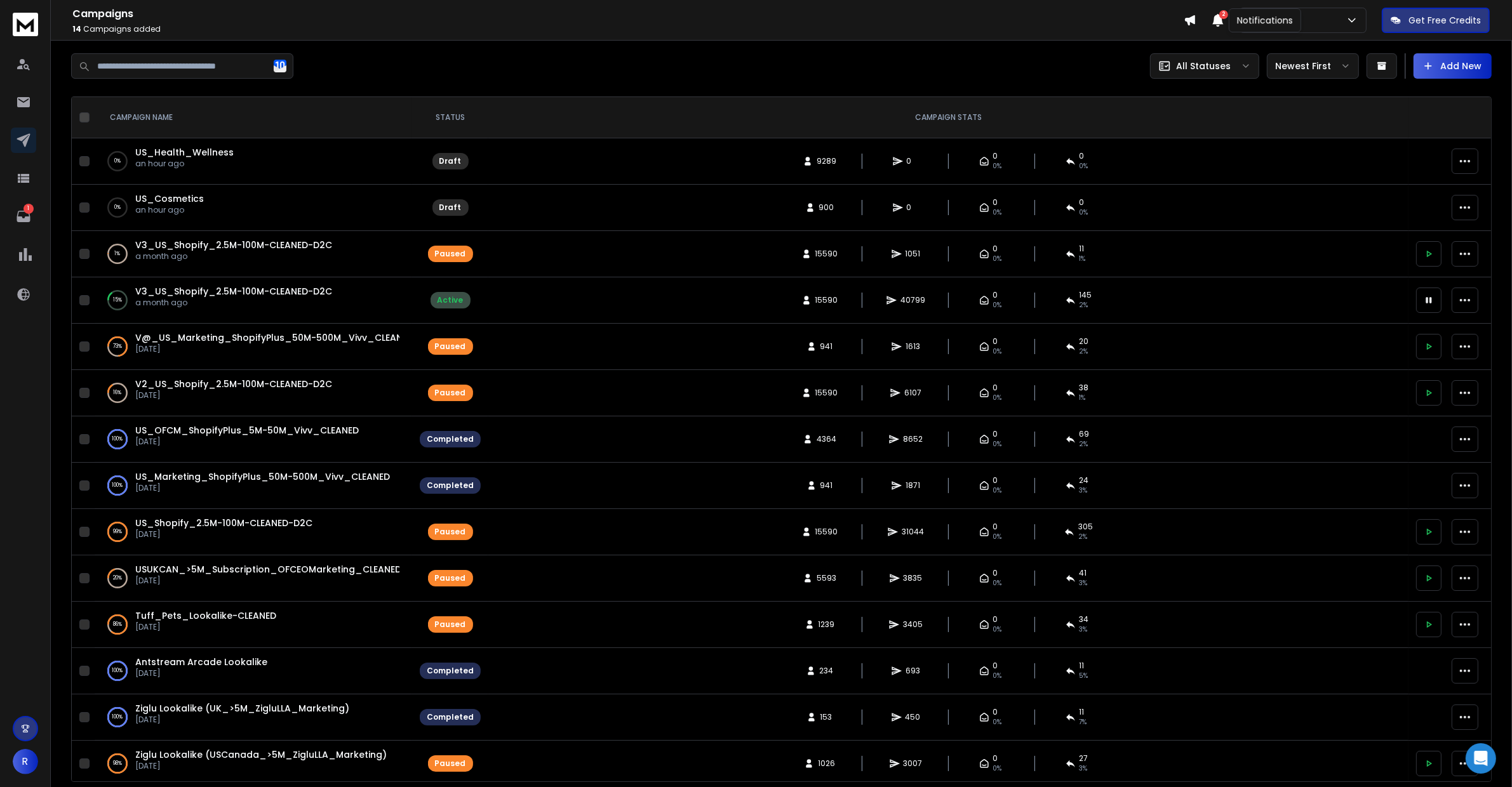
click at [1215, 24] on icon at bounding box center [1218, 21] width 13 height 13
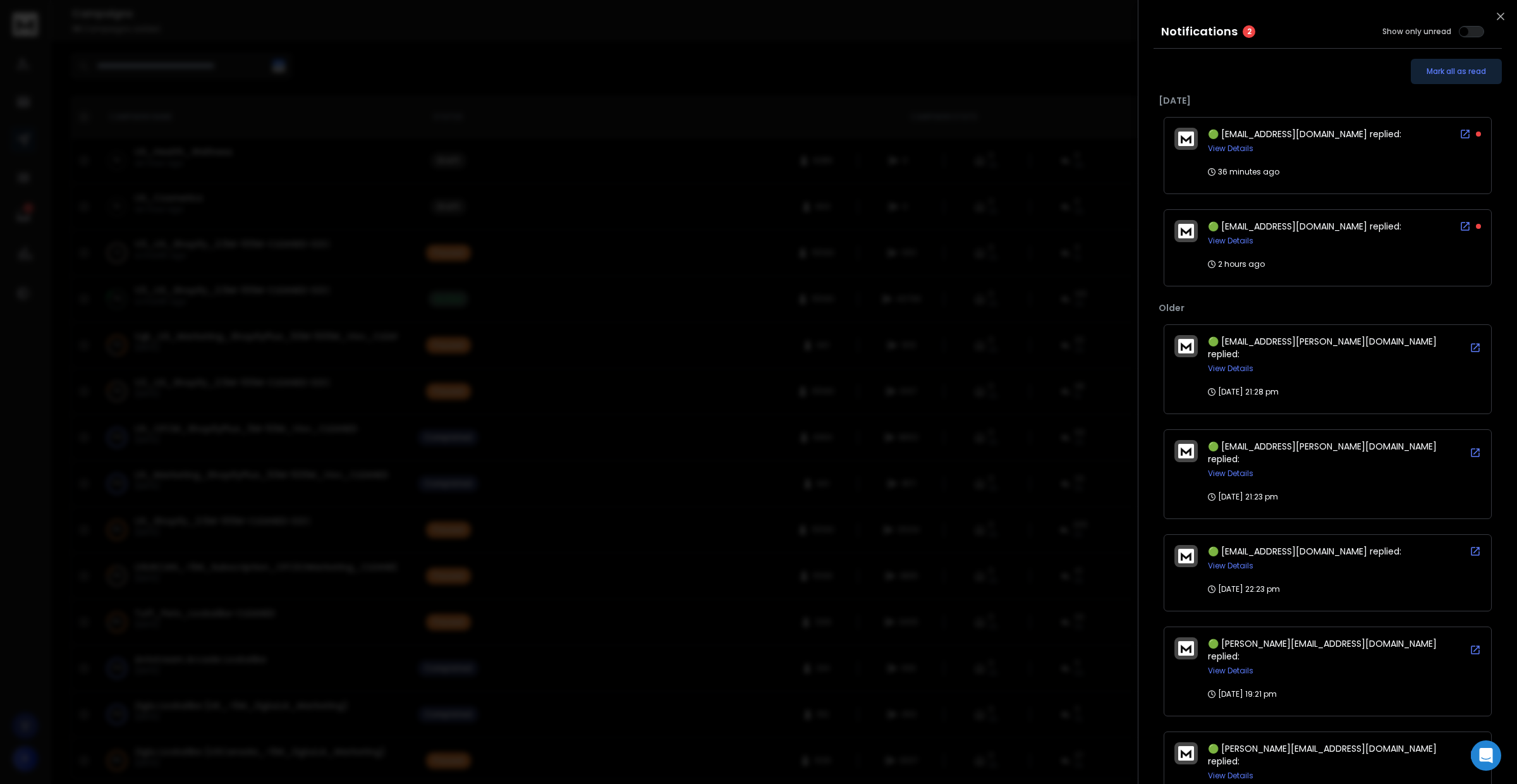
click at [1437, 81] on button "Mark all as read" at bounding box center [1457, 72] width 91 height 26
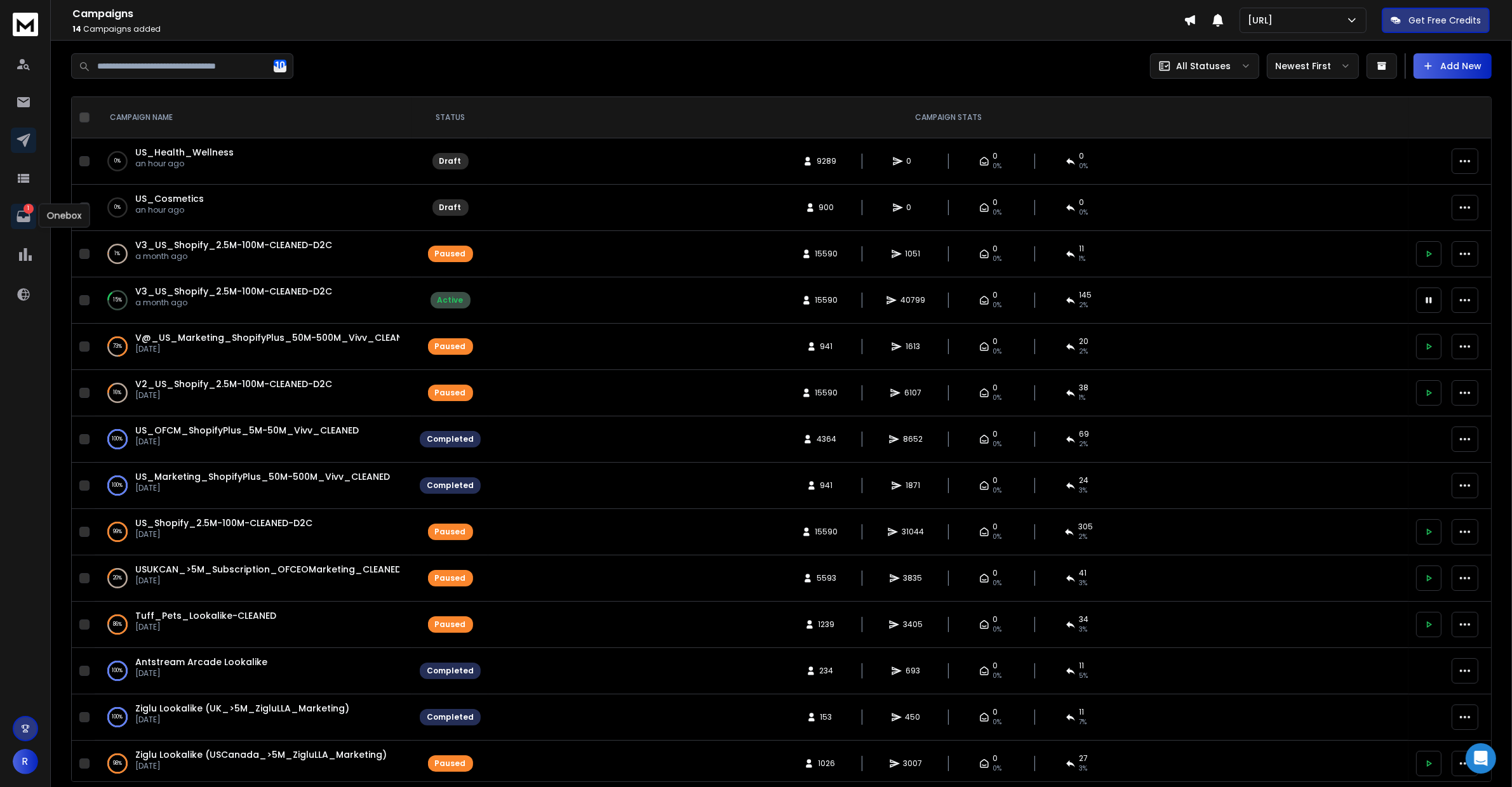
click at [31, 220] on link "1" at bounding box center [24, 216] width 26 height 26
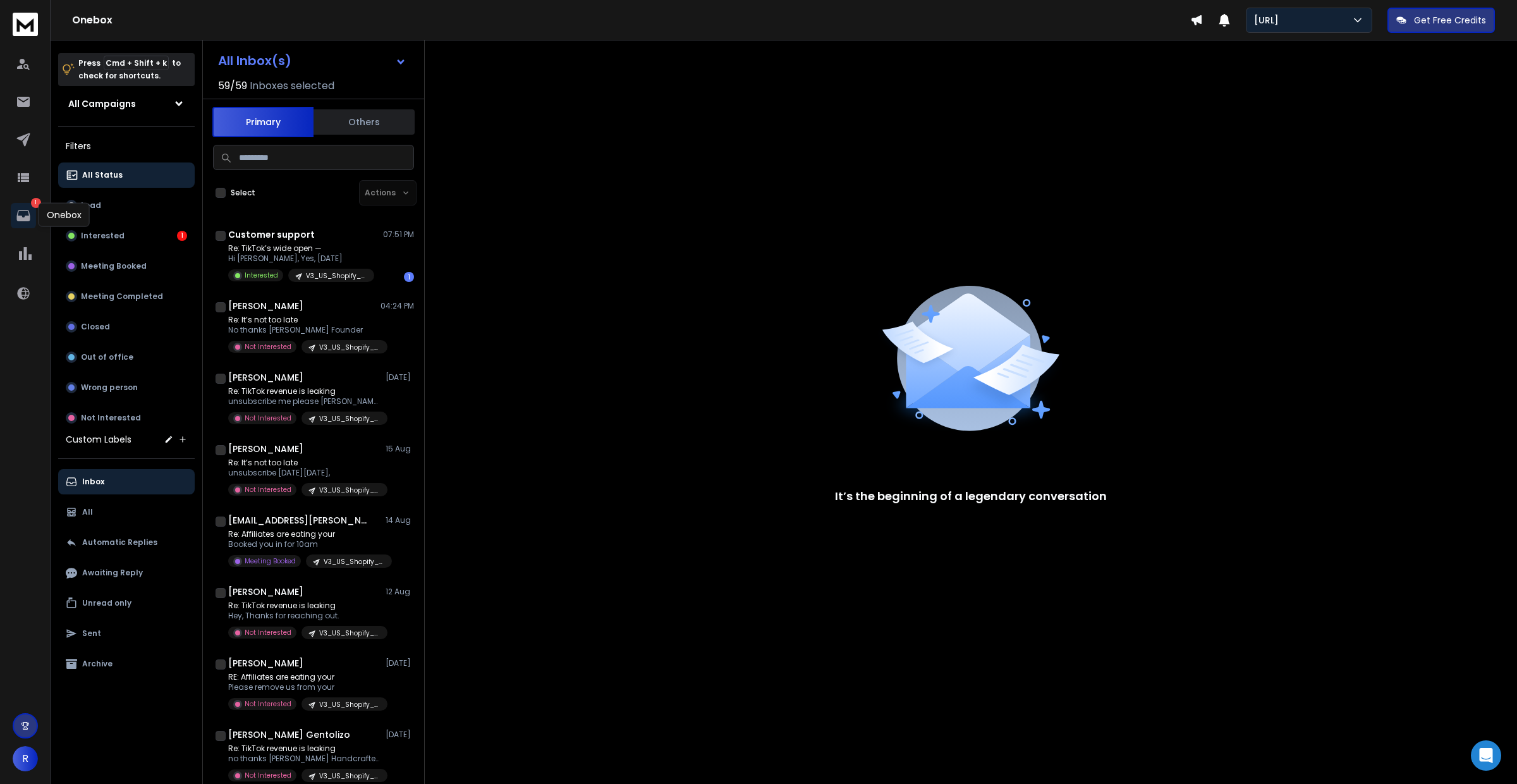
drag, startPoint x: 1296, startPoint y: 21, endPoint x: 1297, endPoint y: 28, distance: 7.1
click at [1296, 22] on div "Vivv.ai" at bounding box center [1309, 21] width 110 height 13
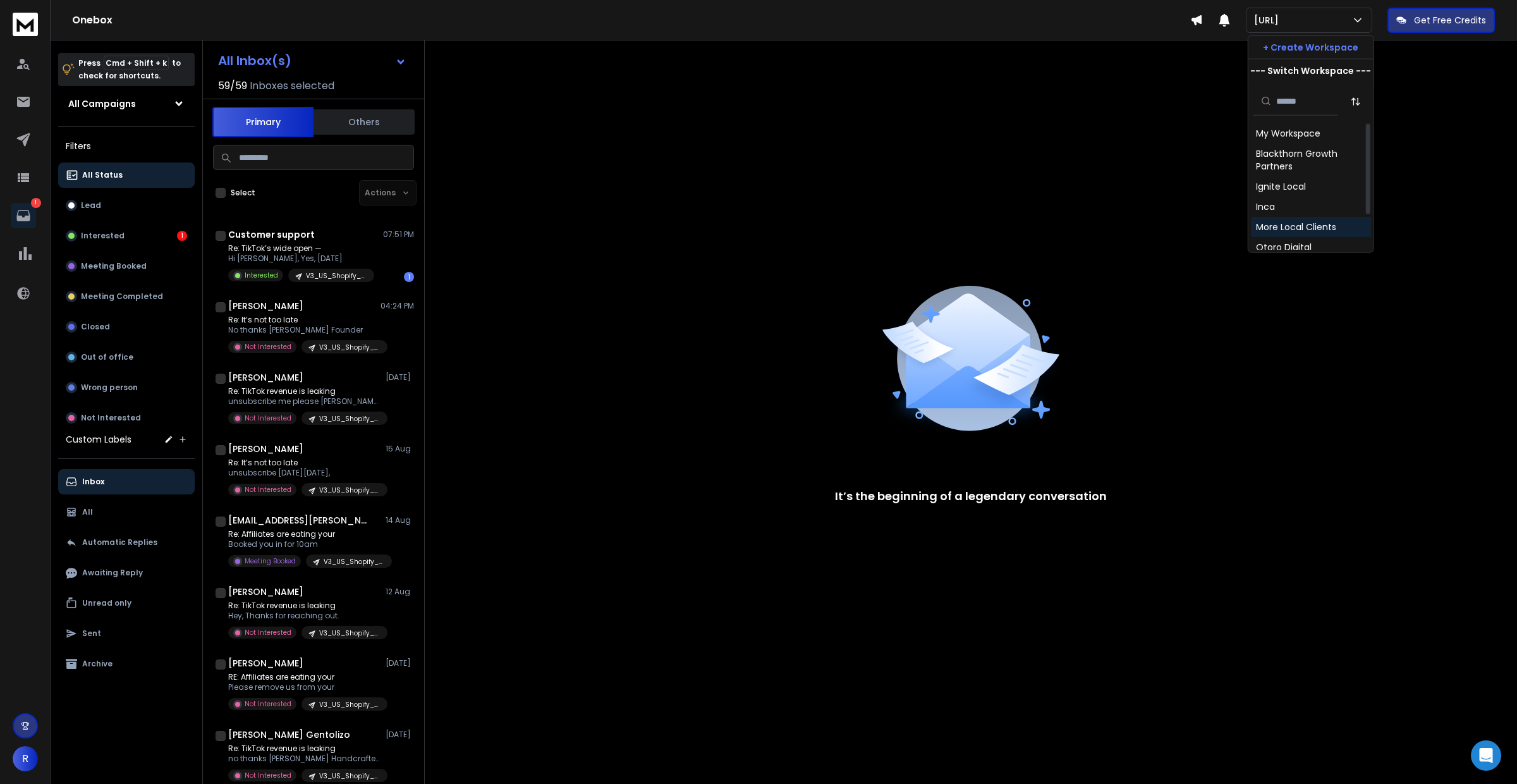
scroll to position [48, 0]
click at [1314, 142] on div "Ignite Local" at bounding box center [1311, 138] width 120 height 20
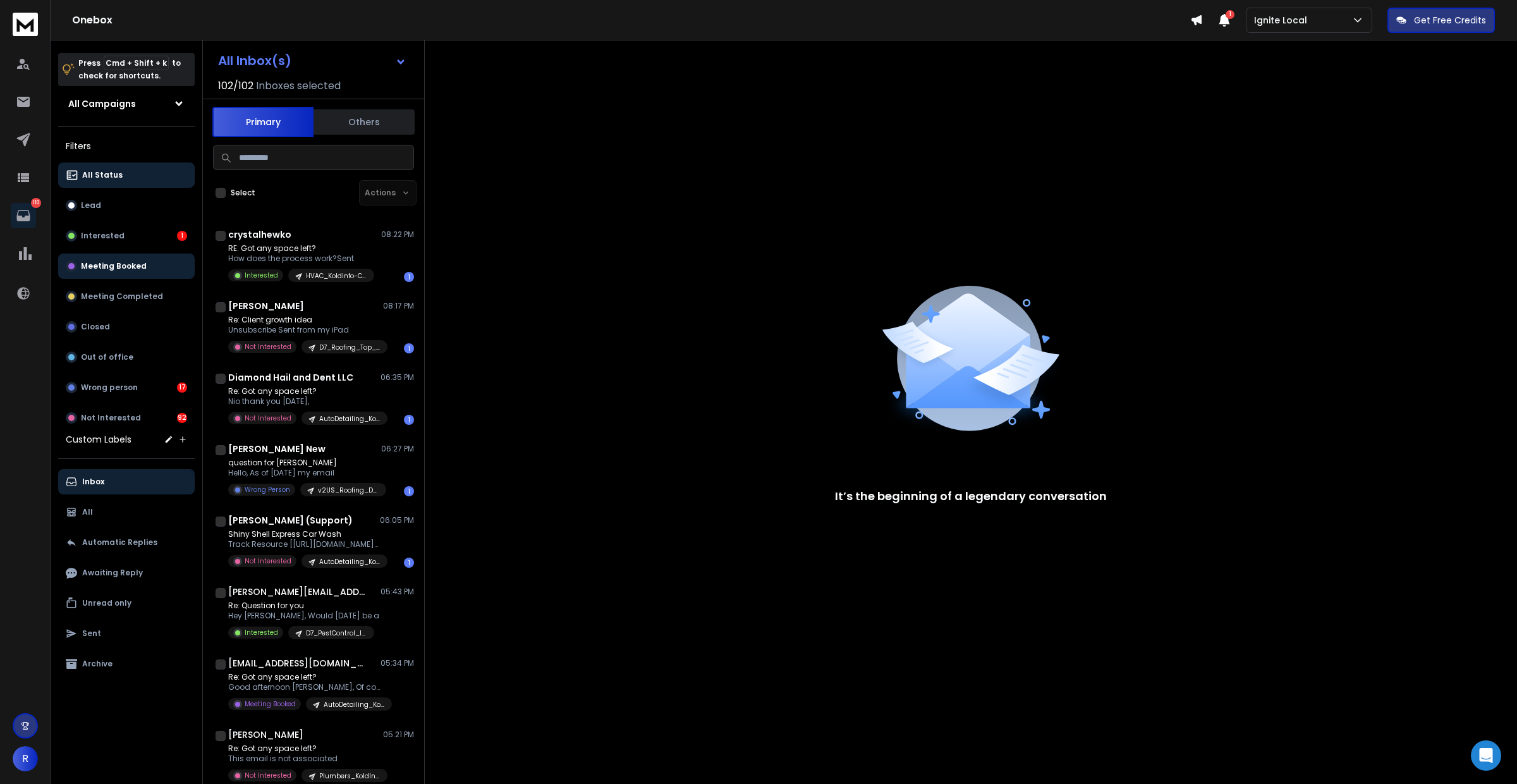
click at [170, 265] on button "Meeting Booked" at bounding box center [127, 266] width 137 height 26
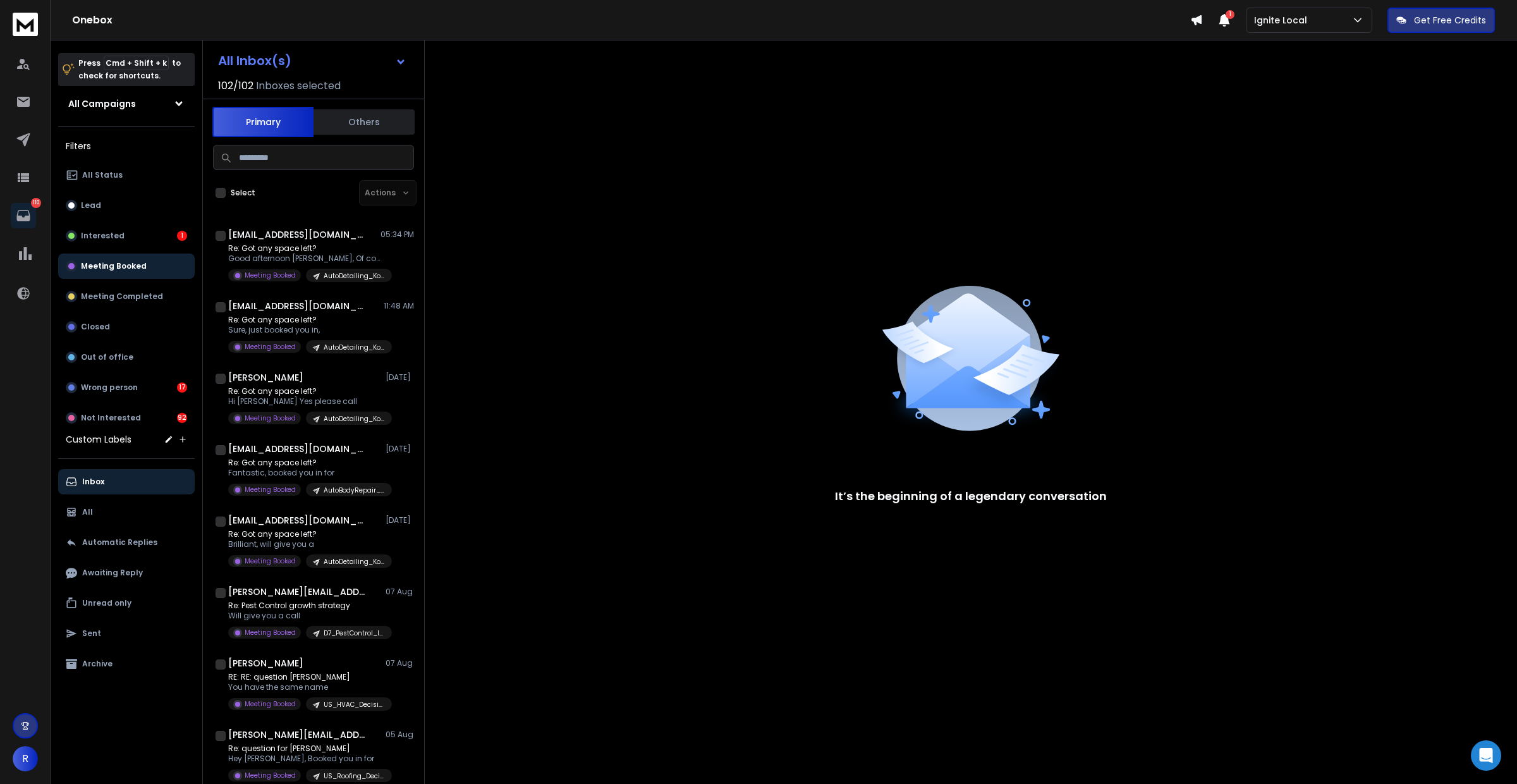
click at [322, 157] on input at bounding box center [313, 157] width 201 height 26
type input "*"
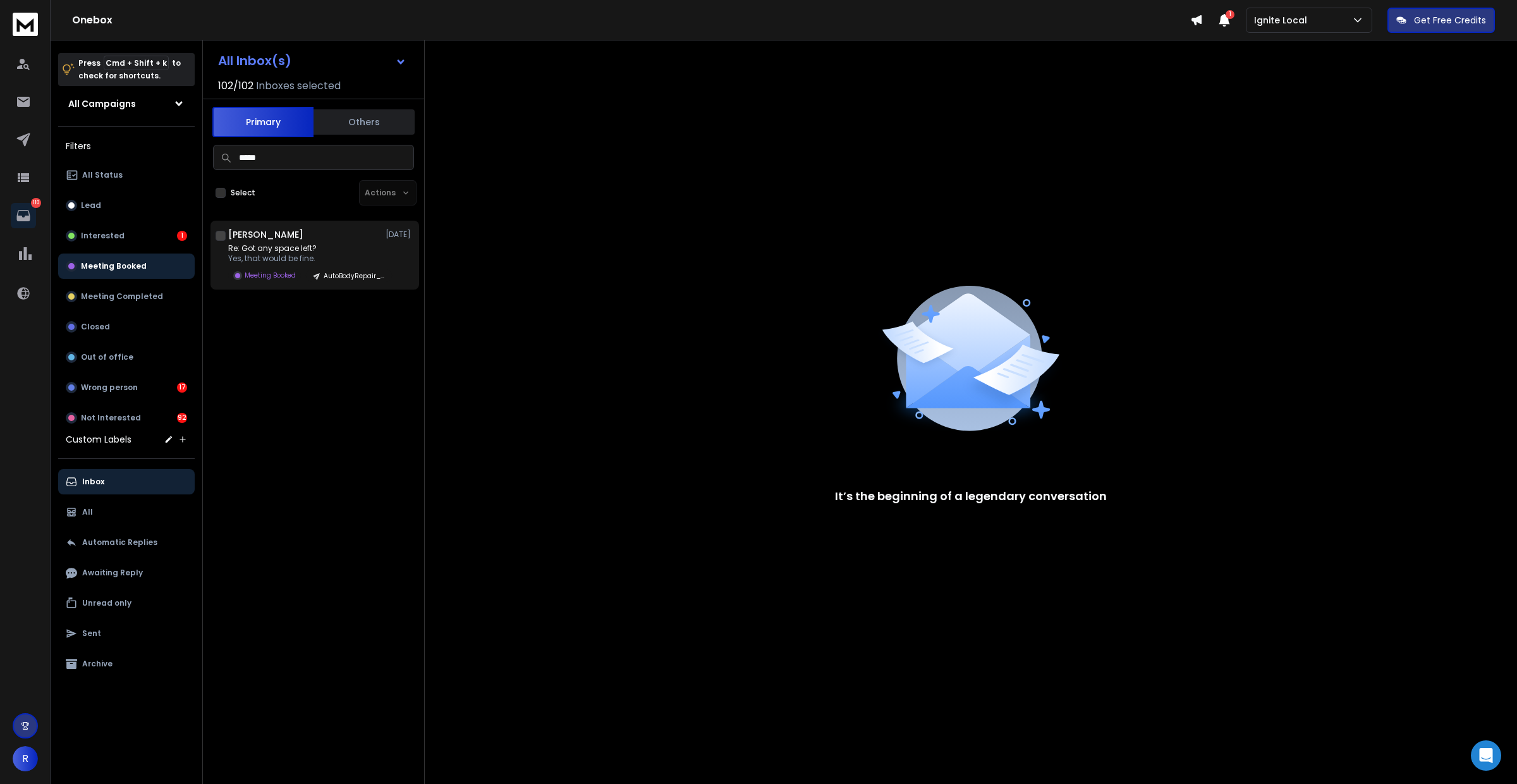
type input "*****"
click at [310, 259] on p "Yes, that would be fine." at bounding box center [304, 258] width 152 height 10
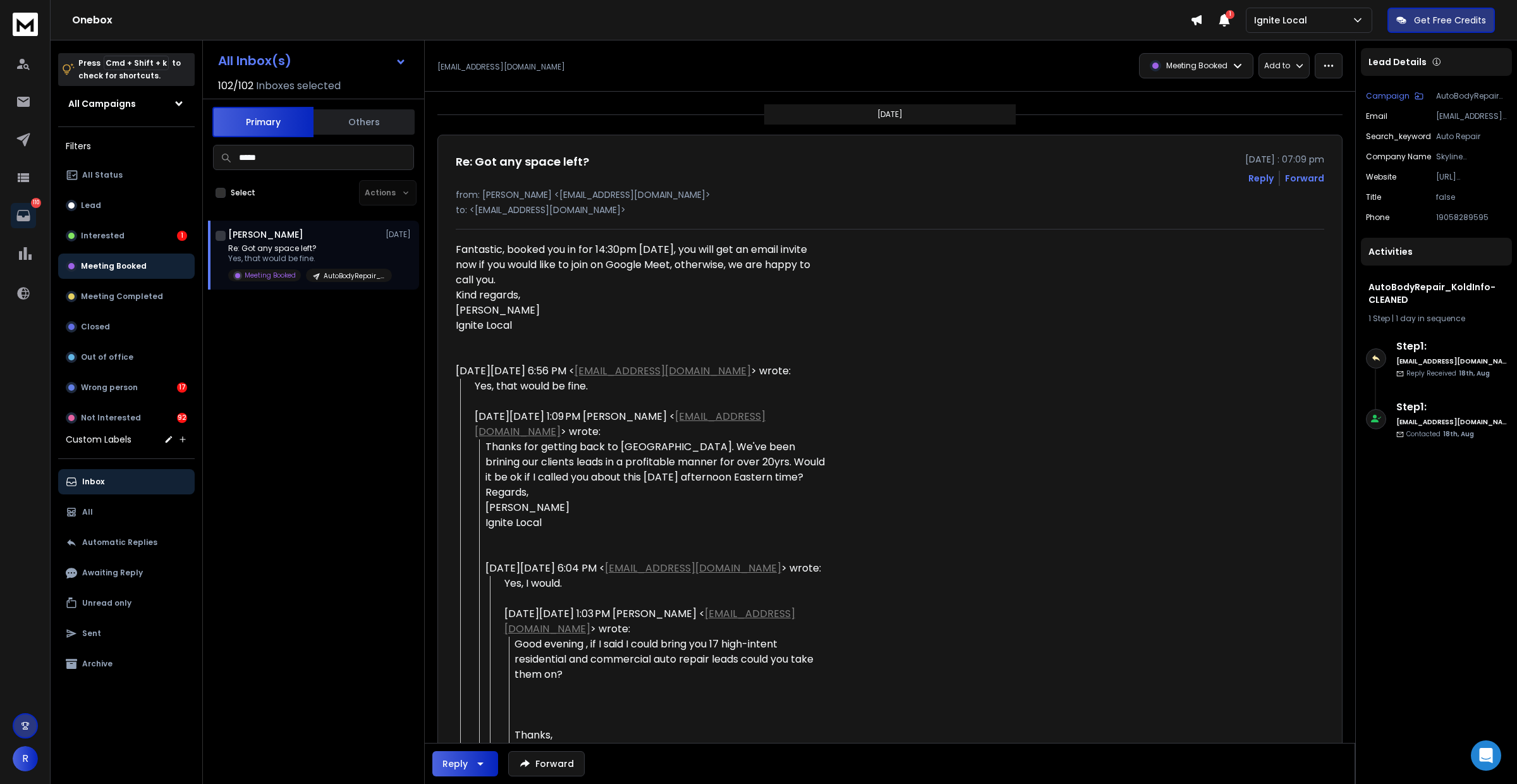
click at [438, 753] on button "Reply" at bounding box center [465, 764] width 65 height 26
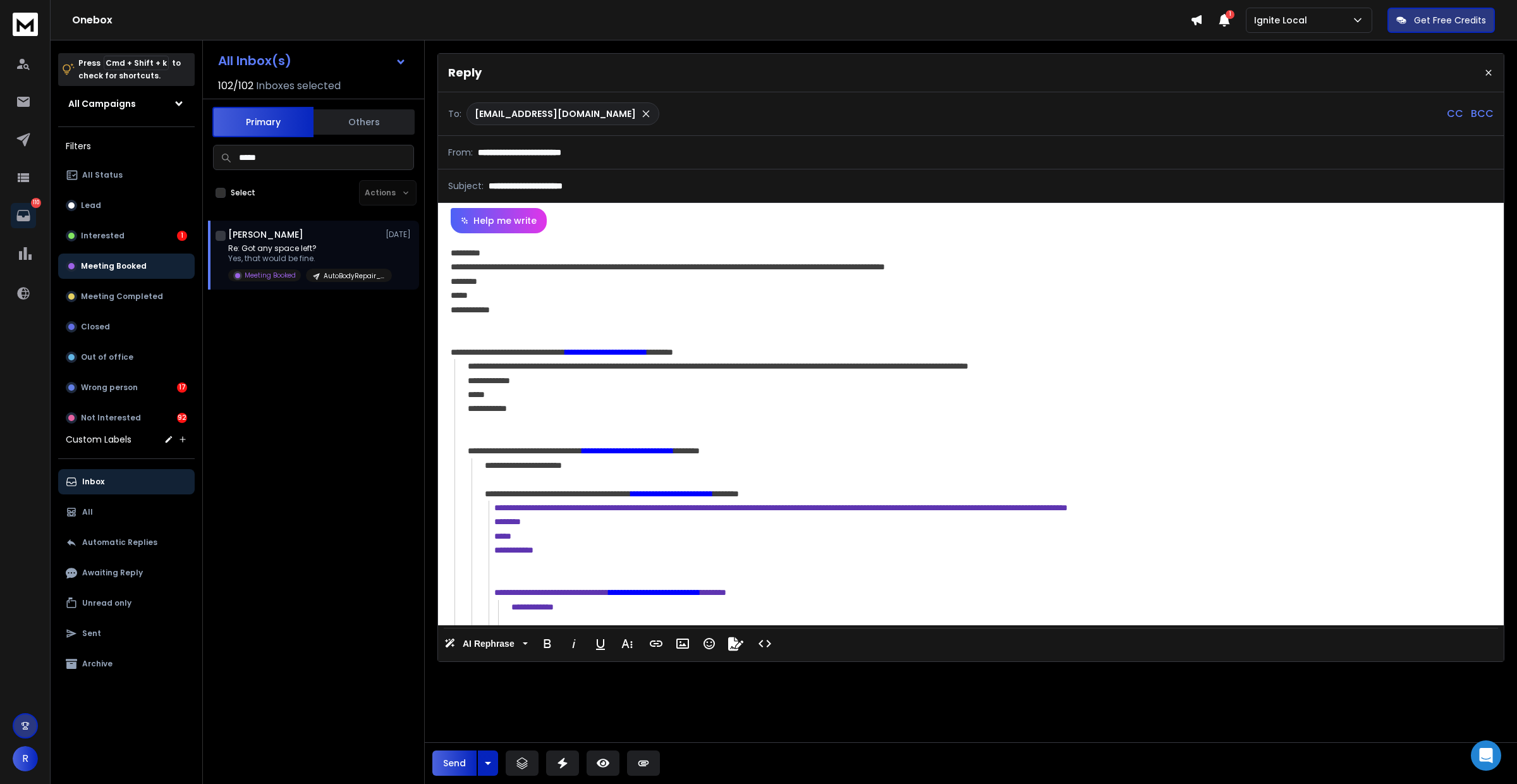
click at [440, 768] on button "Send" at bounding box center [455, 763] width 44 height 26
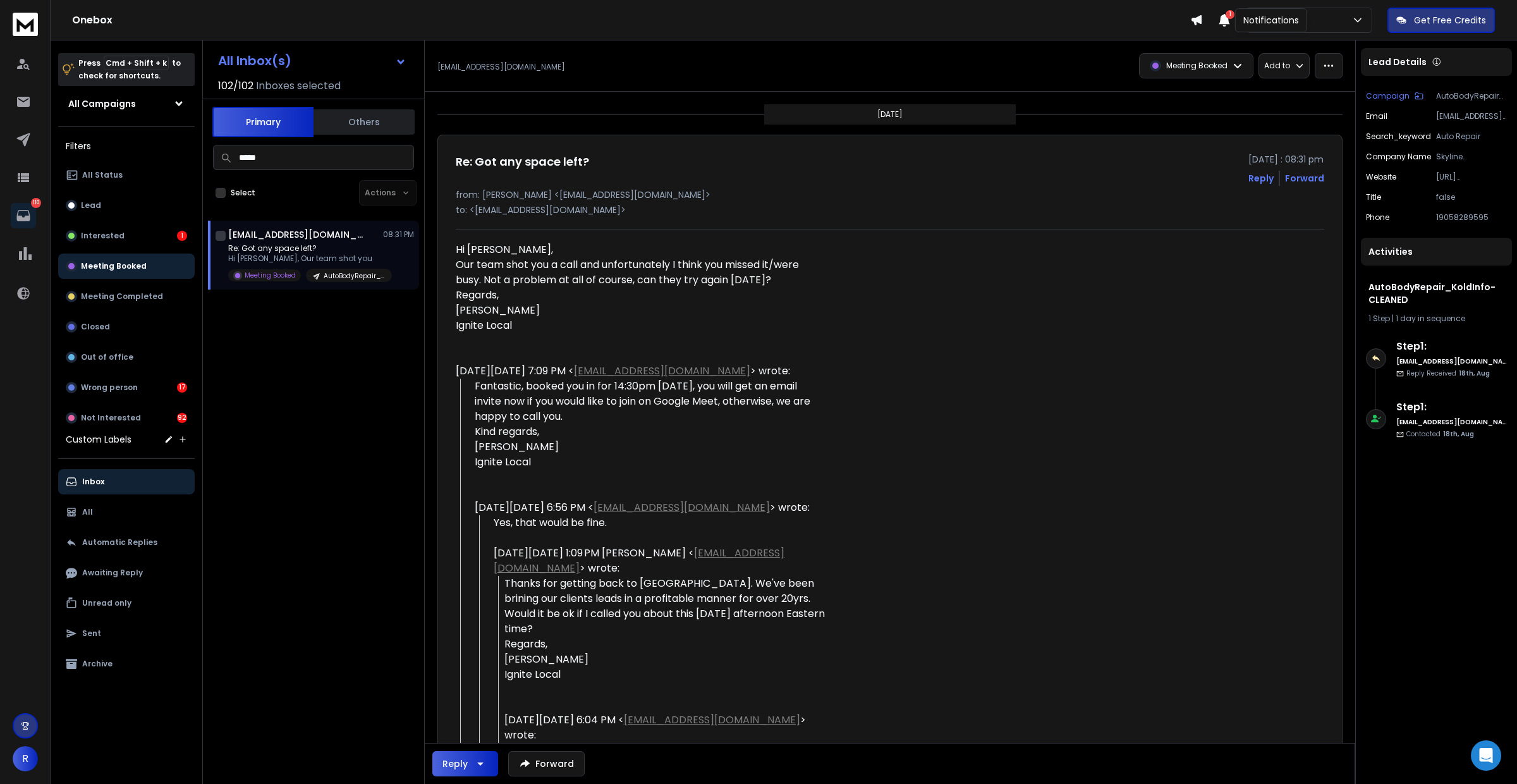
click at [1226, 21] on icon at bounding box center [1225, 20] width 11 height 13
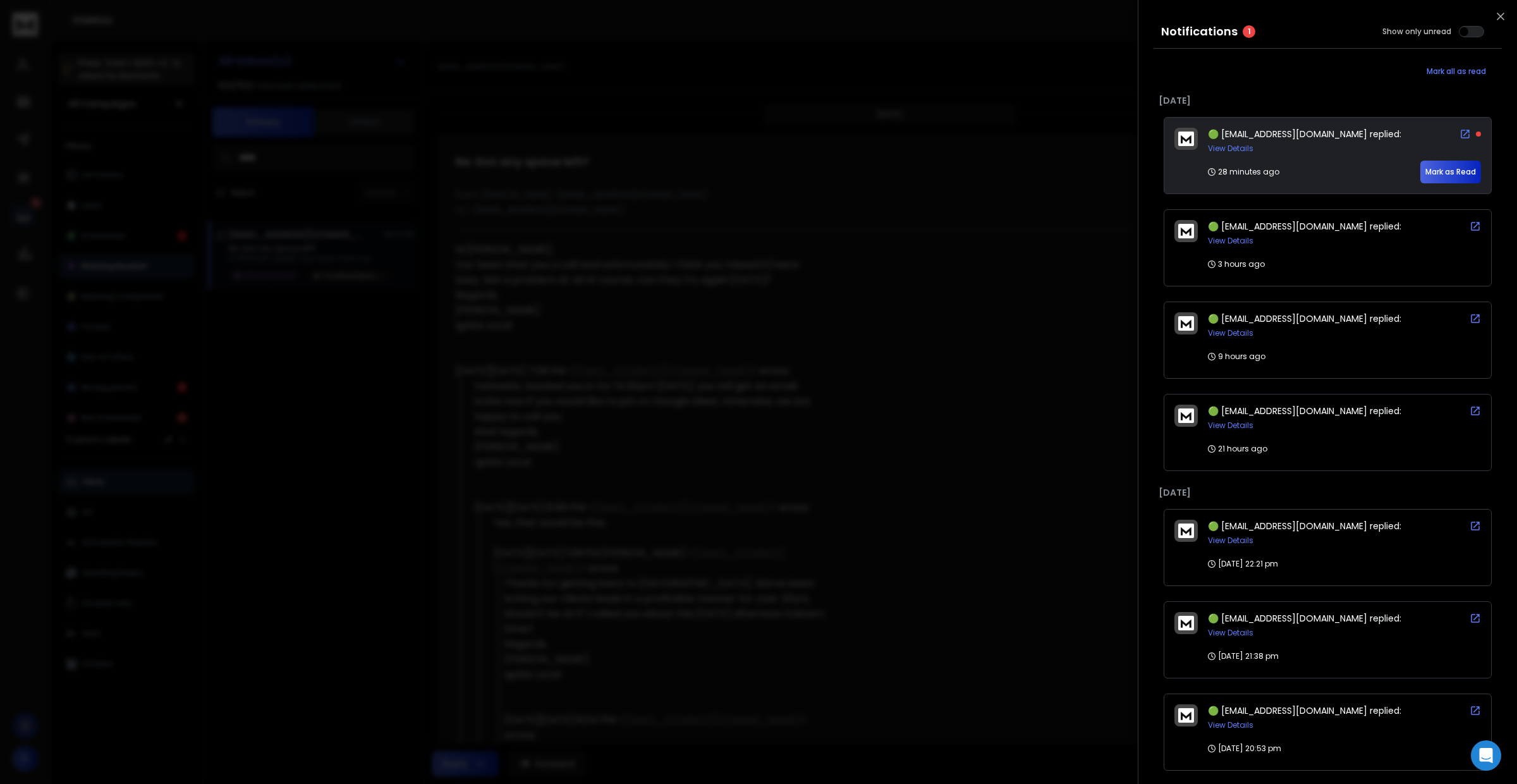
click at [1436, 181] on button "Mark as Read" at bounding box center [1450, 172] width 60 height 23
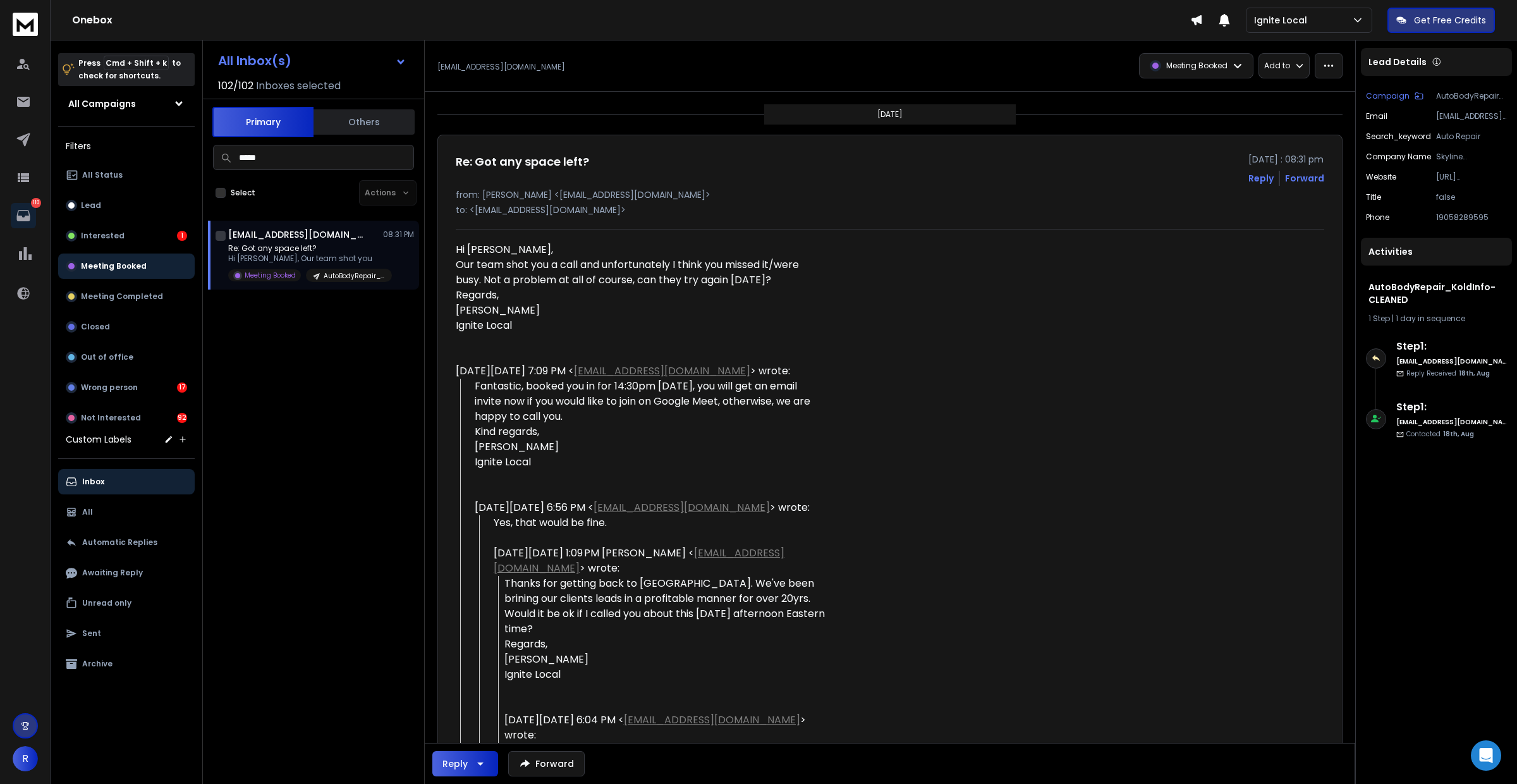
click at [153, 237] on button "Interested 1" at bounding box center [127, 236] width 137 height 26
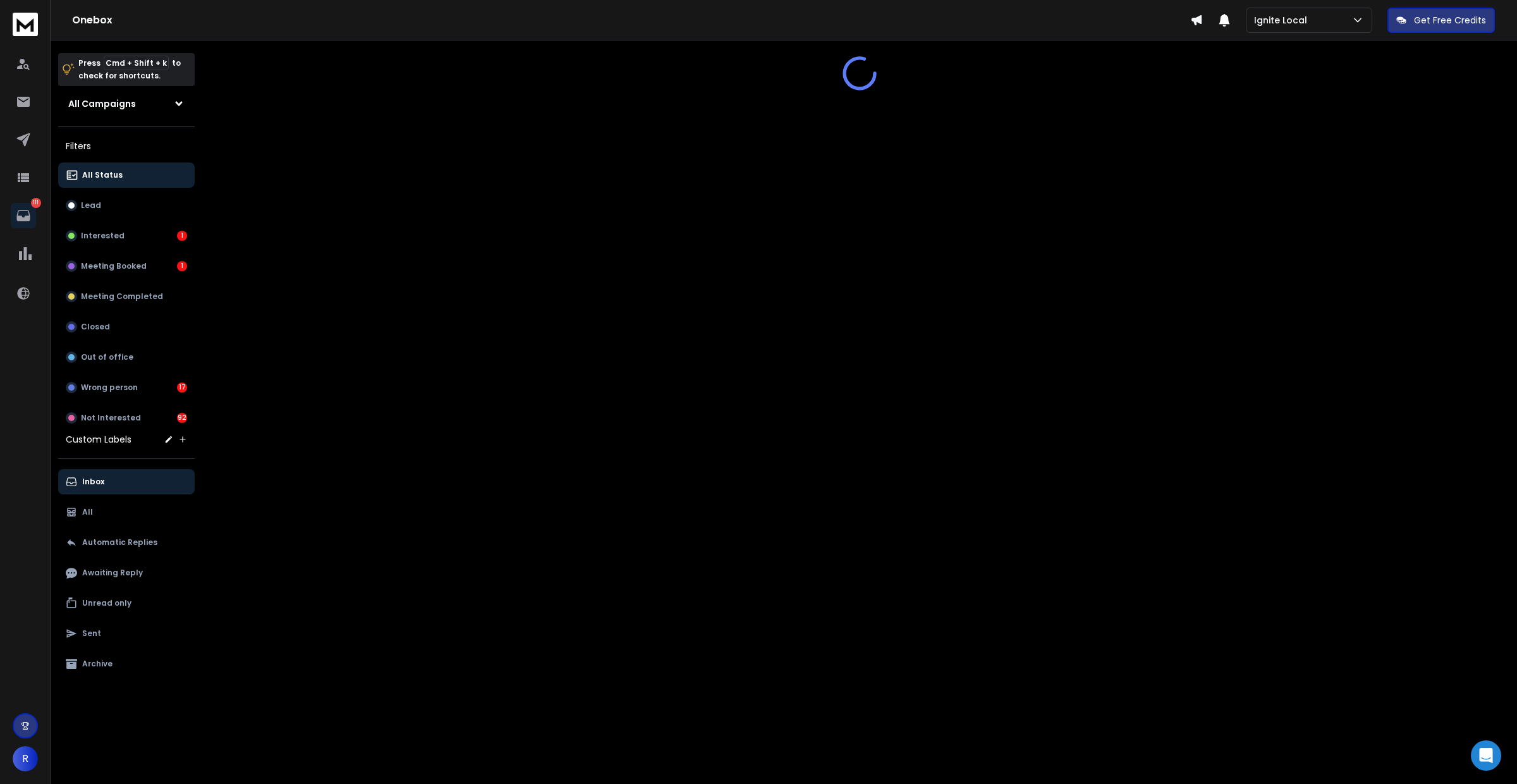
click at [155, 221] on div "All Status Lead Interested 1 Meeting Booked 1 Meeting Completed Closed Out of o…" at bounding box center [127, 296] width 137 height 268
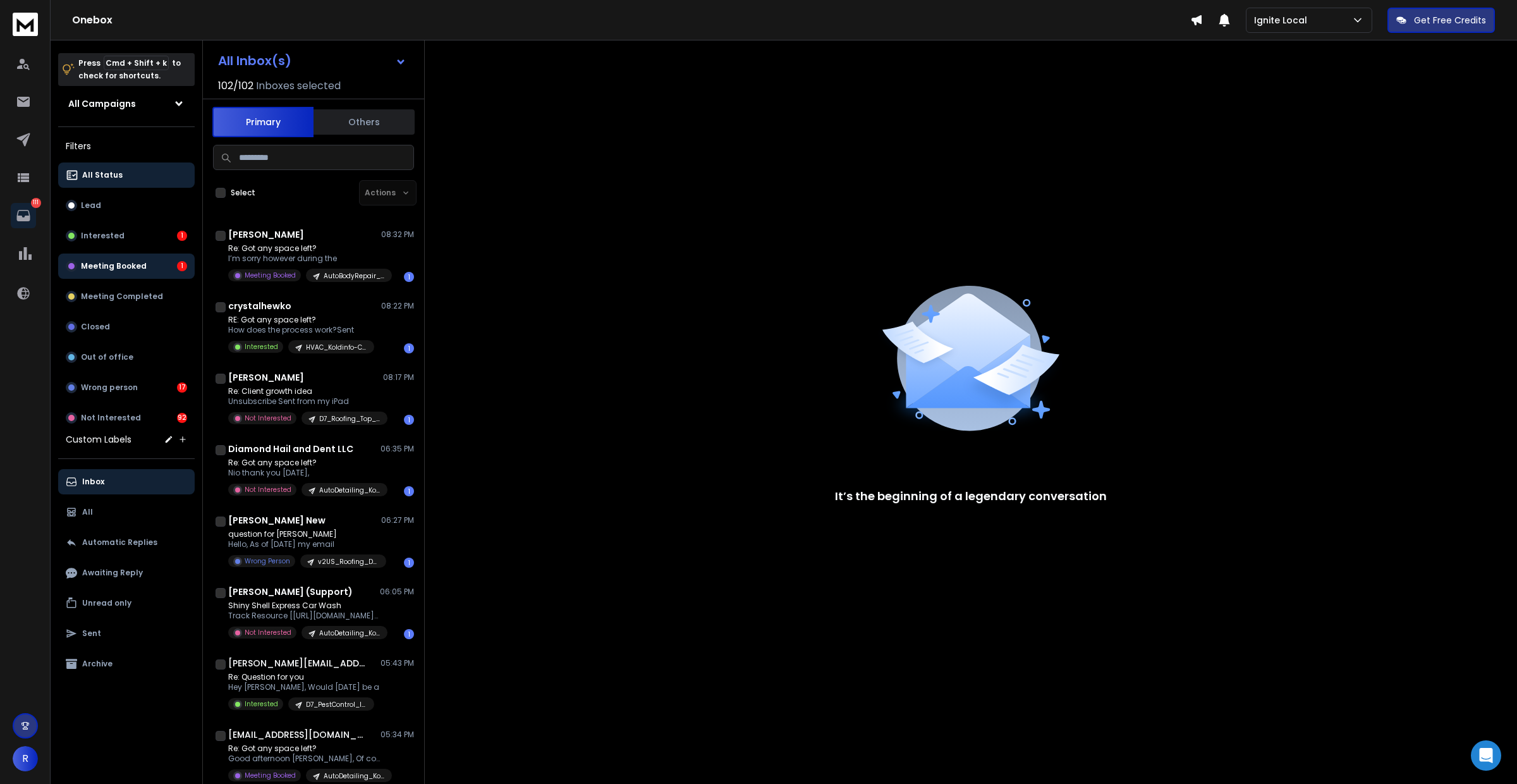
click at [162, 260] on button "Meeting Booked 1" at bounding box center [127, 266] width 137 height 26
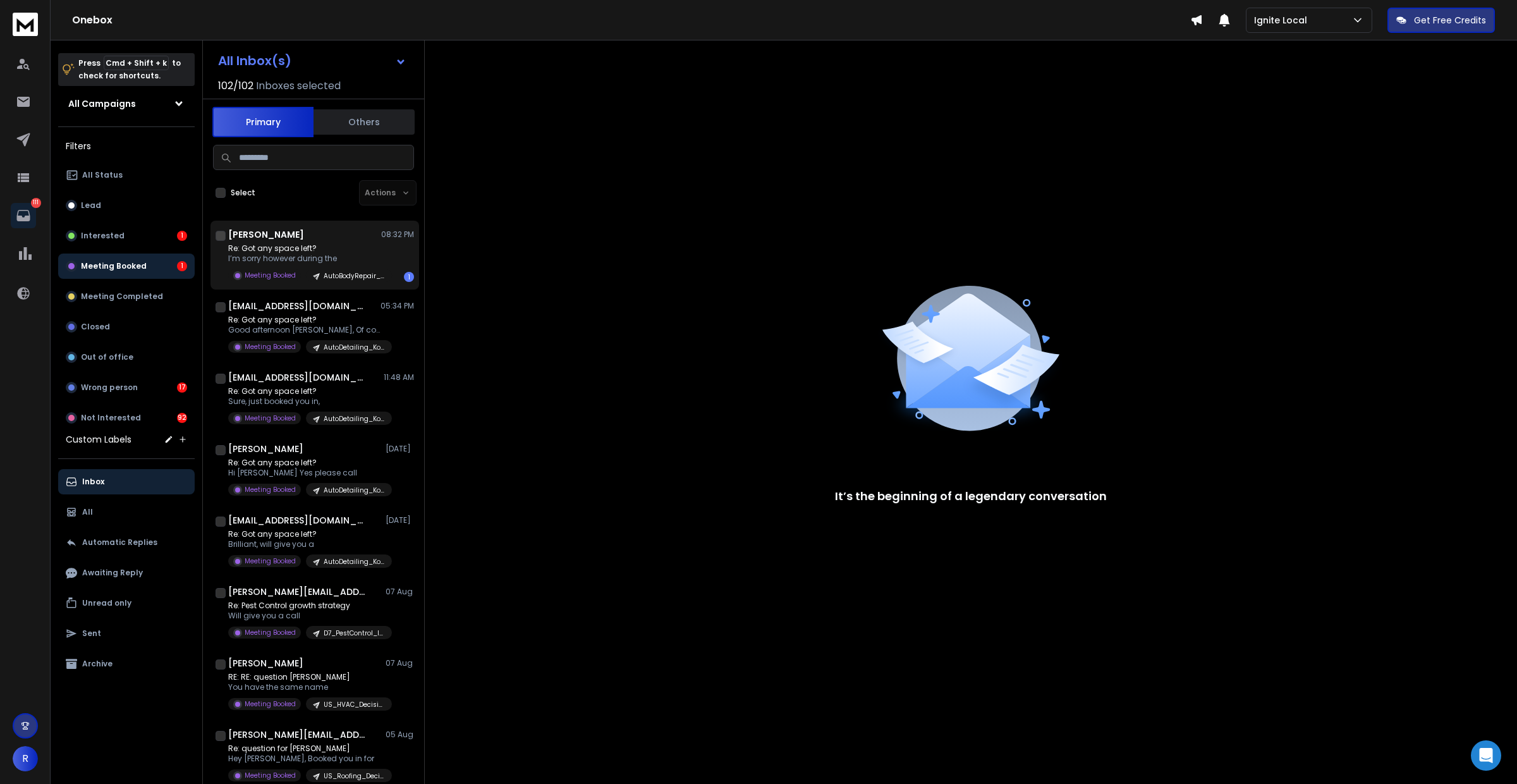
click at [300, 259] on p "I’m sorry however during the" at bounding box center [304, 258] width 152 height 10
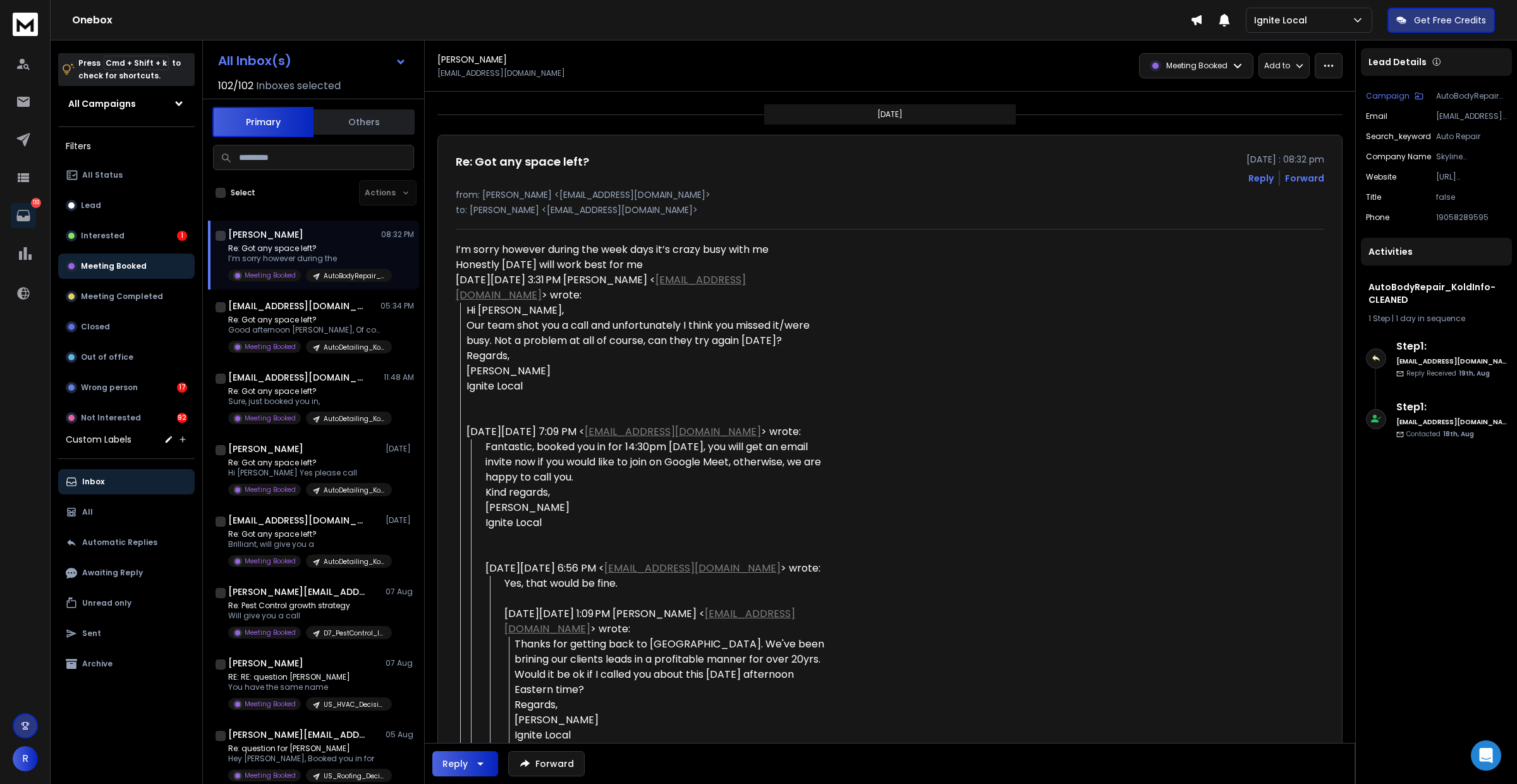
click at [1254, 168] on div "19 August 2025 : 08:32 pm Reply Forward" at bounding box center [1285, 169] width 78 height 33
click at [1254, 174] on button "Reply" at bounding box center [1262, 179] width 26 height 13
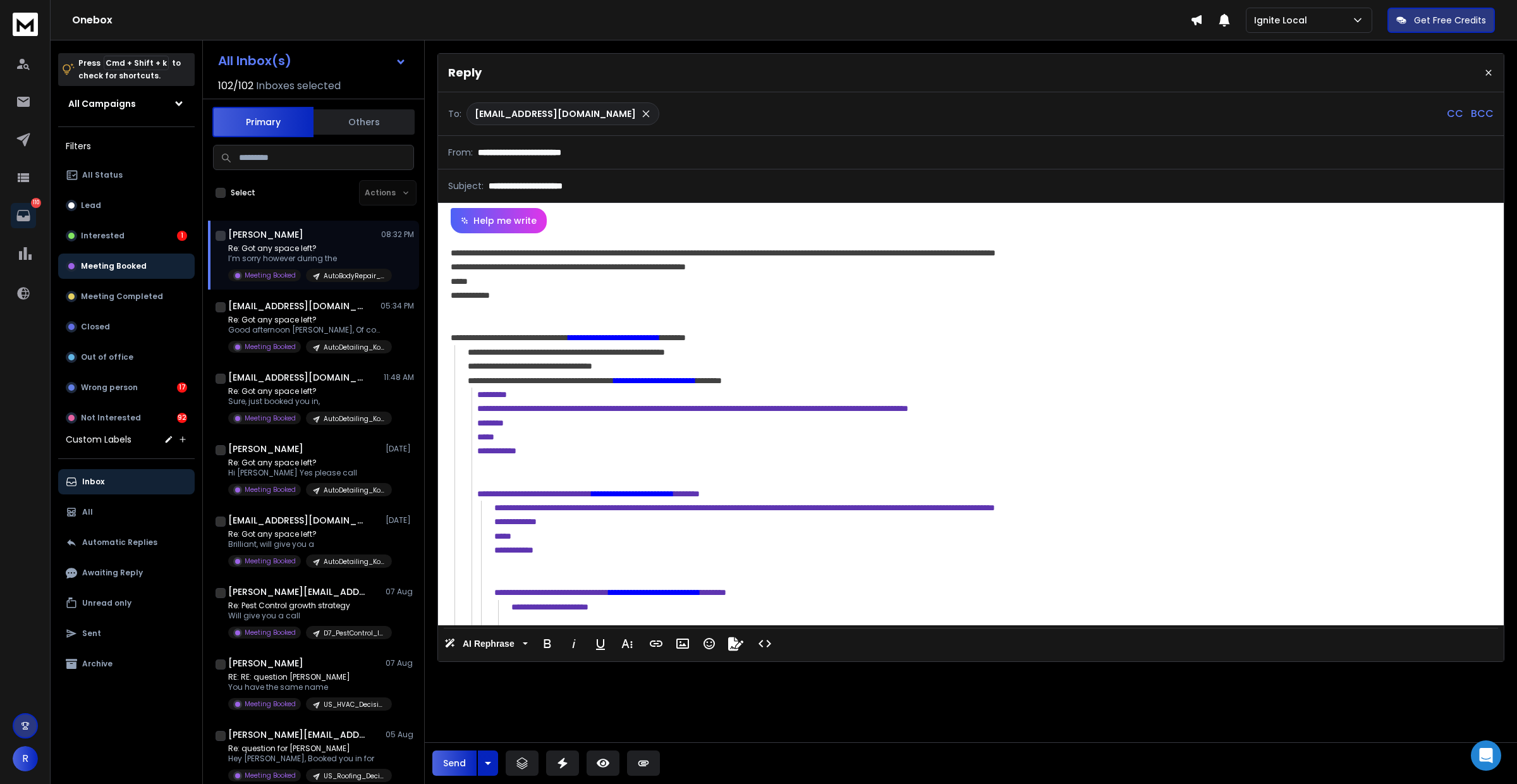
drag, startPoint x: 442, startPoint y: 765, endPoint x: 446, endPoint y: 745, distance: 20.4
click at [442, 764] on button "Send" at bounding box center [455, 763] width 44 height 26
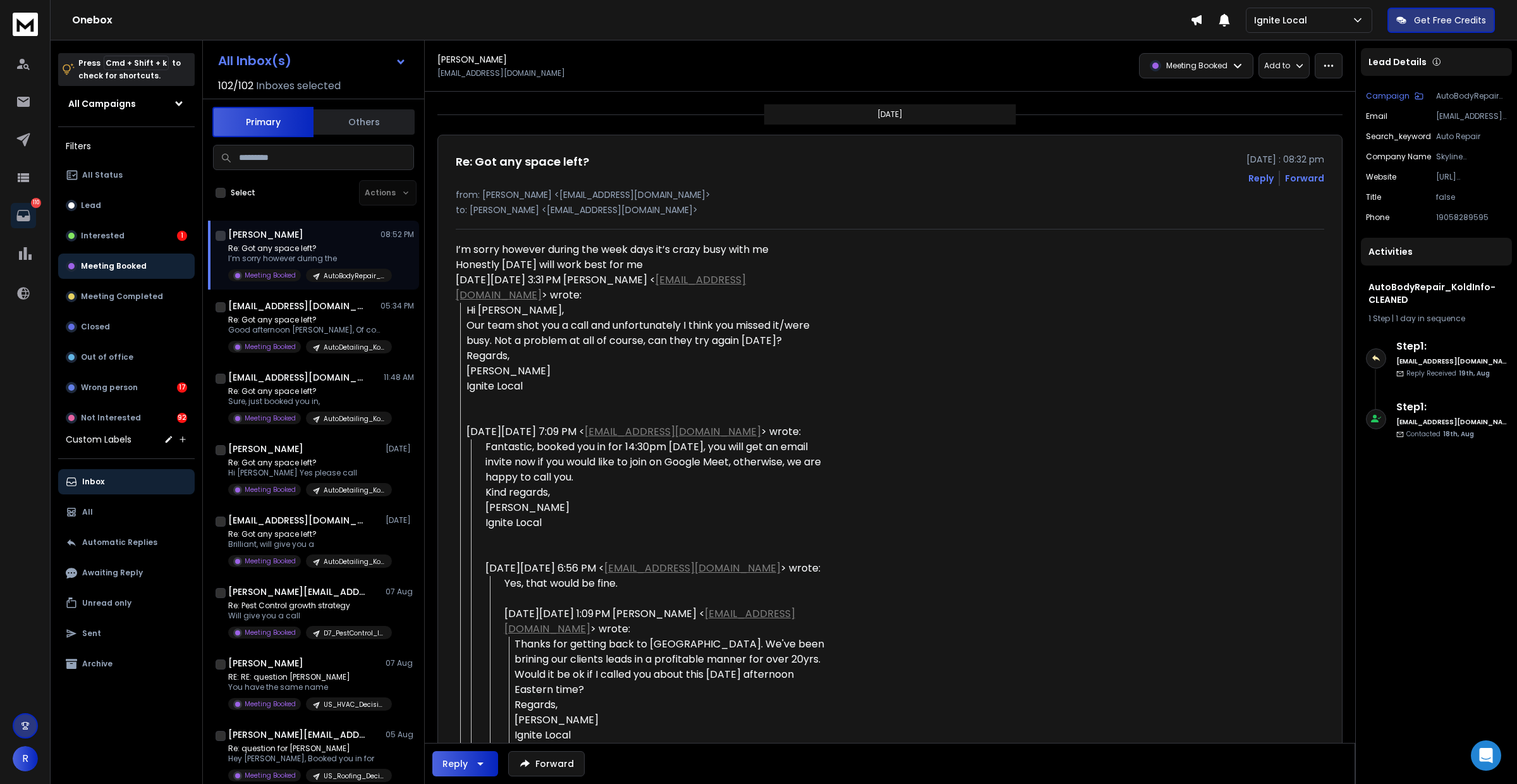
click at [536, 194] on p "from: Terry Ramgarib <skylineautomotive17@gmail.com>" at bounding box center [890, 195] width 869 height 13
copy p "Ramgarib"
click at [1471, 218] on p "19058289595" at bounding box center [1472, 218] width 71 height 10
click at [1464, 179] on p "https://skylineautomotiveservice.ca/" at bounding box center [1472, 177] width 71 height 10
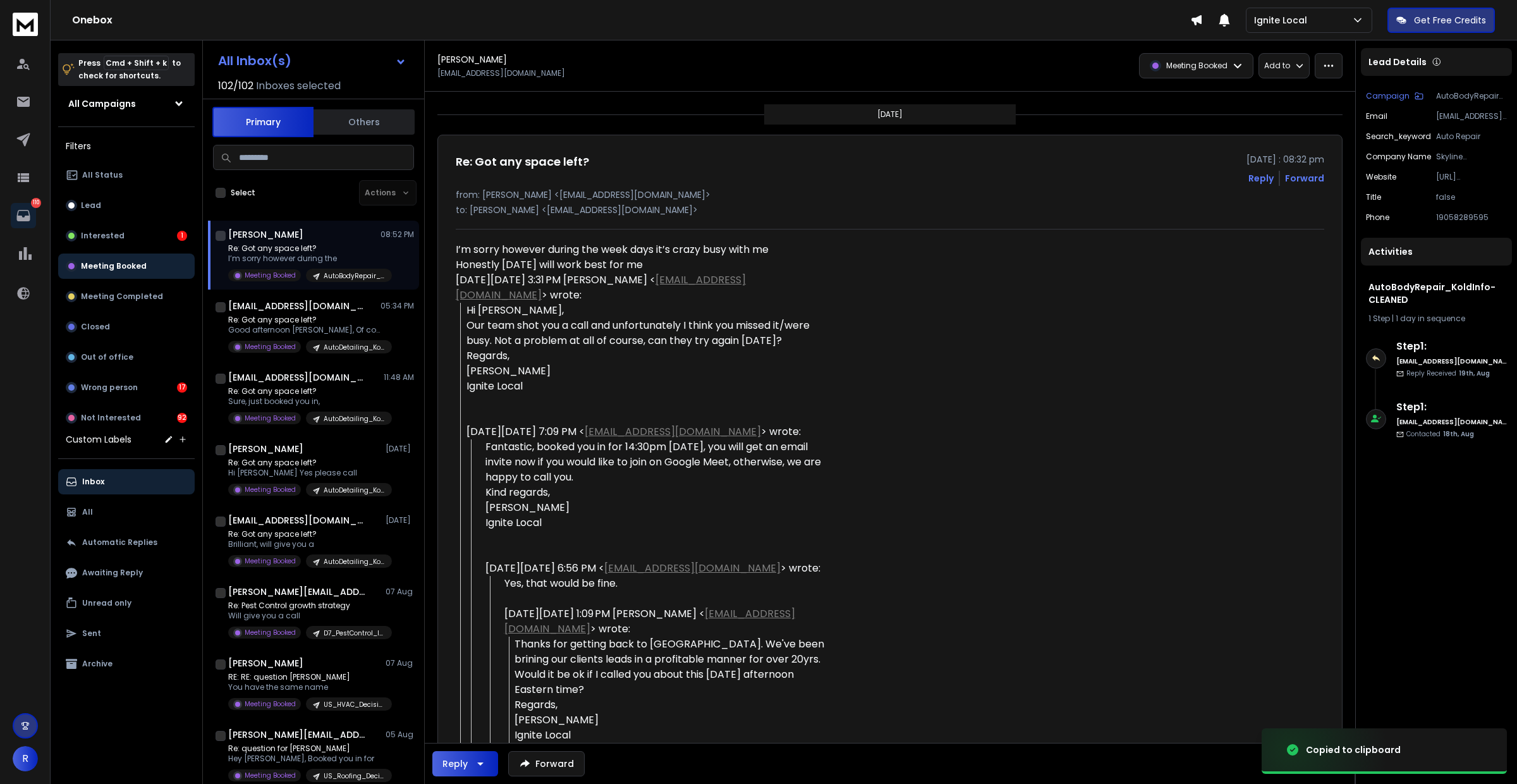
click at [1447, 156] on p "Skyline Automotive Service" at bounding box center [1472, 157] width 71 height 10
click at [1453, 117] on p "skylineautomotive17@gmail.com" at bounding box center [1472, 116] width 71 height 10
click at [1296, 21] on p "Ignite Local" at bounding box center [1284, 21] width 58 height 13
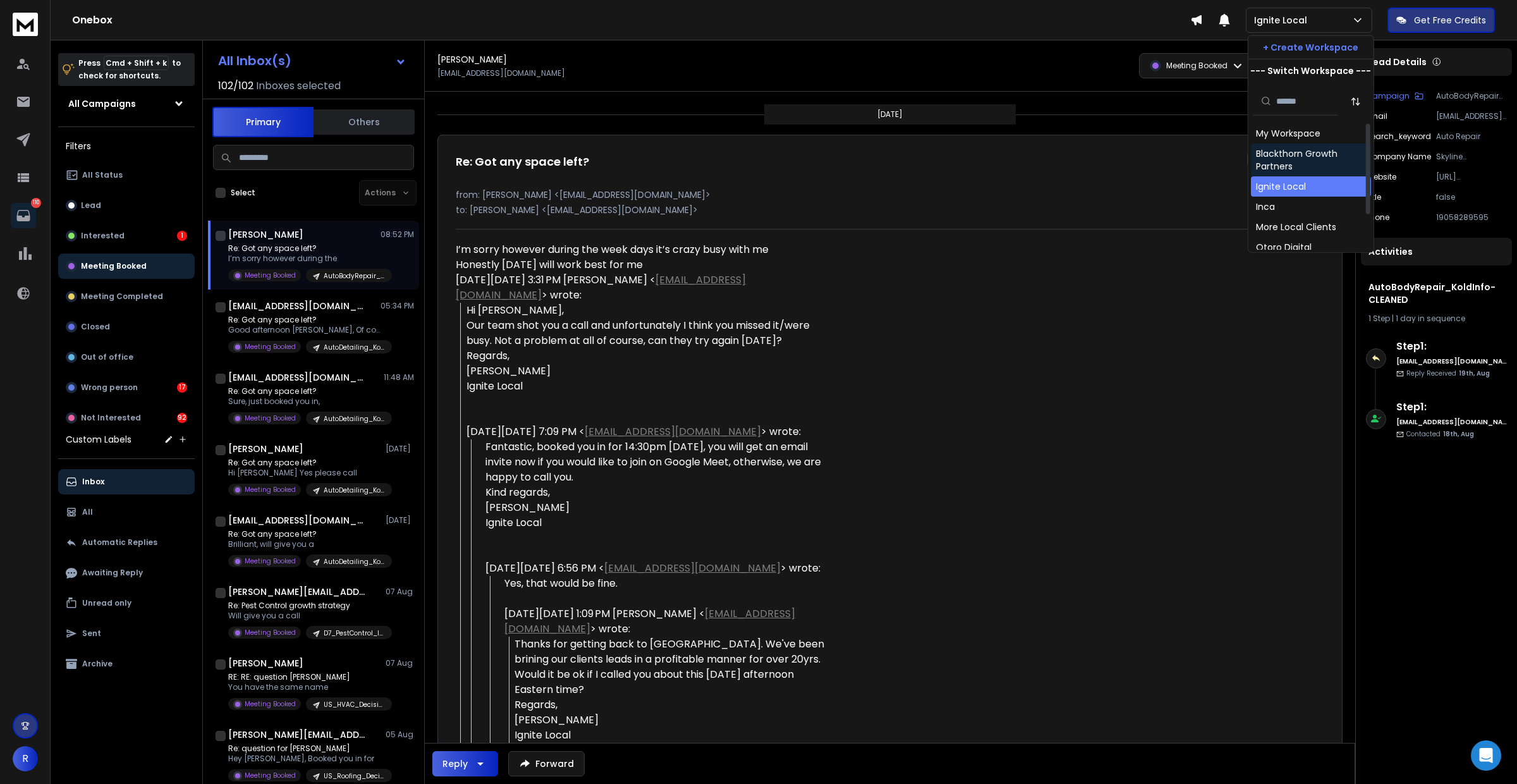
click at [1294, 152] on div "Blackthorn Growth Partners" at bounding box center [1311, 160] width 110 height 26
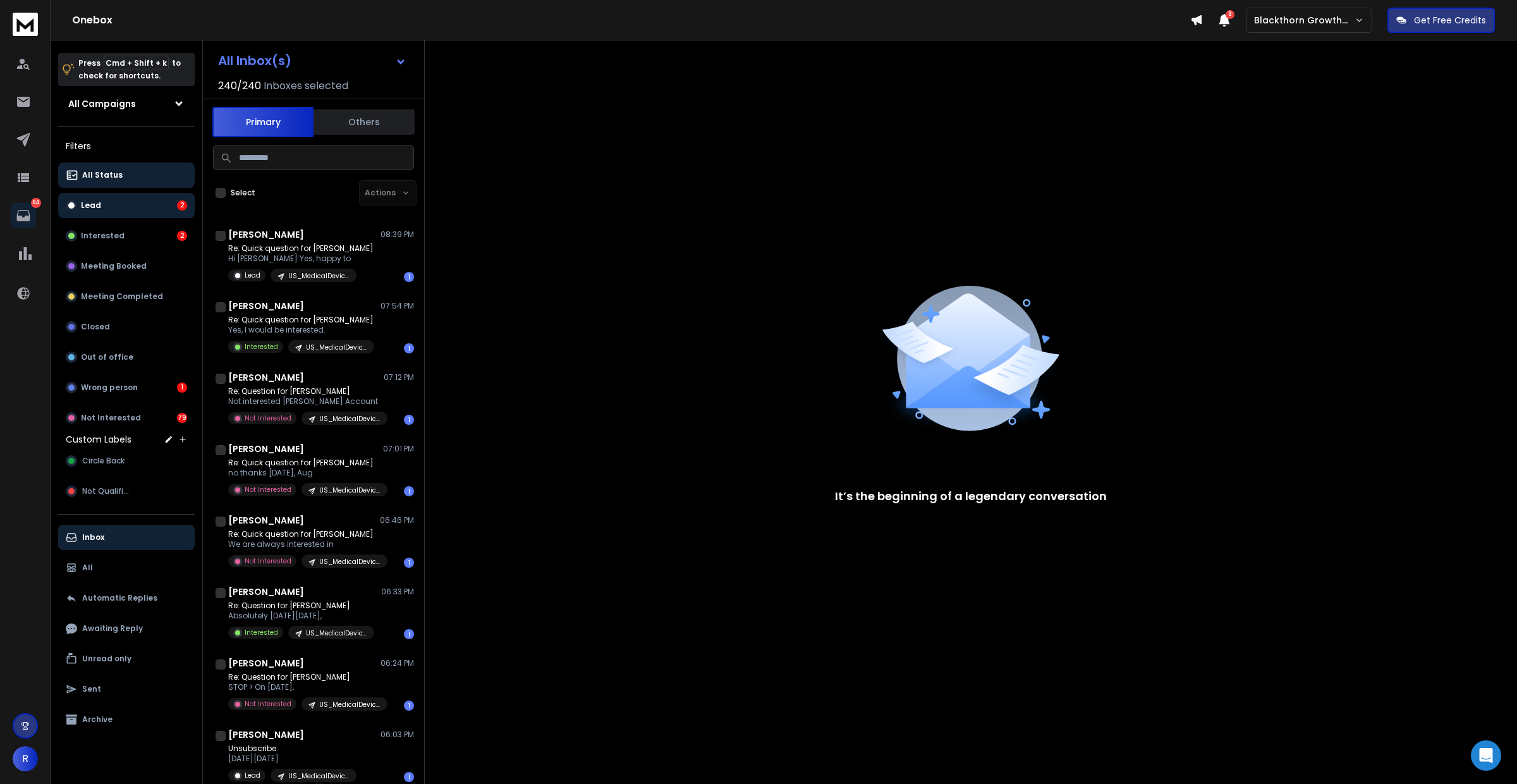
click at [175, 213] on button "Lead 2" at bounding box center [127, 206] width 137 height 26
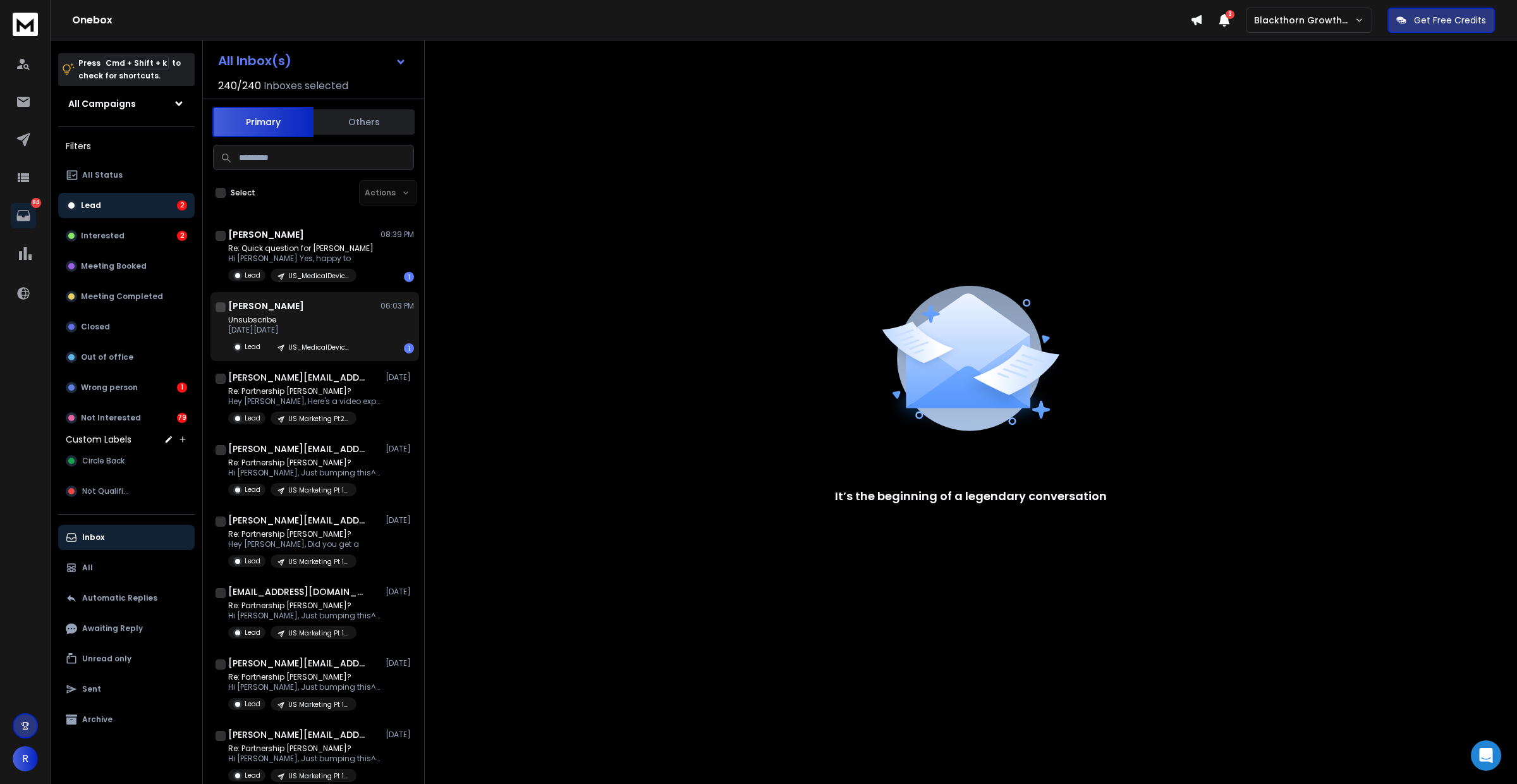
click at [303, 304] on div "[PERSON_NAME] 06:03 PM" at bounding box center [321, 306] width 186 height 13
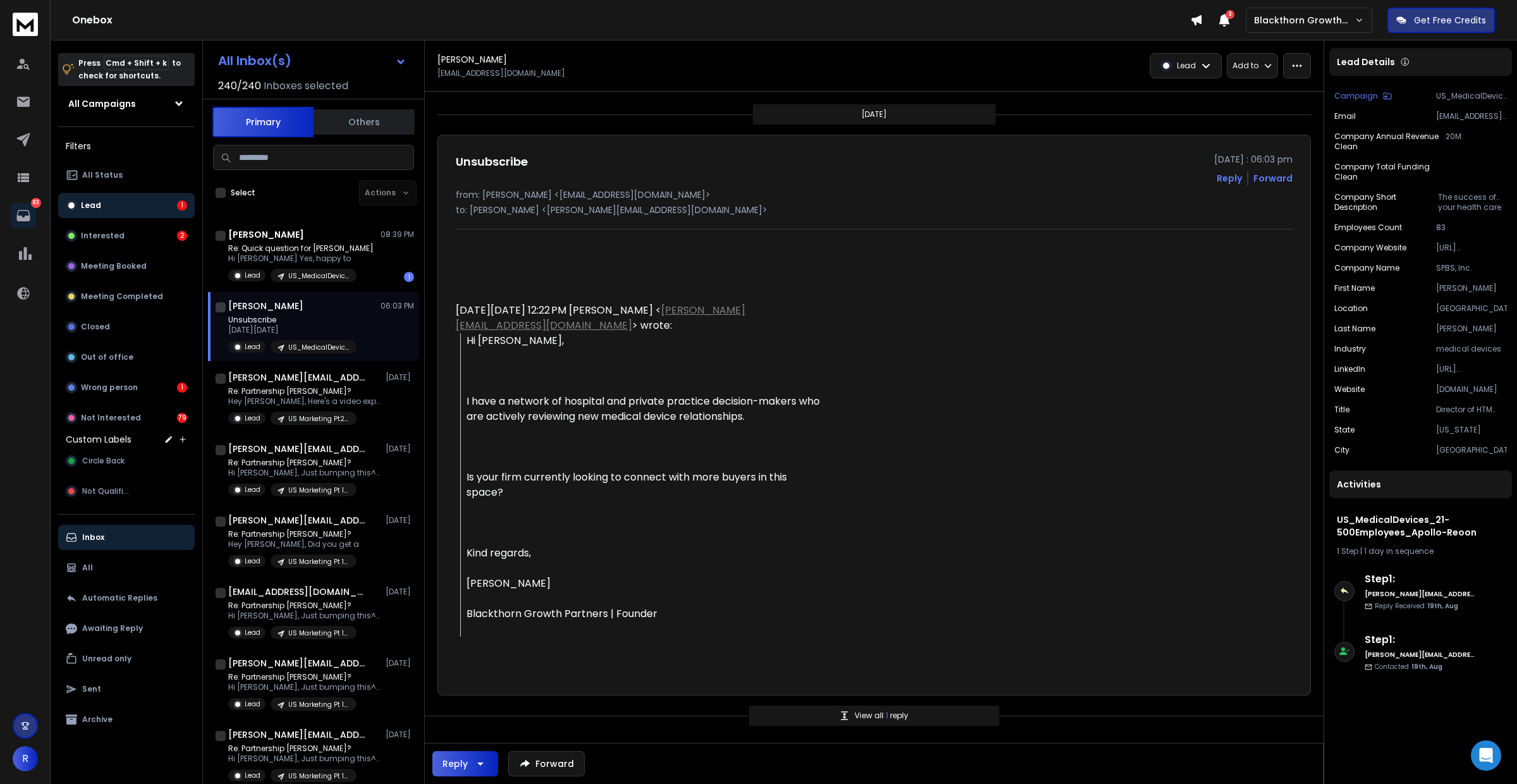
click at [1194, 66] on p "Lead" at bounding box center [1186, 65] width 19 height 10
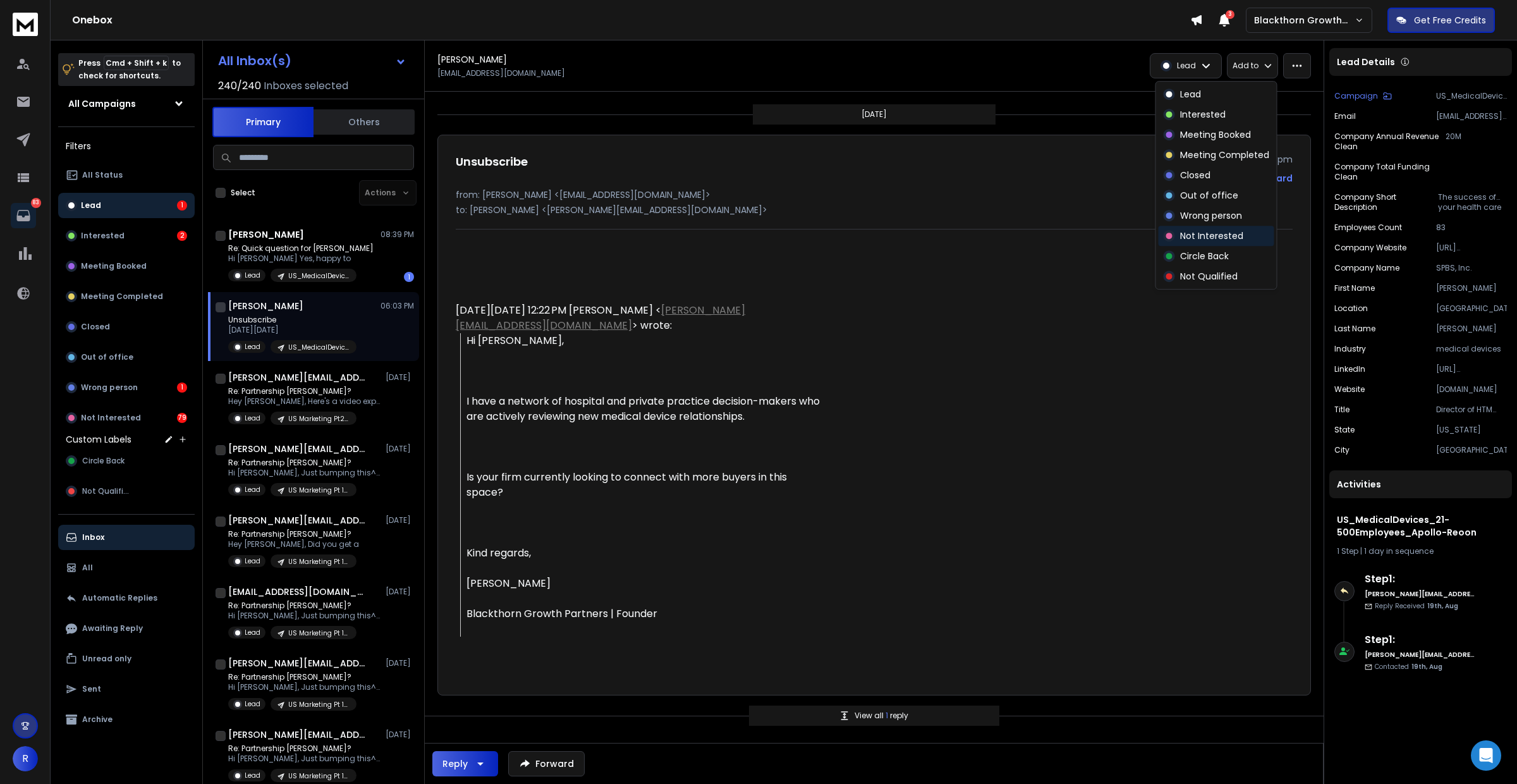
click at [1222, 243] on div "Not Interested" at bounding box center [1217, 235] width 116 height 20
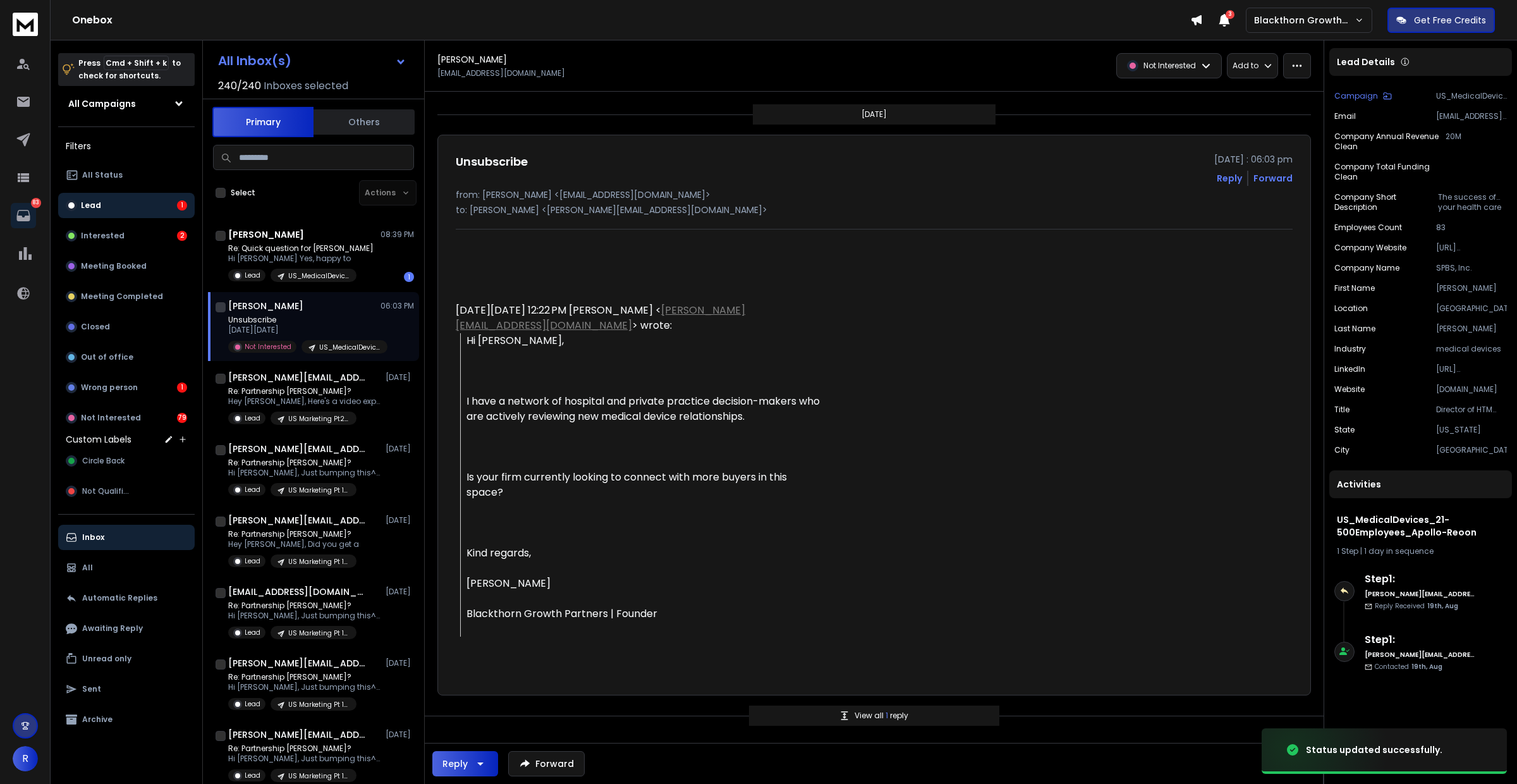
click at [1301, 61] on icon "button" at bounding box center [1297, 65] width 11 height 11
click at [1301, 159] on div "Block email" at bounding box center [1262, 154] width 94 height 20
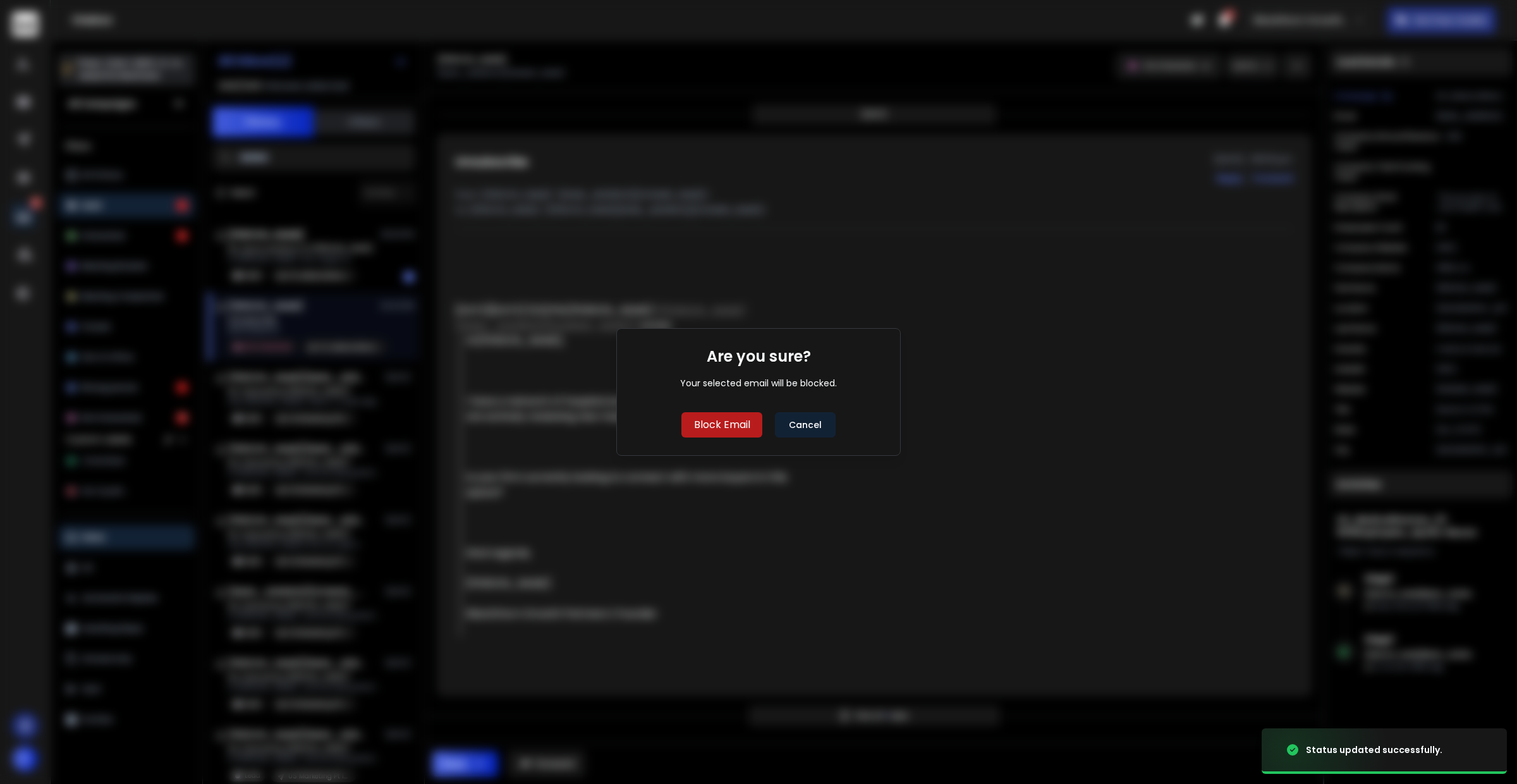
click at [726, 430] on button "Block Email" at bounding box center [722, 425] width 81 height 26
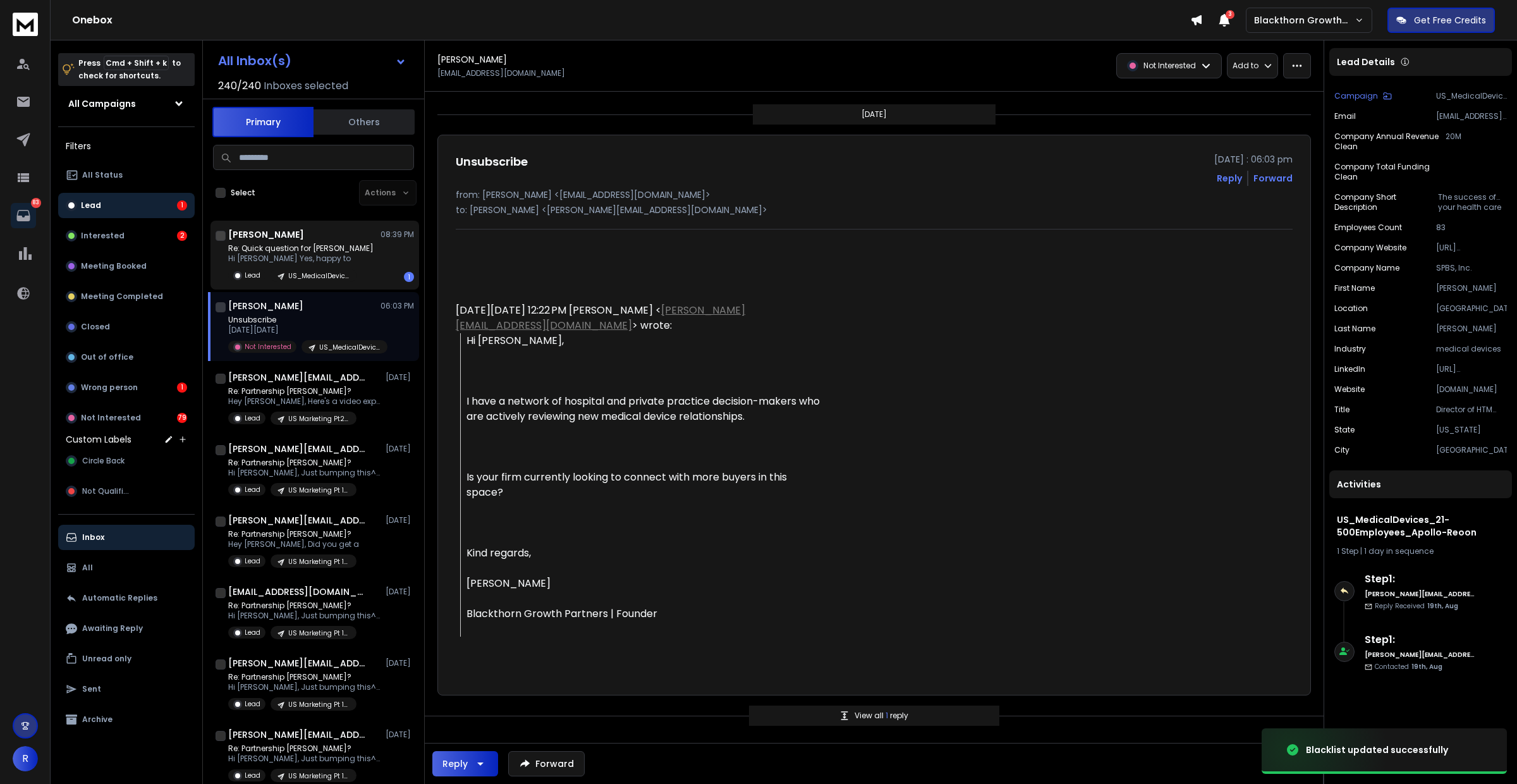
click at [388, 263] on div "Re: Quick question for [PERSON_NAME] Yes, happy to Lead US_MedicalDevices_21-50…" at bounding box center [321, 263] width 186 height 38
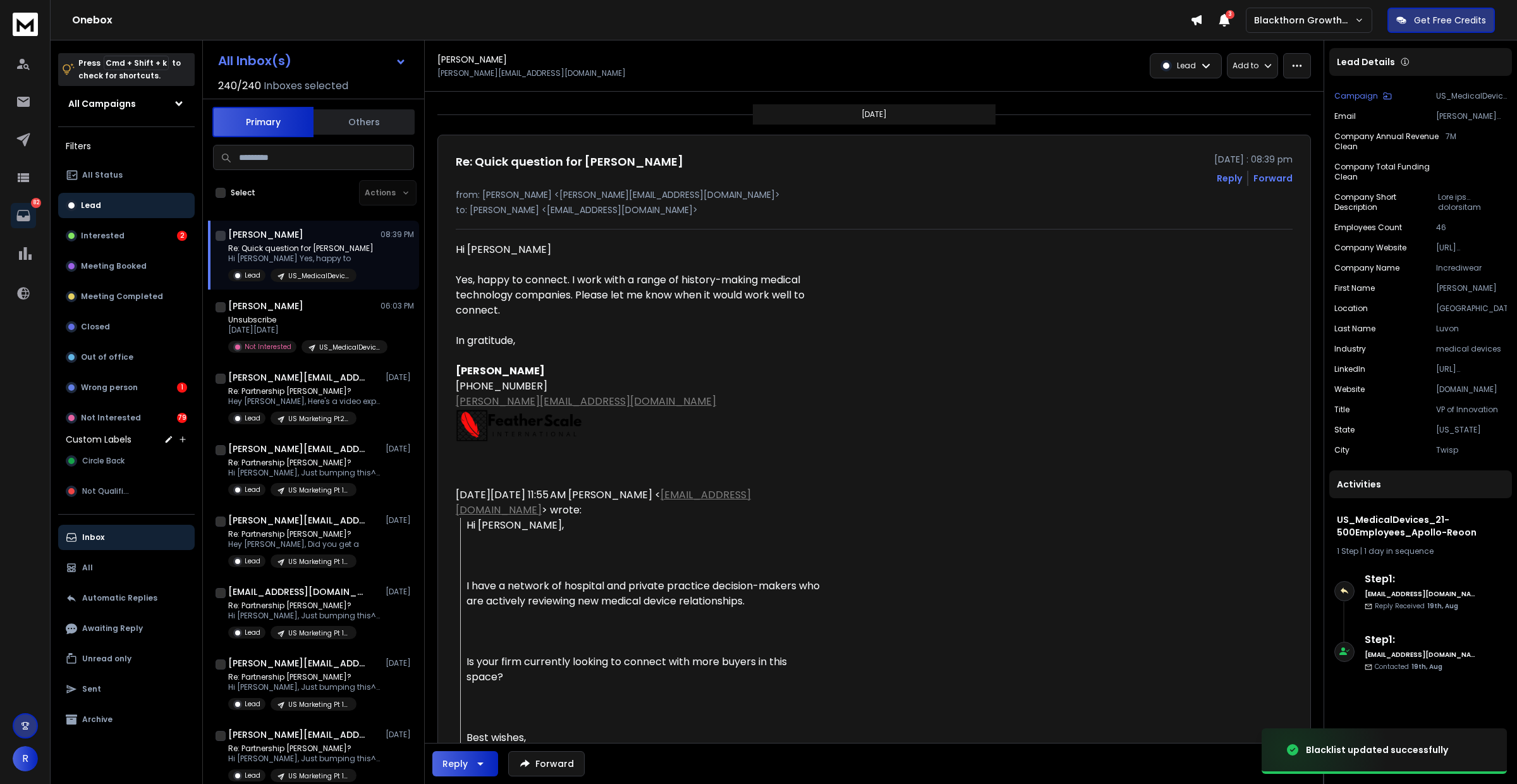
click at [1234, 67] on div "Add to" at bounding box center [1252, 66] width 50 height 24
click at [1184, 95] on div "[PERSON_NAME] [PERSON_NAME] Luvon [EMAIL_ADDRESS][DOMAIN_NAME] Lead Add to Lead…" at bounding box center [874, 433] width 899 height 784
click at [1209, 55] on div "Lead" at bounding box center [1186, 66] width 71 height 24
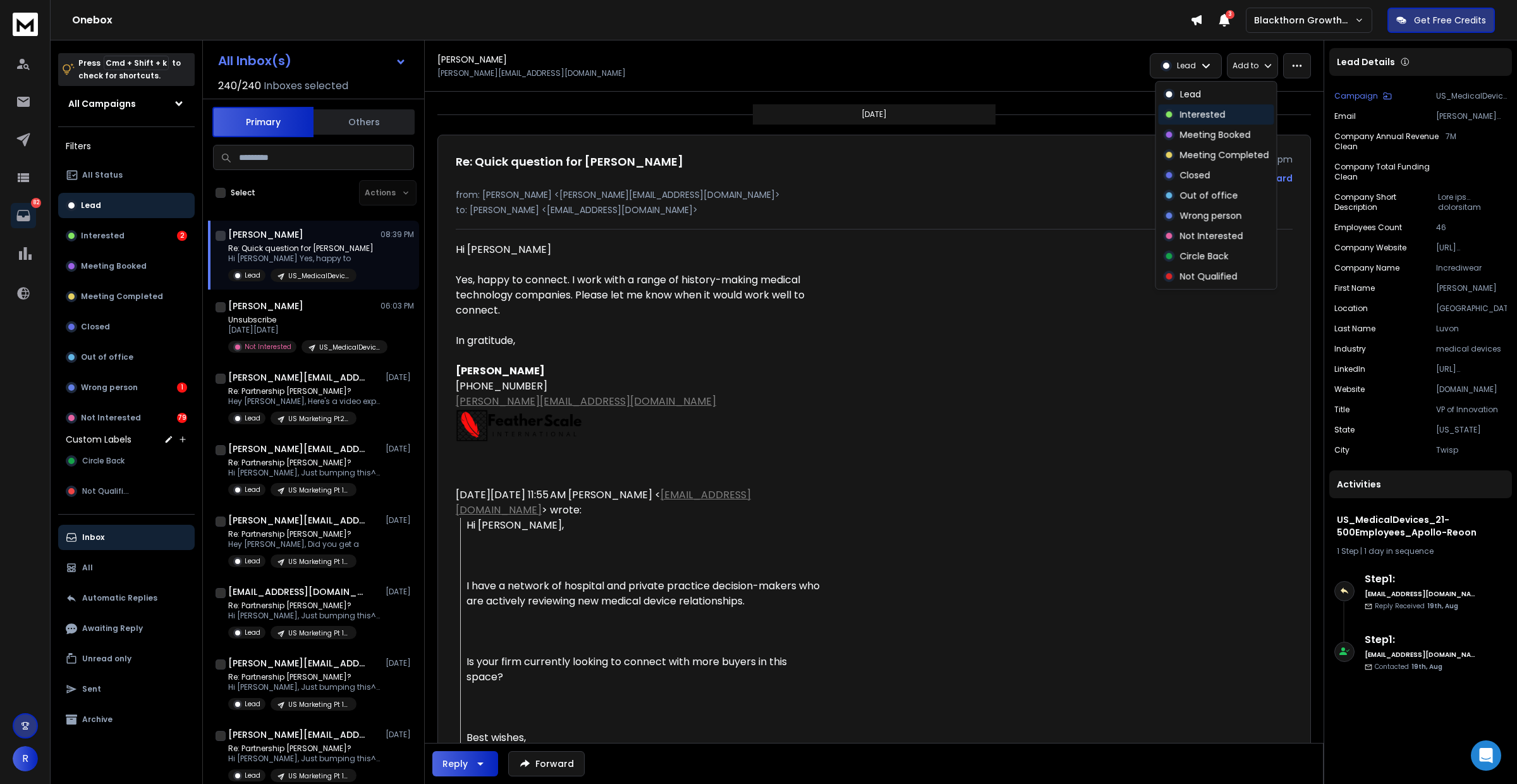
click at [1219, 119] on p "Interested" at bounding box center [1203, 115] width 46 height 13
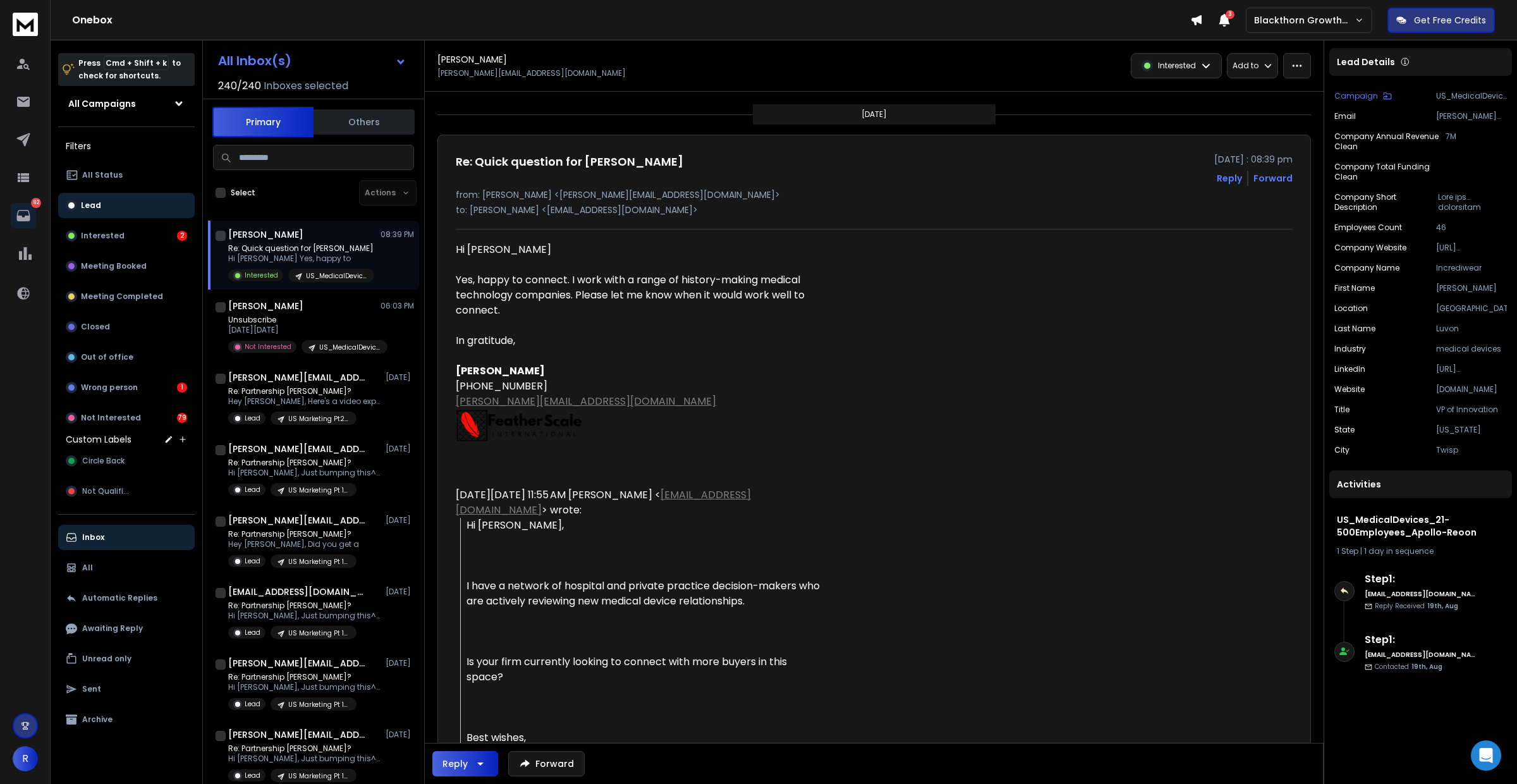
click at [1235, 182] on button "Reply" at bounding box center [1230, 179] width 26 height 13
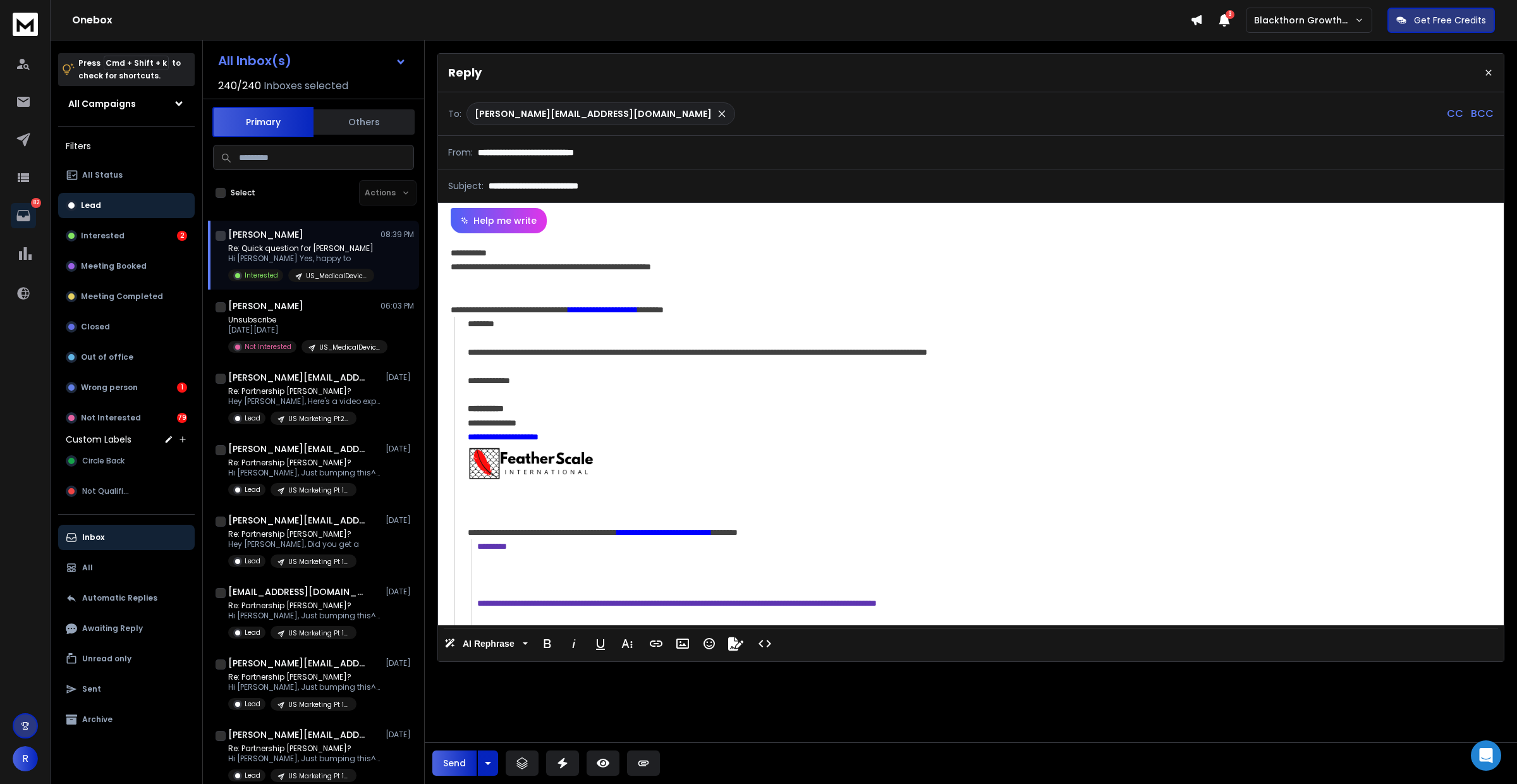
click at [658, 265] on div "**********" at bounding box center [963, 267] width 1025 height 14
click at [789, 264] on div "**********" at bounding box center [963, 267] width 1025 height 14
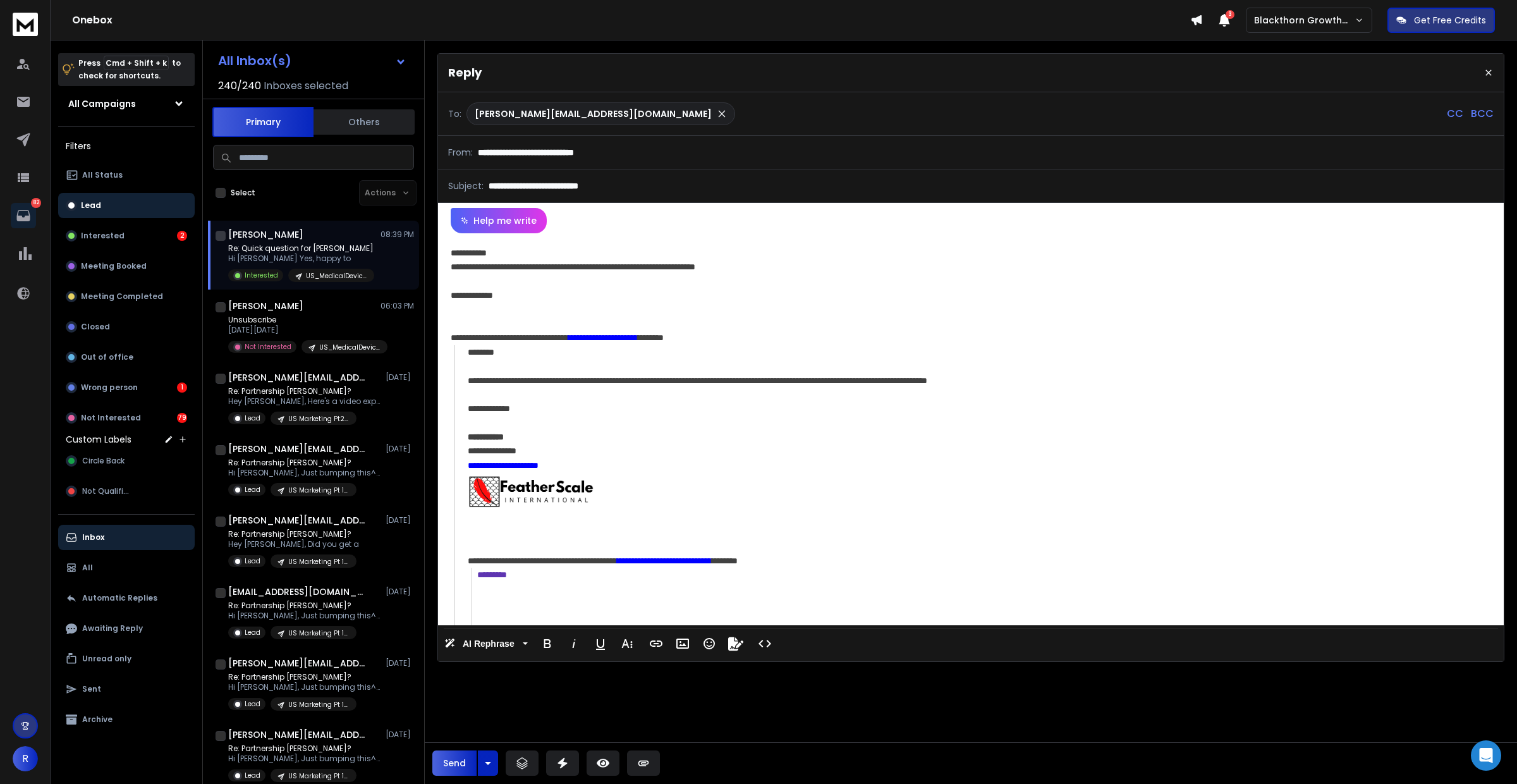
click at [641, 255] on div "**********" at bounding box center [963, 253] width 1025 height 14
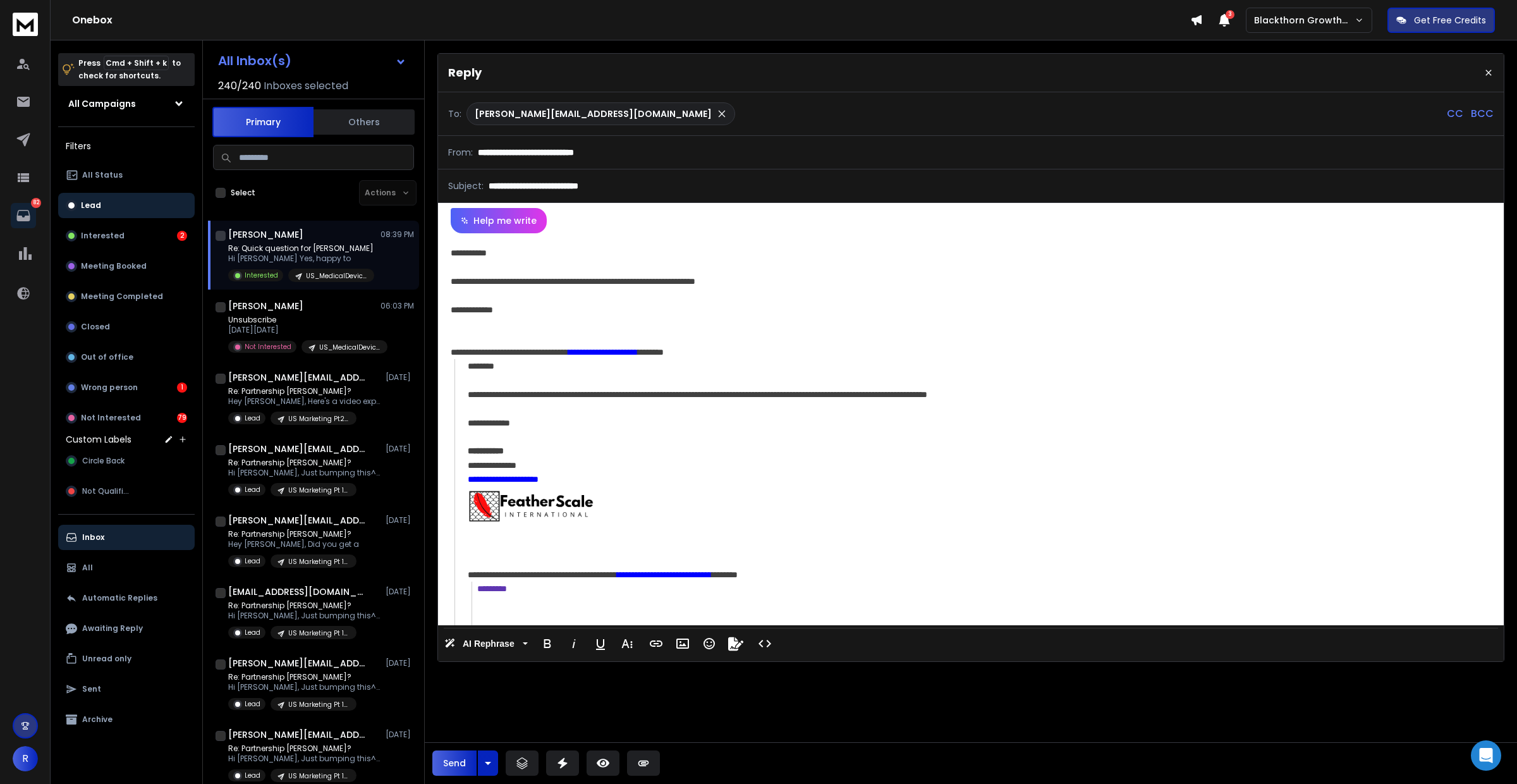
click at [633, 314] on div "**********" at bounding box center [963, 310] width 1025 height 14
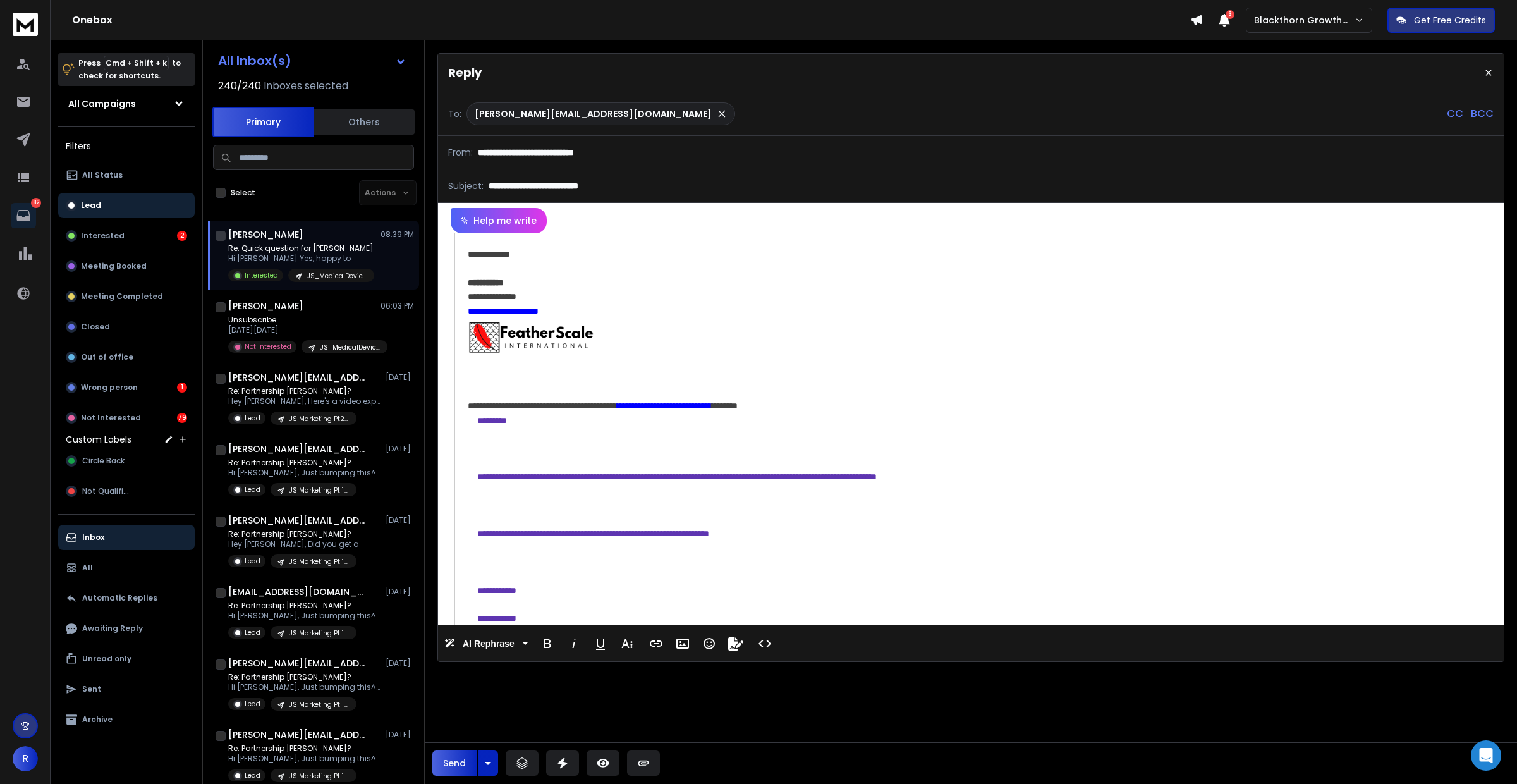
scroll to position [309, 0]
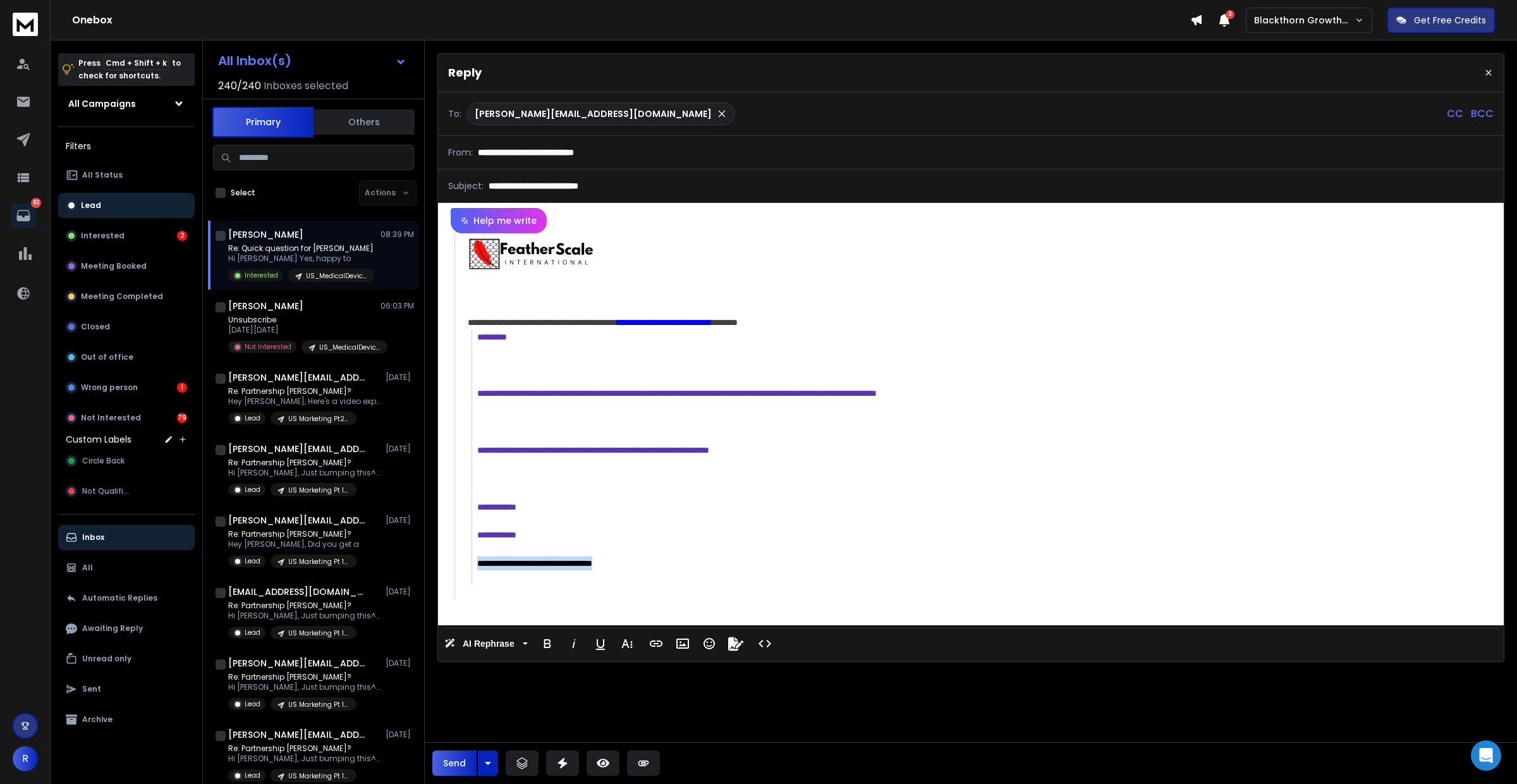
drag, startPoint x: 624, startPoint y: 563, endPoint x: 451, endPoint y: 564, distance: 173.0
click at [451, 564] on div "**********" at bounding box center [970, 429] width 1063 height 392
copy blockquote "**********"
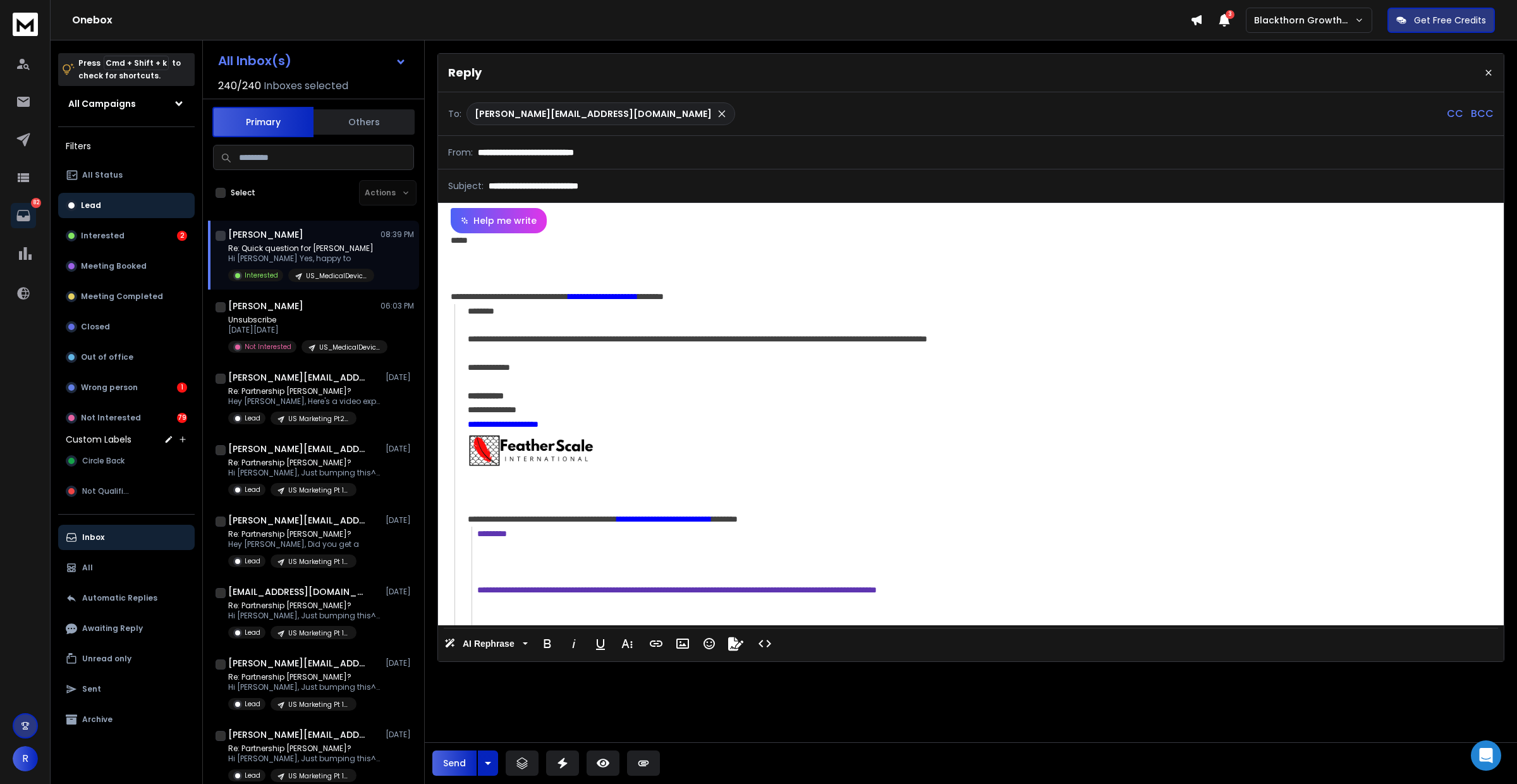
scroll to position [30, 0]
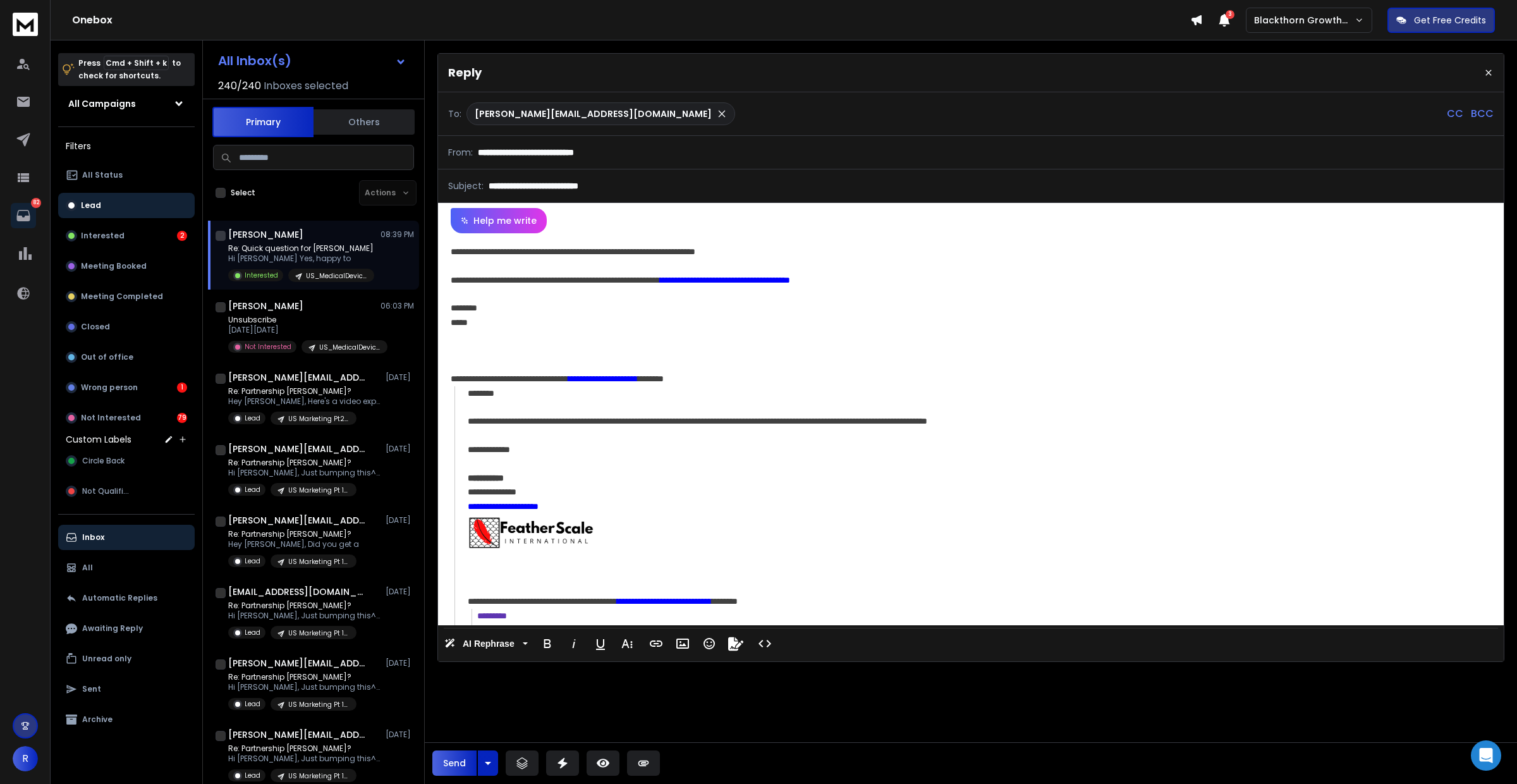
click at [482, 337] on div at bounding box center [970, 337] width 1037 height 14
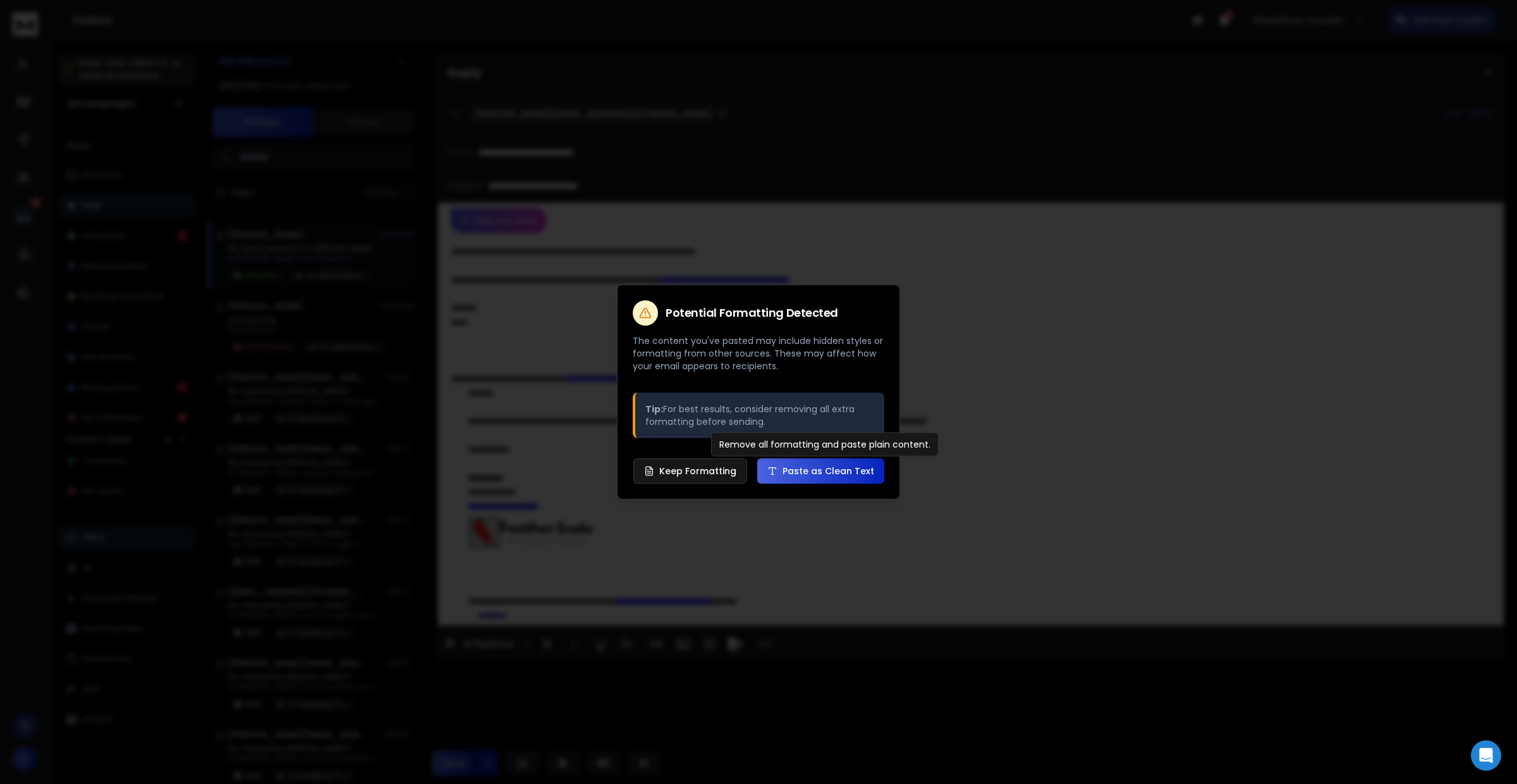
click at [832, 462] on button "Paste as Clean Text" at bounding box center [820, 471] width 127 height 26
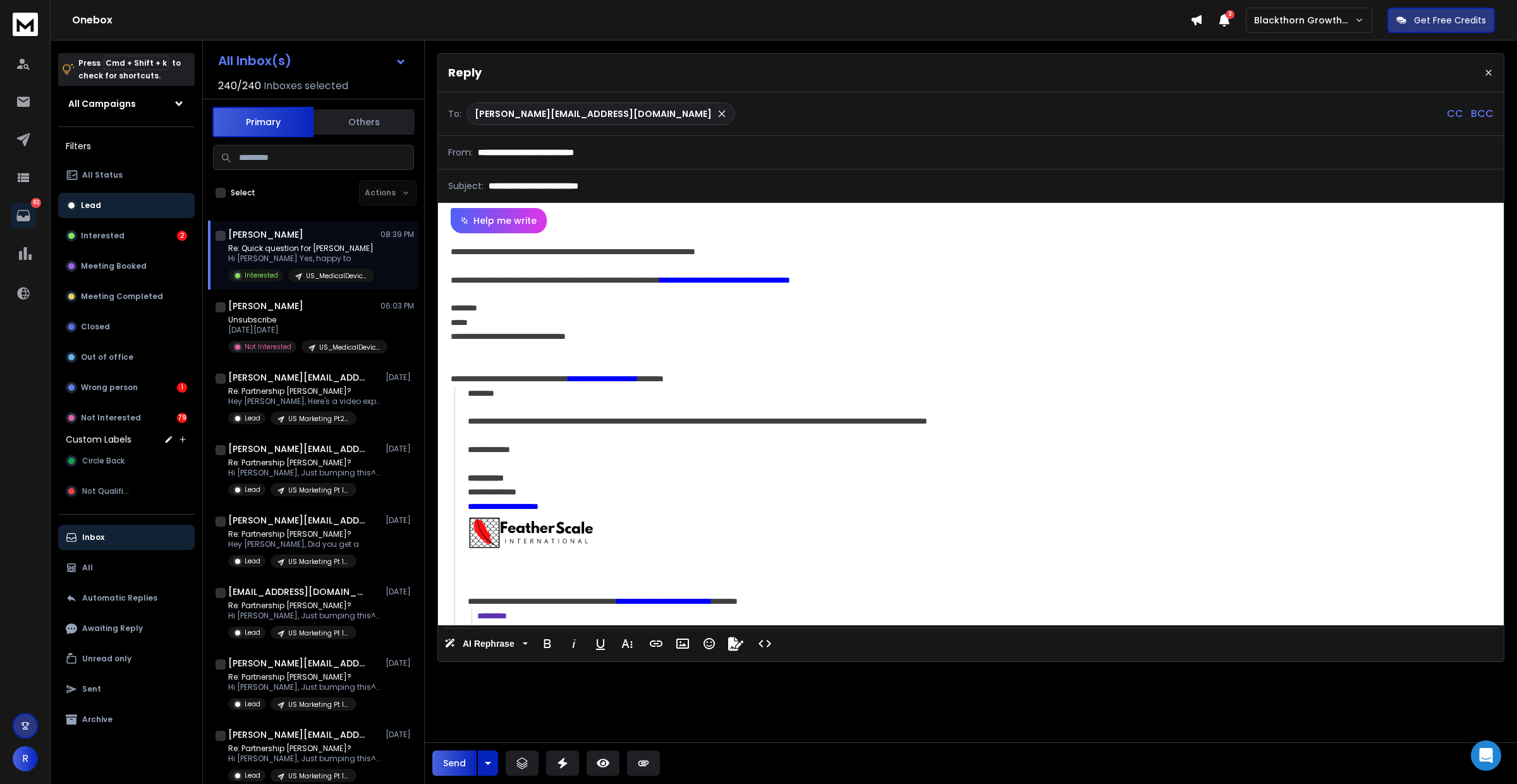
scroll to position [0, 0]
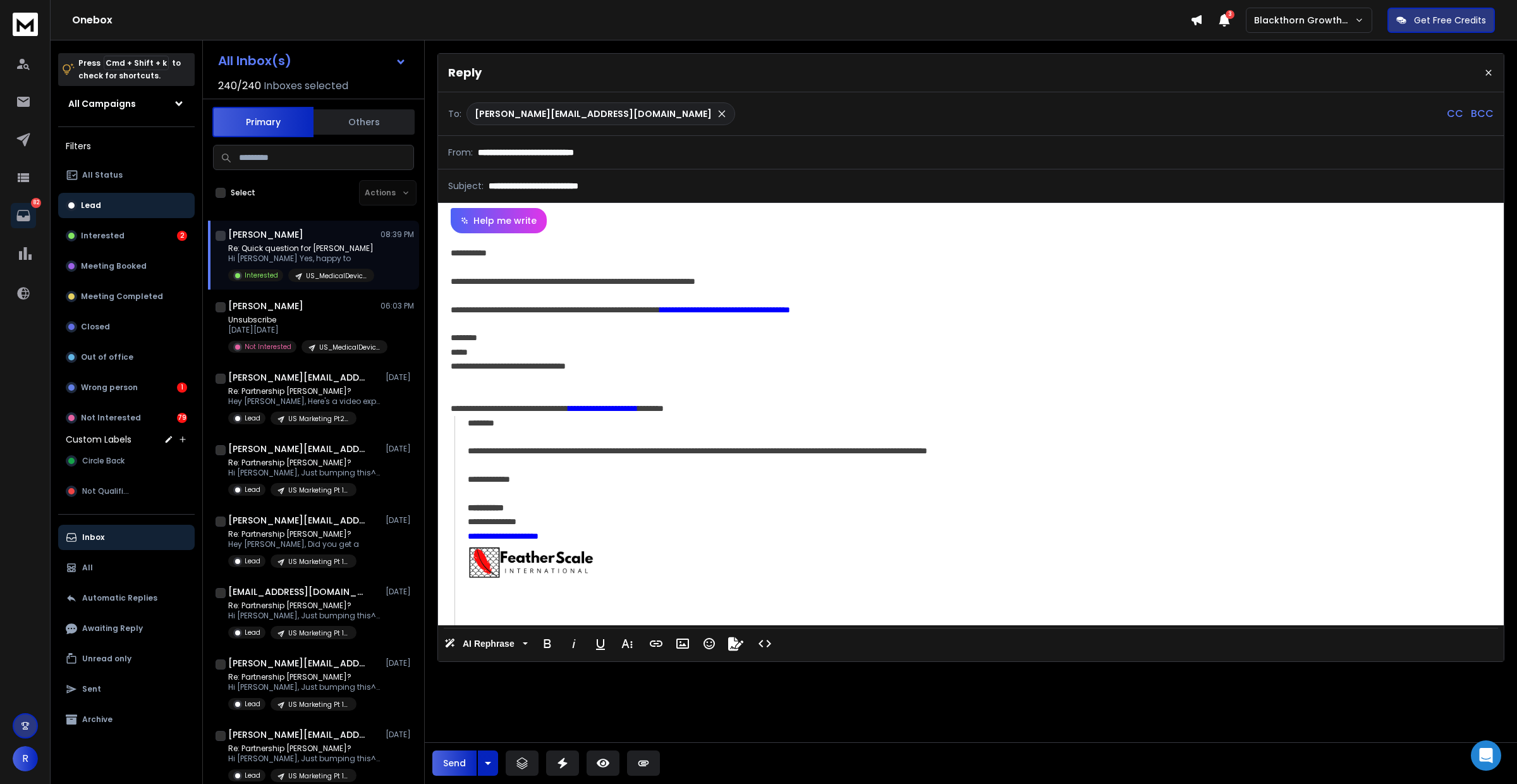
click at [448, 764] on button "Send" at bounding box center [455, 763] width 44 height 26
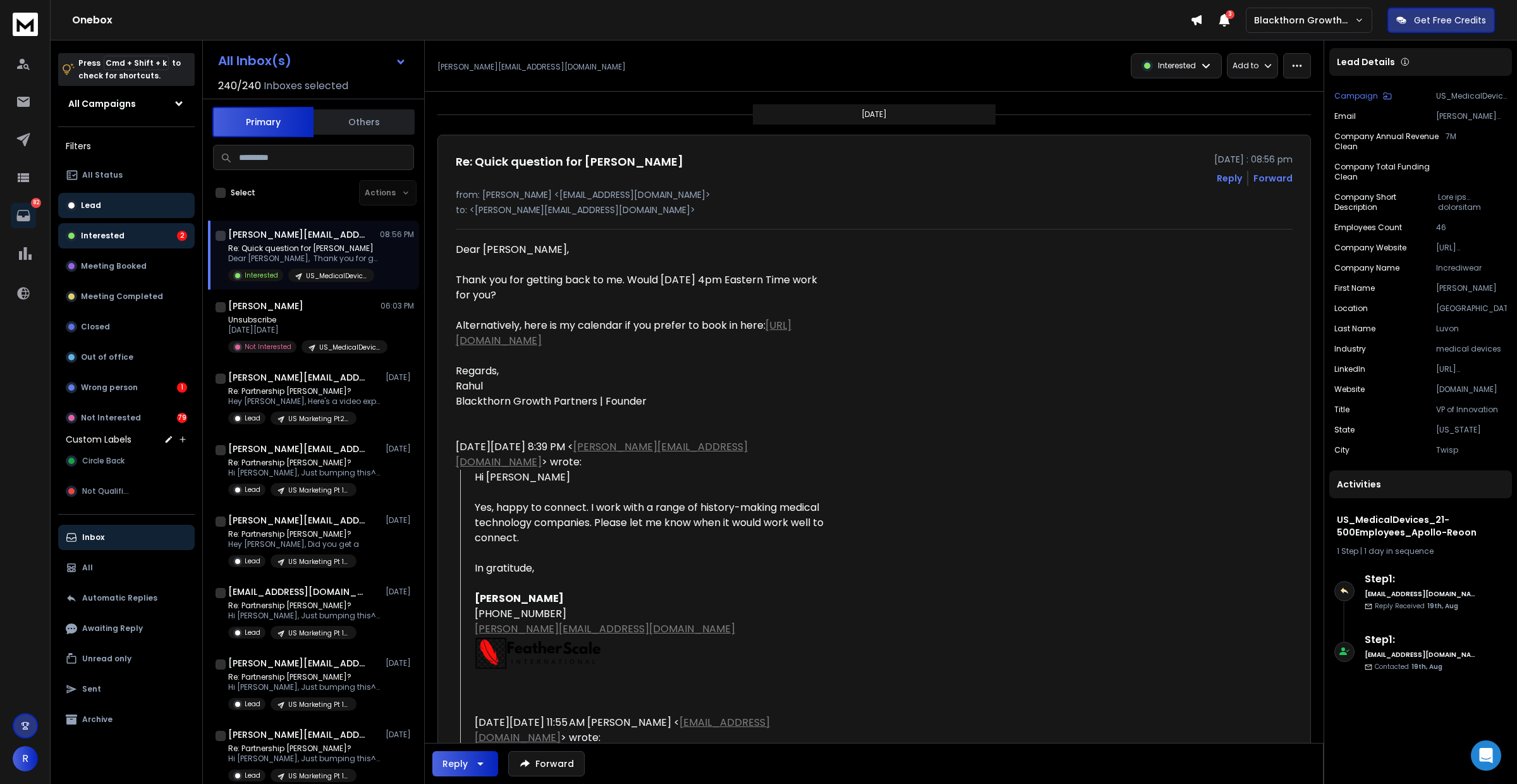
click at [164, 234] on button "Interested 2" at bounding box center [127, 236] width 137 height 26
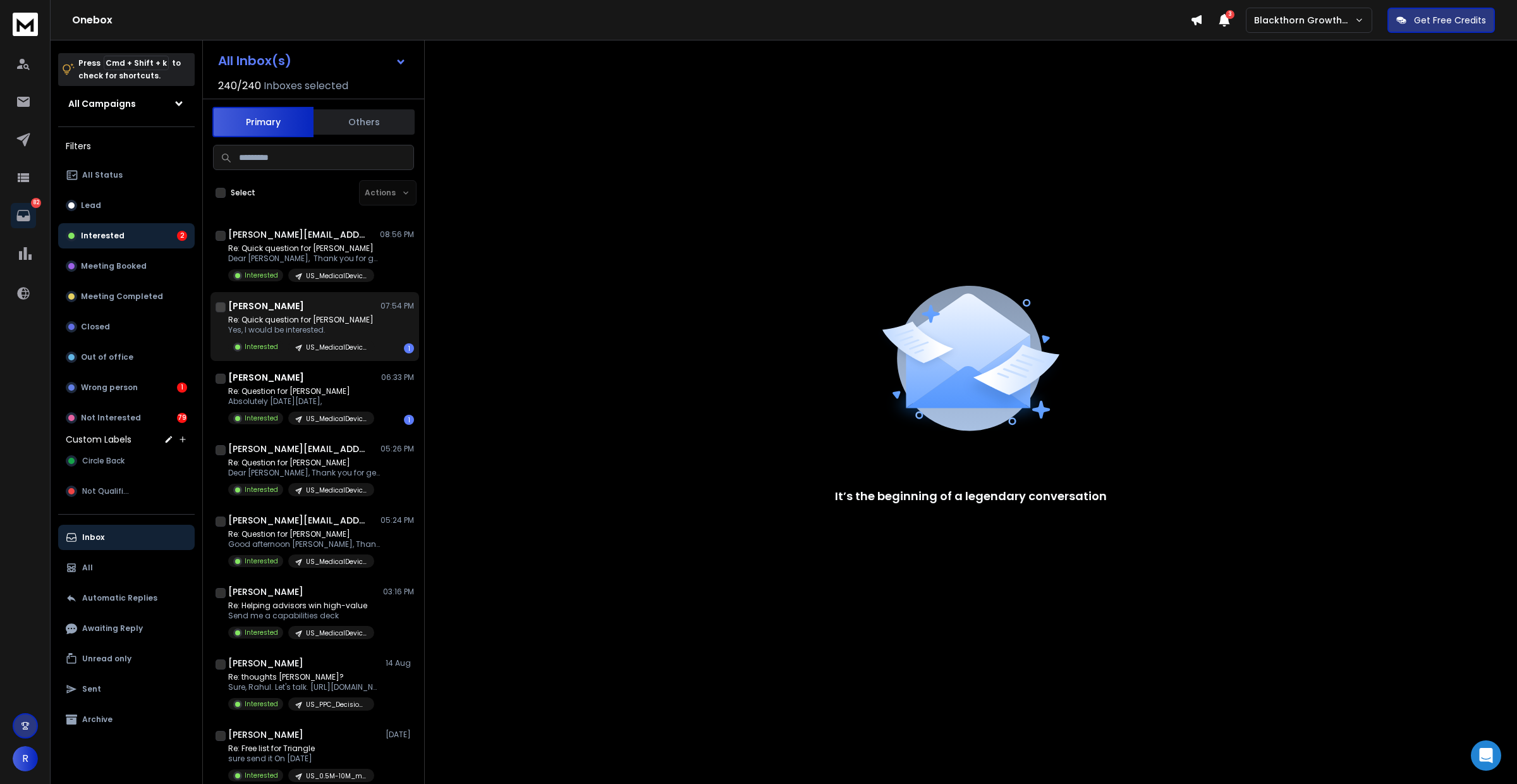
click at [275, 334] on p "Yes, I would be interested." at bounding box center [301, 330] width 146 height 10
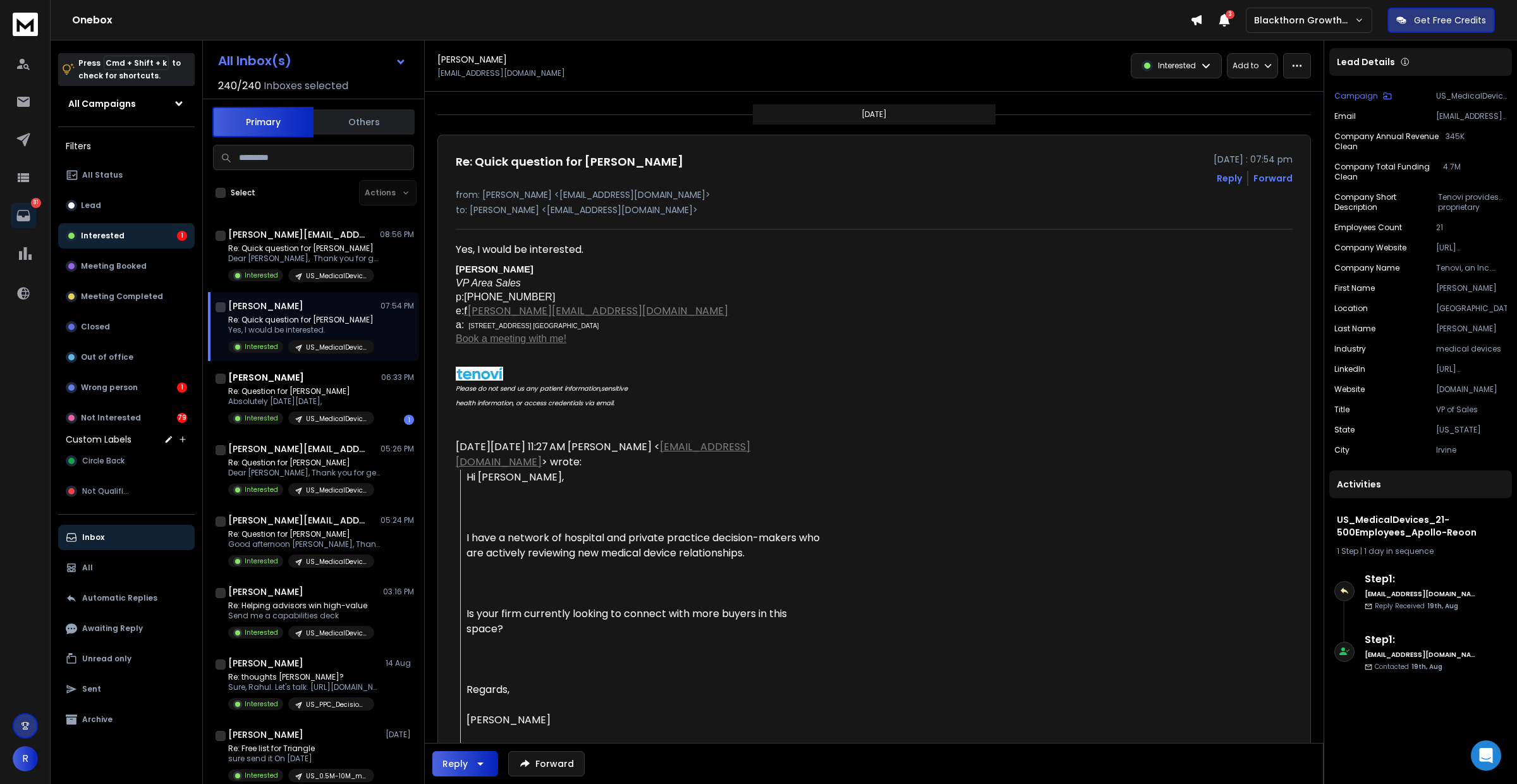
click at [453, 754] on button "Reply" at bounding box center [465, 764] width 65 height 26
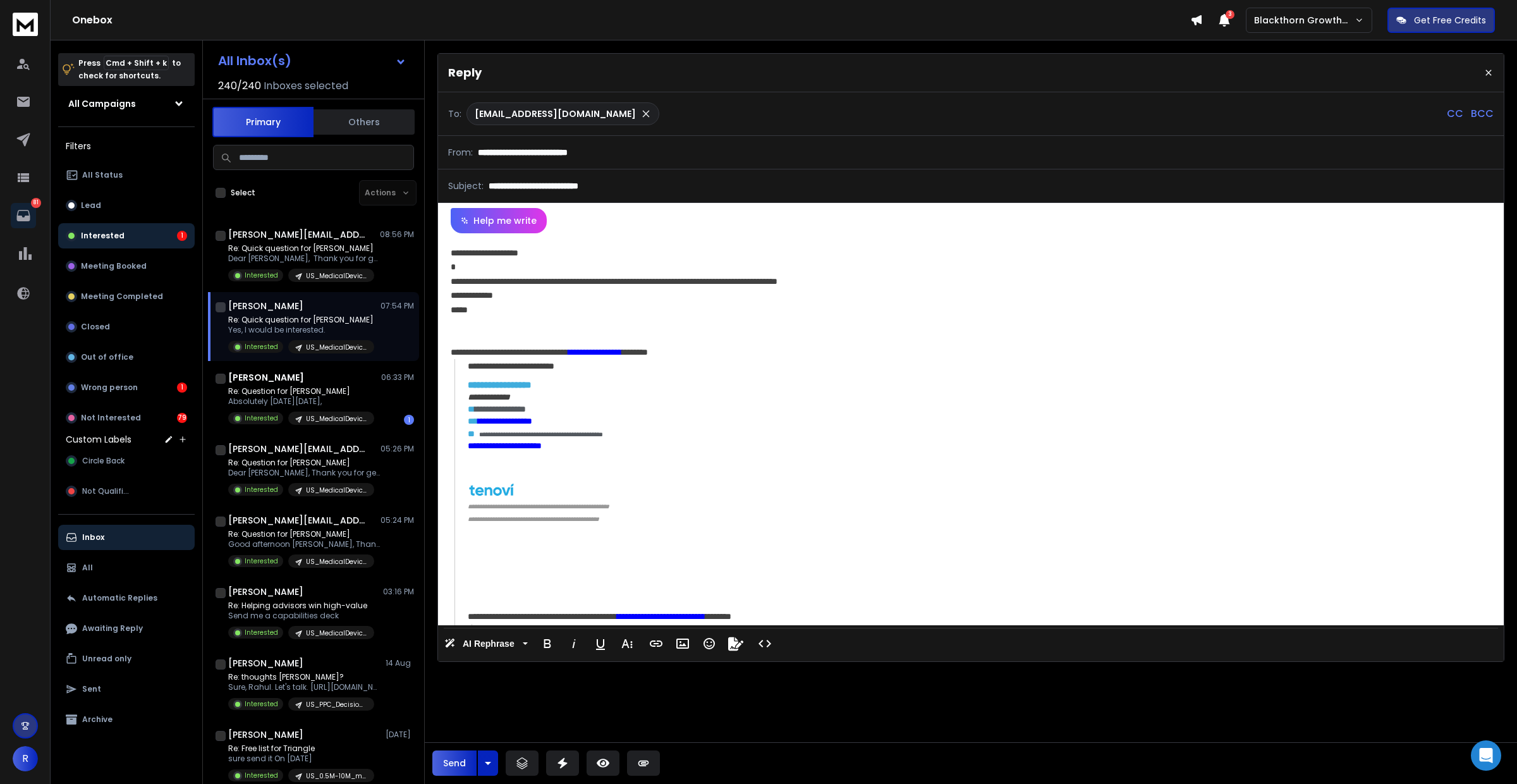
click at [448, 278] on div "**********" at bounding box center [971, 429] width 1066 height 392
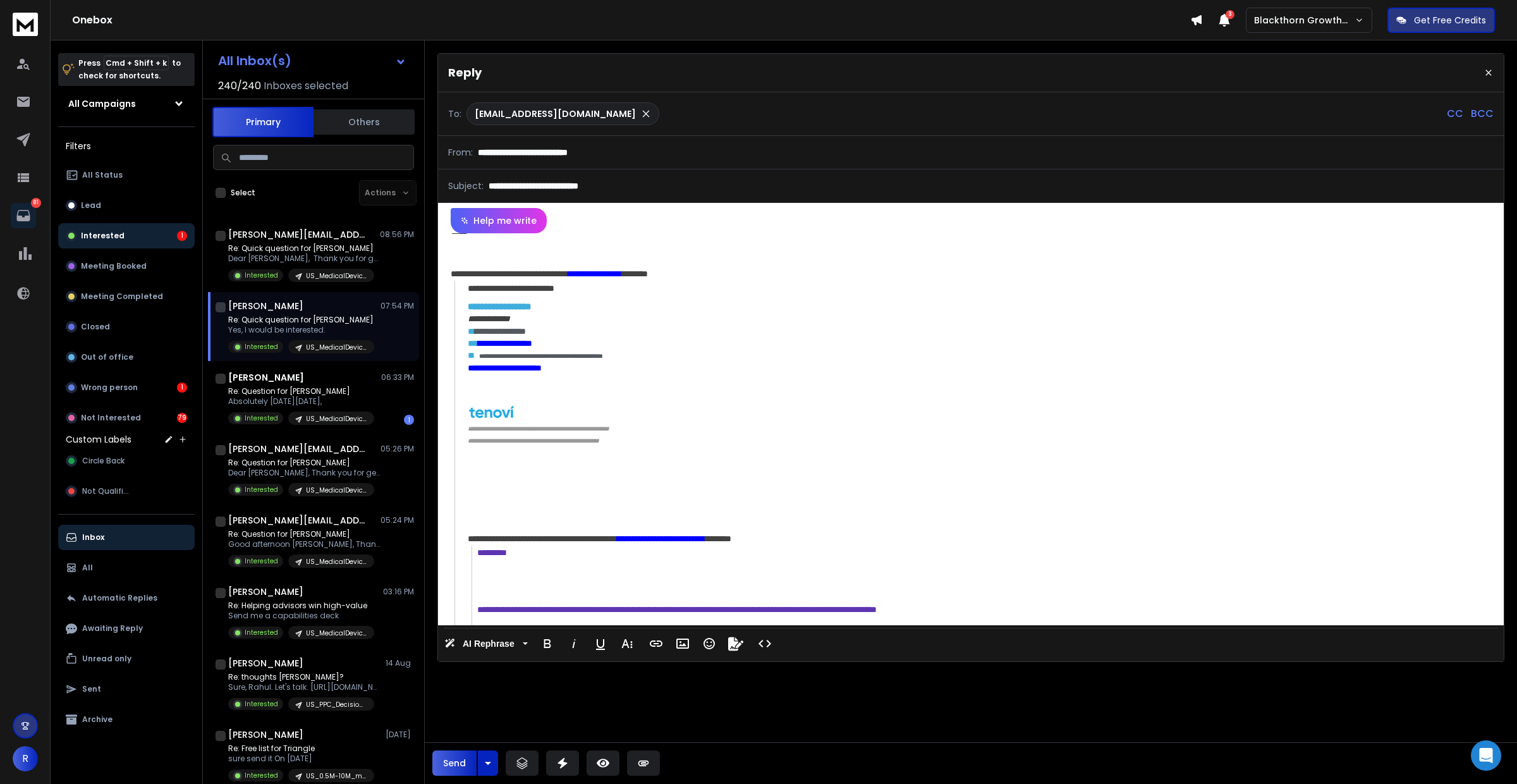
scroll to position [253, 0]
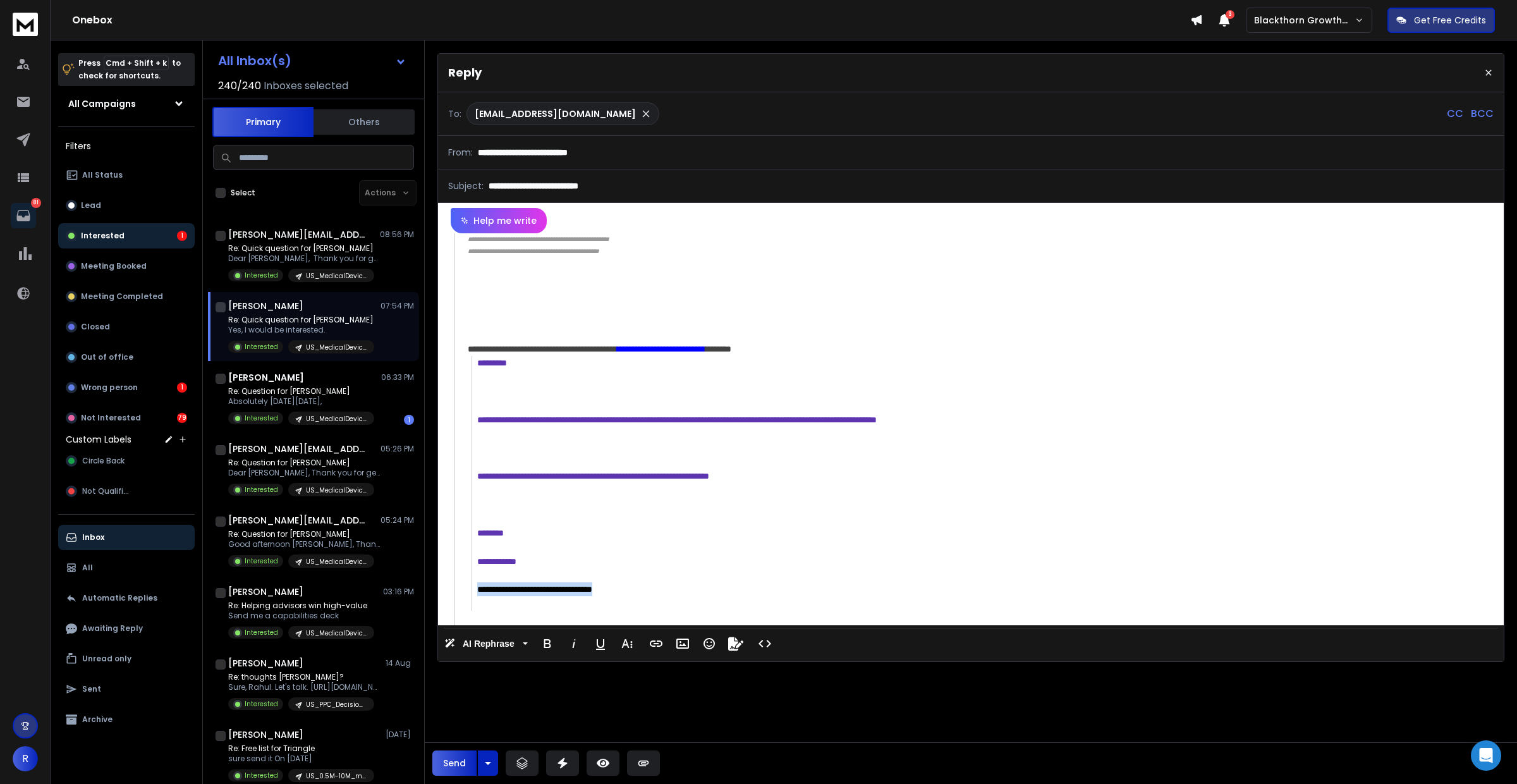
drag, startPoint x: 643, startPoint y: 595, endPoint x: 476, endPoint y: 587, distance: 167.2
click at [476, 587] on blockquote "**********" at bounding box center [975, 483] width 1007 height 255
copy blockquote "**********"
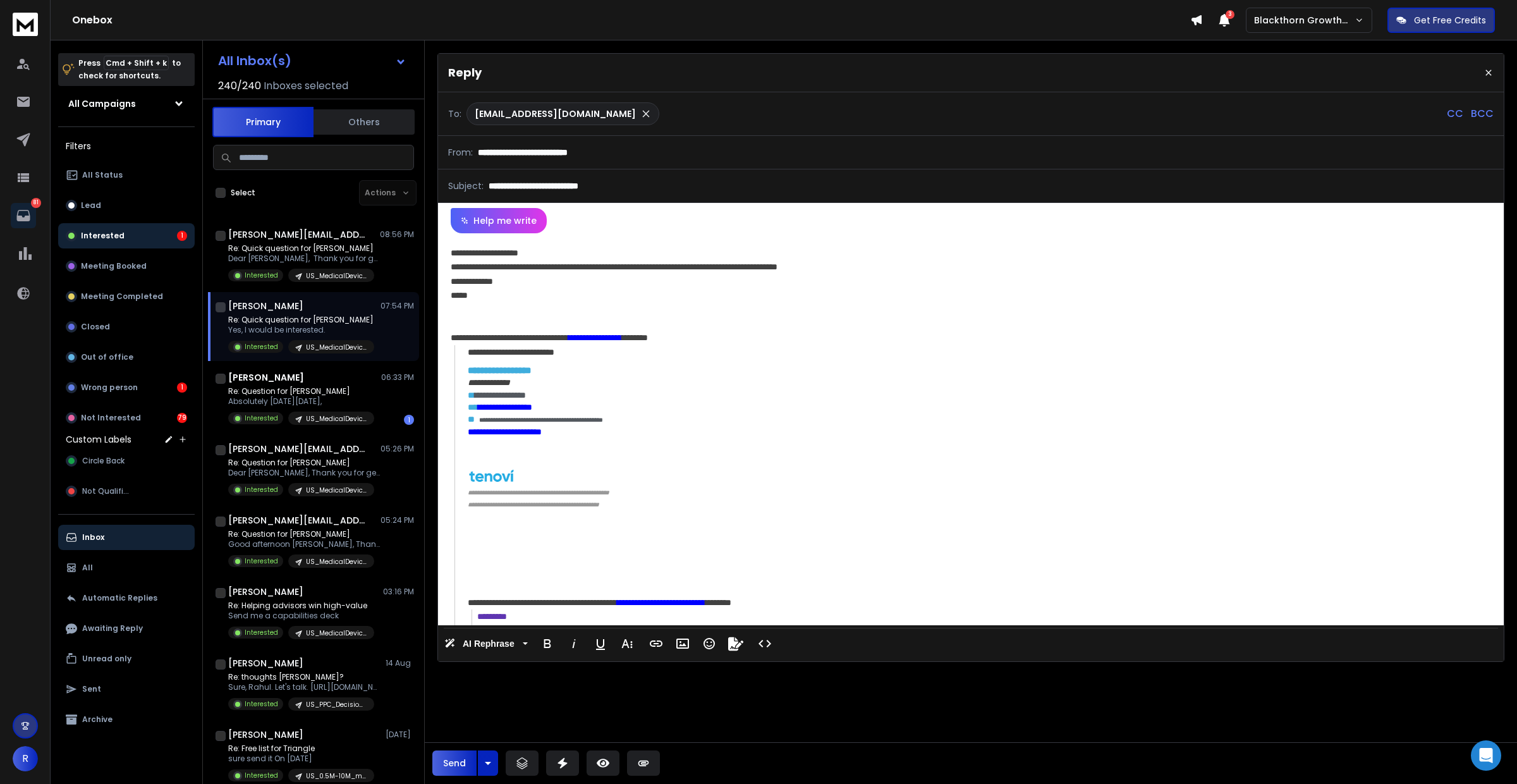
click at [475, 311] on div at bounding box center [970, 310] width 1037 height 14
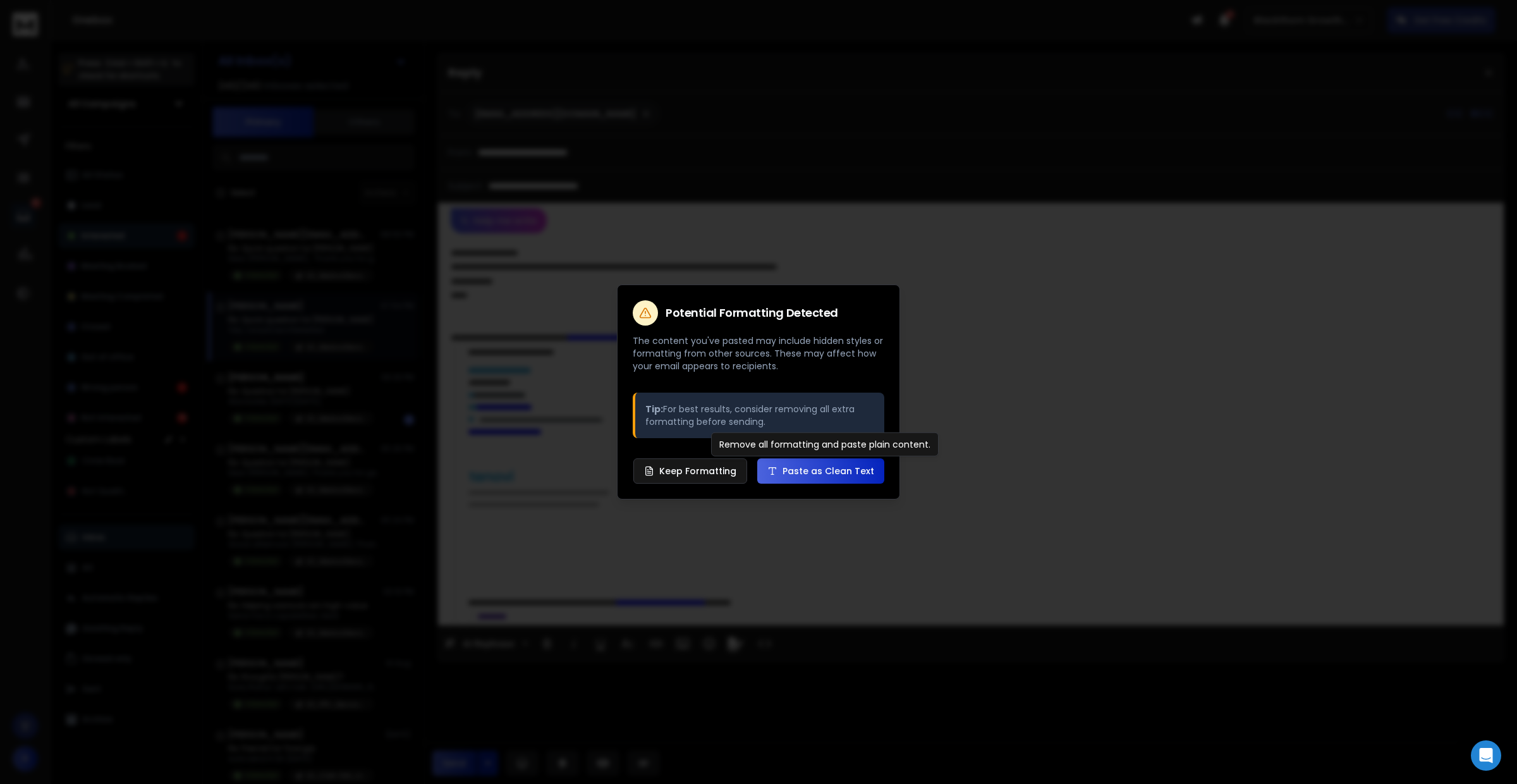
click at [802, 479] on button "Paste as Clean Text" at bounding box center [820, 471] width 127 height 26
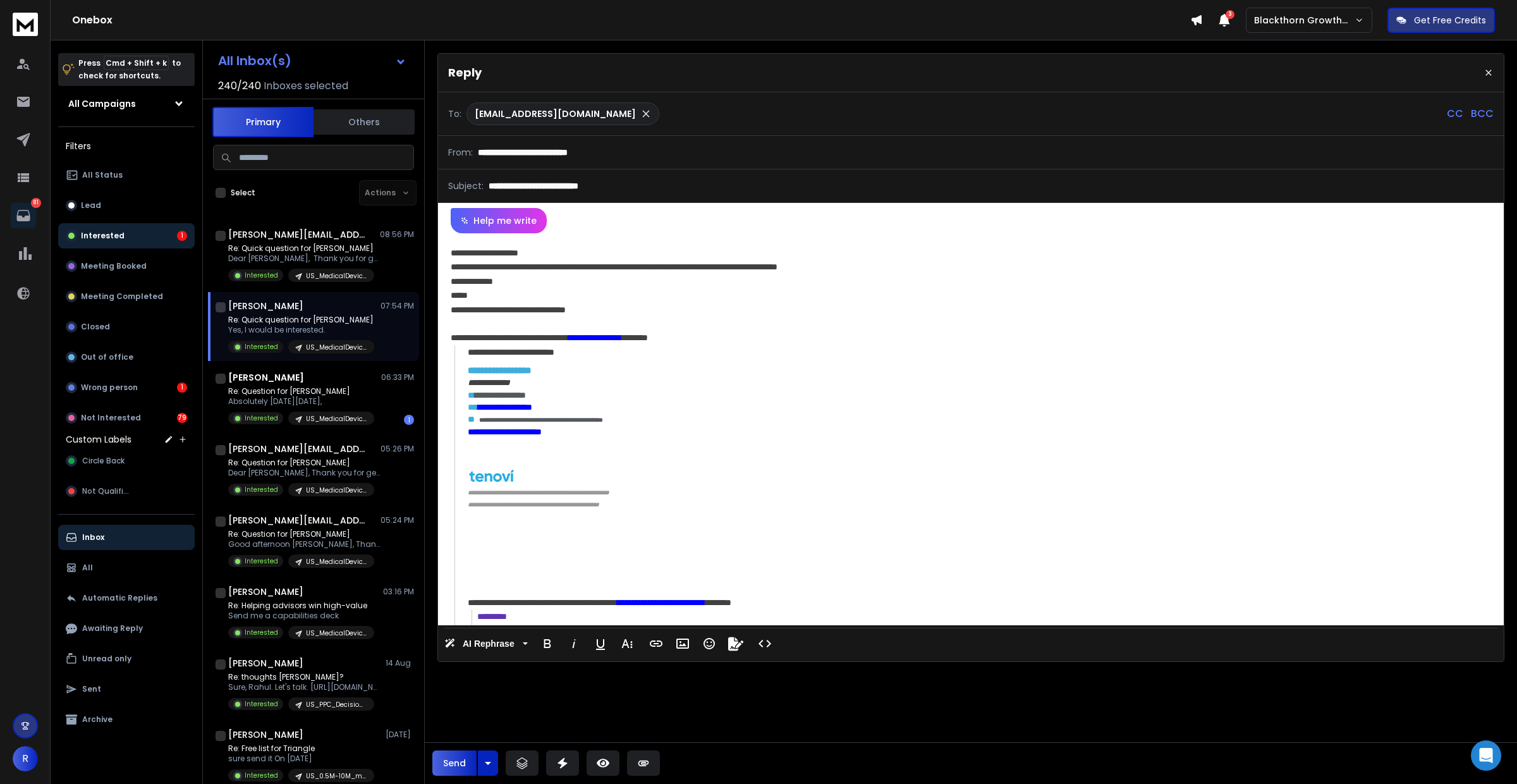
click at [434, 756] on button "Send" at bounding box center [455, 763] width 44 height 26
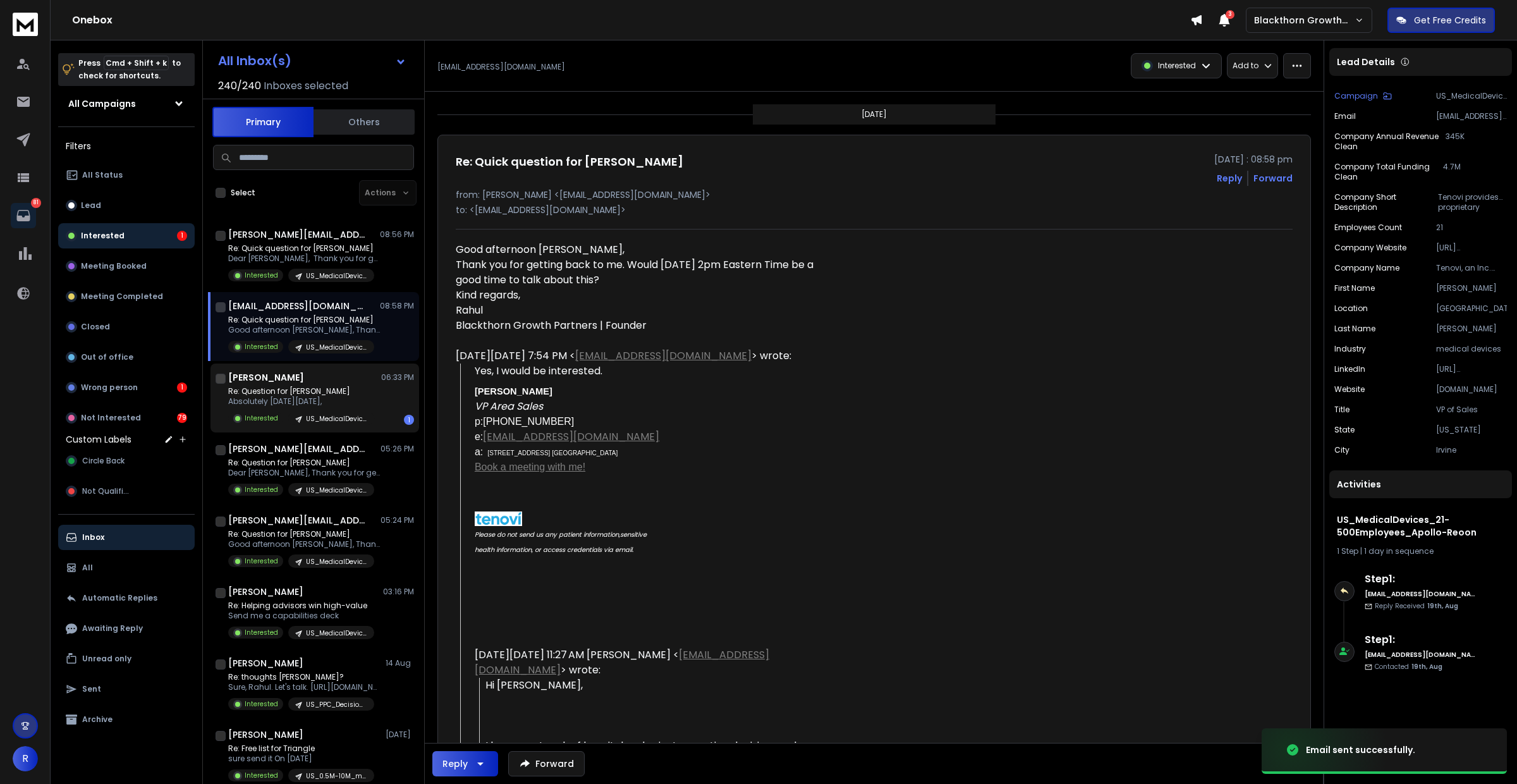
click at [354, 406] on div "Re: Question for [PERSON_NAME] Absolutely [DATE][DATE], Interested US_MedicalDe…" at bounding box center [301, 406] width 146 height 38
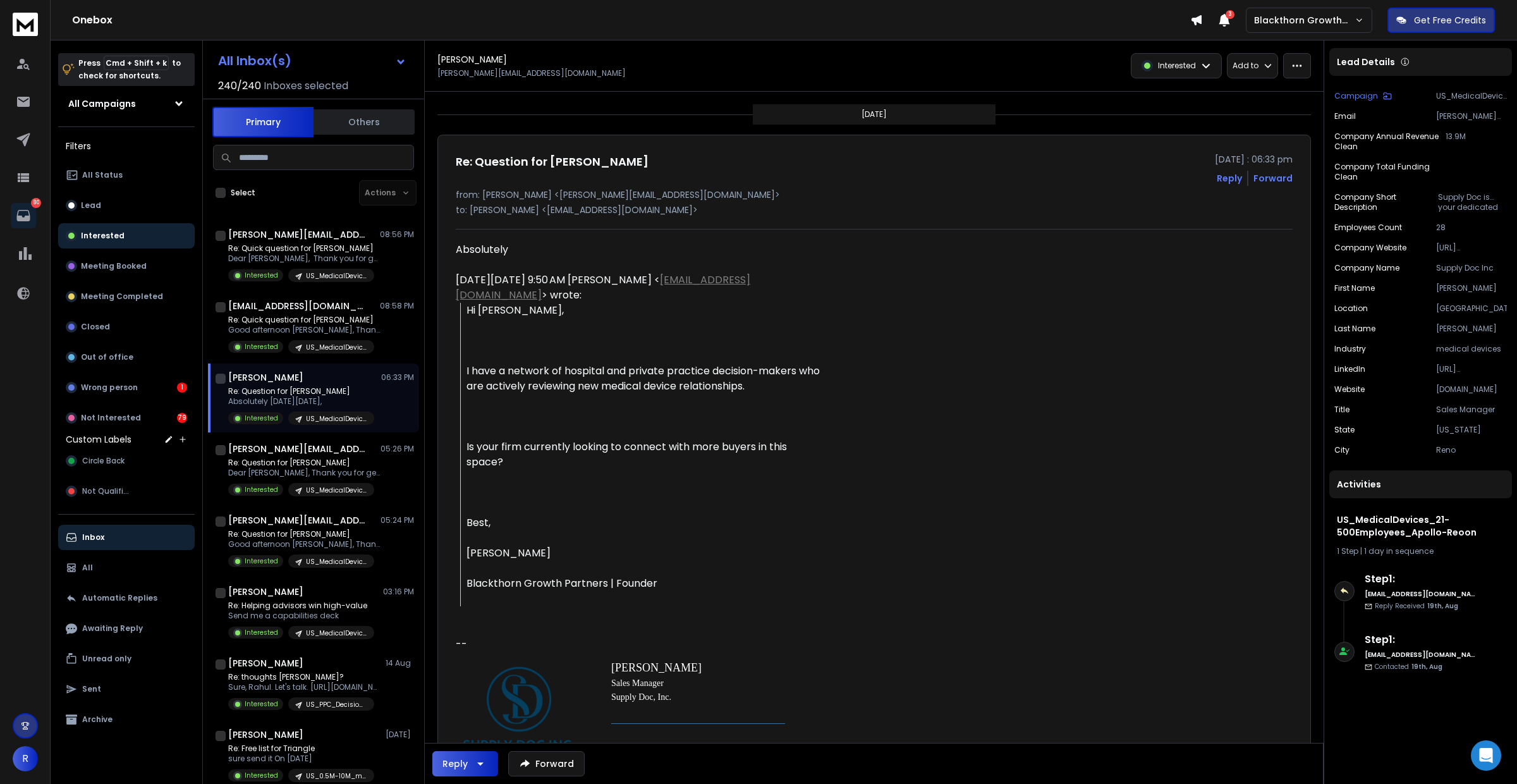
click at [456, 761] on div "Reply" at bounding box center [455, 763] width 26 height 13
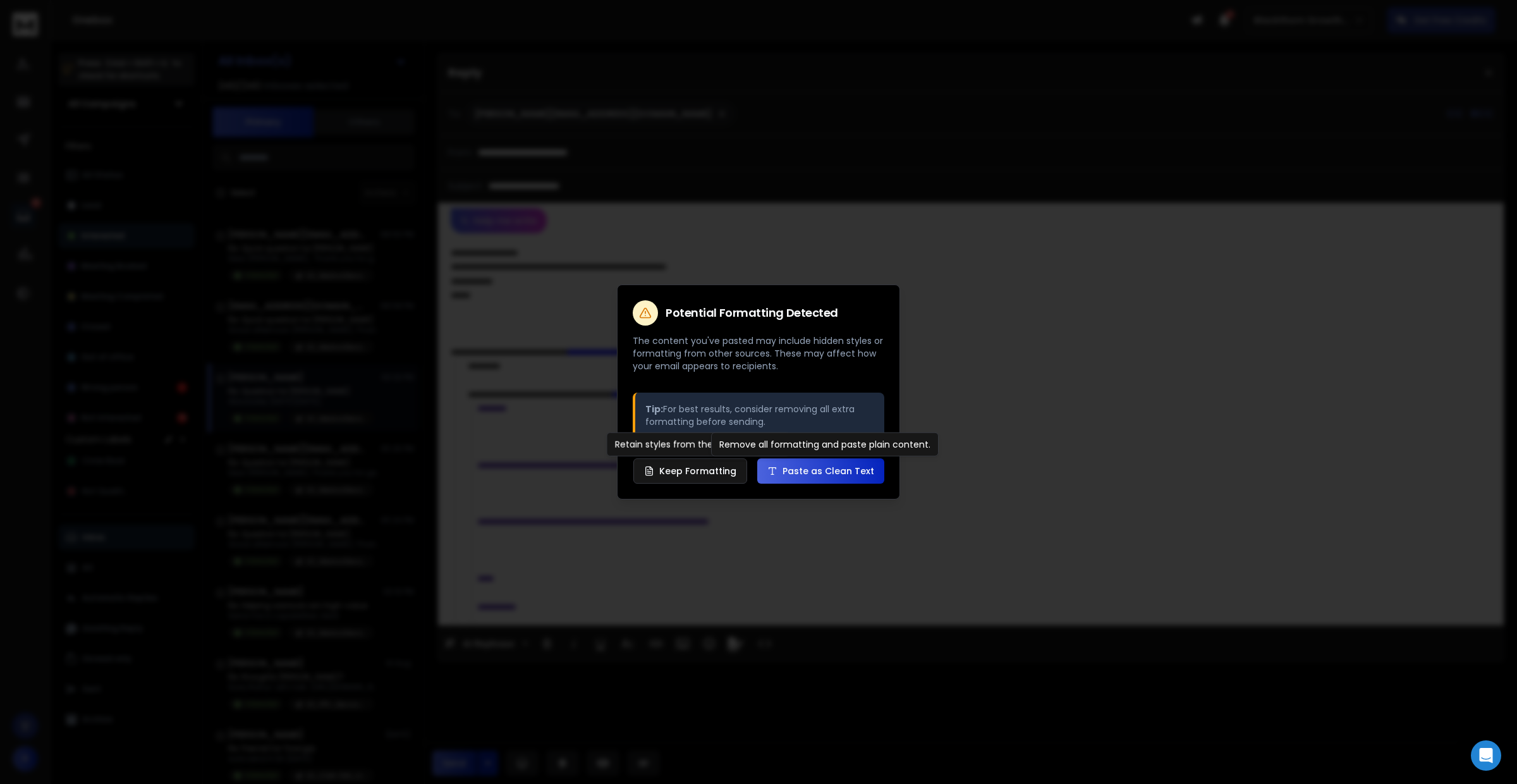
click at [824, 468] on button "Paste as Clean Text" at bounding box center [820, 471] width 127 height 26
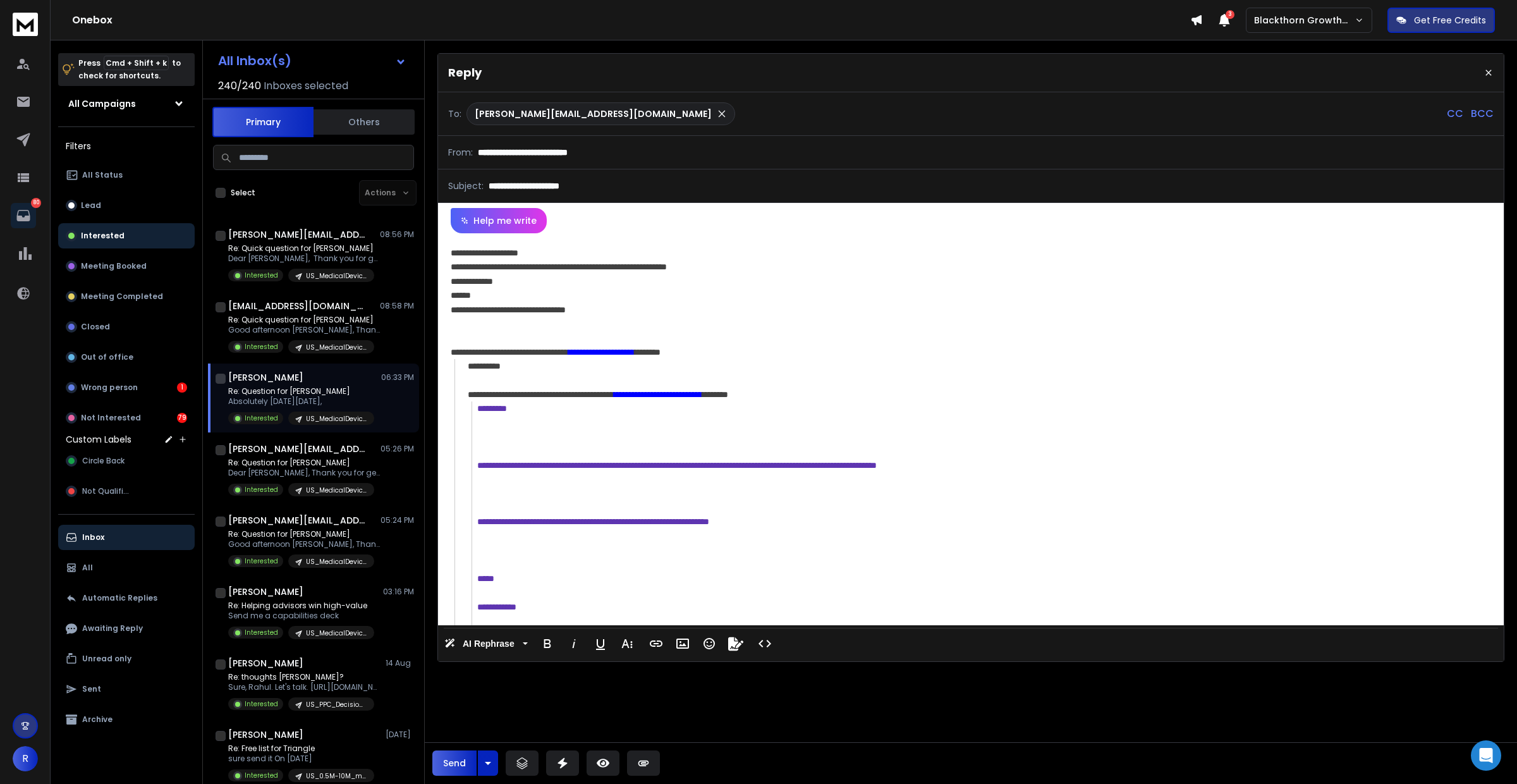
click at [776, 272] on div "**********" at bounding box center [963, 267] width 1025 height 14
click at [451, 755] on button "Send" at bounding box center [455, 763] width 44 height 26
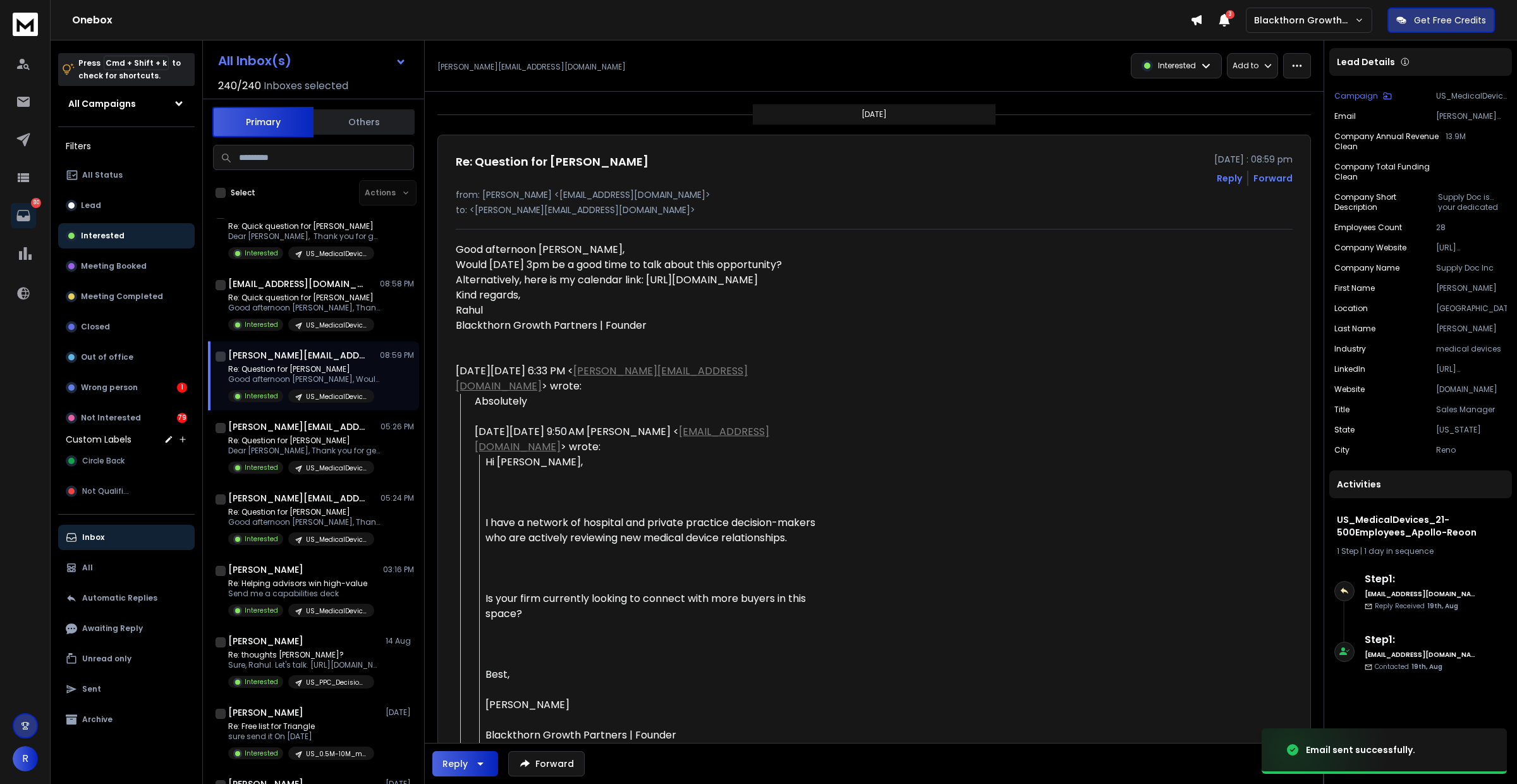
scroll to position [62, 0]
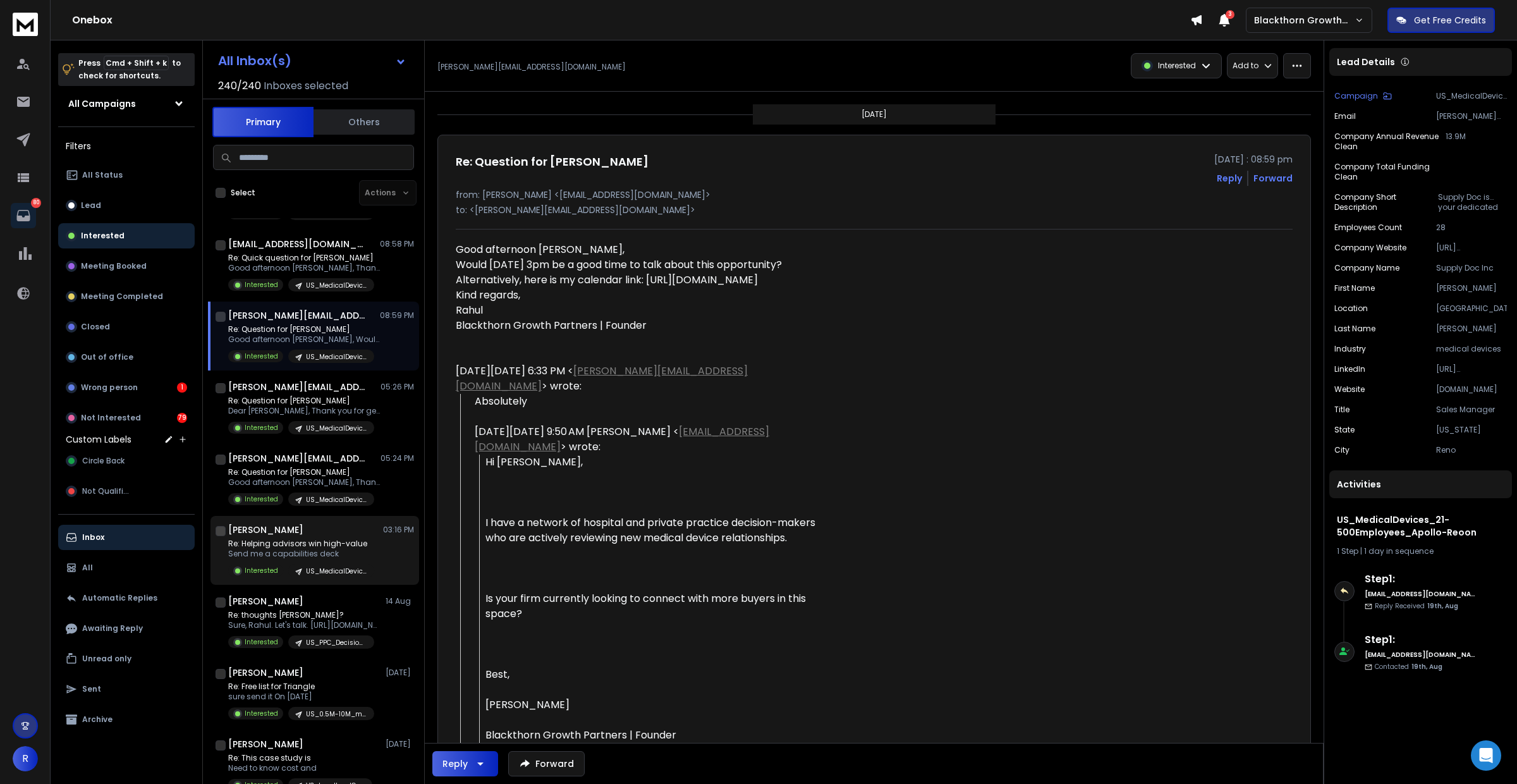
click at [336, 547] on p "Re: Helping advisors win high-value" at bounding box center [301, 544] width 146 height 10
